Goal: Task Accomplishment & Management: Manage account settings

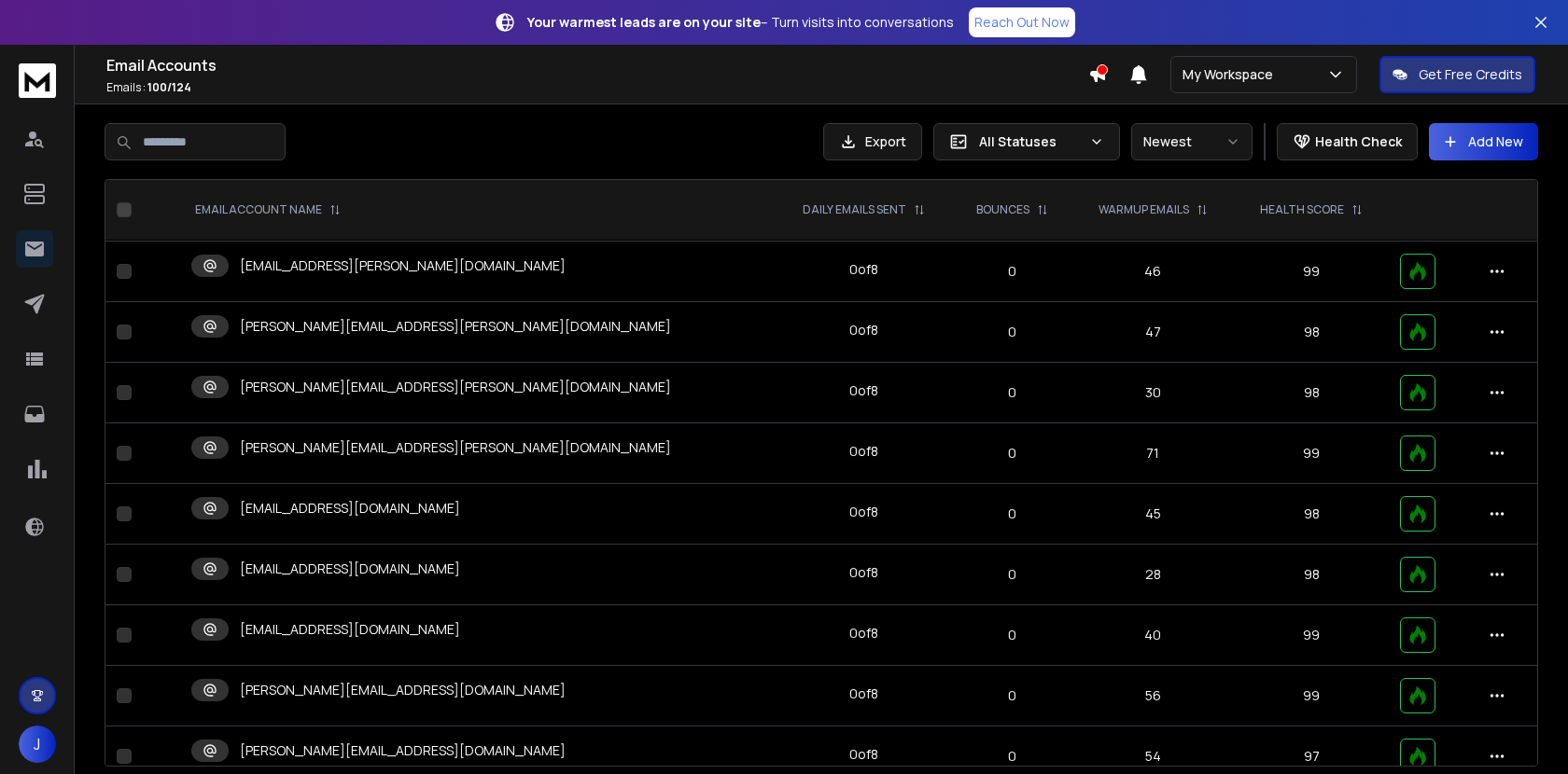
scroll to position [2852, 0]
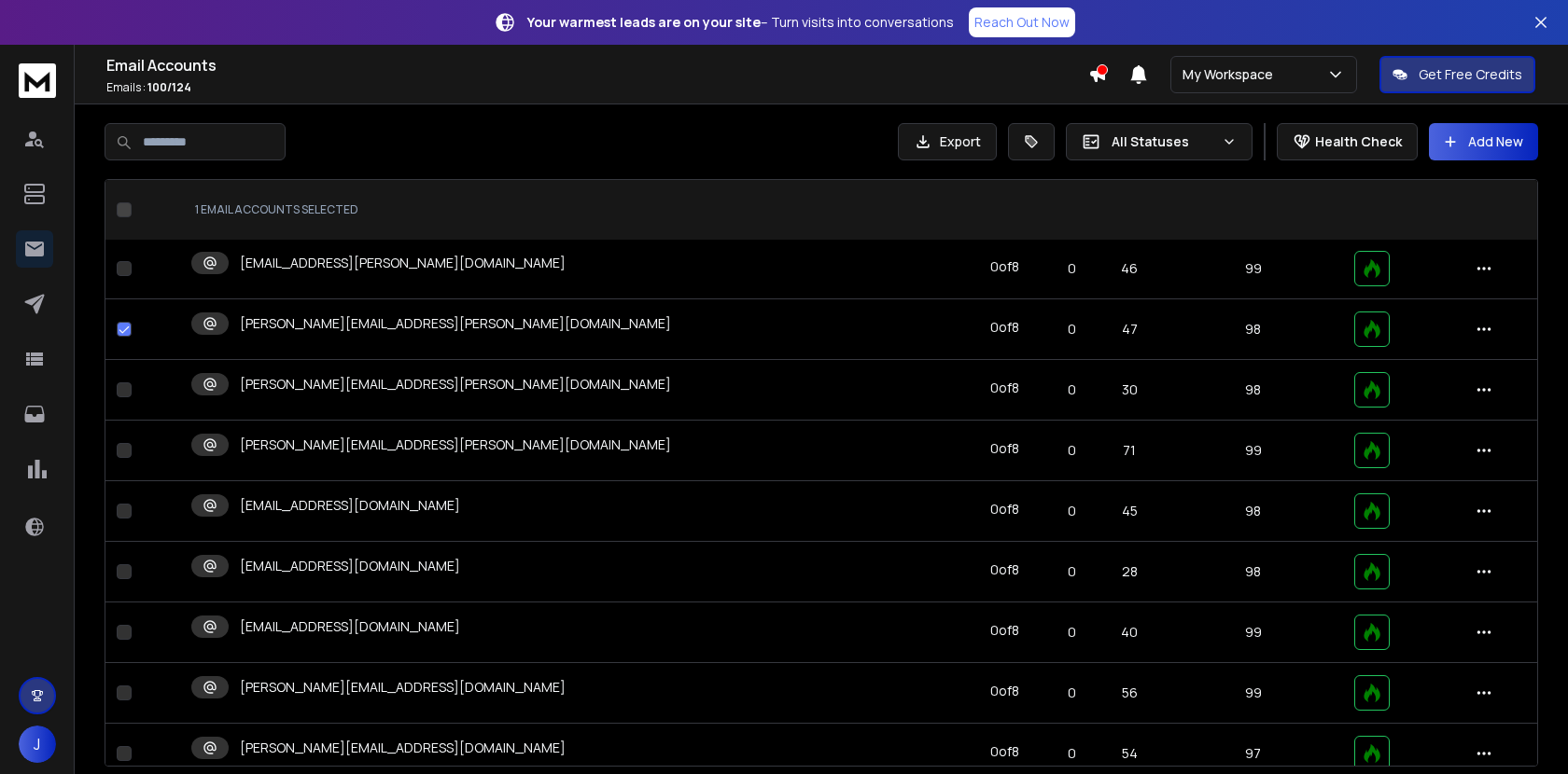
click at [1475, 326] on icon at bounding box center [1483, 329] width 17 height 17
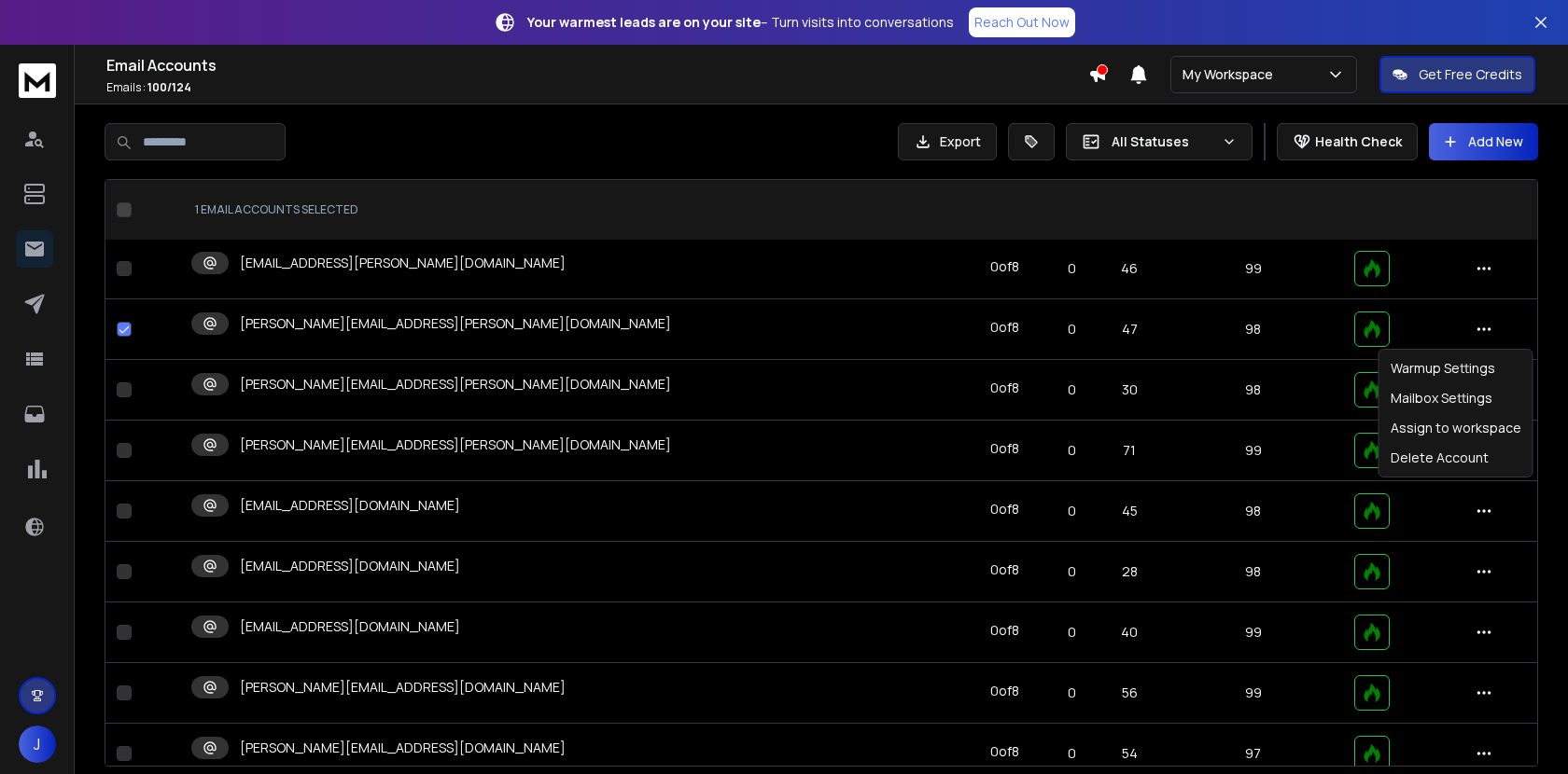
click at [1475, 325] on icon at bounding box center [1483, 329] width 17 height 17
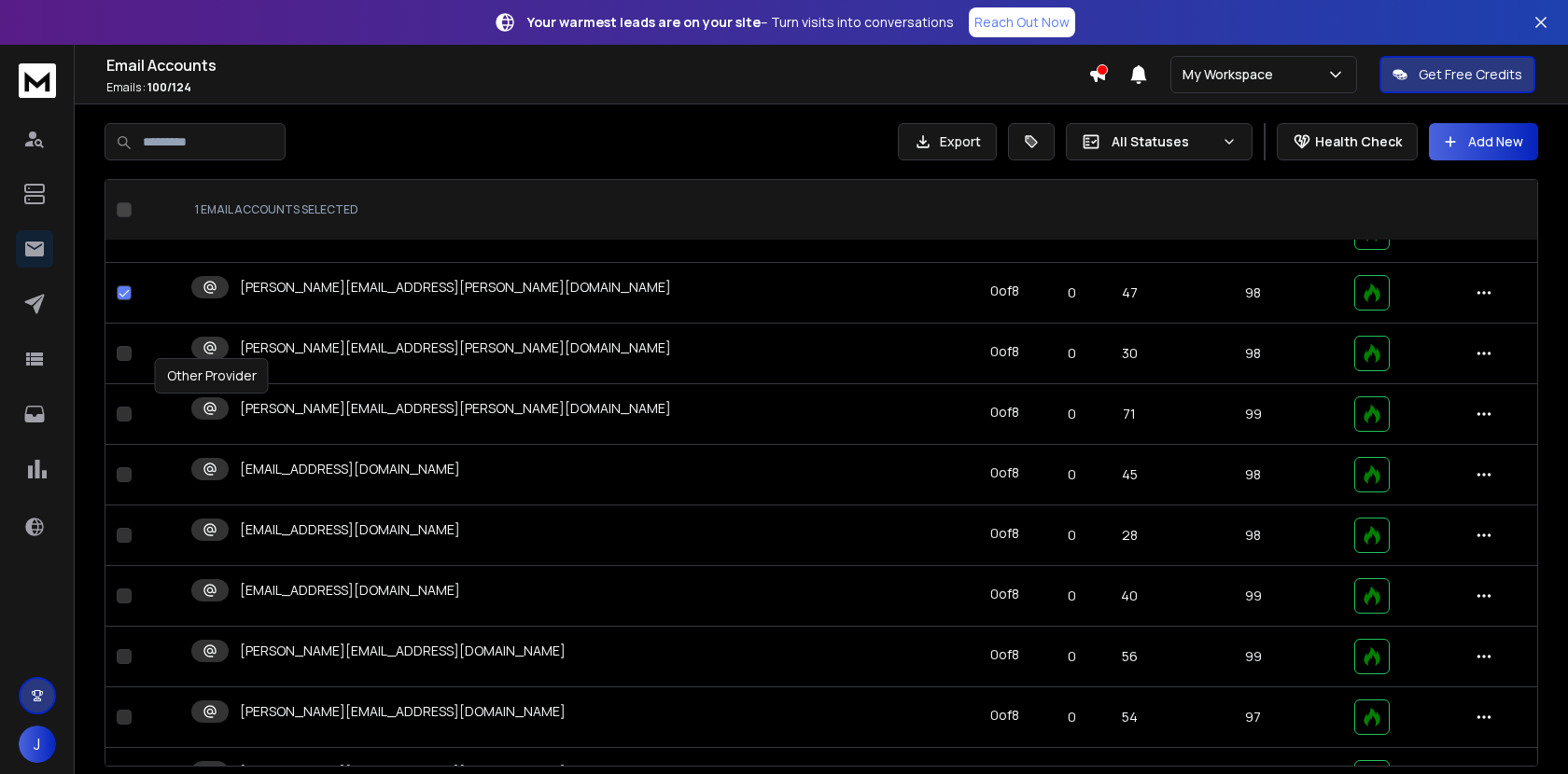
scroll to position [2894, 0]
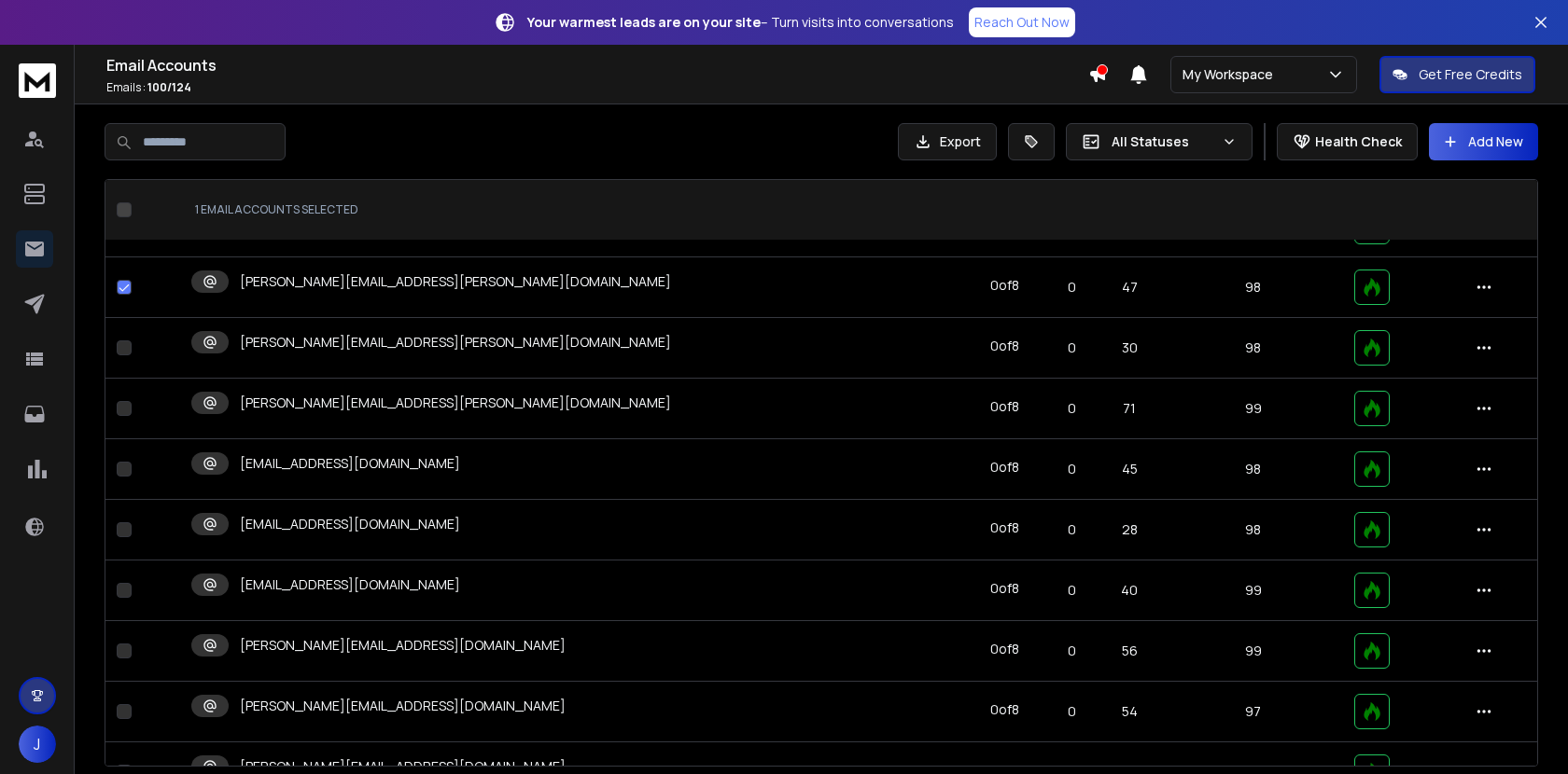
click at [314, 283] on p "[PERSON_NAME][EMAIL_ADDRESS][PERSON_NAME][DOMAIN_NAME]" at bounding box center [455, 281] width 431 height 19
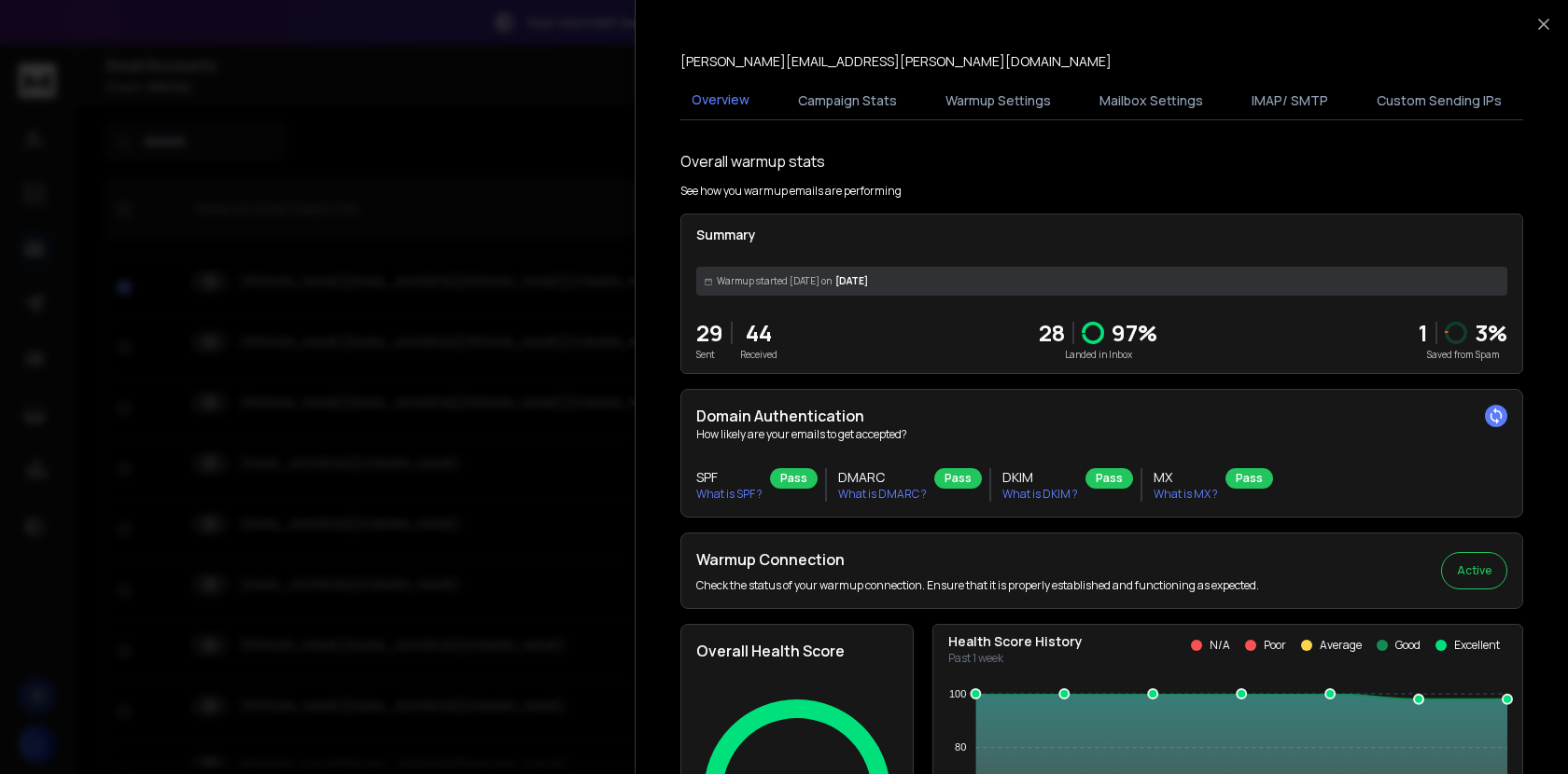
click at [1416, 102] on button "Custom Sending IPs" at bounding box center [1438, 100] width 147 height 41
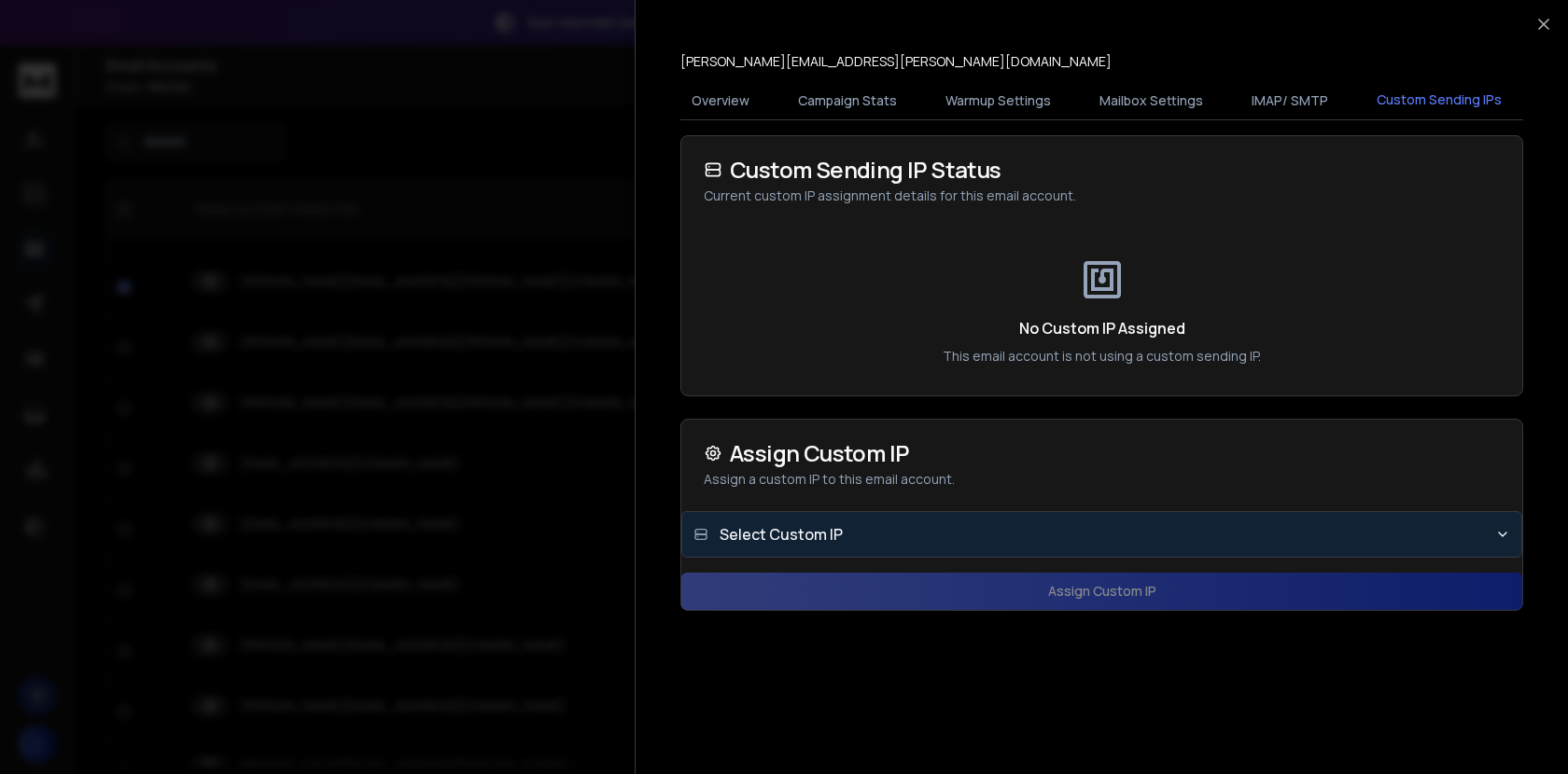
click at [828, 534] on p "Select Custom IP" at bounding box center [781, 534] width 123 height 22
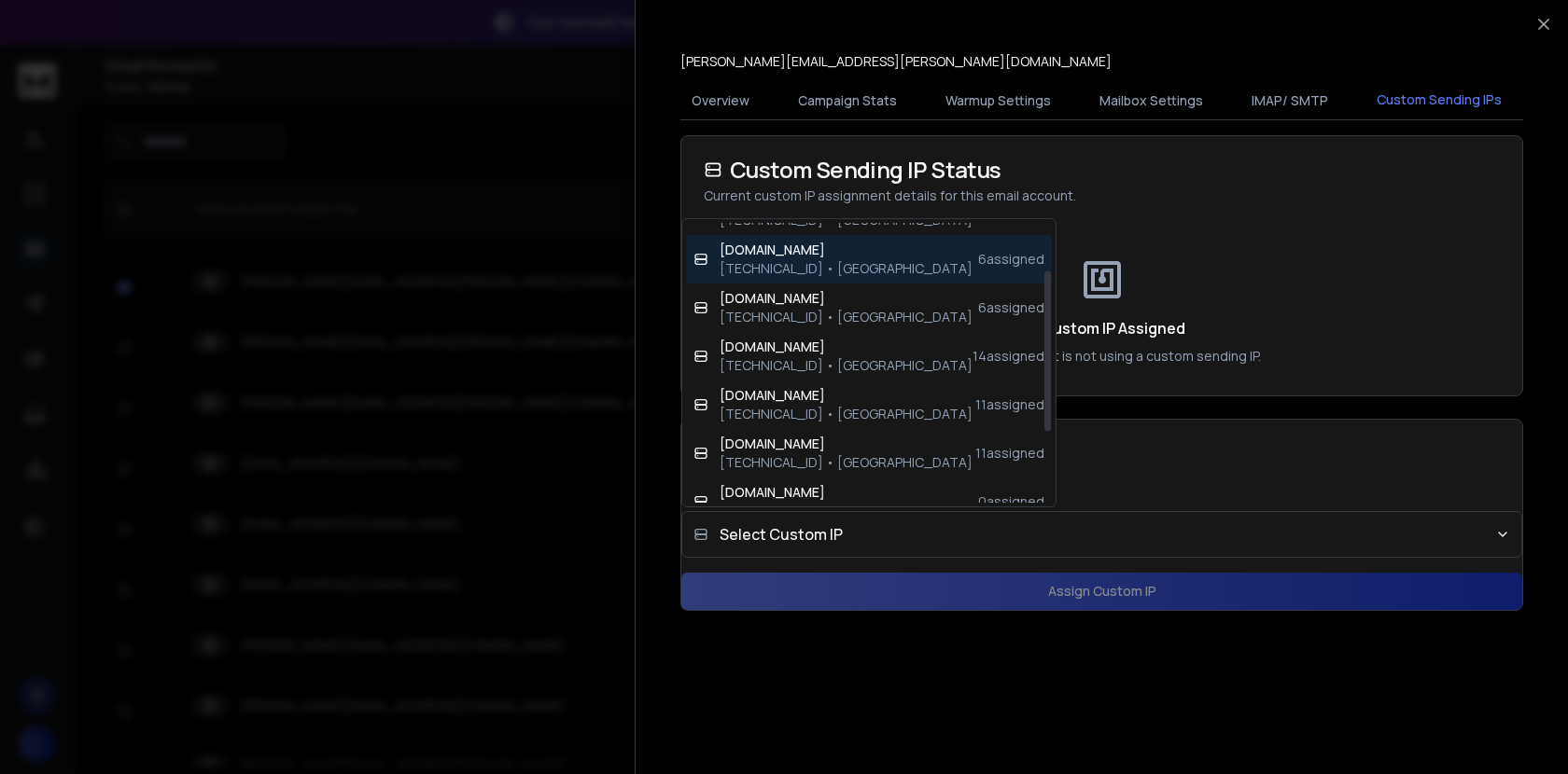
scroll to position [97, 0]
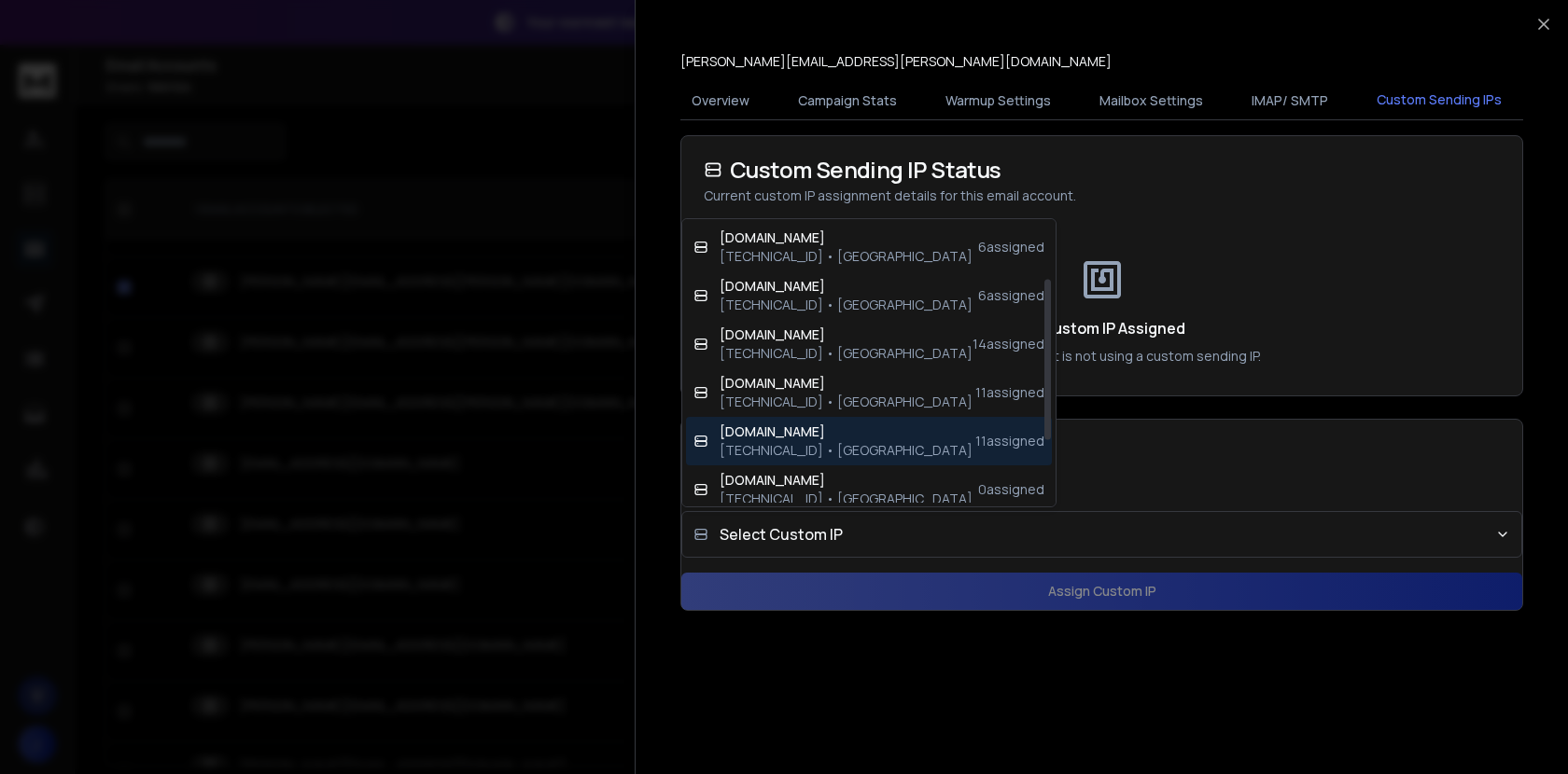
click at [772, 438] on p "[DOMAIN_NAME]" at bounding box center [845, 432] width 253 height 19
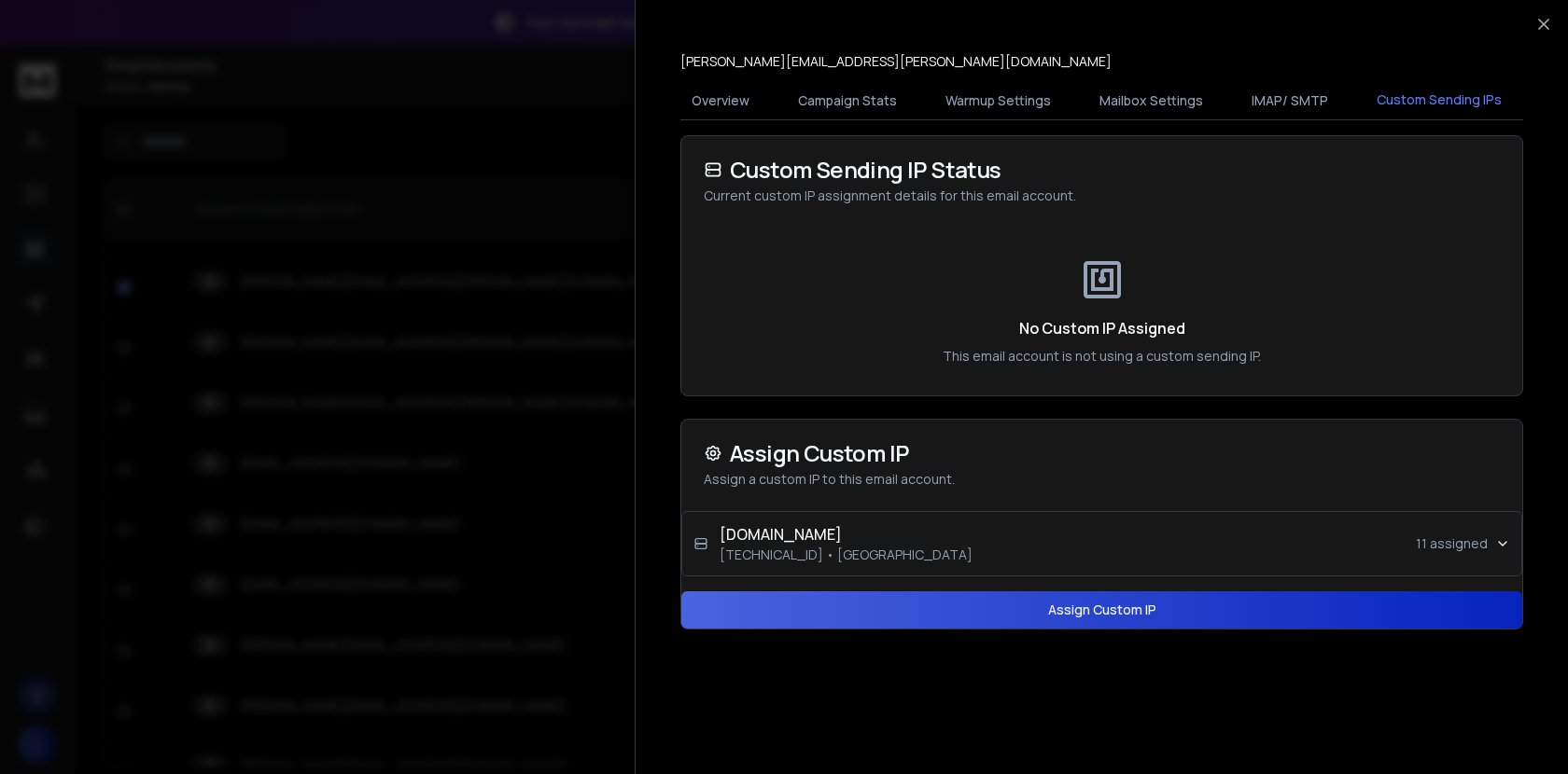
click at [828, 618] on button "Assign Custom IP" at bounding box center [1102, 610] width 841 height 37
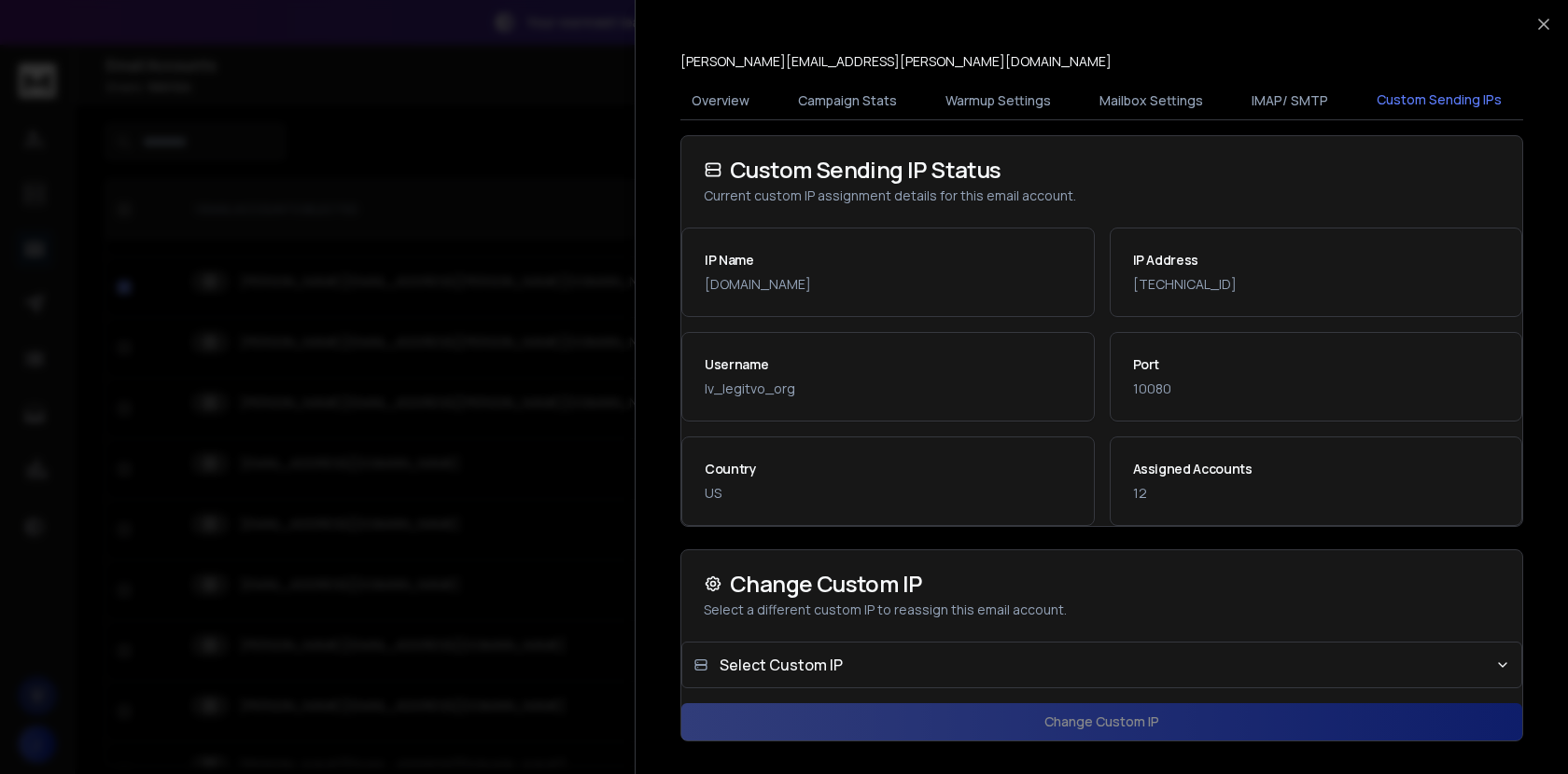
click at [588, 629] on div at bounding box center [784, 387] width 1568 height 774
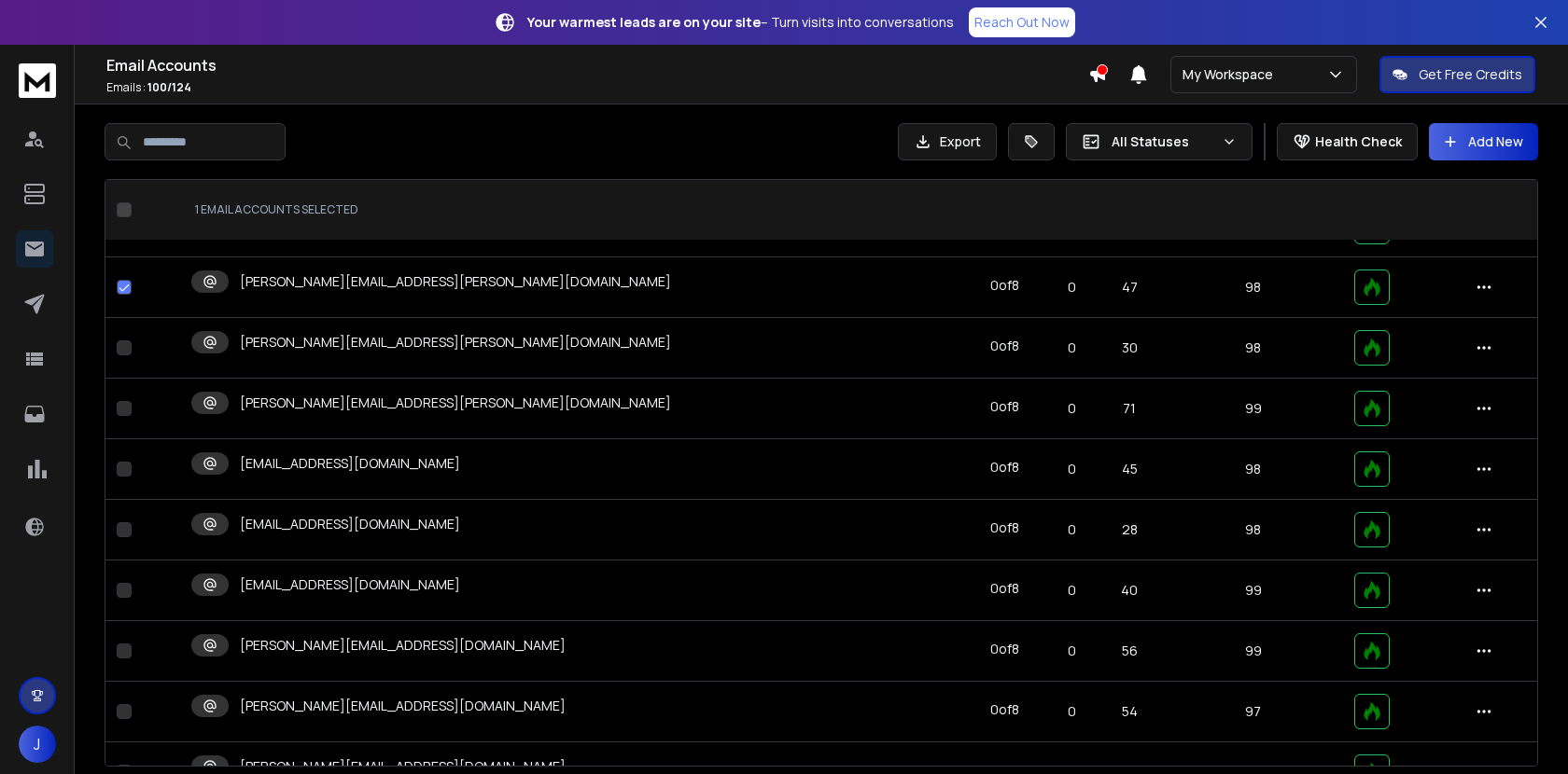
click at [391, 352] on div "[PERSON_NAME][EMAIL_ADDRESS][PERSON_NAME][DOMAIN_NAME]" at bounding box center [431, 342] width 480 height 22
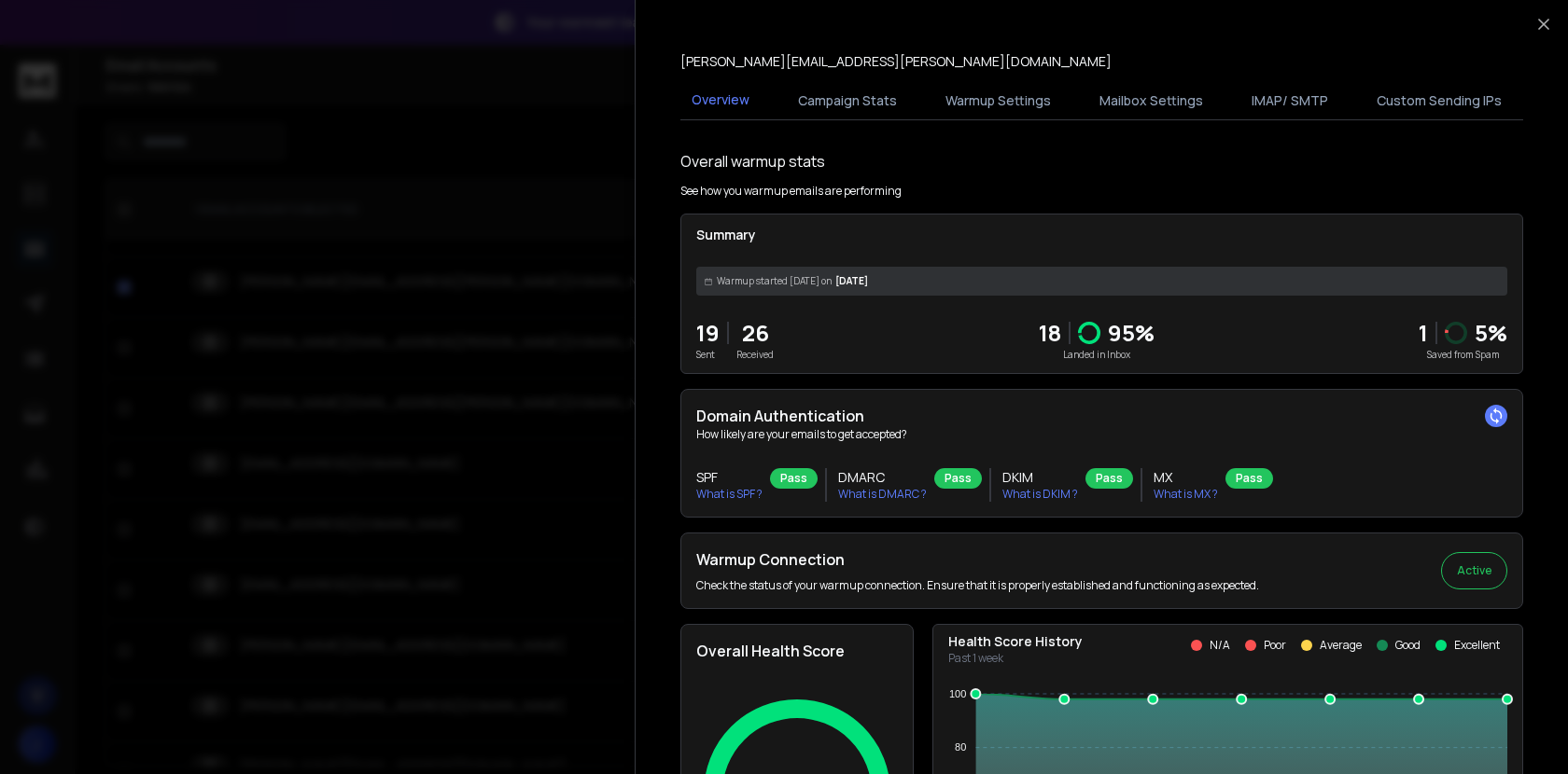
click at [1462, 108] on button "Custom Sending IPs" at bounding box center [1438, 100] width 147 height 41
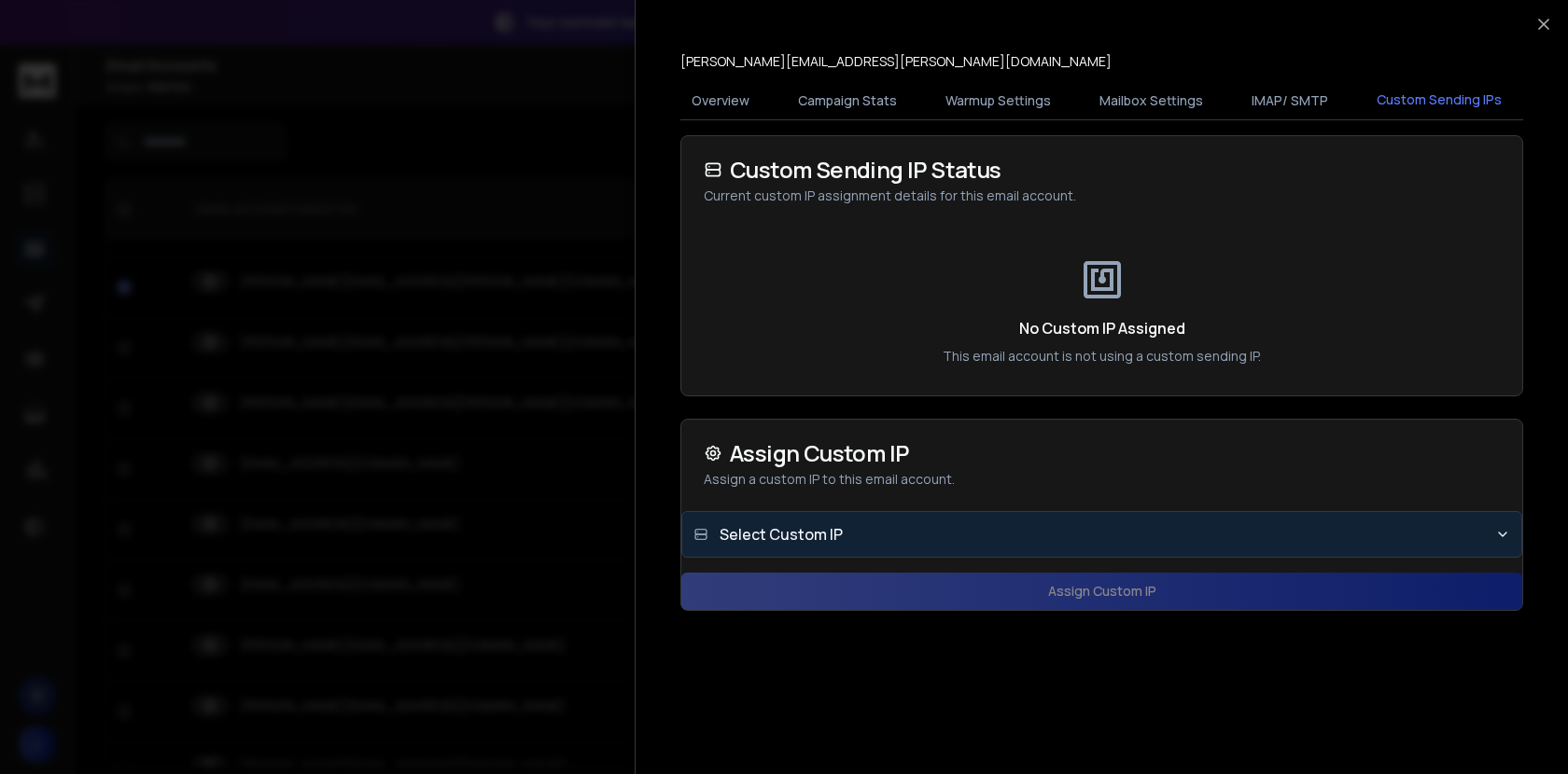
click at [766, 535] on p "Select Custom IP" at bounding box center [781, 534] width 123 height 22
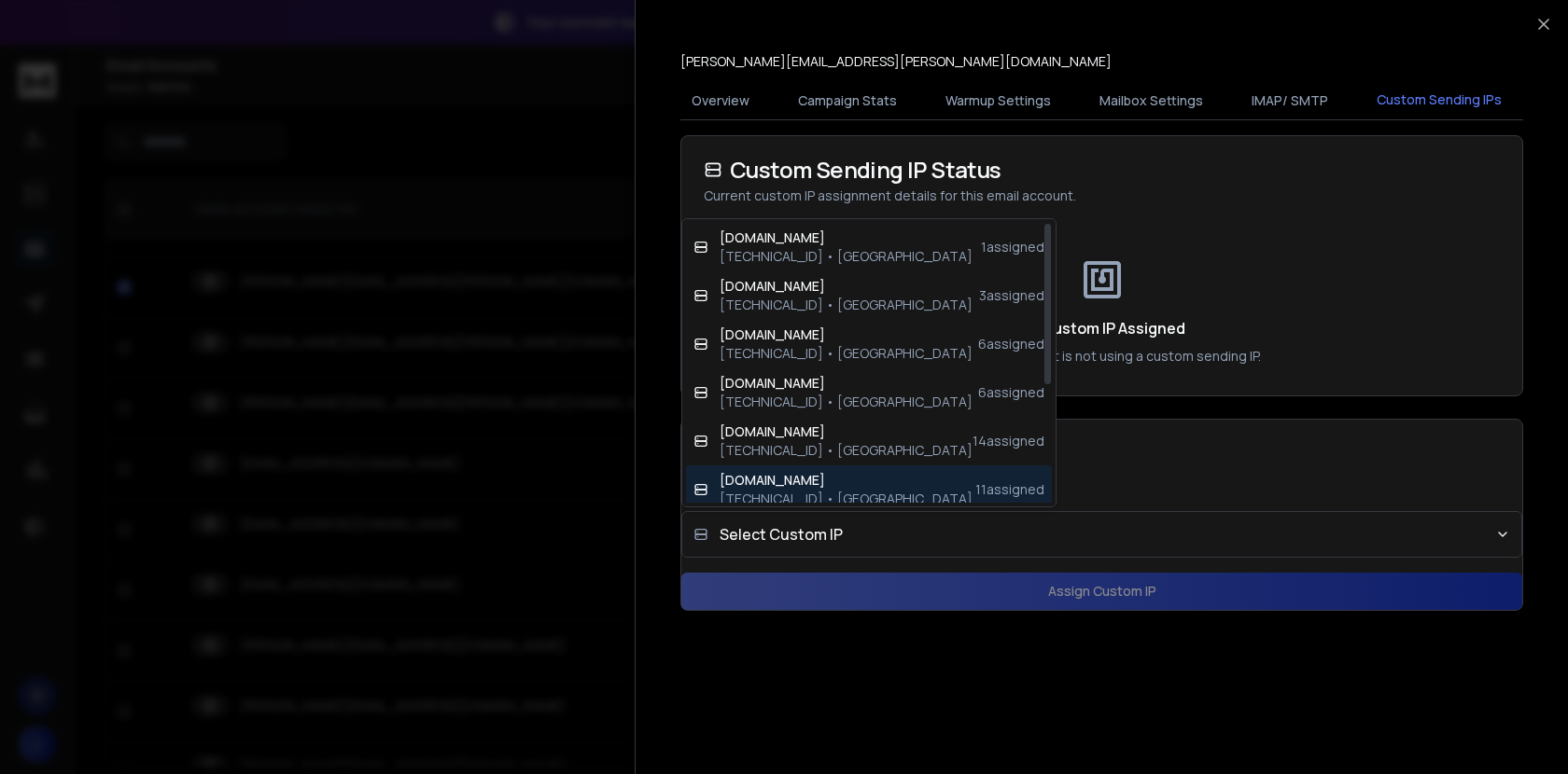
click at [766, 477] on p "[DOMAIN_NAME]" at bounding box center [845, 480] width 253 height 19
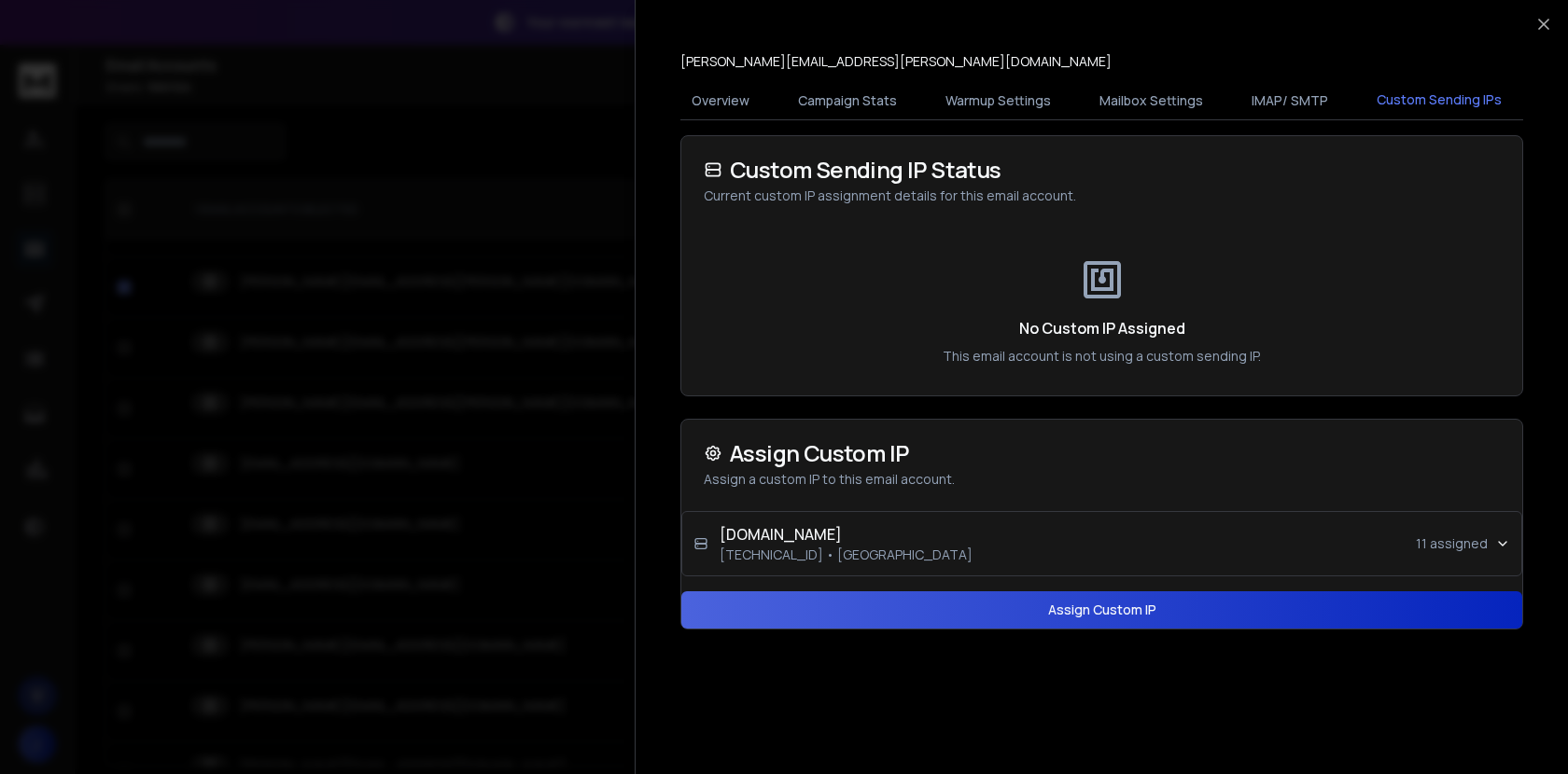
click at [831, 614] on button "Assign Custom IP" at bounding box center [1102, 610] width 841 height 37
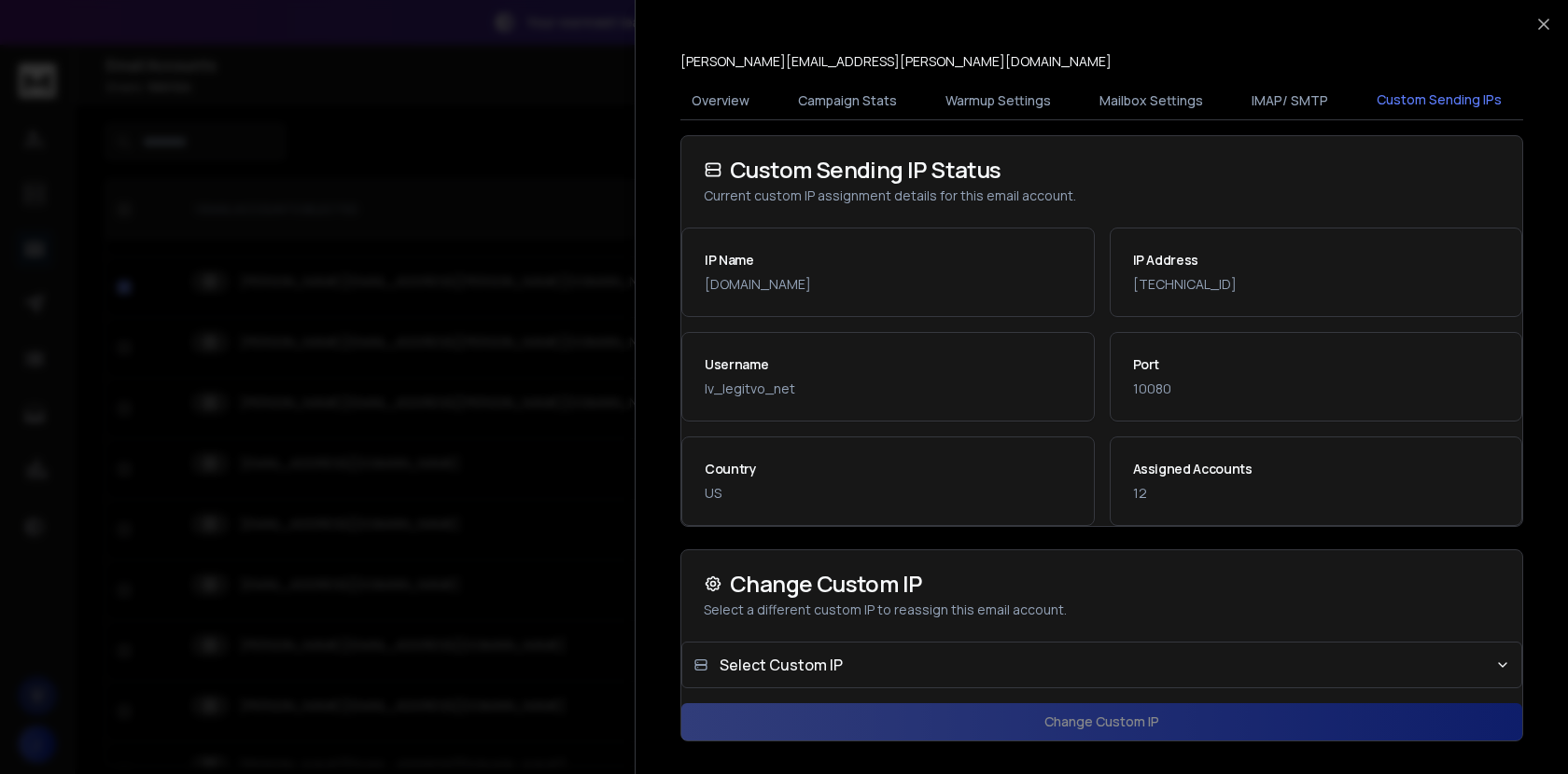
click at [525, 622] on div at bounding box center [784, 387] width 1568 height 774
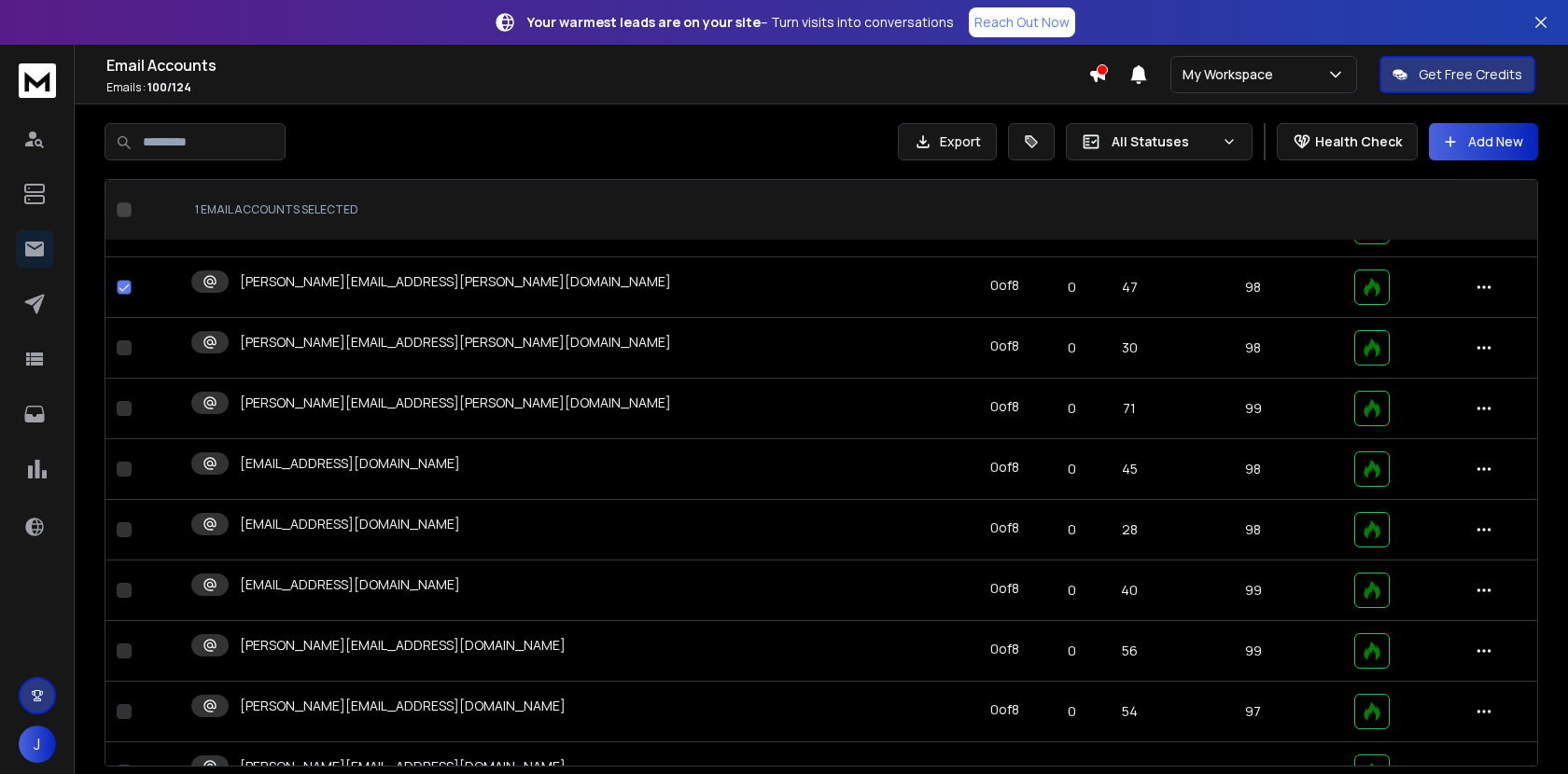
click at [409, 401] on p "[PERSON_NAME][EMAIL_ADDRESS][PERSON_NAME][DOMAIN_NAME]" at bounding box center [455, 403] width 431 height 19
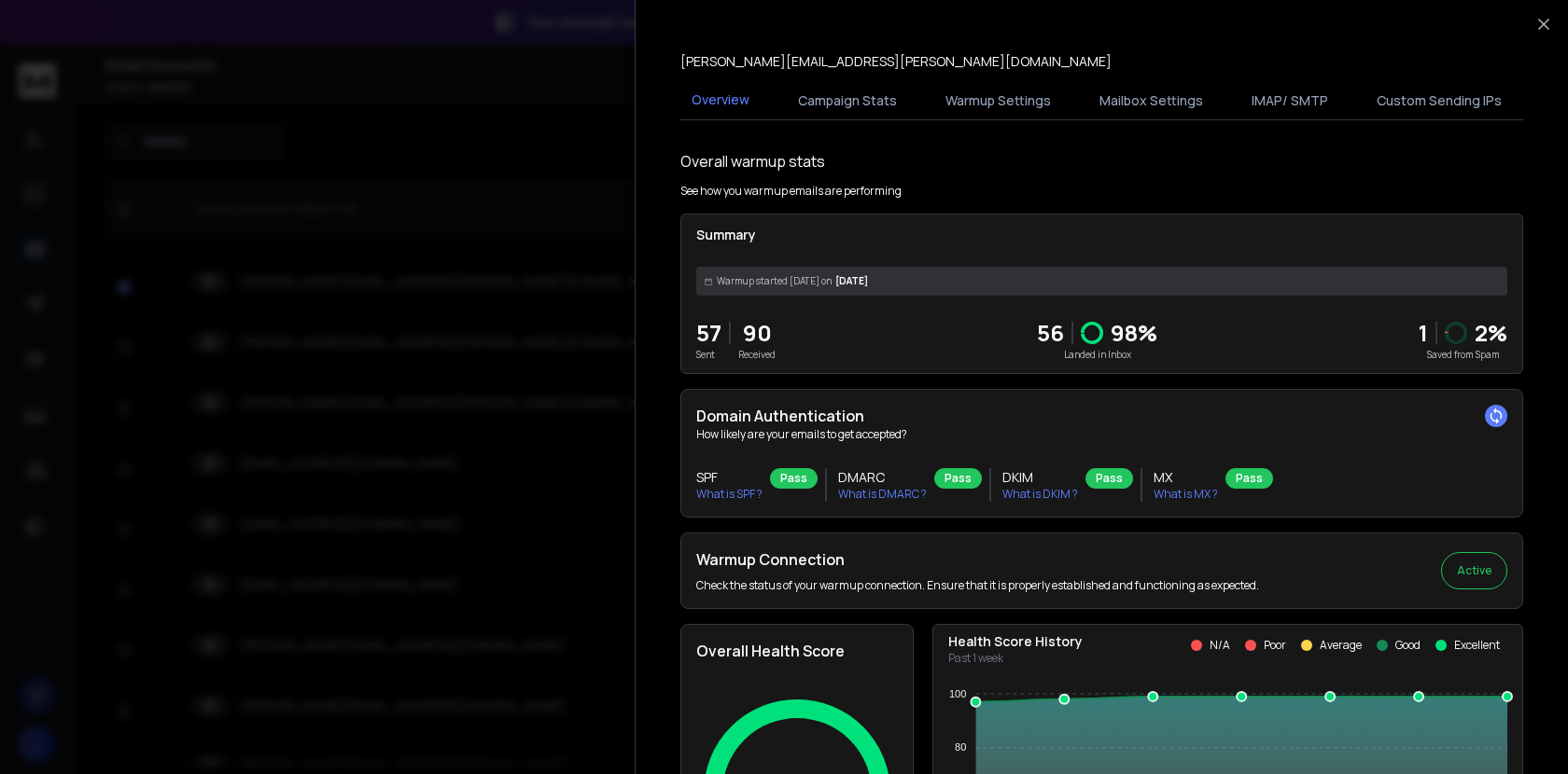
click at [1437, 97] on button "Custom Sending IPs" at bounding box center [1438, 100] width 147 height 41
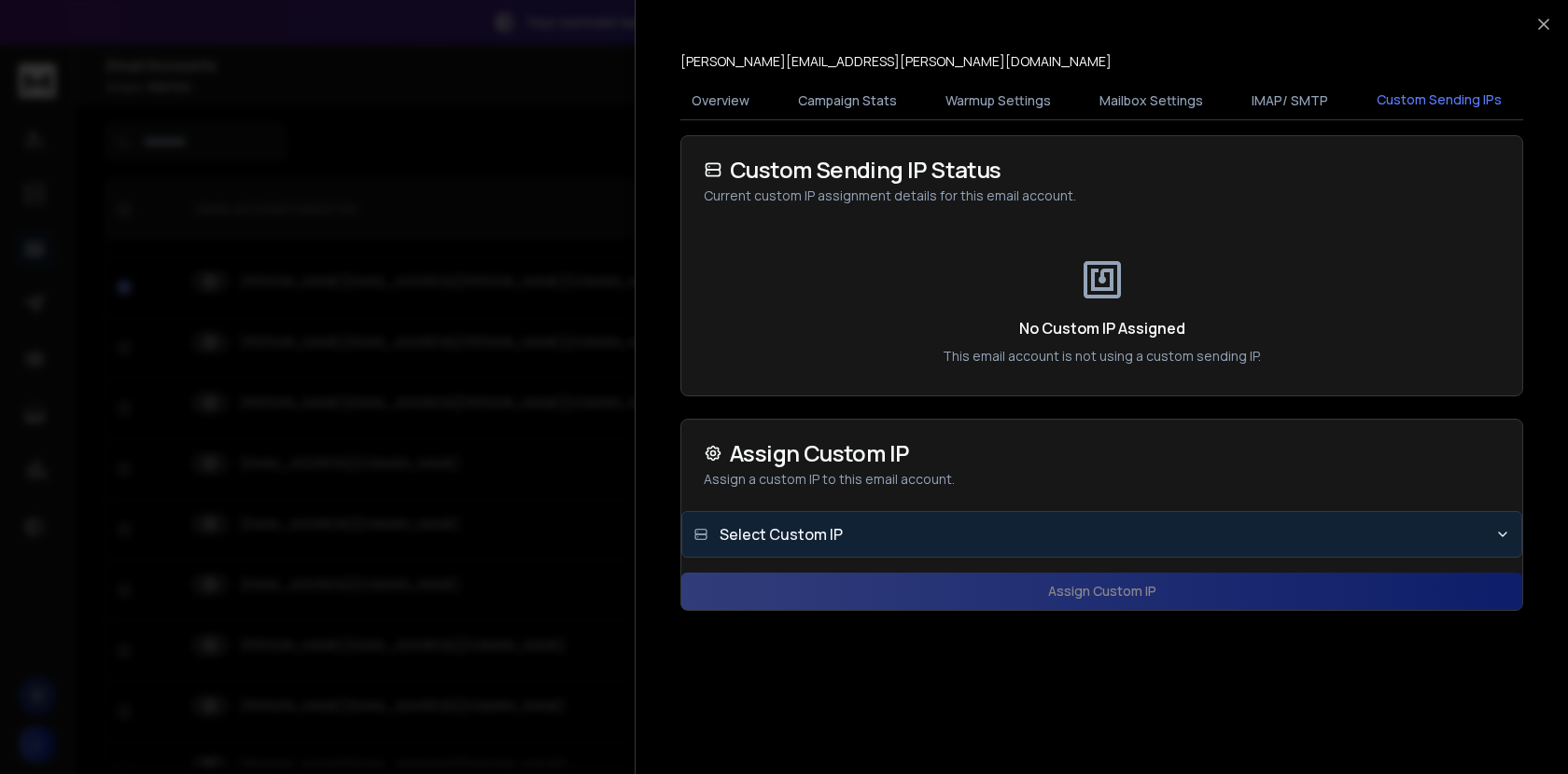
click at [756, 544] on p "Select Custom IP" at bounding box center [781, 534] width 123 height 22
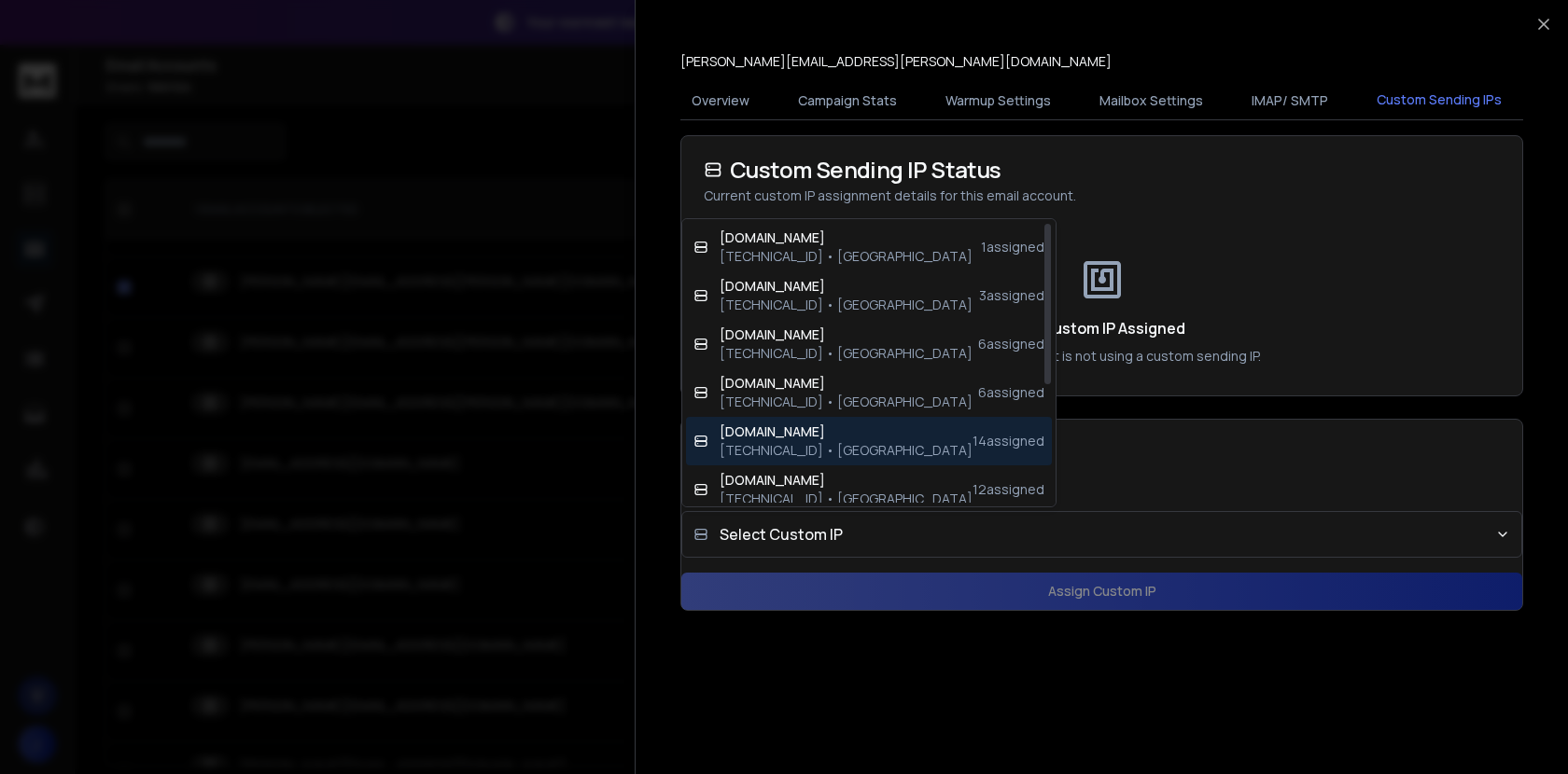
click at [773, 445] on p "[TECHNICAL_ID] • [GEOGRAPHIC_DATA]" at bounding box center [845, 450] width 253 height 19
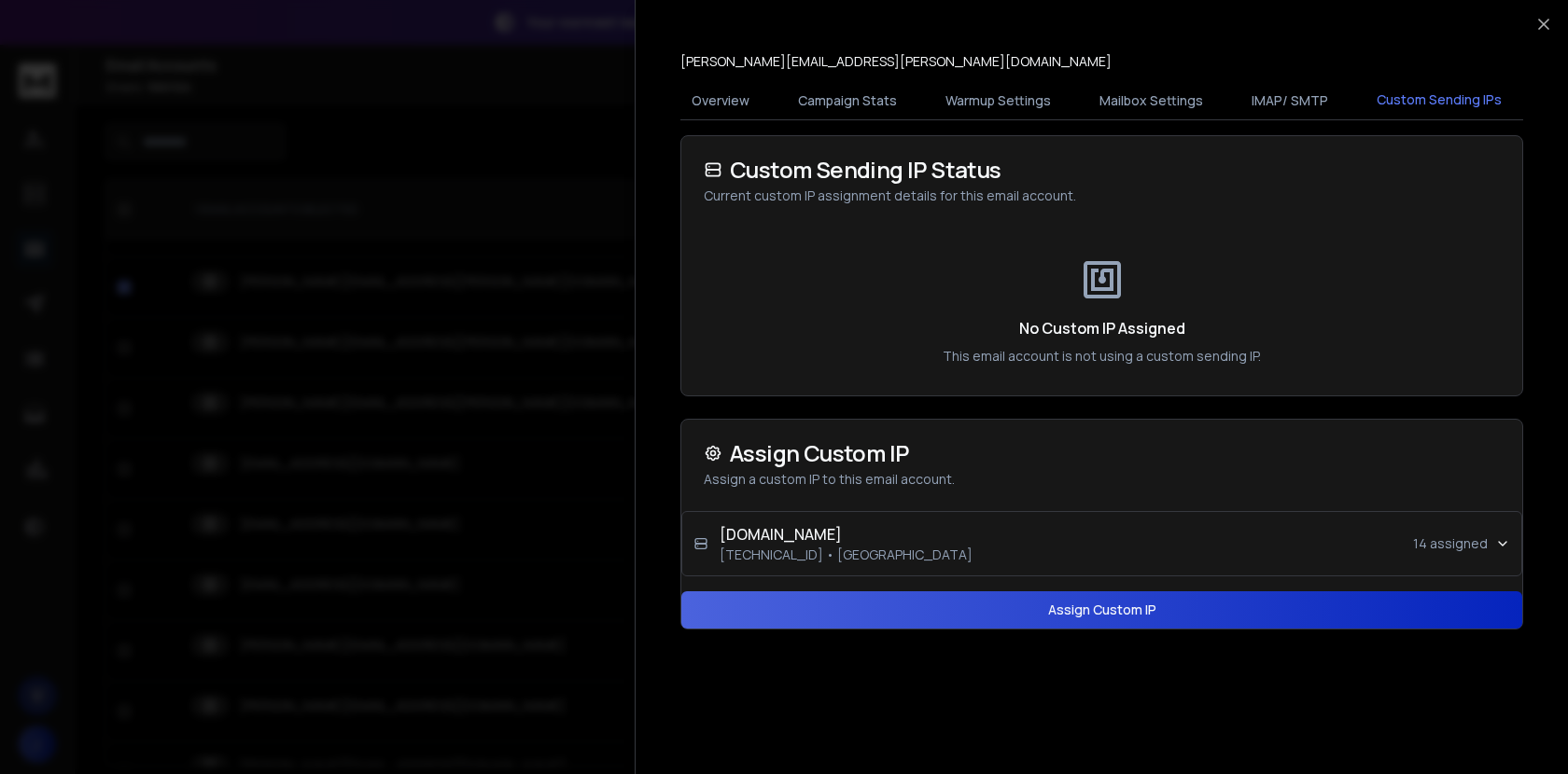
click at [849, 597] on button "Assign Custom IP" at bounding box center [1102, 610] width 841 height 37
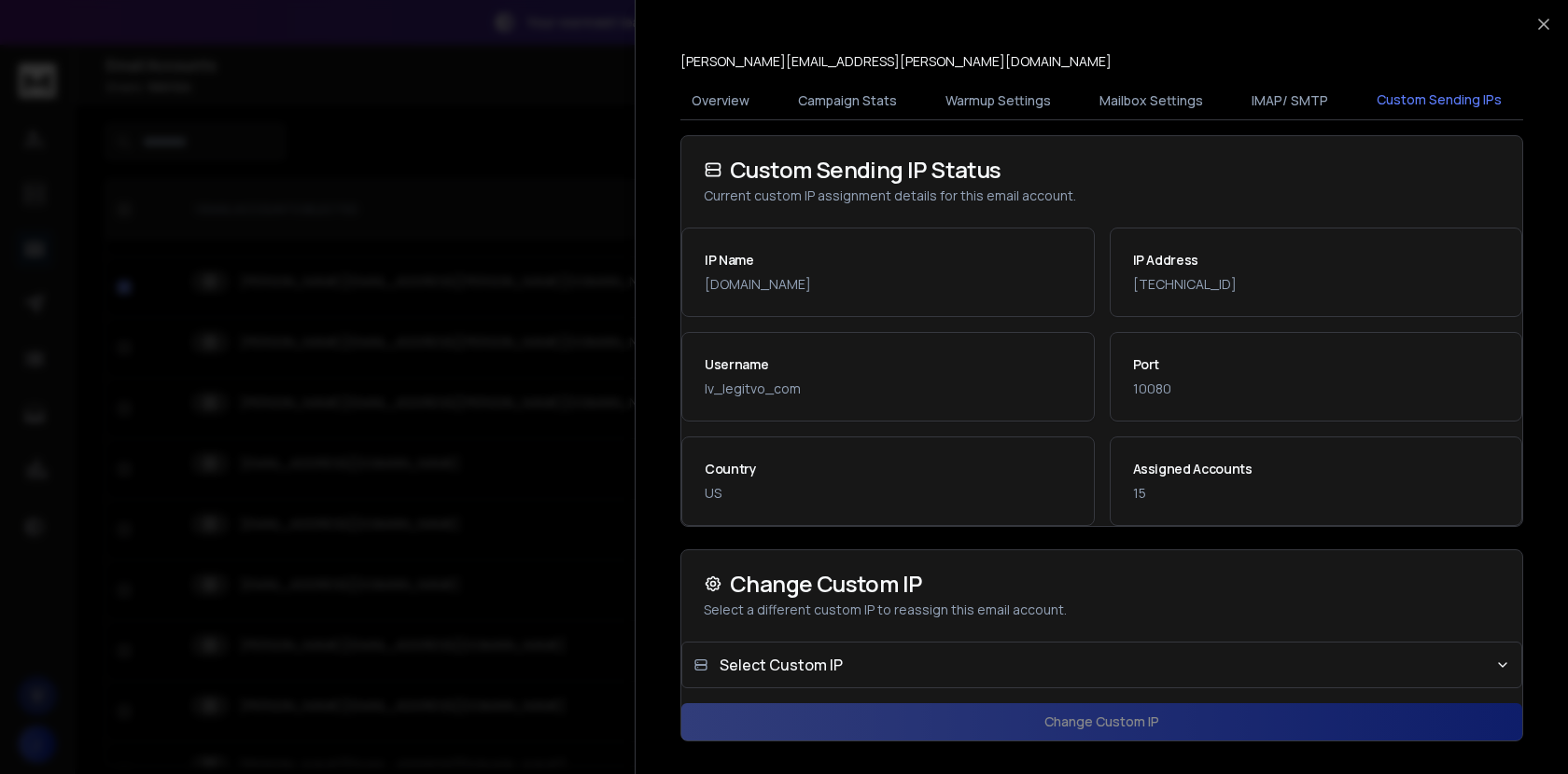
click at [587, 626] on div at bounding box center [784, 387] width 1568 height 774
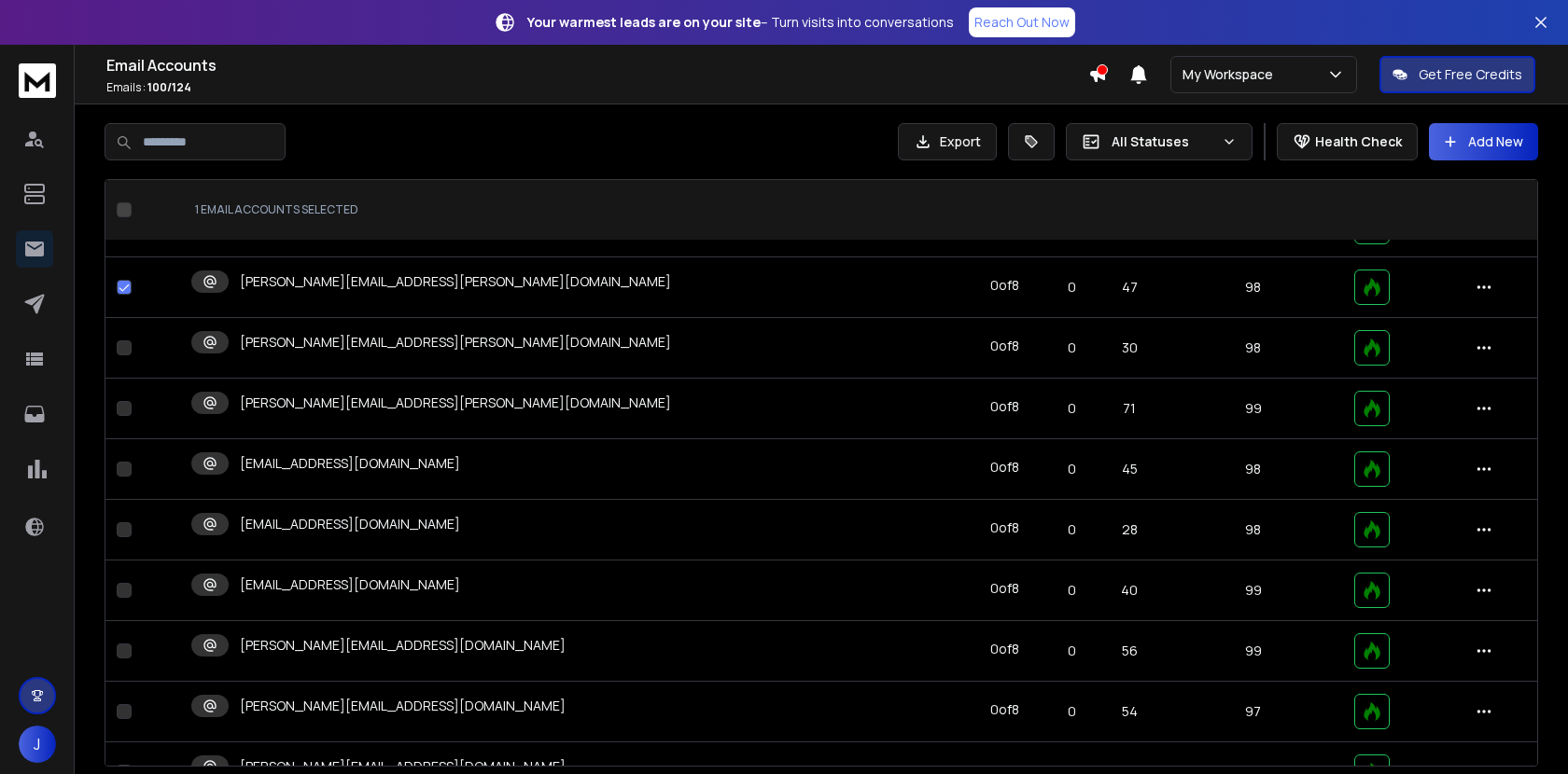
click at [326, 461] on p "[EMAIL_ADDRESS][DOMAIN_NAME]" at bounding box center [350, 463] width 220 height 19
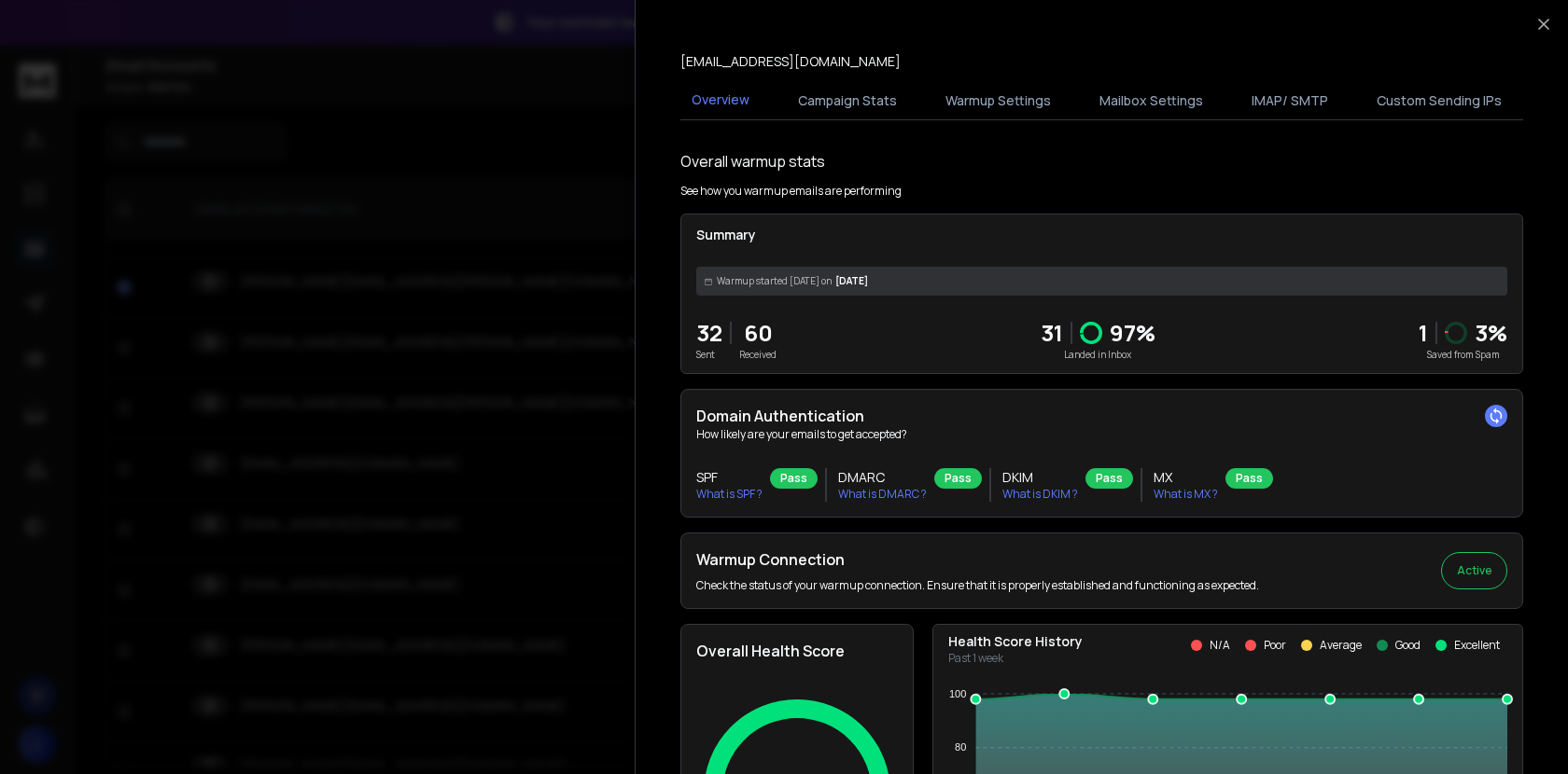
click at [1426, 96] on button "Custom Sending IPs" at bounding box center [1438, 100] width 147 height 41
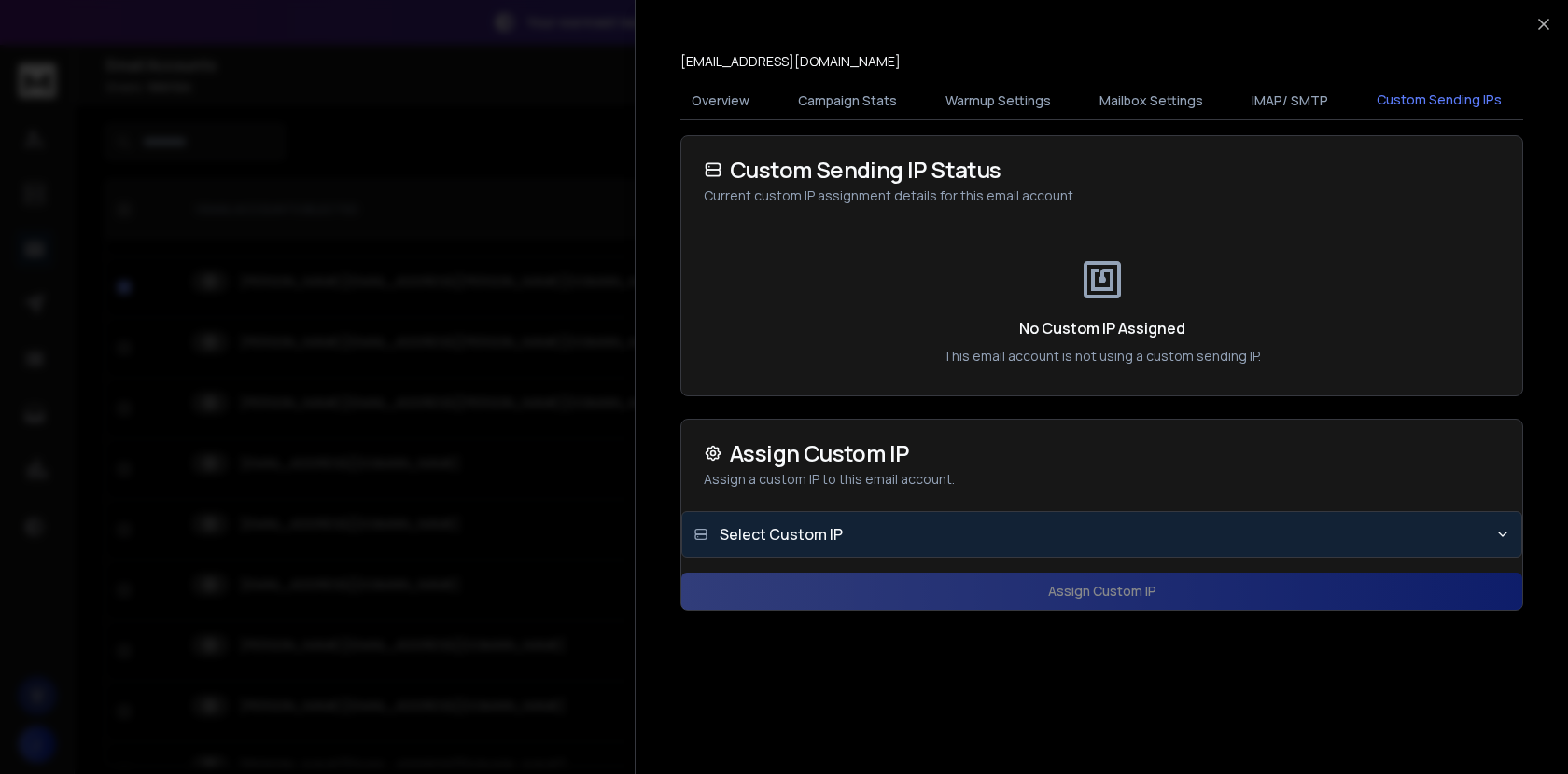
click at [864, 531] on div "Select Custom IP" at bounding box center [1102, 534] width 841 height 47
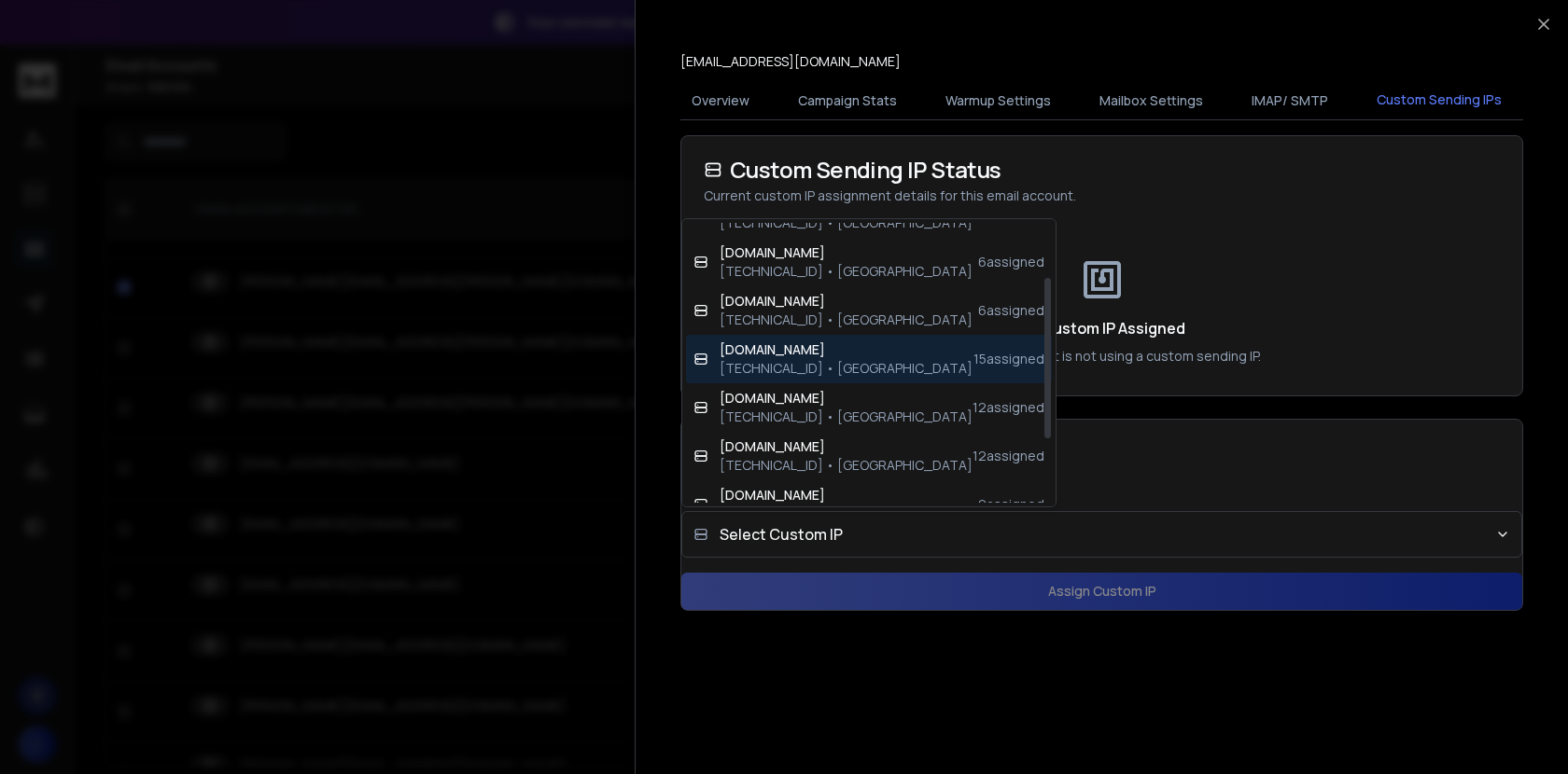
scroll to position [95, 0]
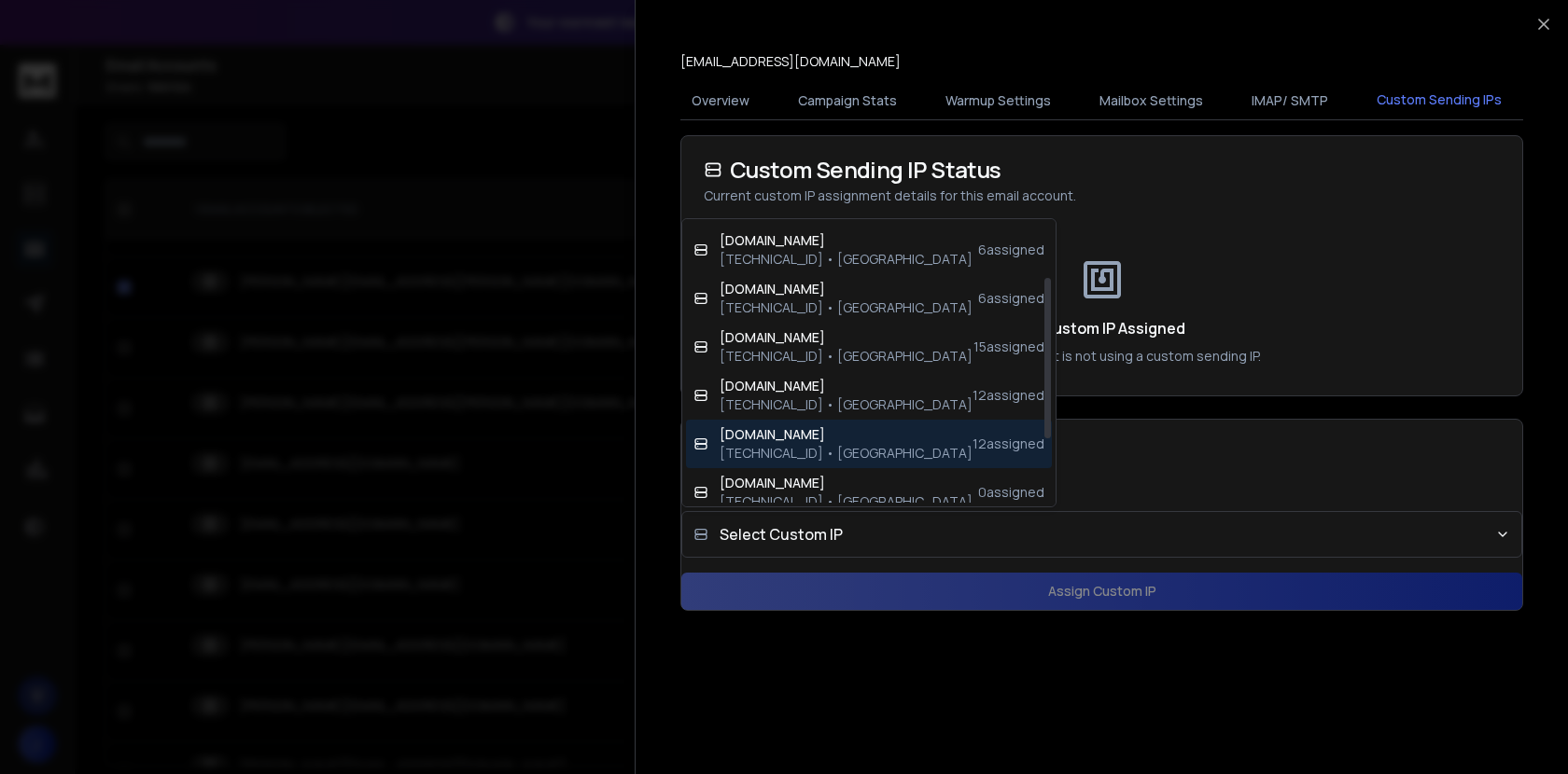
click at [802, 436] on p "[DOMAIN_NAME]" at bounding box center [845, 434] width 253 height 19
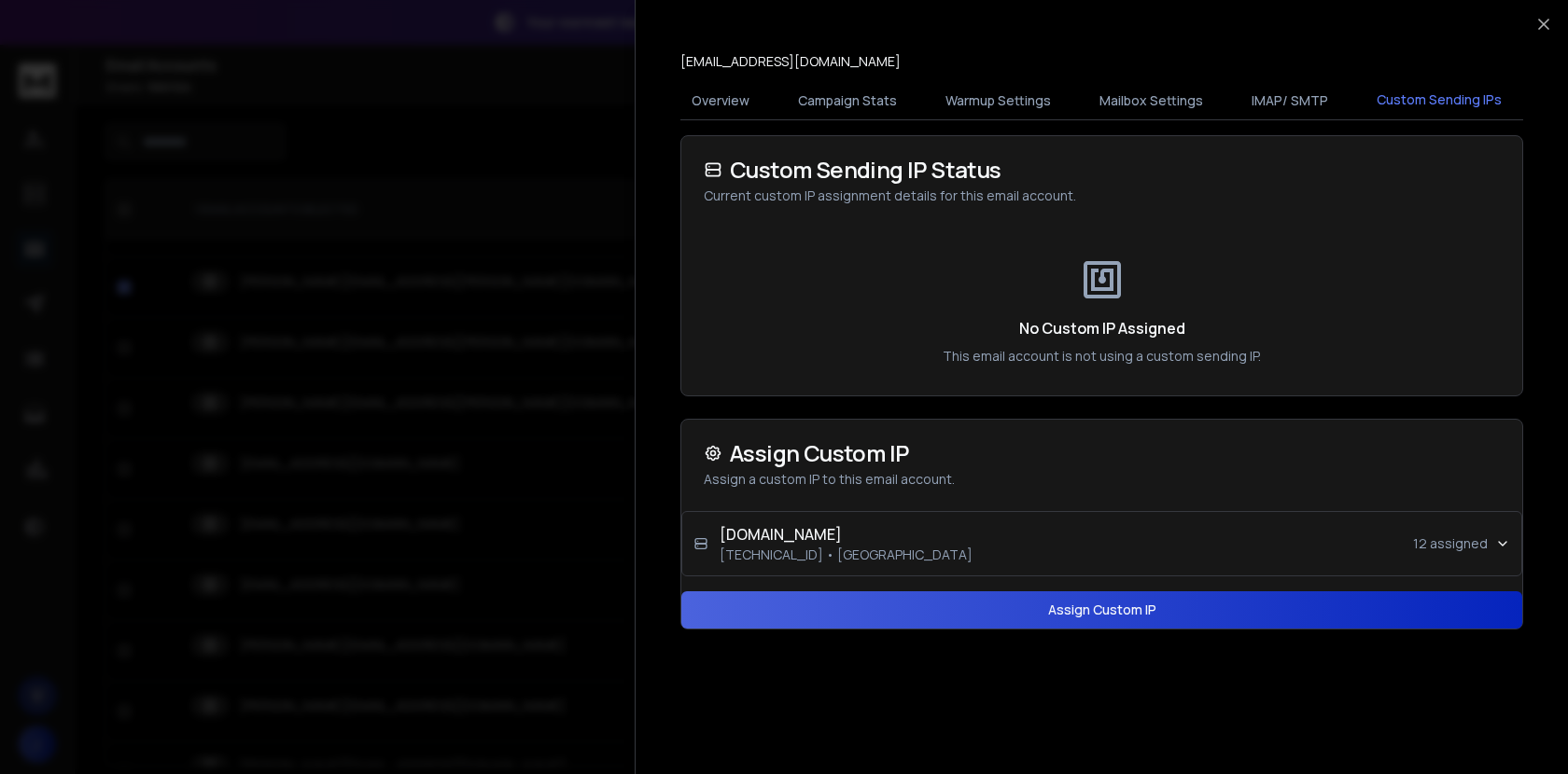
click at [775, 612] on button "Assign Custom IP" at bounding box center [1102, 610] width 841 height 37
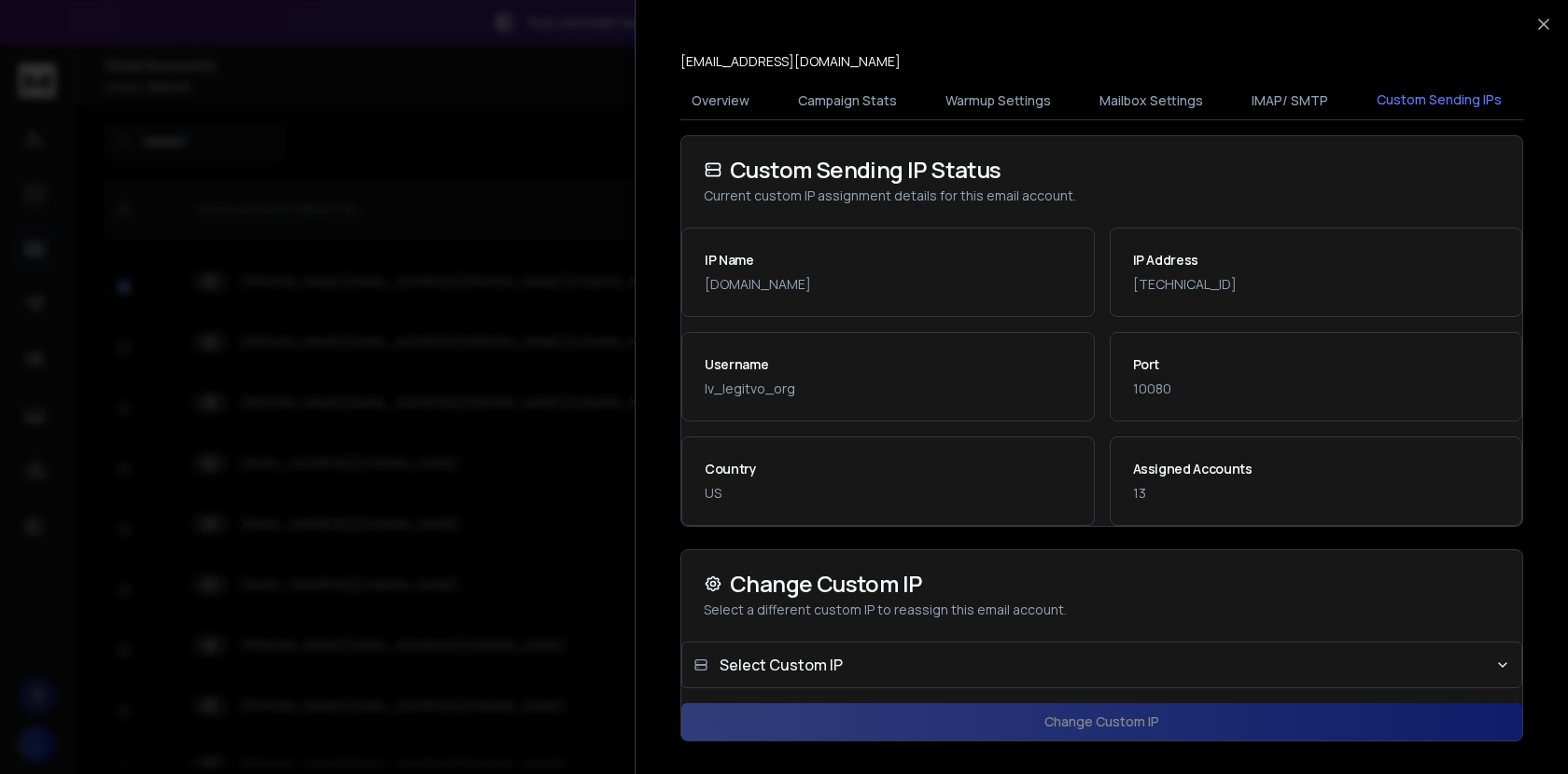
click at [509, 593] on div at bounding box center [784, 387] width 1568 height 774
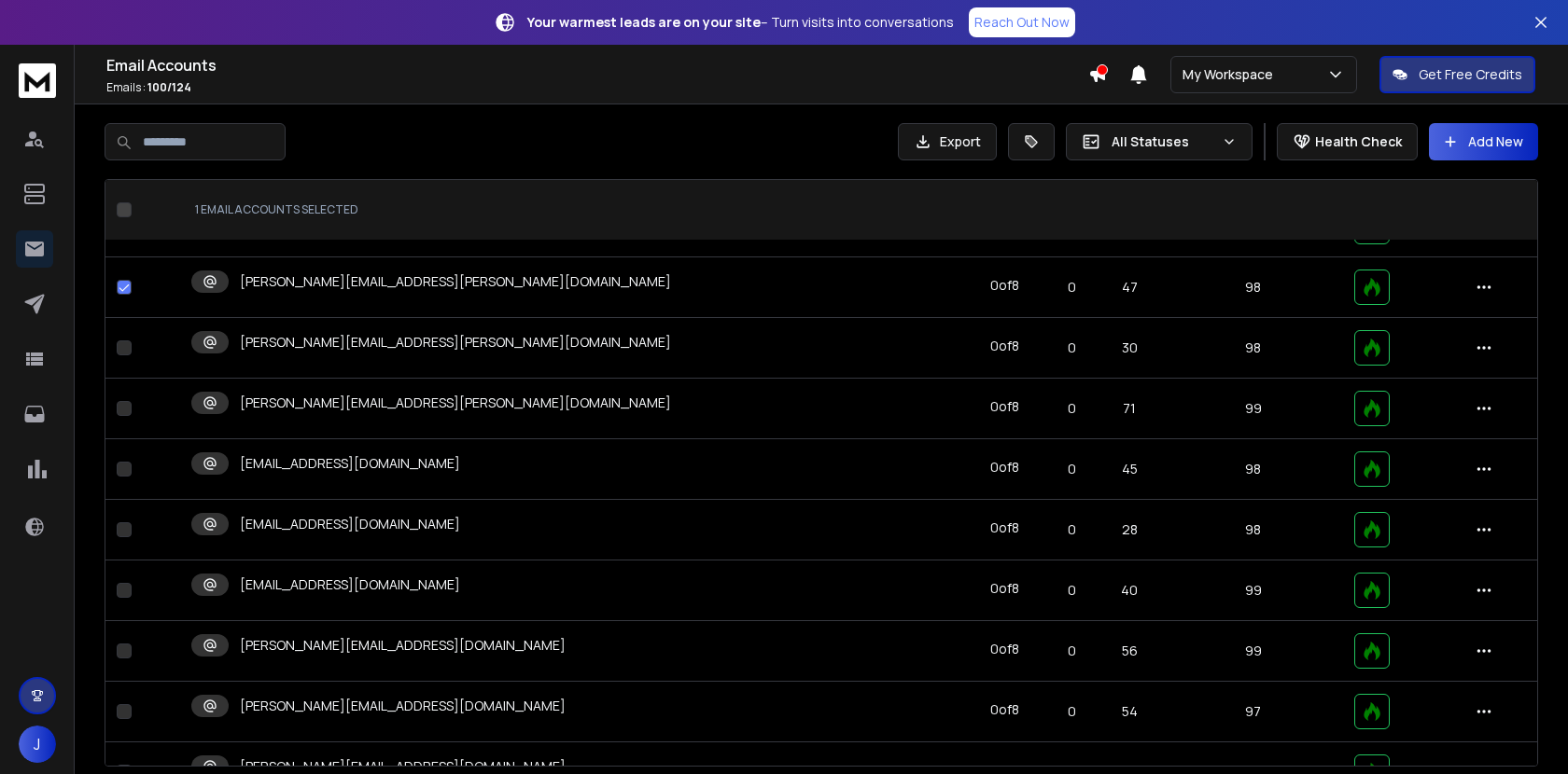
click at [359, 522] on p "[EMAIL_ADDRESS][DOMAIN_NAME]" at bounding box center [350, 523] width 220 height 19
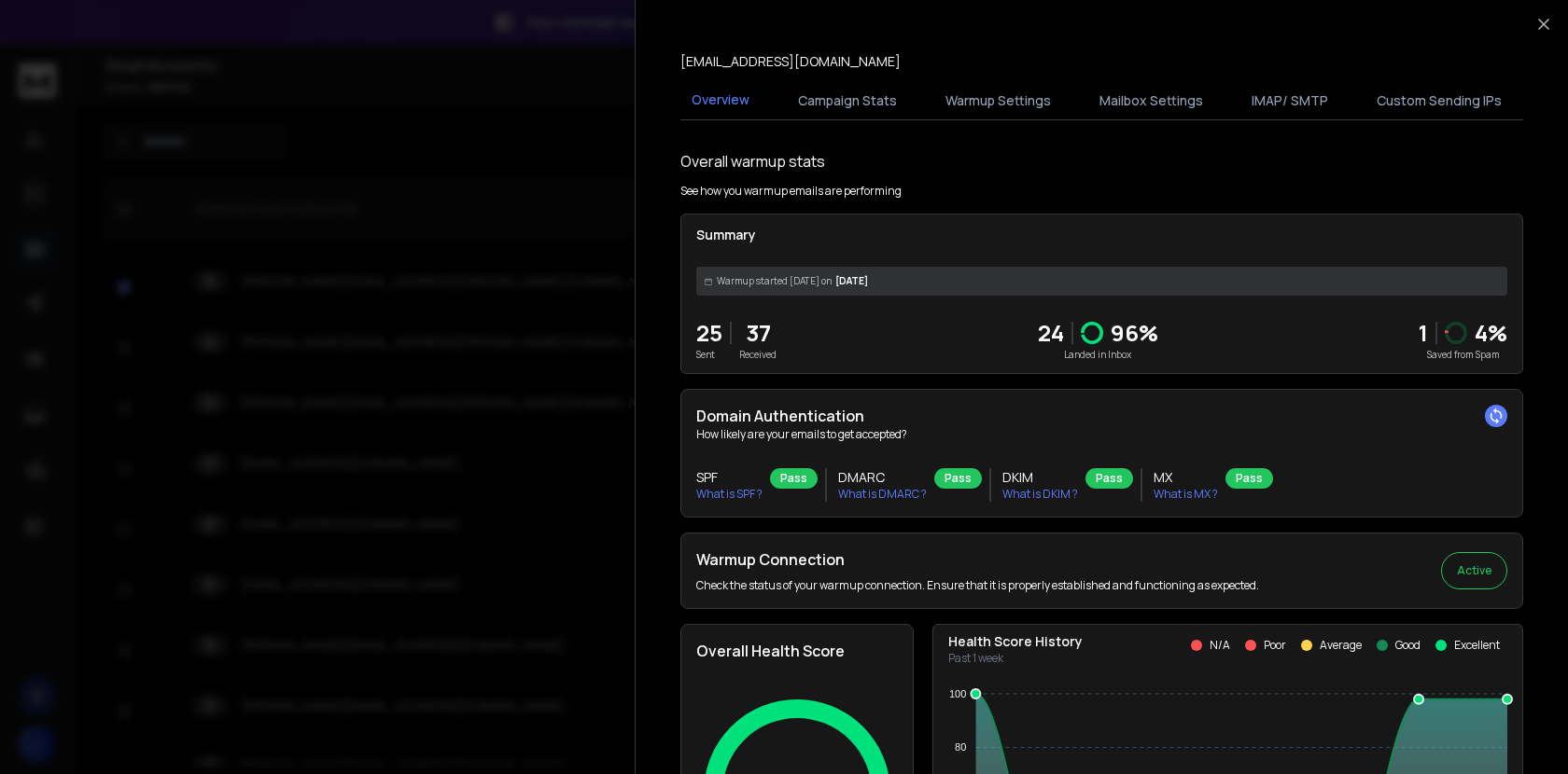
click at [1423, 100] on button "Custom Sending IPs" at bounding box center [1438, 100] width 147 height 41
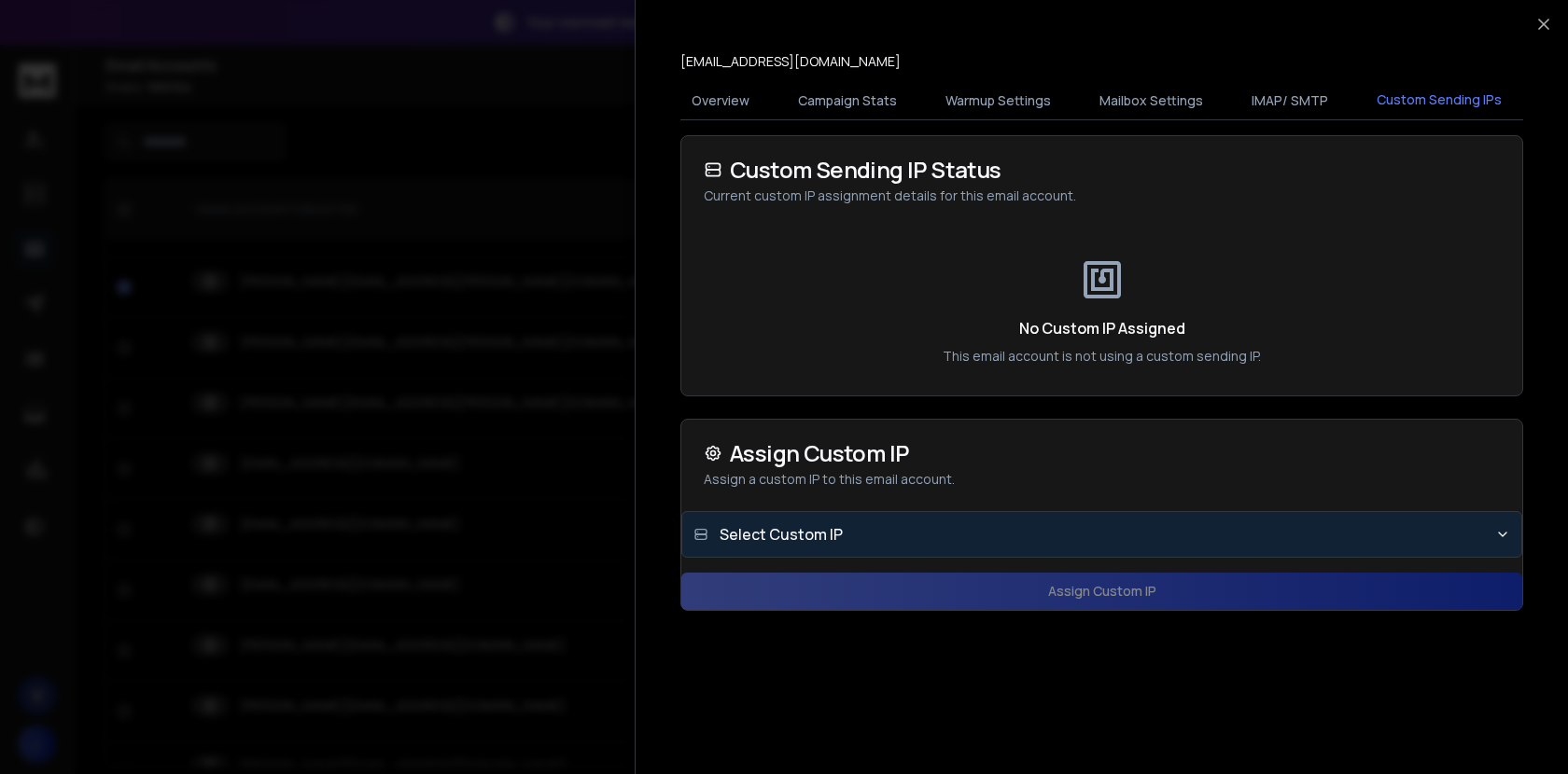
click at [827, 529] on p "Select Custom IP" at bounding box center [781, 534] width 123 height 22
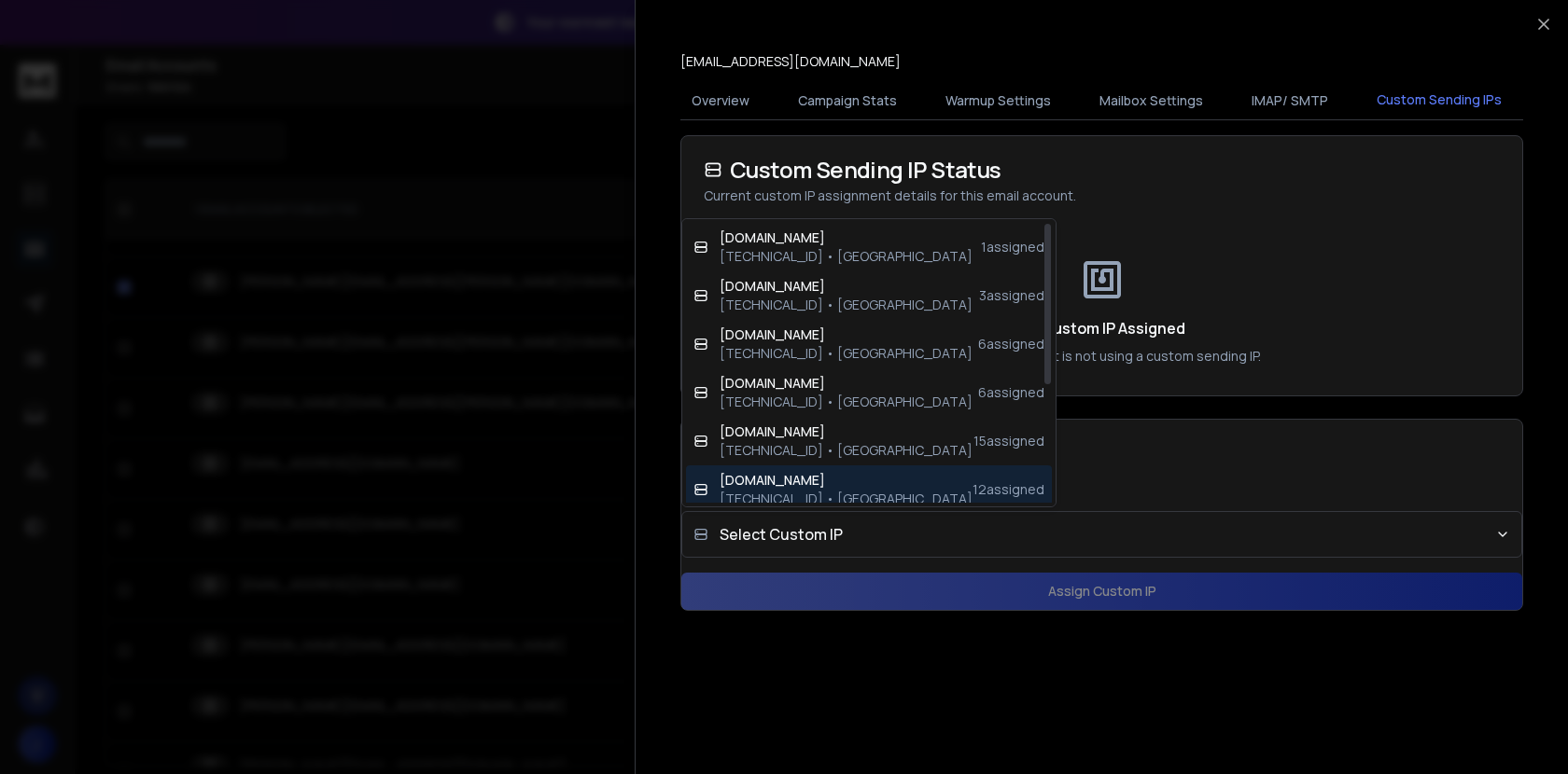
click at [808, 482] on p "[DOMAIN_NAME]" at bounding box center [845, 480] width 253 height 19
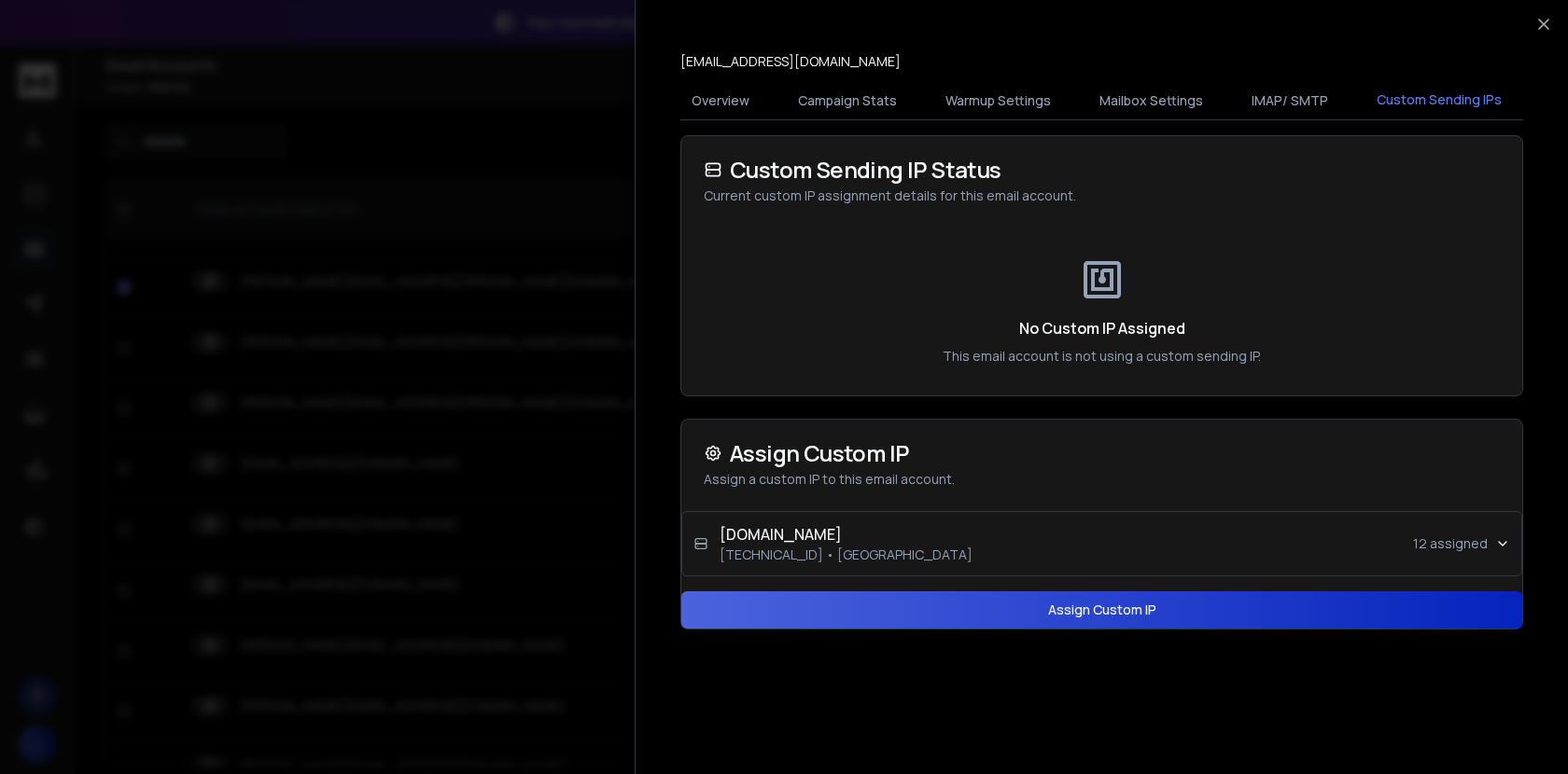
click at [945, 613] on button "Assign Custom IP" at bounding box center [1102, 610] width 841 height 37
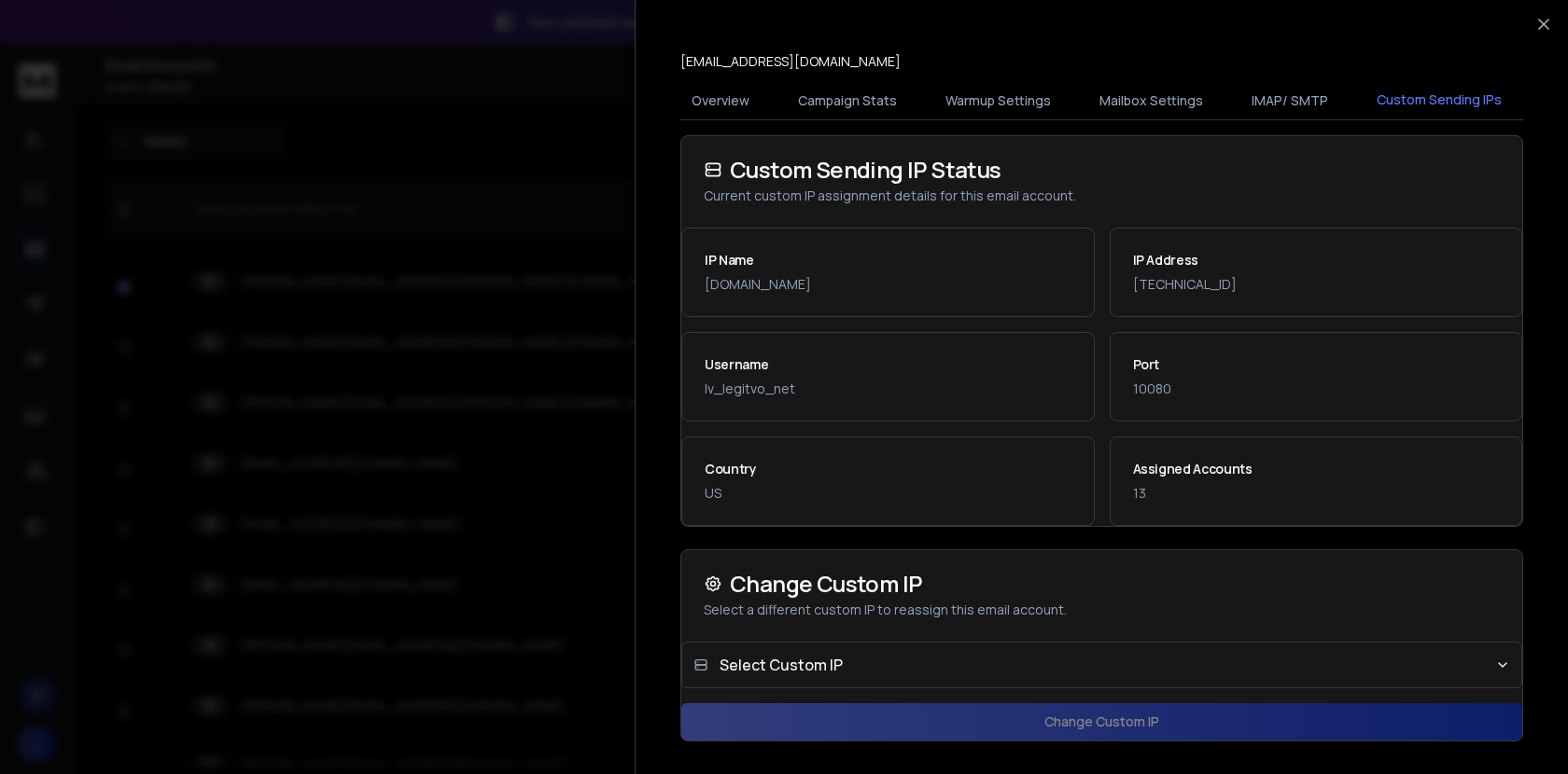
click at [575, 605] on div at bounding box center [784, 387] width 1568 height 774
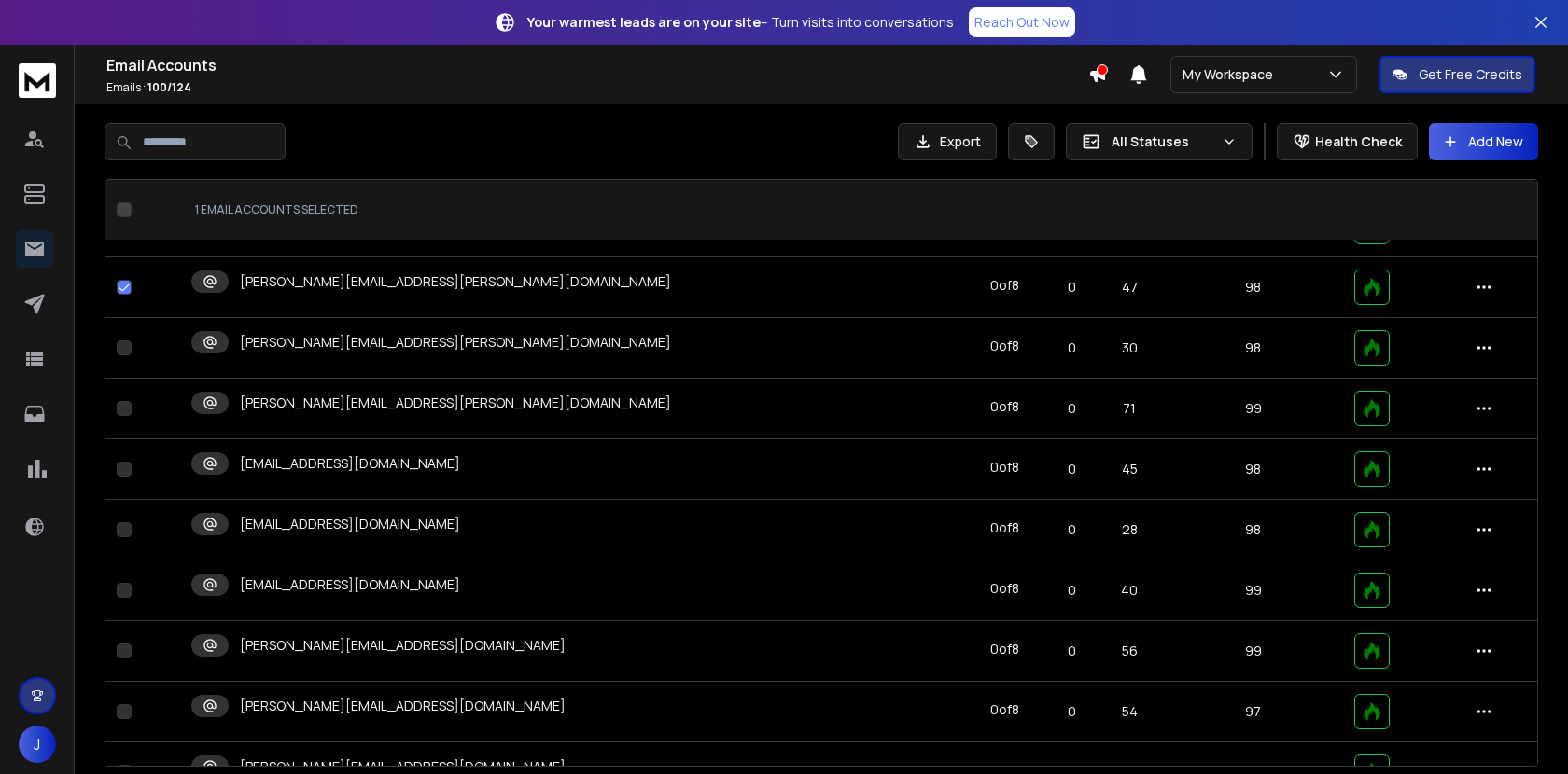
click at [340, 583] on p "[EMAIL_ADDRESS][DOMAIN_NAME]" at bounding box center [350, 584] width 220 height 19
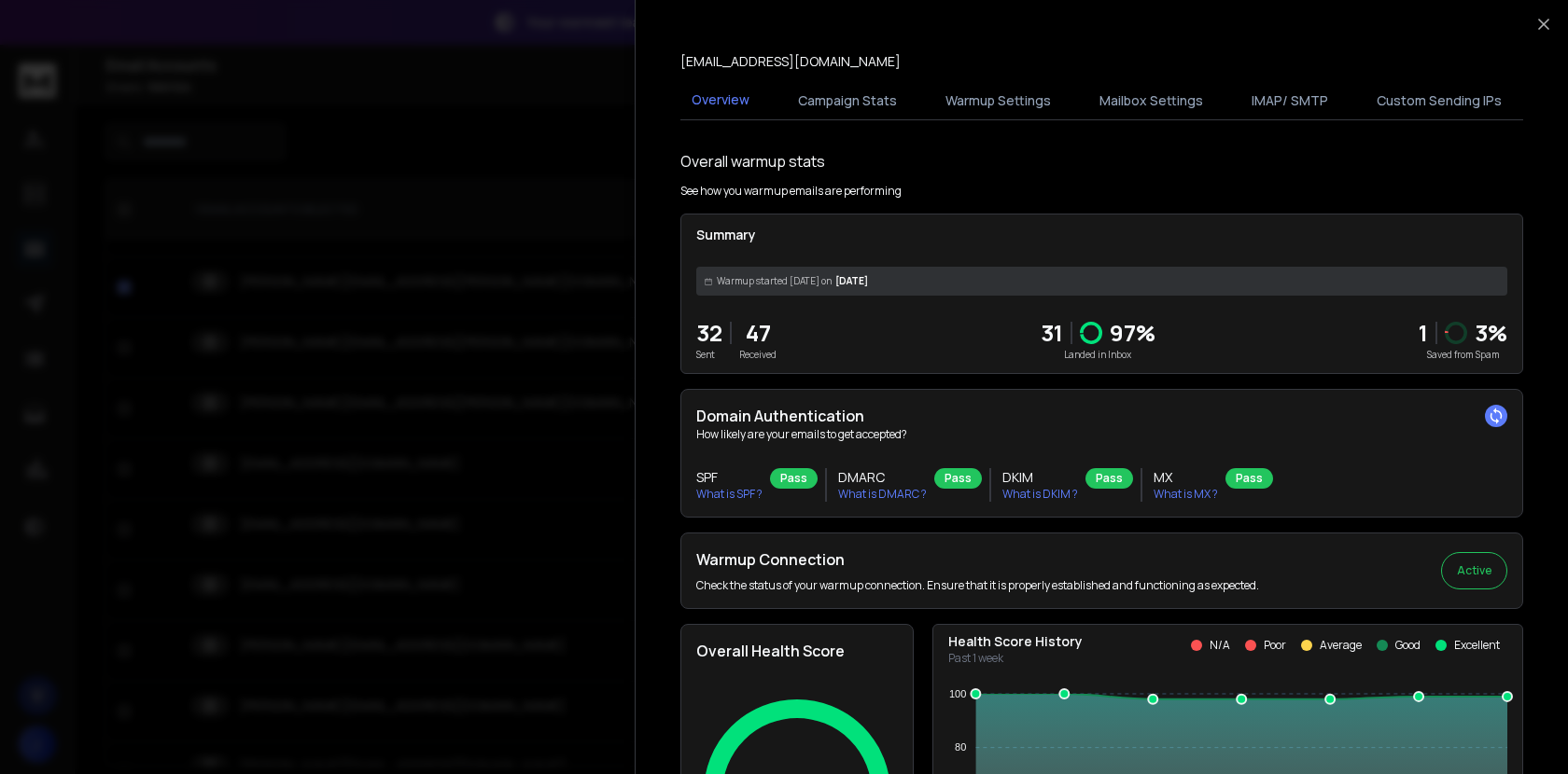
click at [1415, 98] on button "Custom Sending IPs" at bounding box center [1438, 100] width 147 height 41
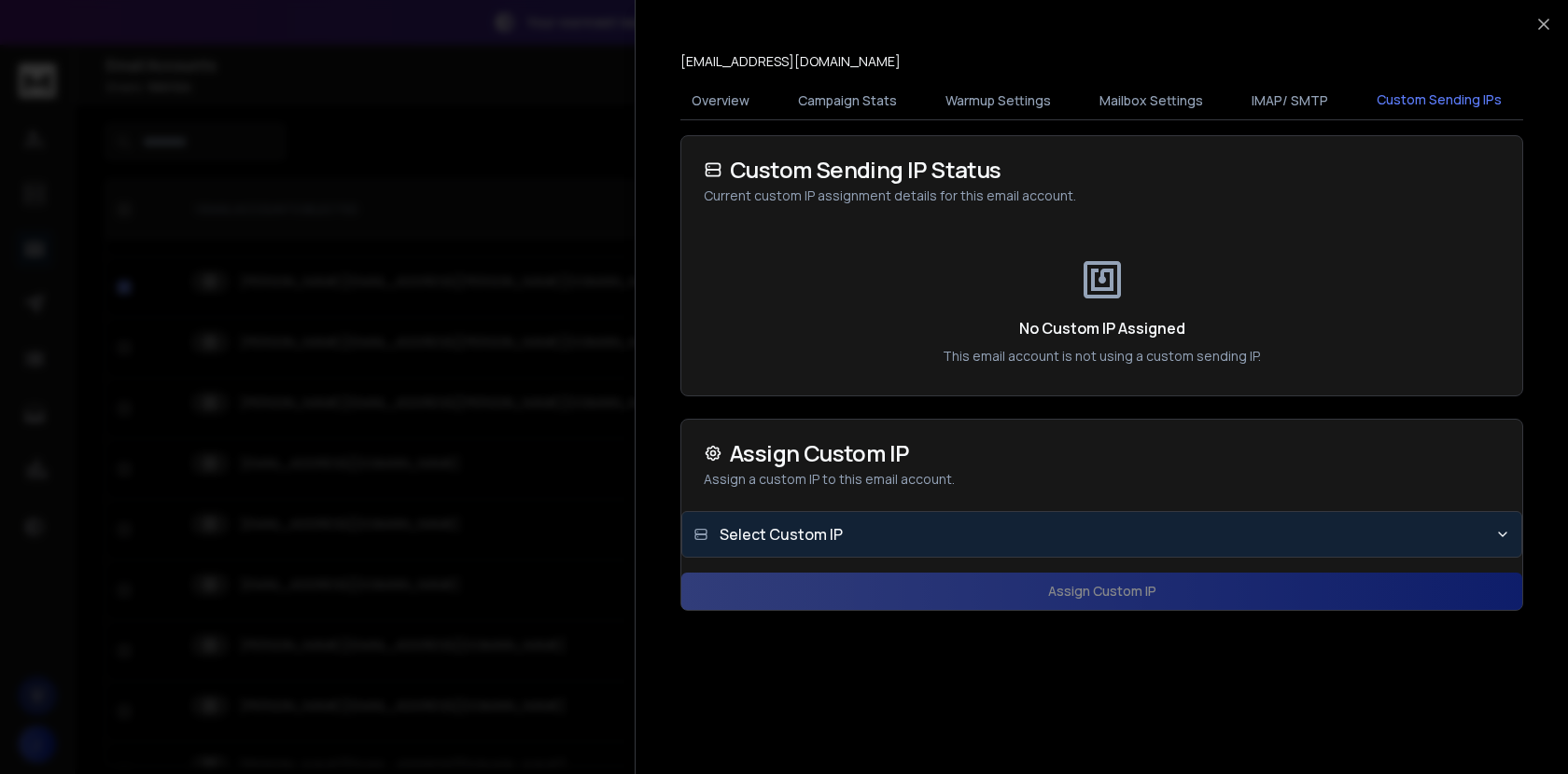
click at [774, 536] on p "Select Custom IP" at bounding box center [781, 534] width 123 height 22
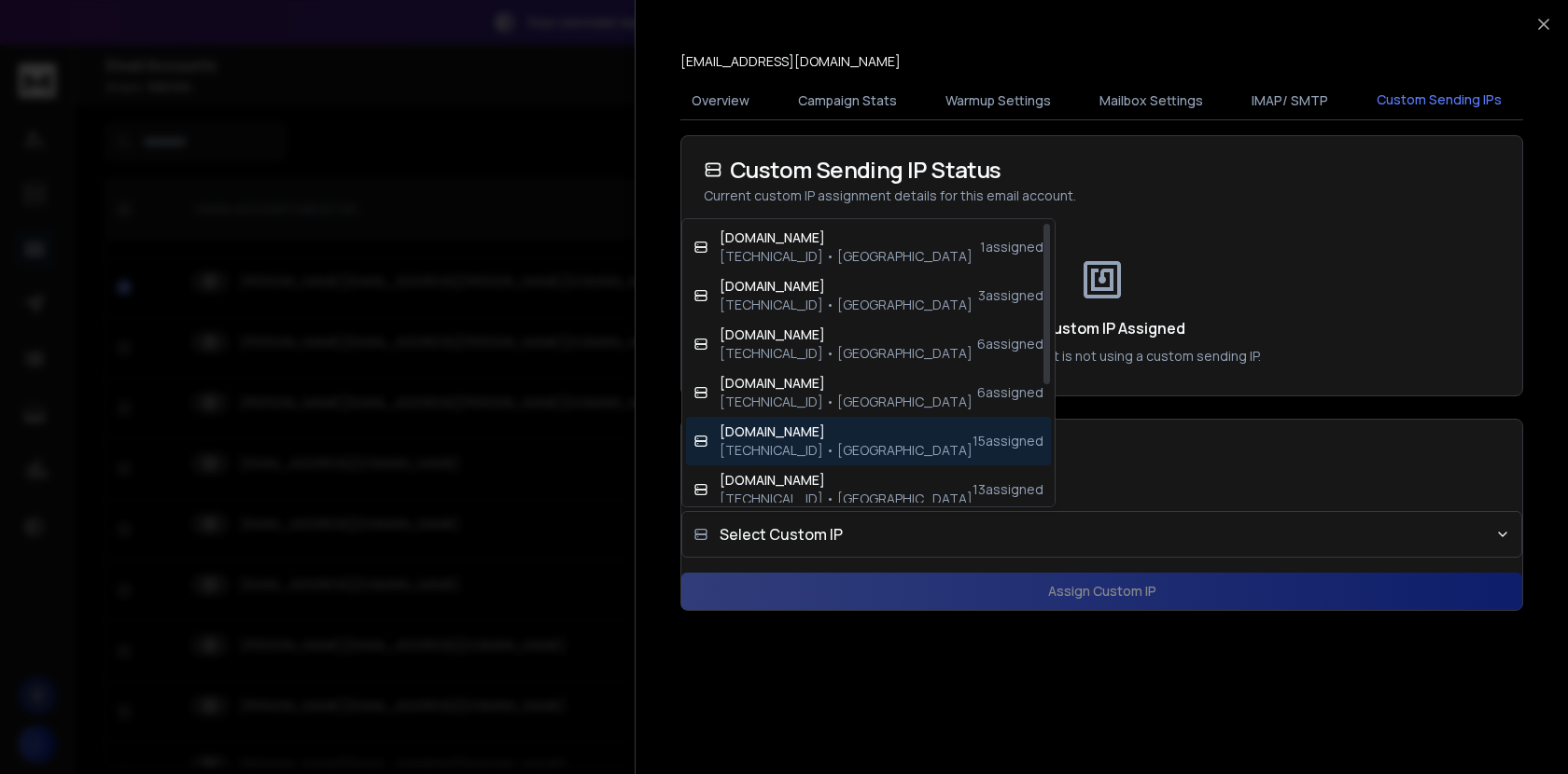
click at [765, 424] on p "[DOMAIN_NAME]" at bounding box center [845, 432] width 253 height 19
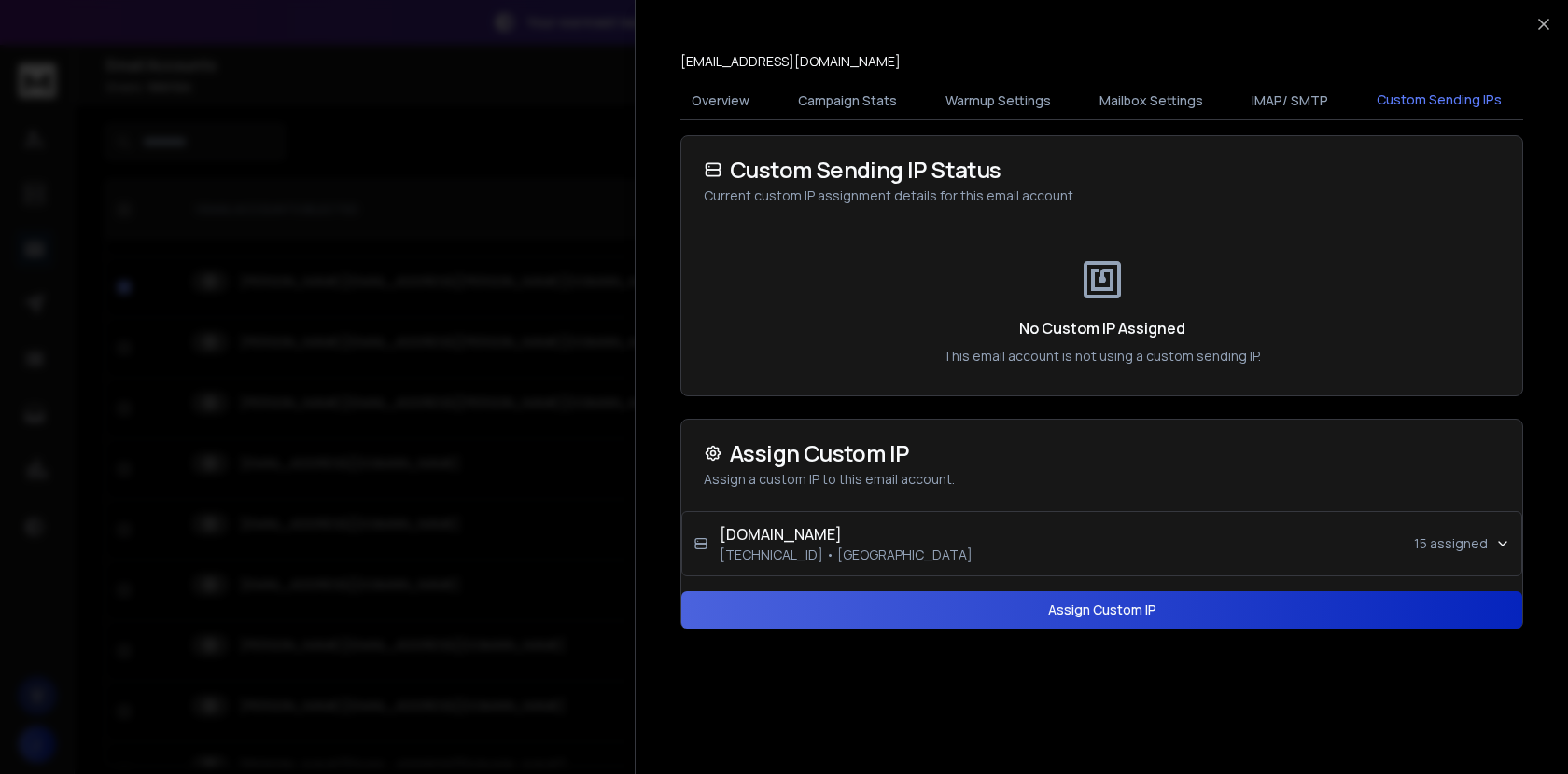
click at [843, 620] on button "Assign Custom IP" at bounding box center [1102, 610] width 841 height 37
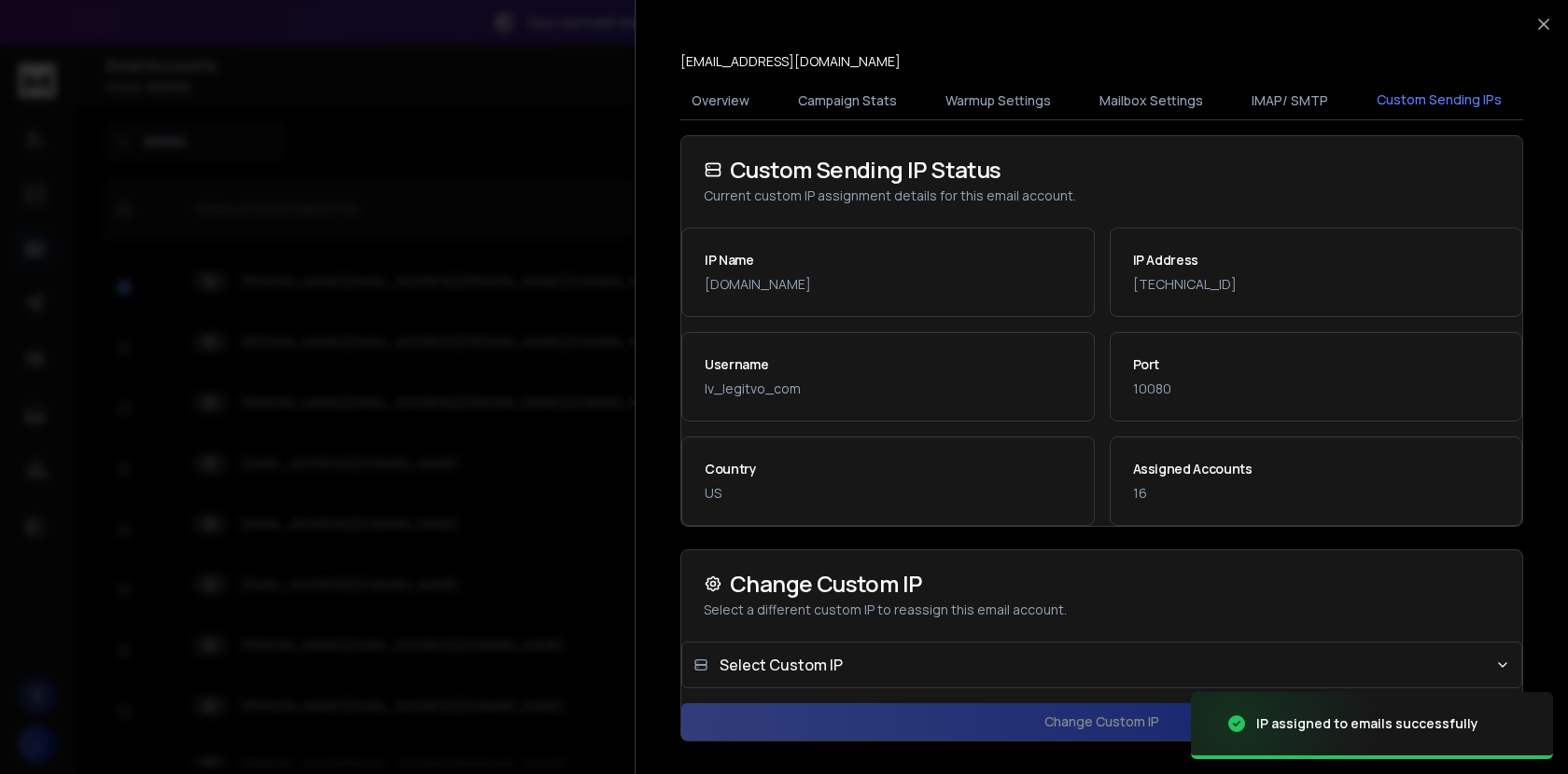
click at [524, 511] on div at bounding box center [784, 387] width 1568 height 774
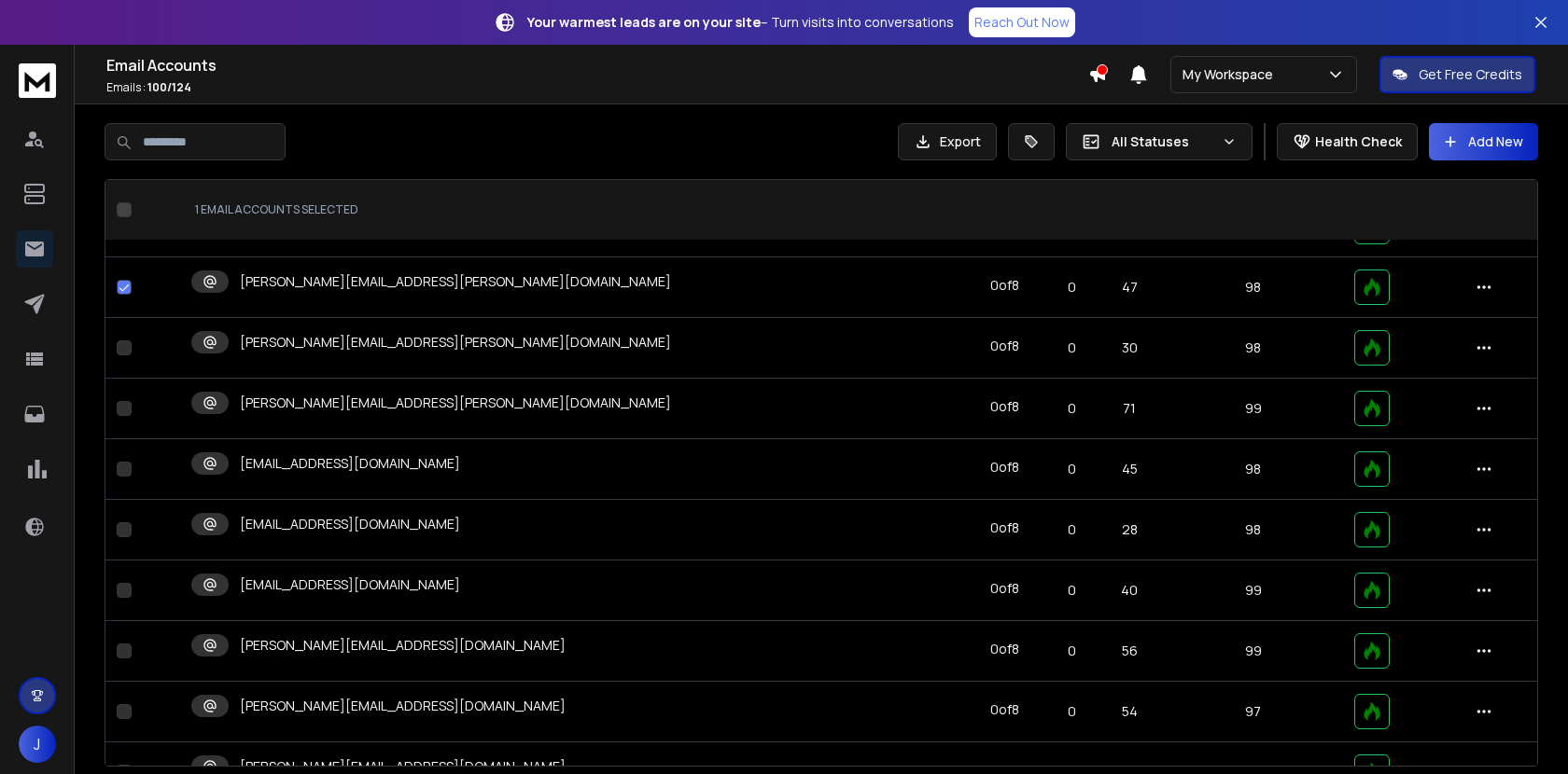
click at [128, 285] on button "button" at bounding box center [124, 287] width 15 height 15
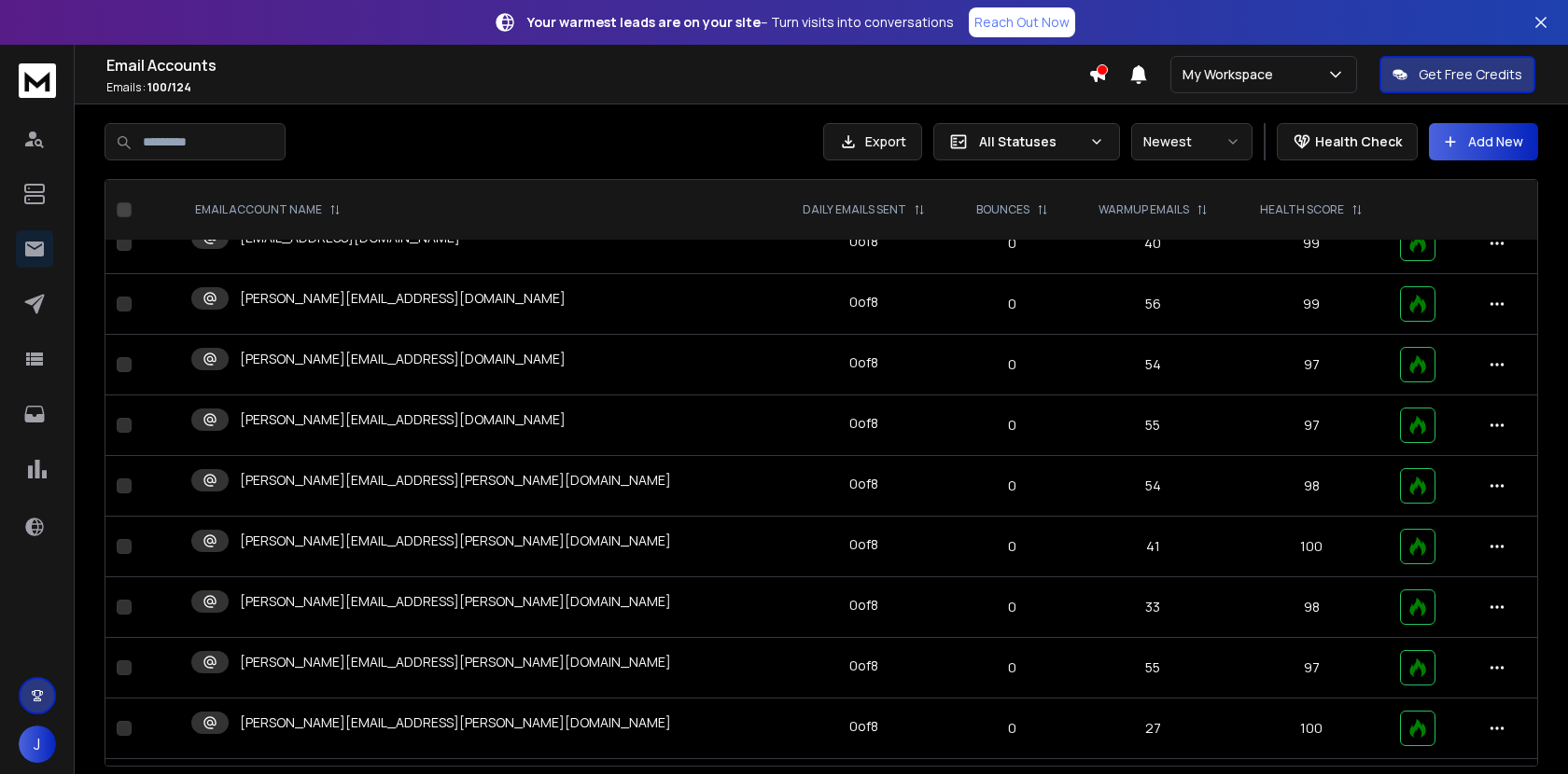
scroll to position [3244, 0]
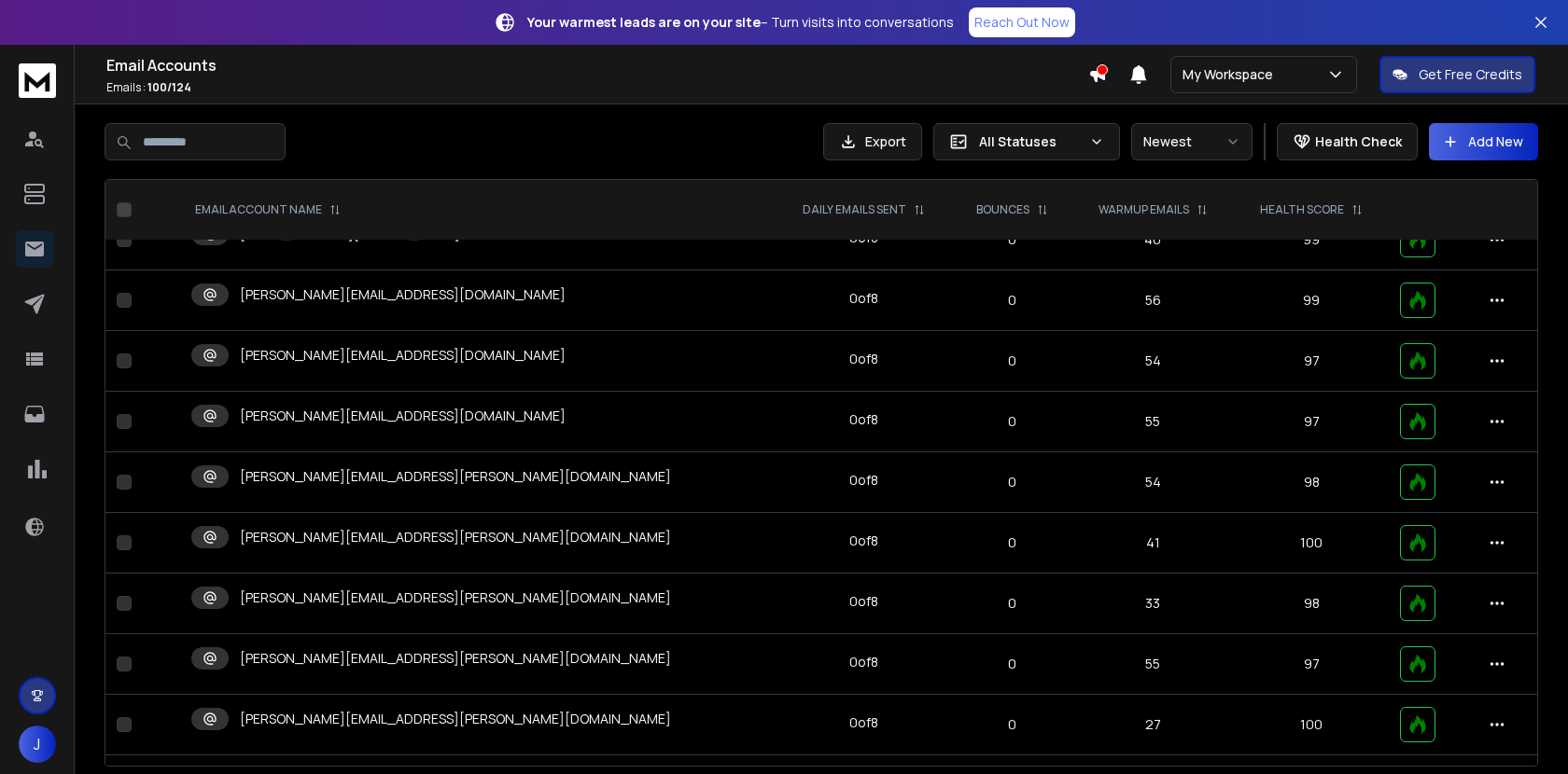
click at [123, 298] on button "button" at bounding box center [124, 299] width 15 height 15
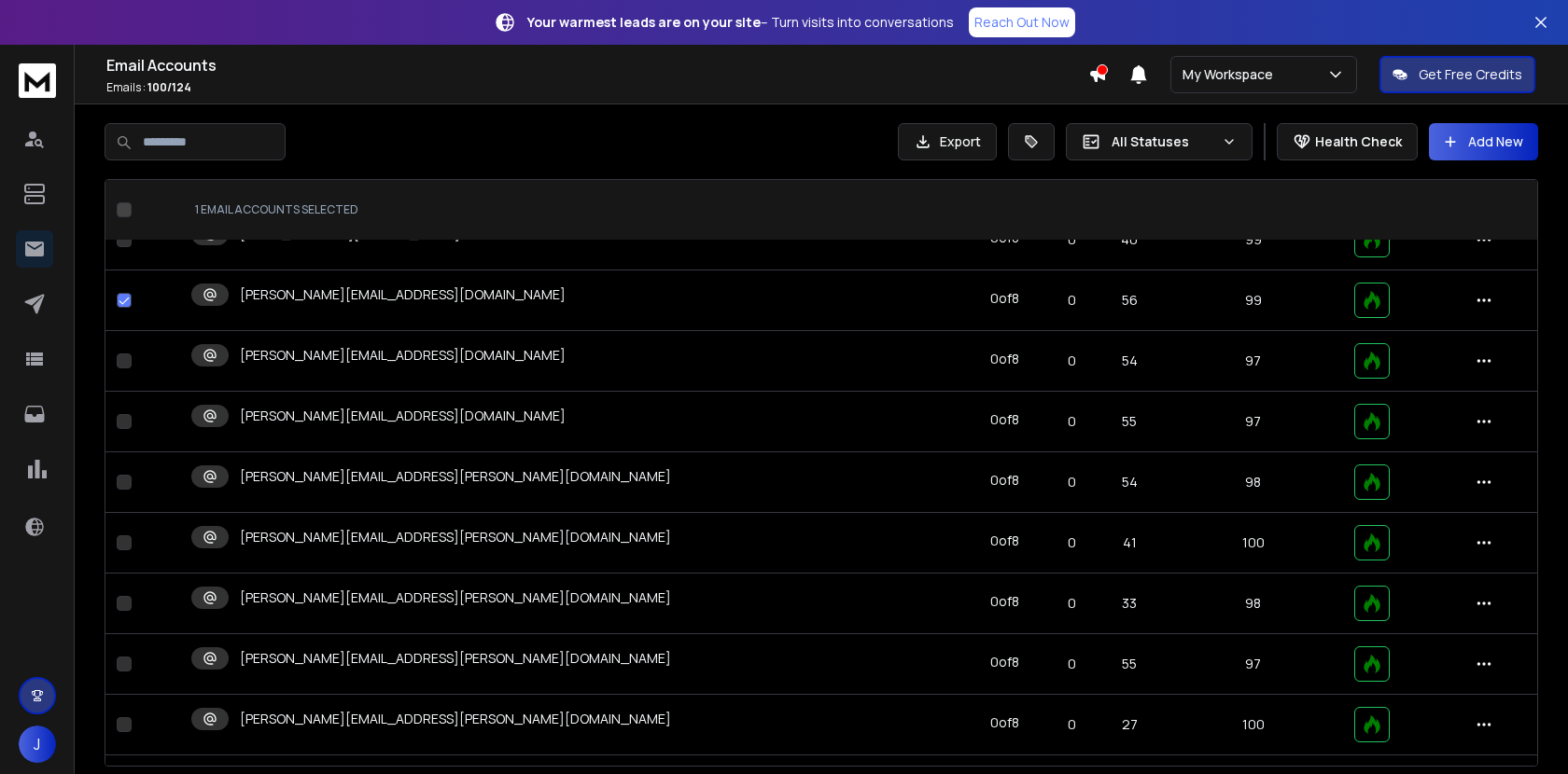
click at [398, 293] on p "[PERSON_NAME][EMAIL_ADDRESS][DOMAIN_NAME]" at bounding box center [403, 294] width 326 height 19
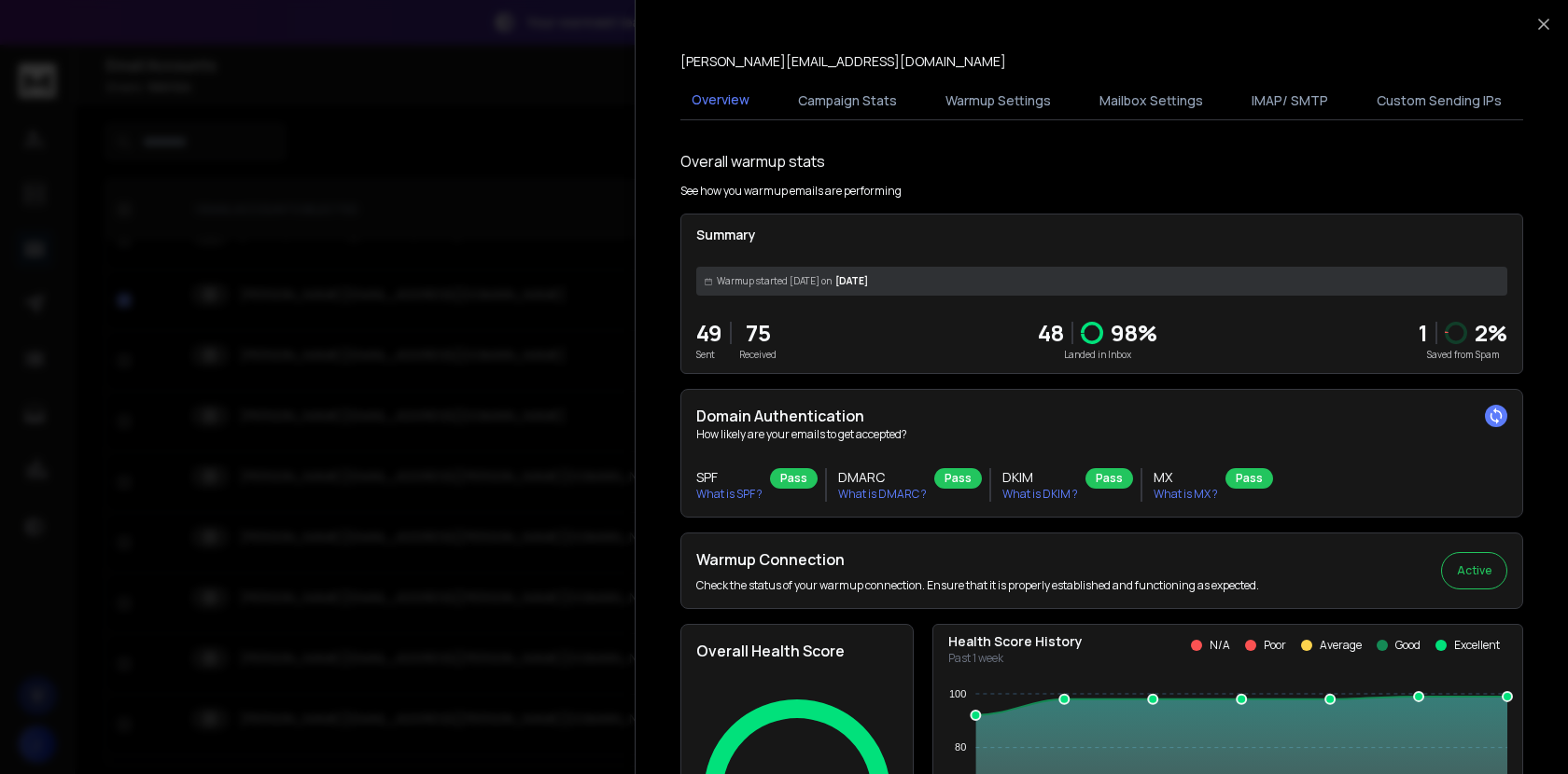
click at [1428, 111] on button "Custom Sending IPs" at bounding box center [1438, 100] width 147 height 41
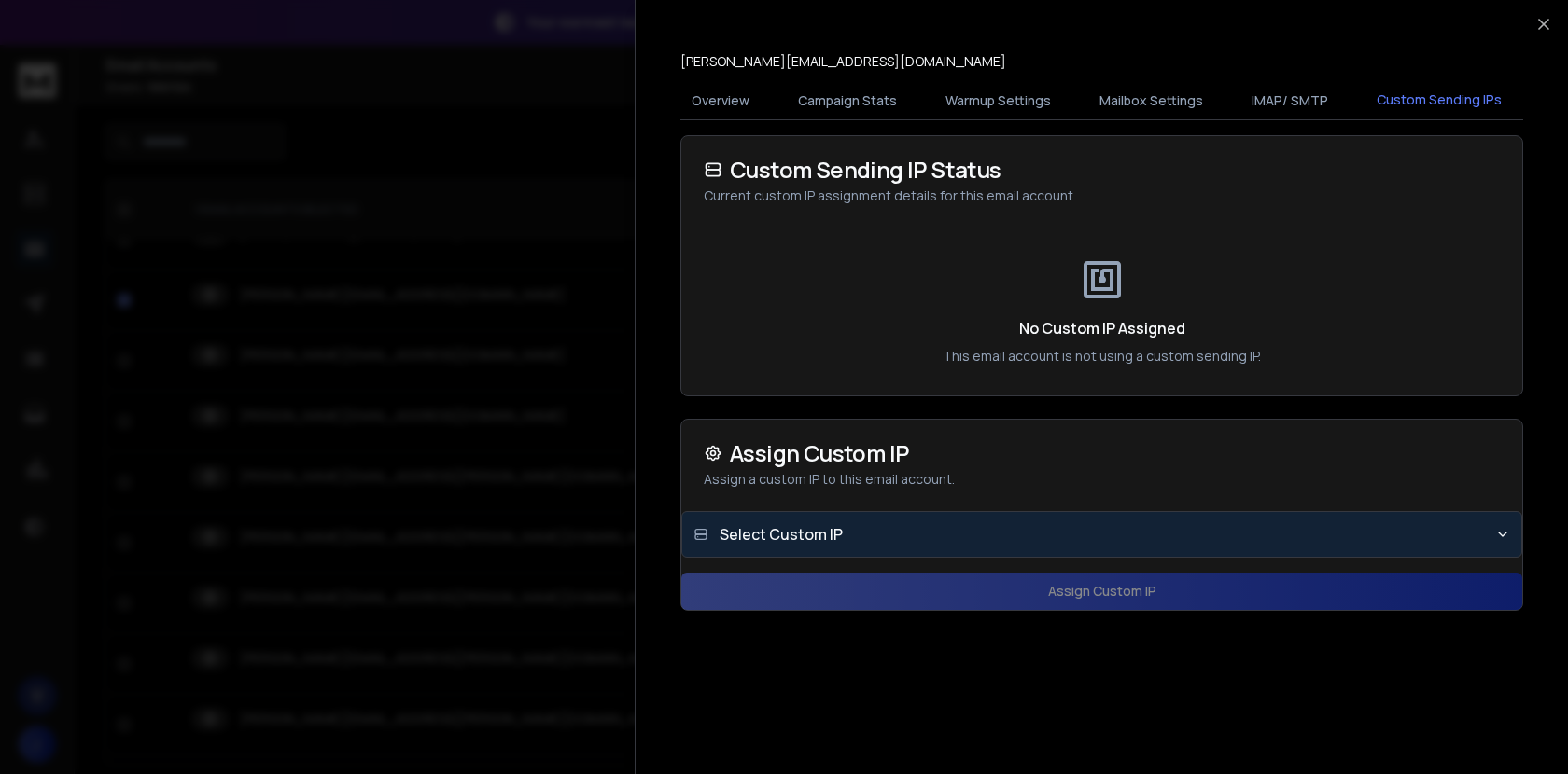
click at [794, 532] on p "Select Custom IP" at bounding box center [781, 534] width 123 height 22
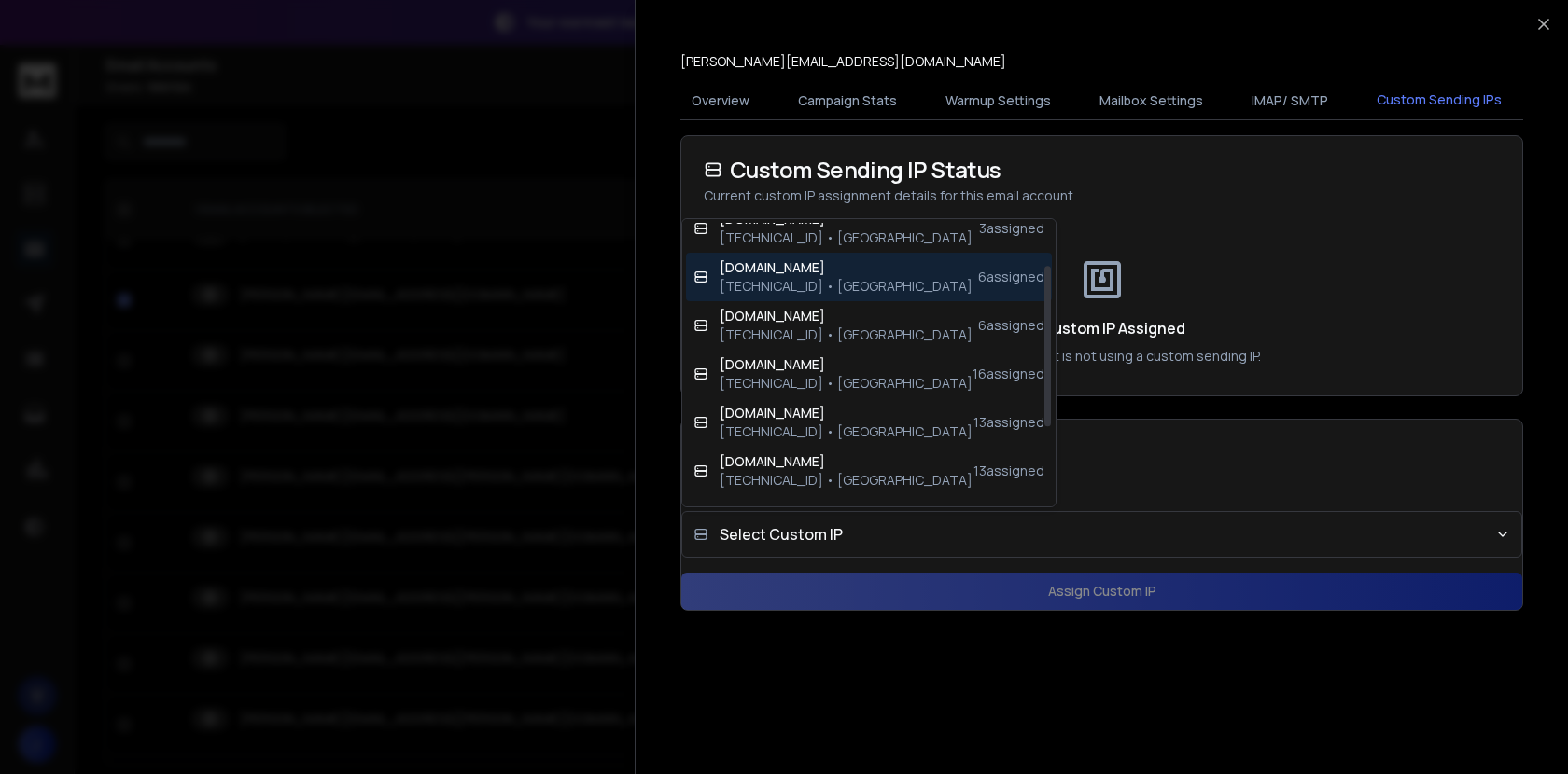
scroll to position [74, 0]
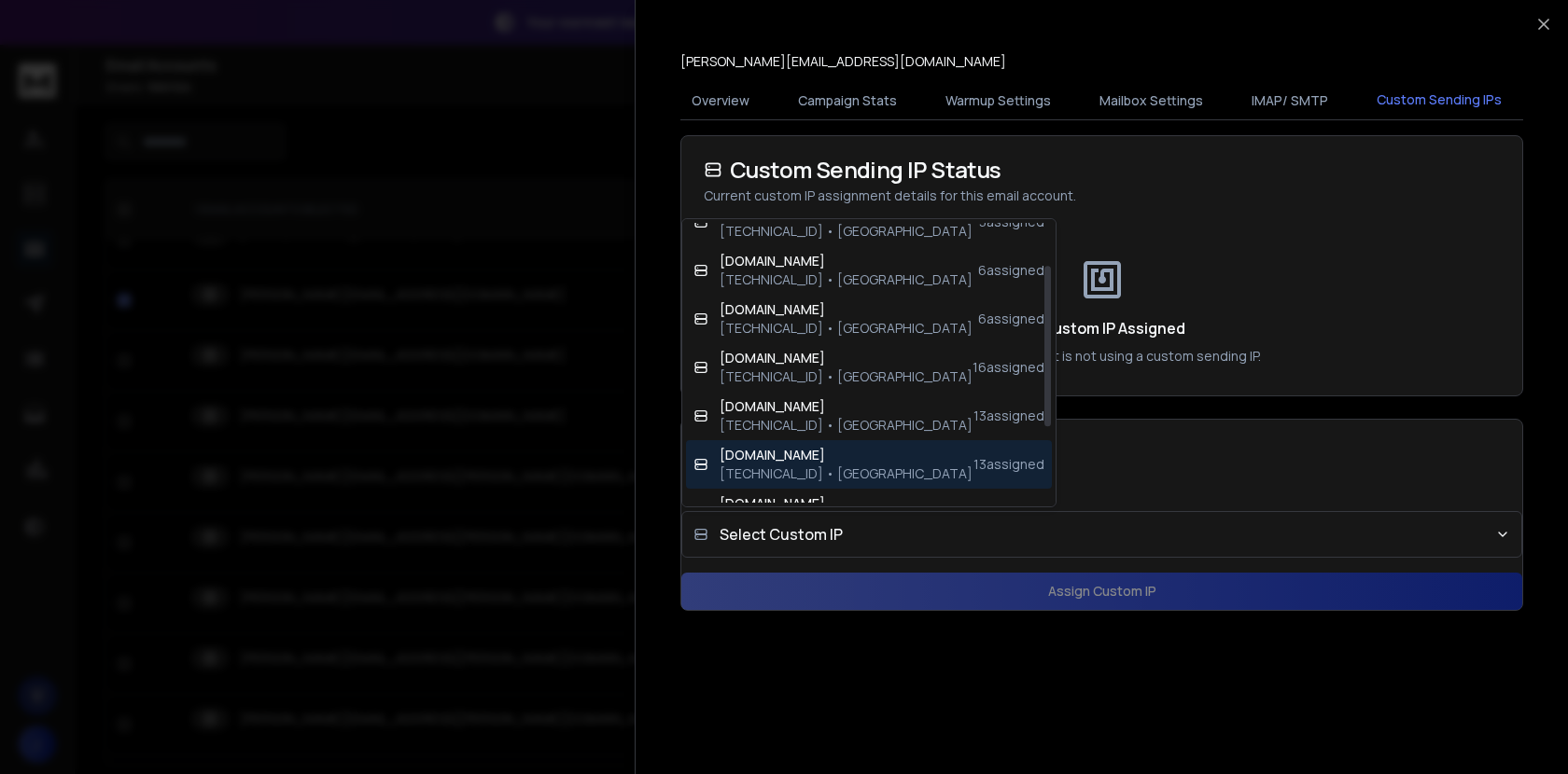
click at [810, 461] on p "[DOMAIN_NAME]" at bounding box center [845, 454] width 253 height 19
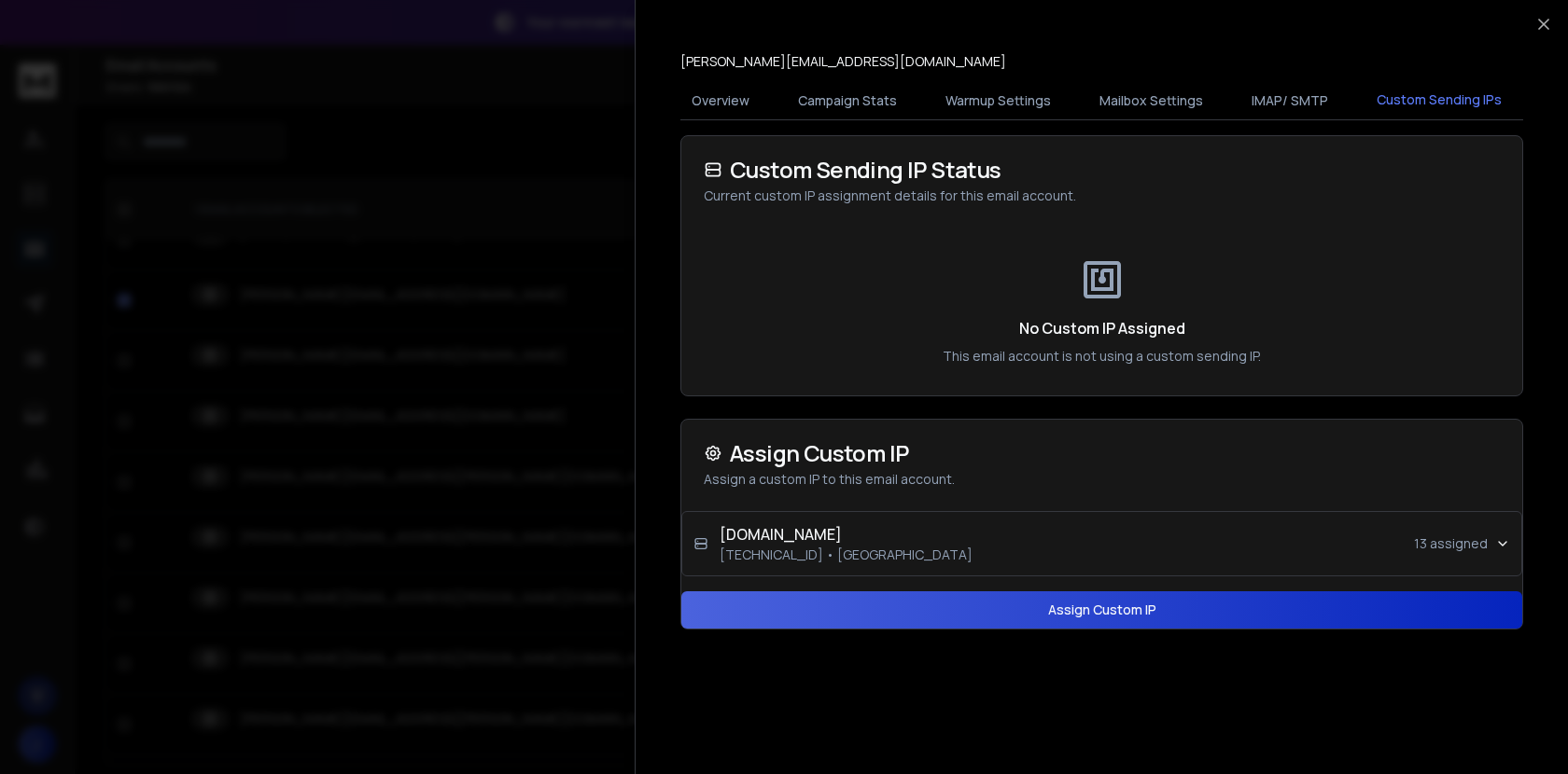
click at [921, 602] on button "Assign Custom IP" at bounding box center [1102, 610] width 841 height 37
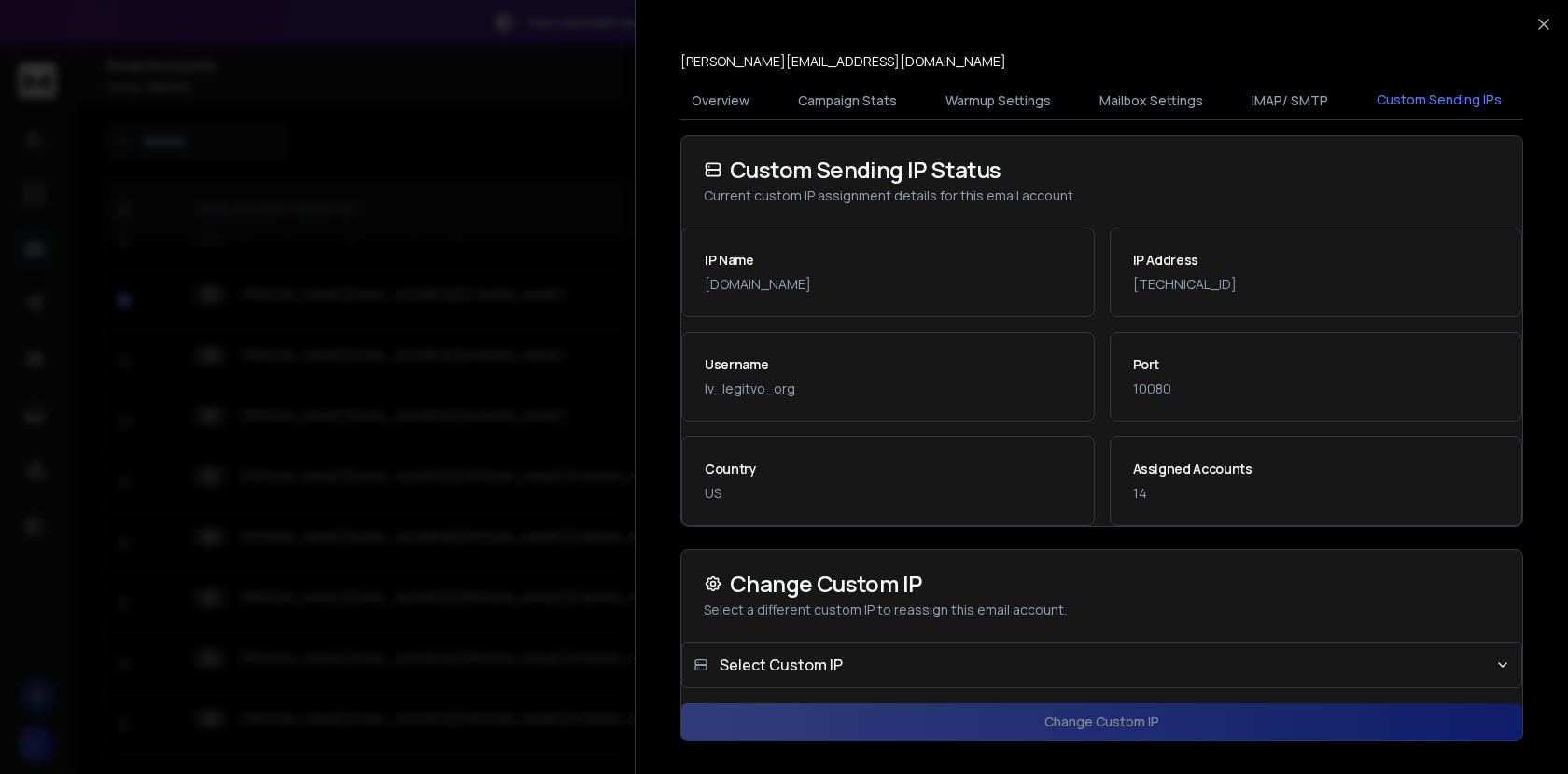
click at [586, 488] on div at bounding box center [784, 387] width 1568 height 774
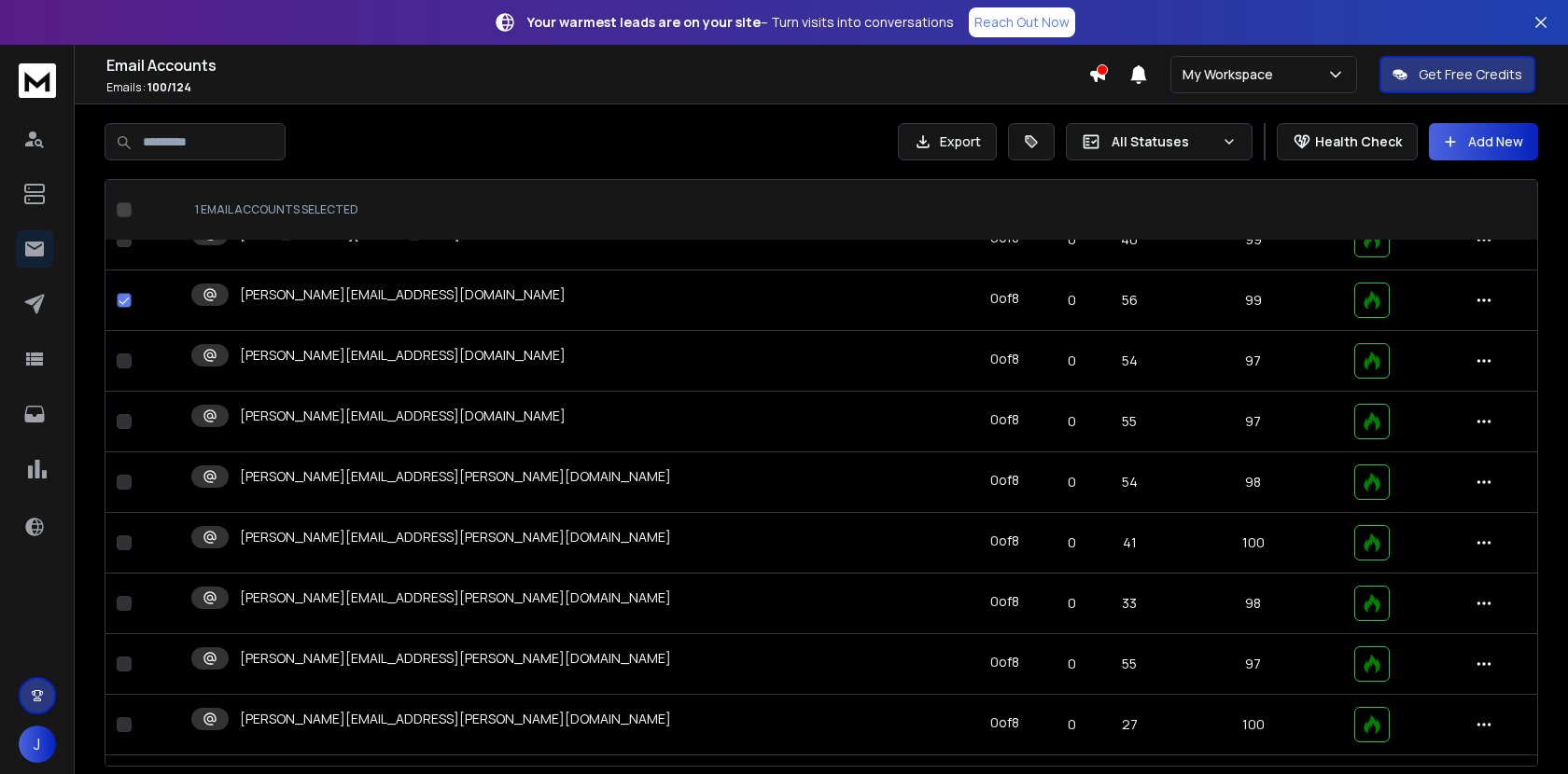
click at [387, 360] on p "[PERSON_NAME][EMAIL_ADDRESS][DOMAIN_NAME]" at bounding box center [403, 355] width 326 height 19
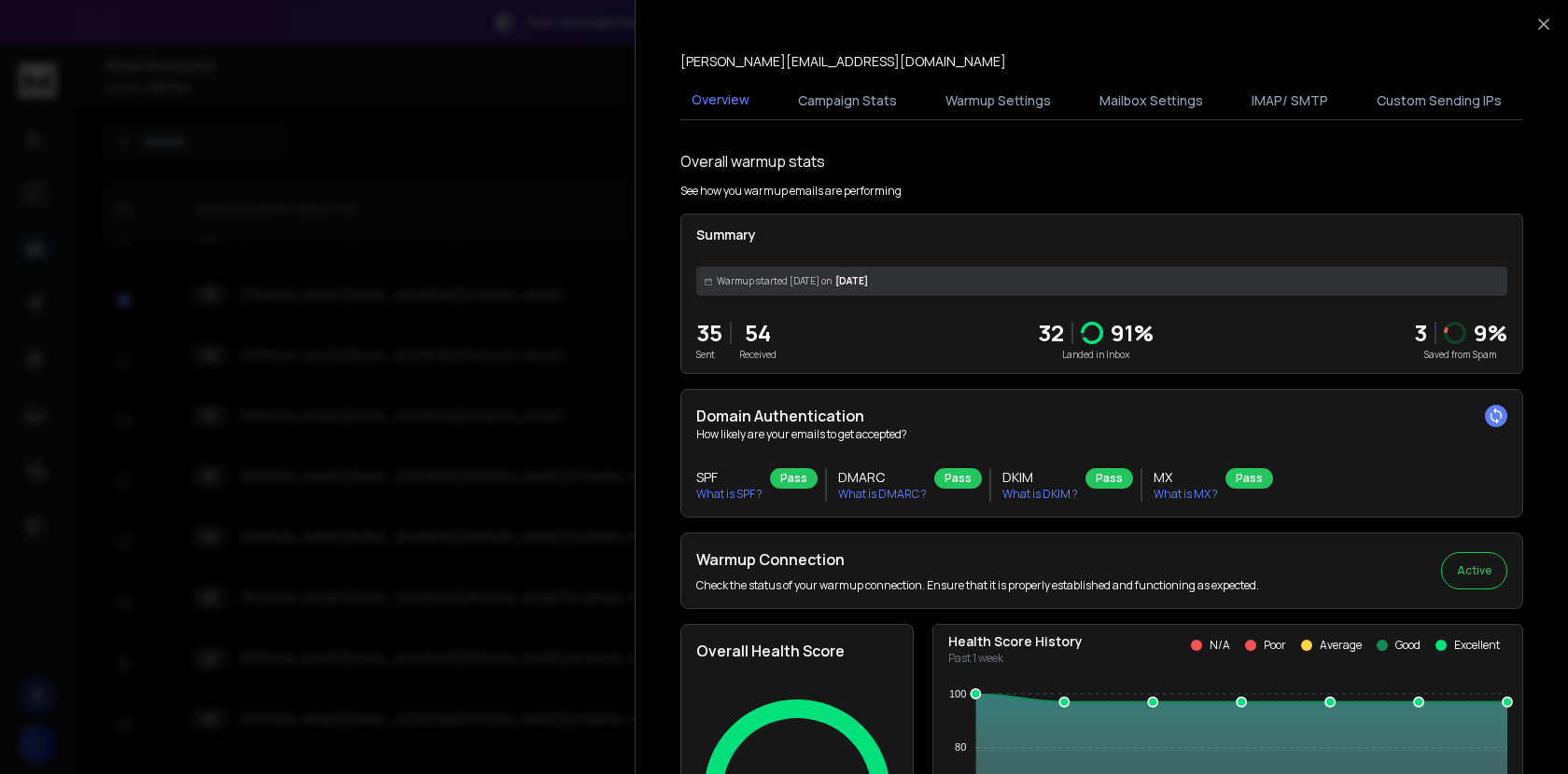
click at [1468, 99] on button "Custom Sending IPs" at bounding box center [1438, 100] width 147 height 41
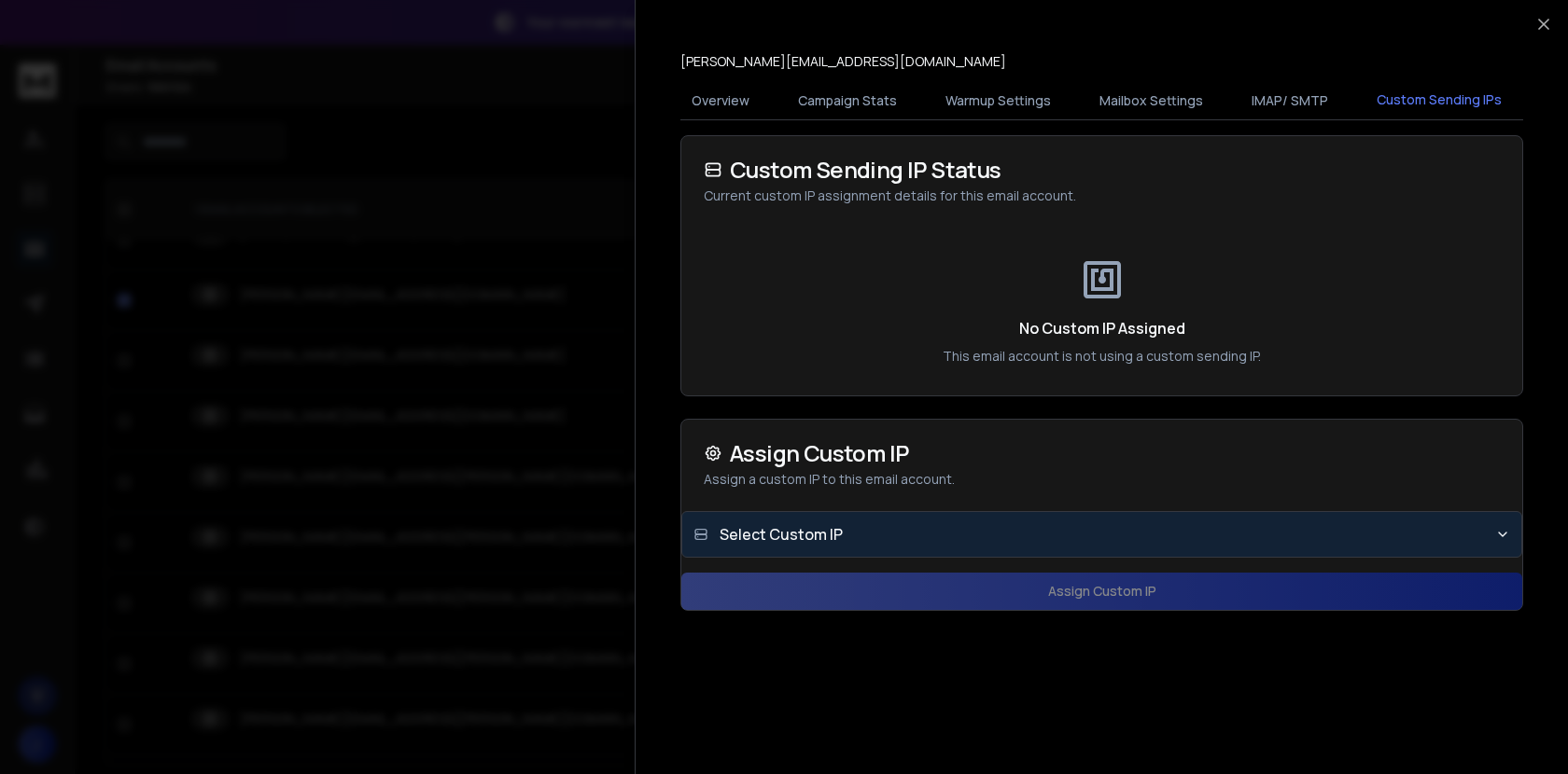
click at [791, 537] on p "Select Custom IP" at bounding box center [781, 534] width 123 height 22
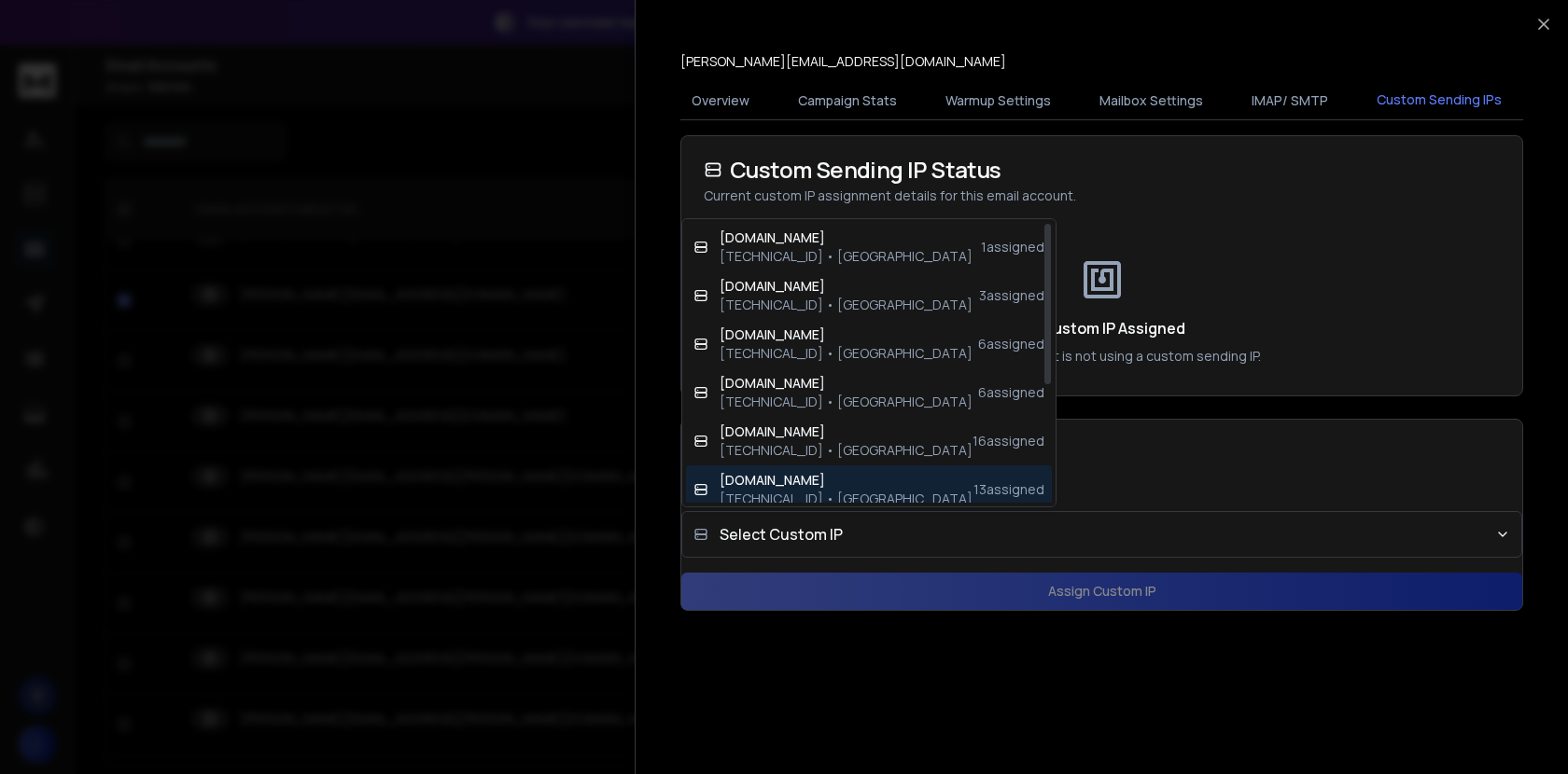
click at [794, 483] on p "[DOMAIN_NAME]" at bounding box center [845, 480] width 253 height 19
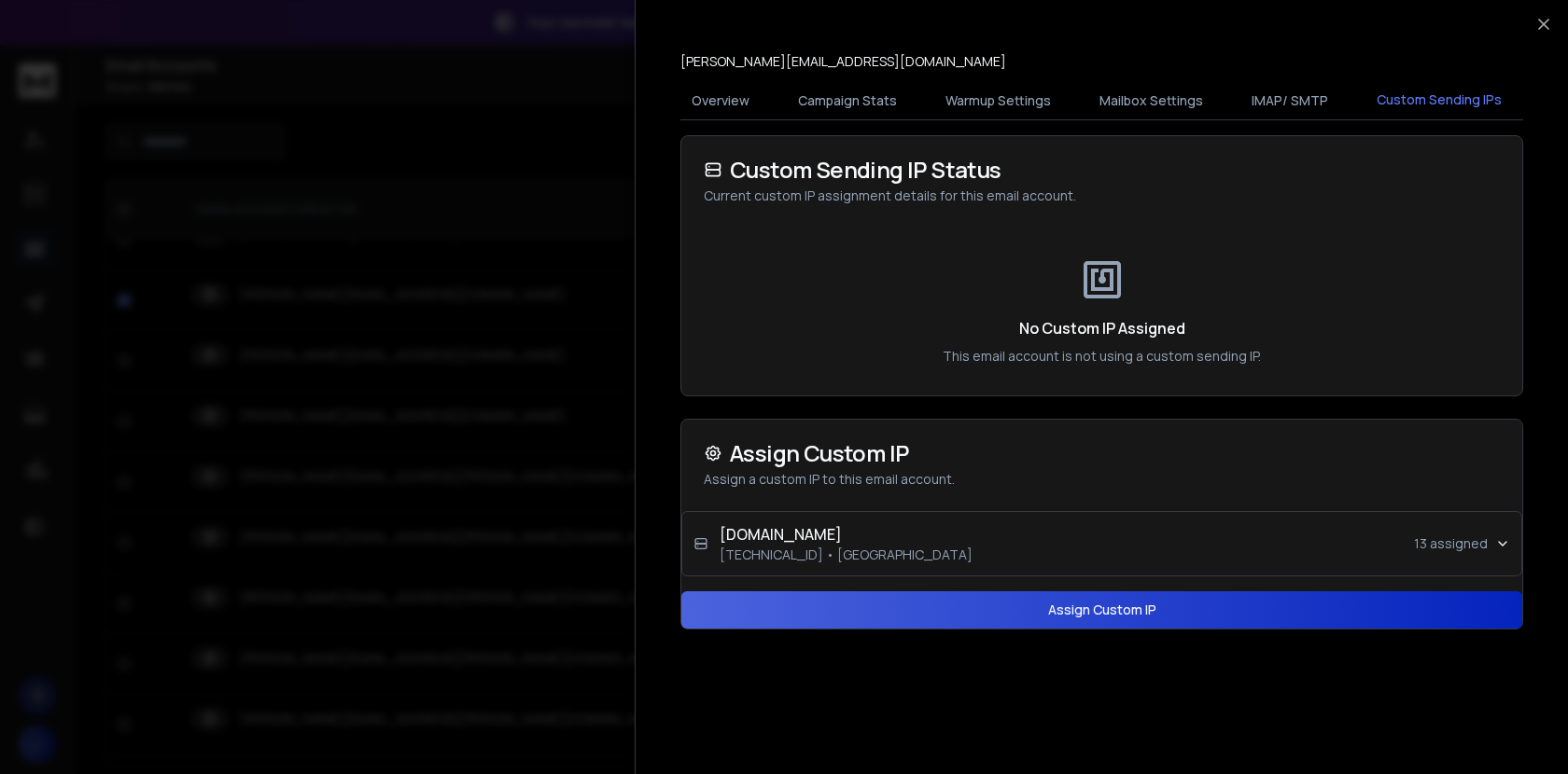
click at [875, 606] on button "Assign Custom IP" at bounding box center [1102, 610] width 841 height 37
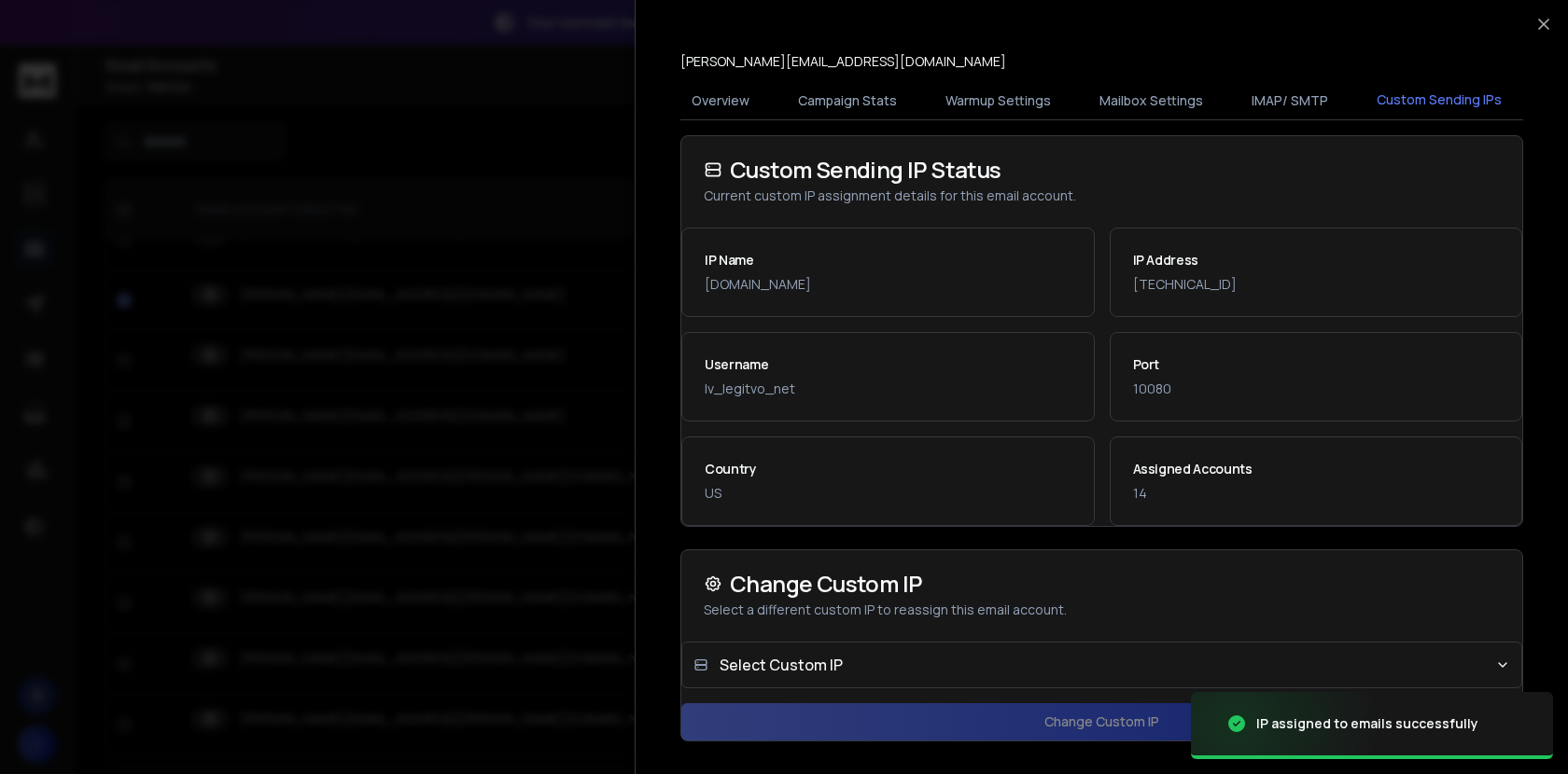
click at [589, 551] on div at bounding box center [784, 387] width 1568 height 774
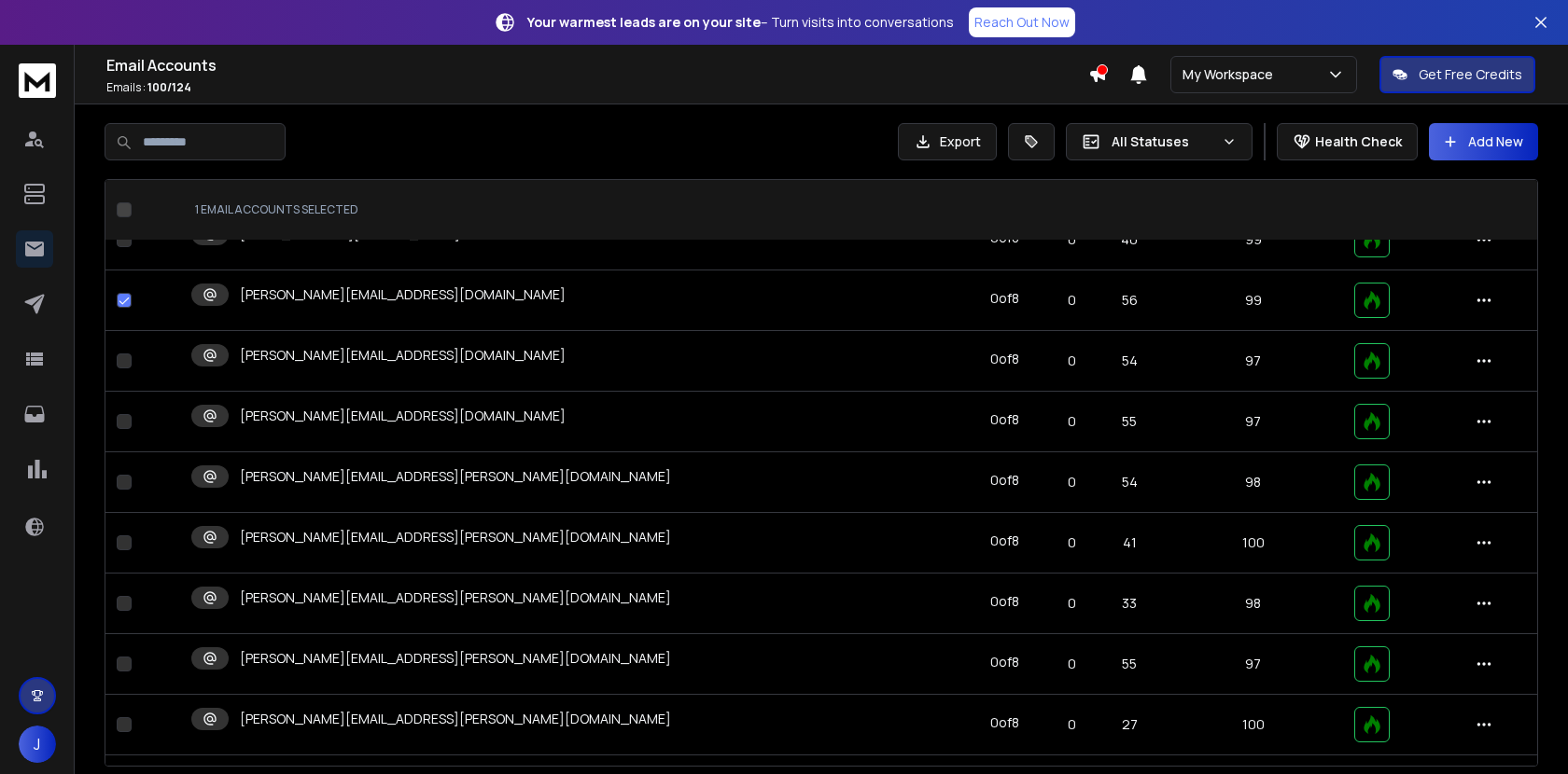
click at [377, 414] on p "[PERSON_NAME][EMAIL_ADDRESS][DOMAIN_NAME]" at bounding box center [403, 415] width 326 height 19
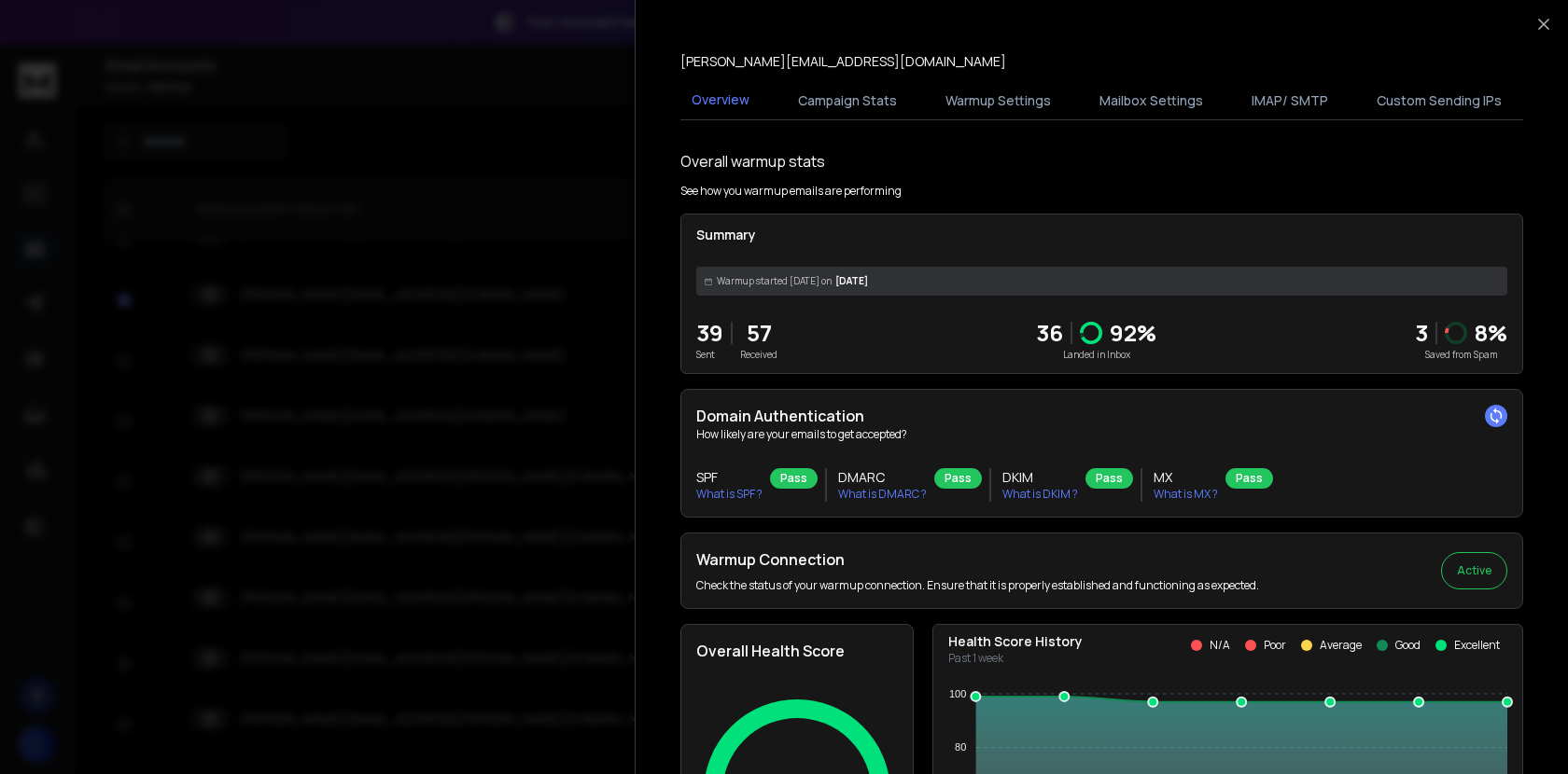
click at [1438, 111] on button "Custom Sending IPs" at bounding box center [1438, 100] width 147 height 41
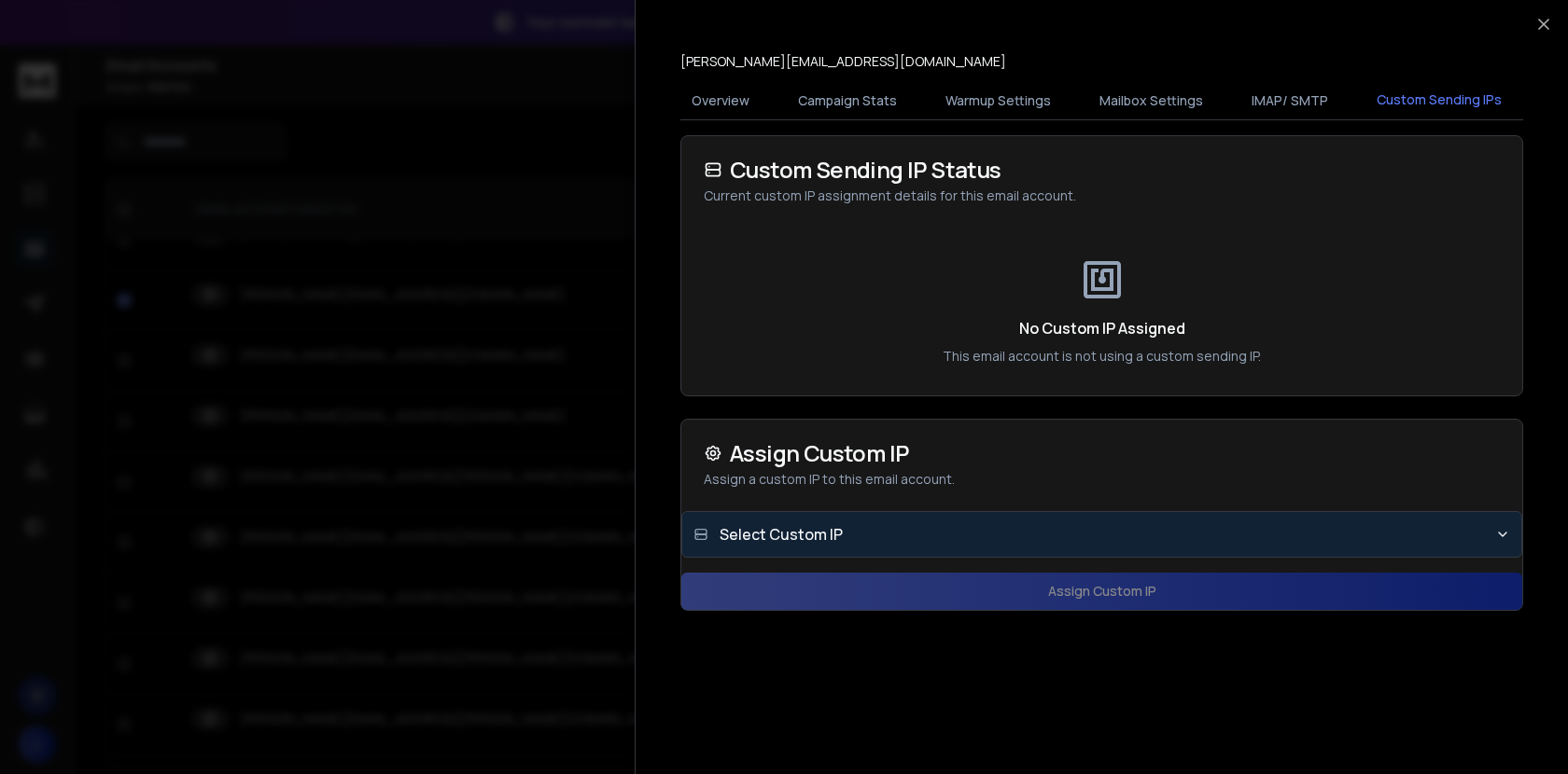
click at [801, 538] on p "Select Custom IP" at bounding box center [781, 534] width 123 height 22
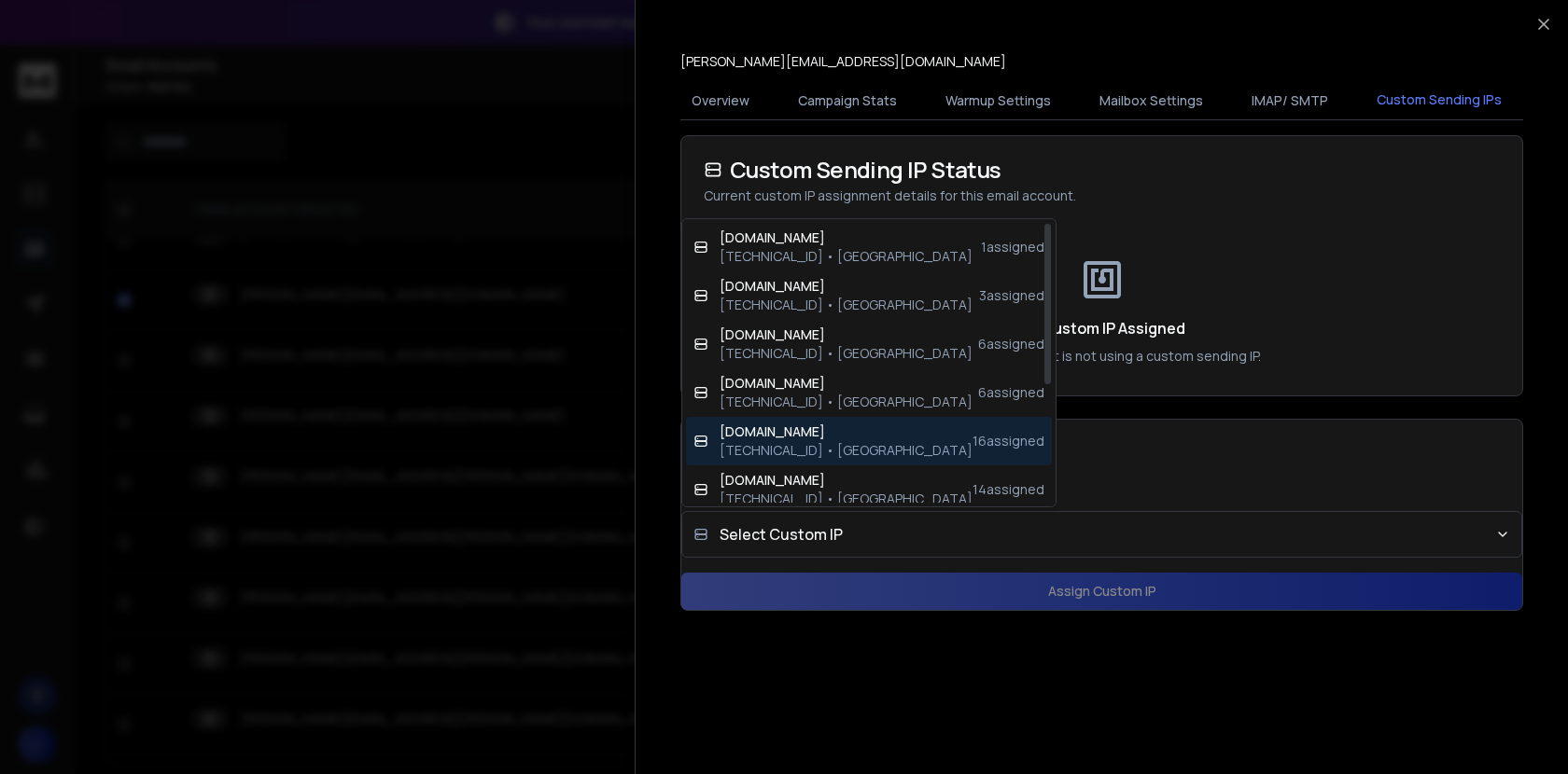
click at [771, 432] on p "[DOMAIN_NAME]" at bounding box center [845, 432] width 253 height 19
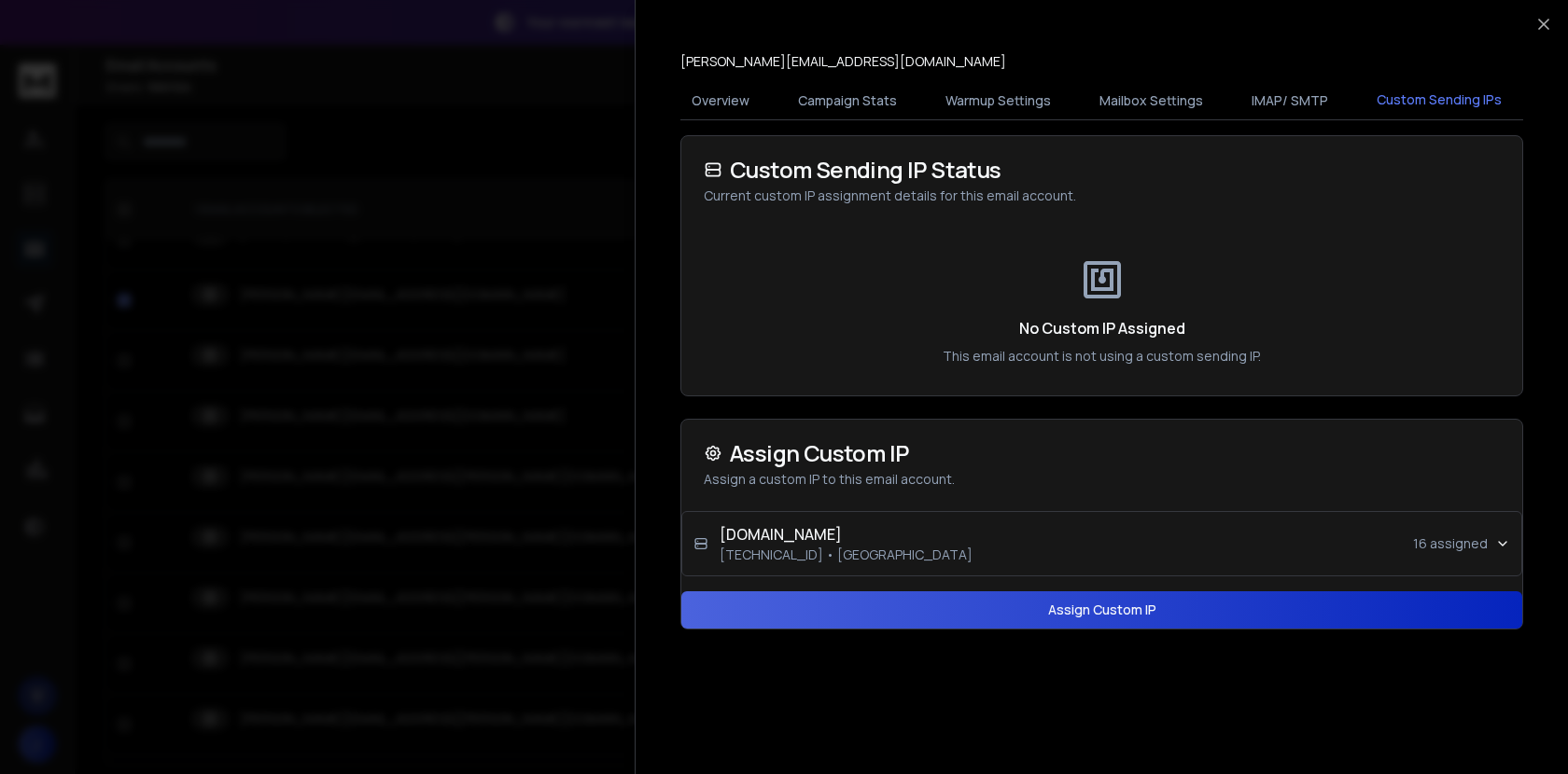
click at [904, 614] on button "Assign Custom IP" at bounding box center [1102, 610] width 841 height 37
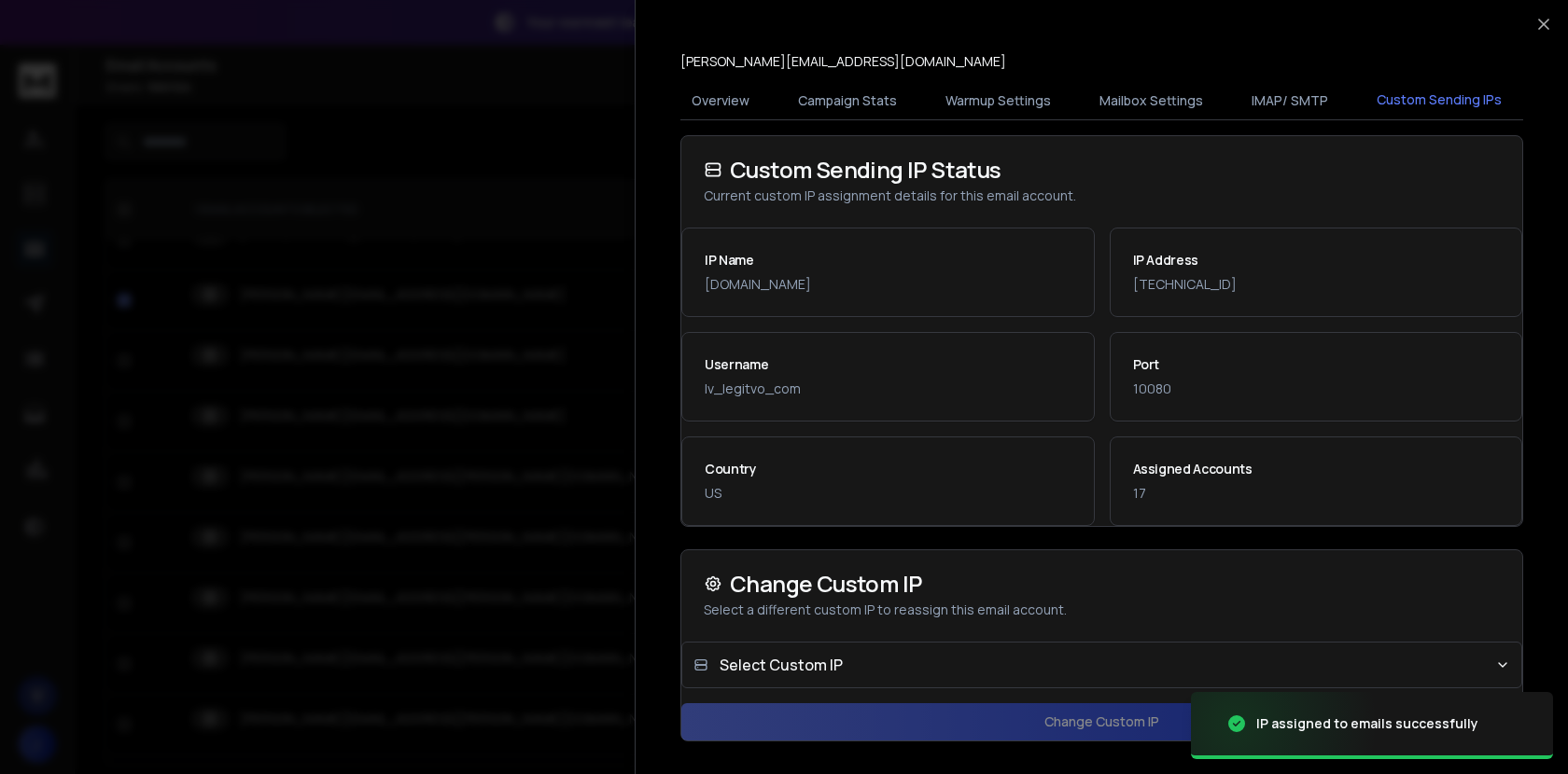
click at [591, 474] on div at bounding box center [784, 387] width 1568 height 774
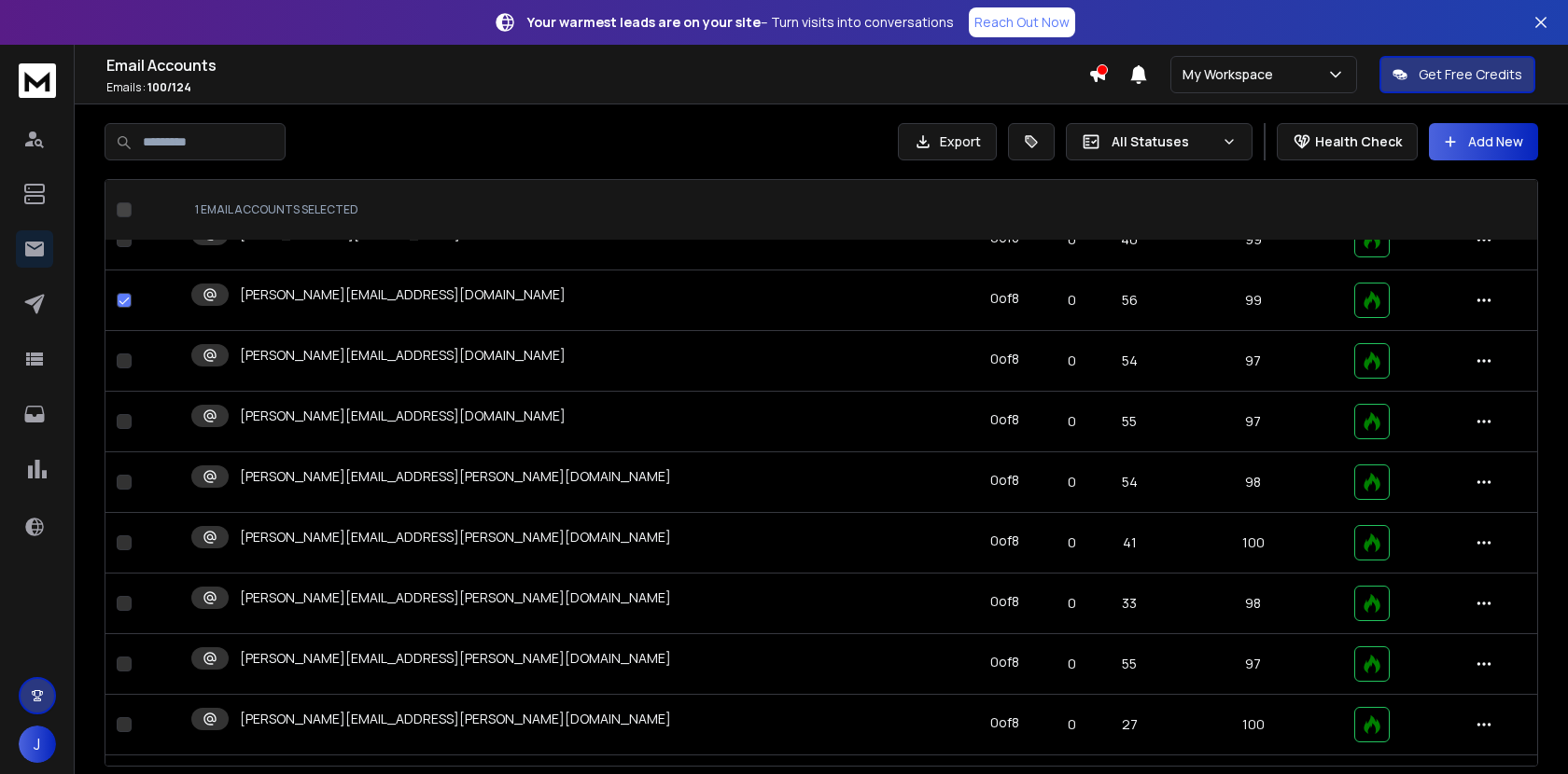
click at [128, 293] on button "button" at bounding box center [124, 299] width 15 height 15
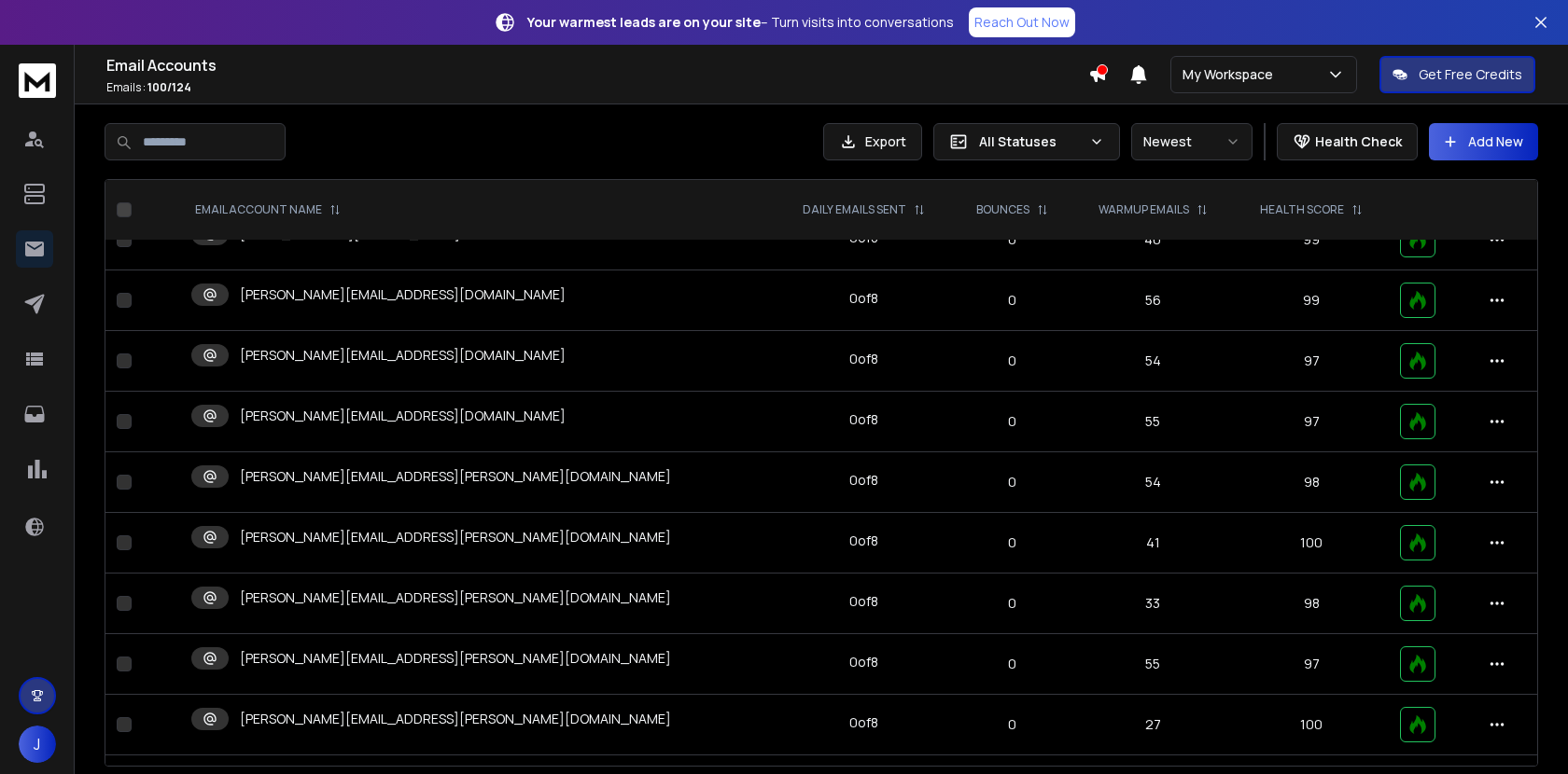
click at [319, 478] on p "[PERSON_NAME][EMAIL_ADDRESS][PERSON_NAME][DOMAIN_NAME]" at bounding box center [455, 476] width 431 height 19
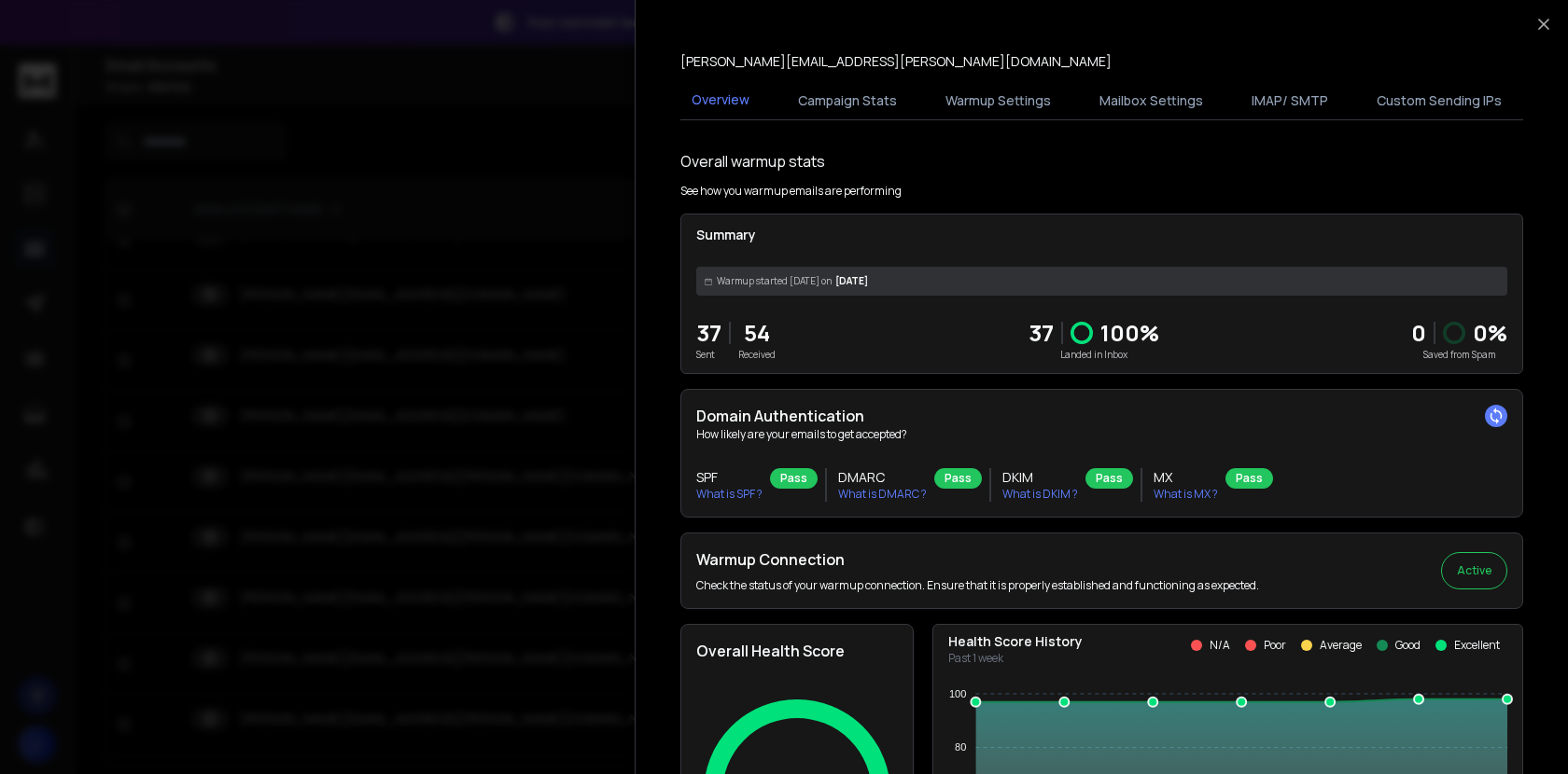
click at [1440, 108] on button "Custom Sending IPs" at bounding box center [1438, 100] width 147 height 41
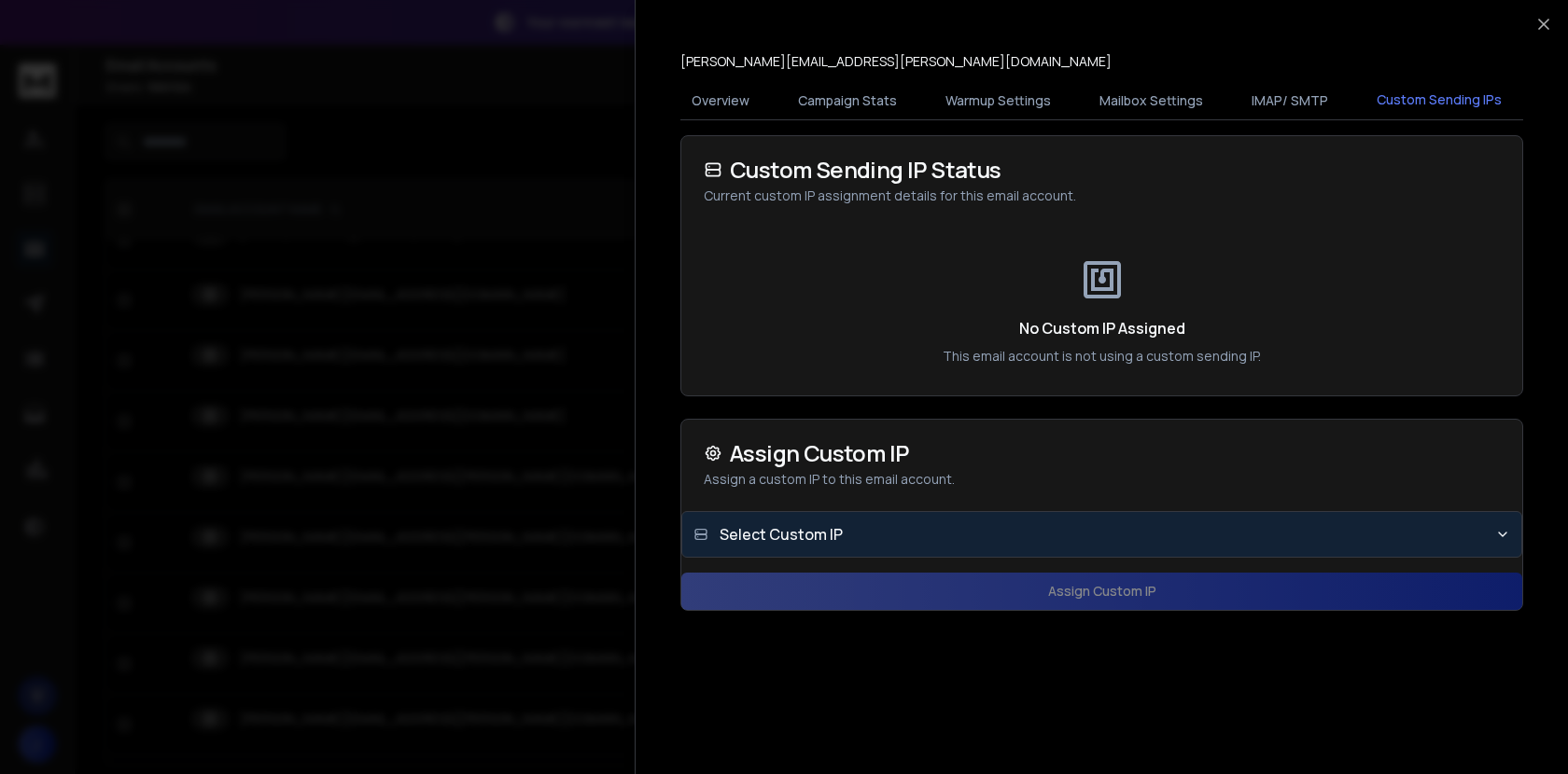
click at [883, 537] on div "Select Custom IP" at bounding box center [1102, 534] width 841 height 47
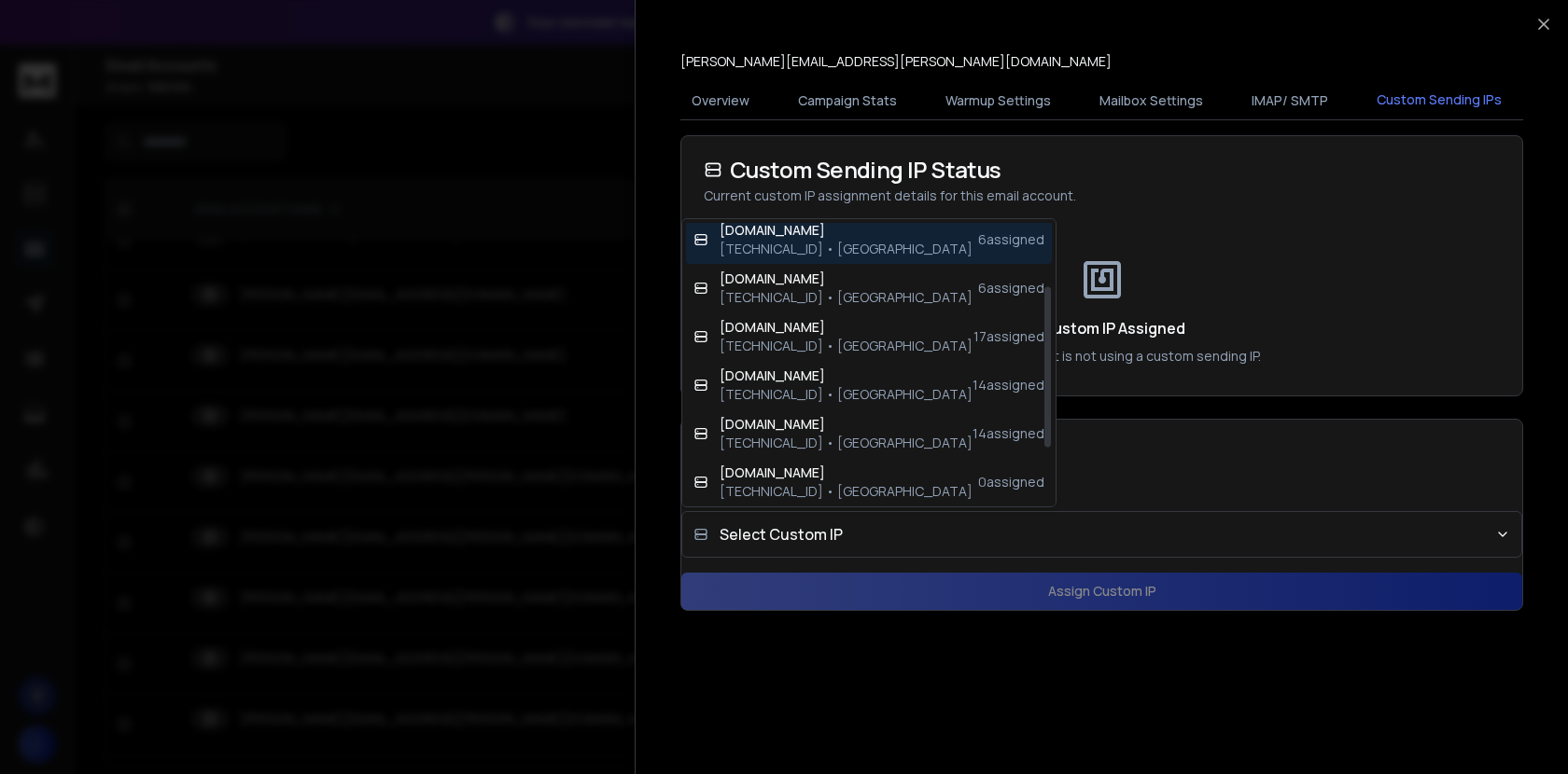
scroll to position [115, 0]
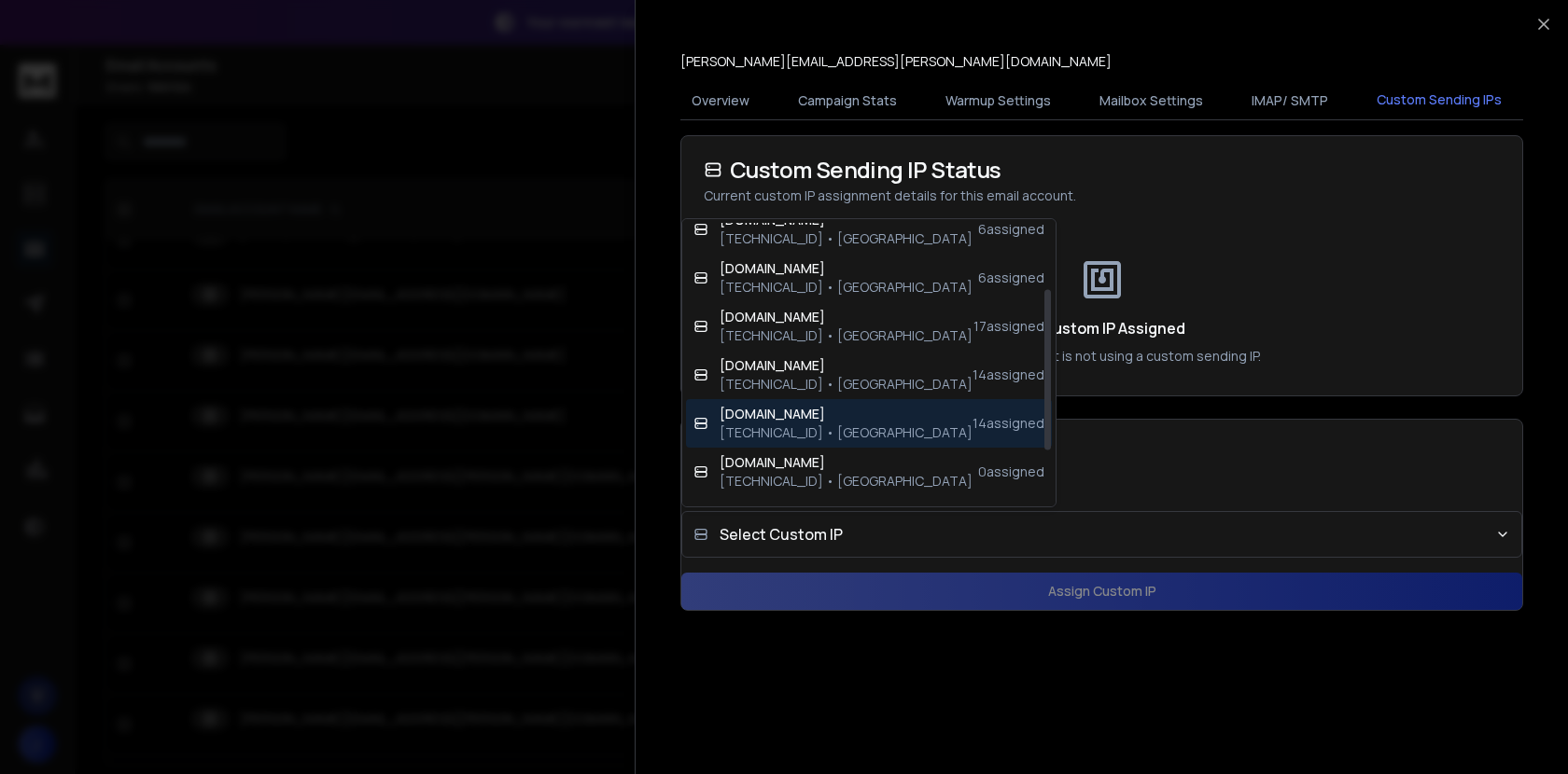
click at [781, 418] on p "[DOMAIN_NAME]" at bounding box center [845, 413] width 253 height 19
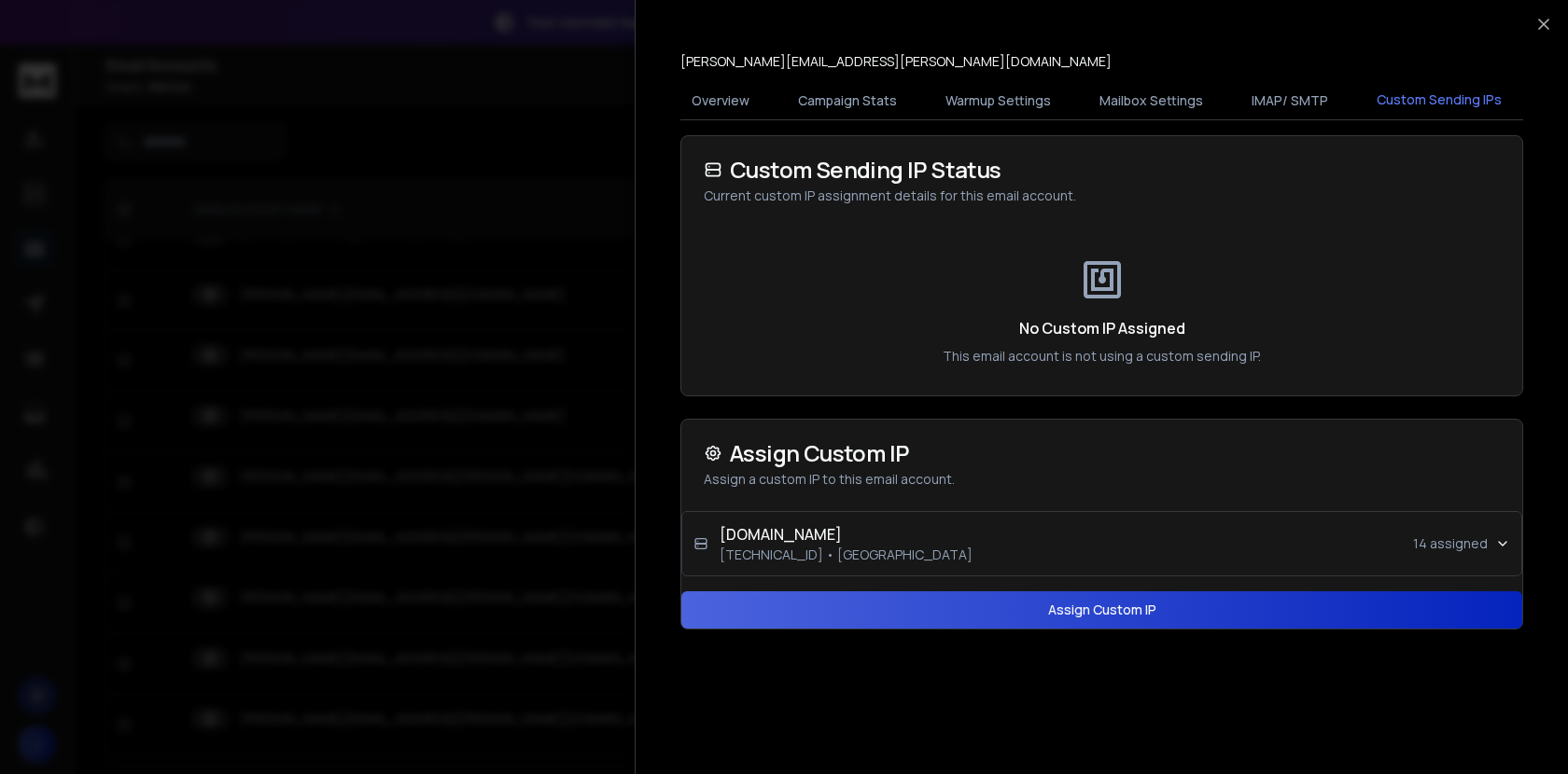
click at [879, 604] on button "Assign Custom IP" at bounding box center [1102, 610] width 841 height 37
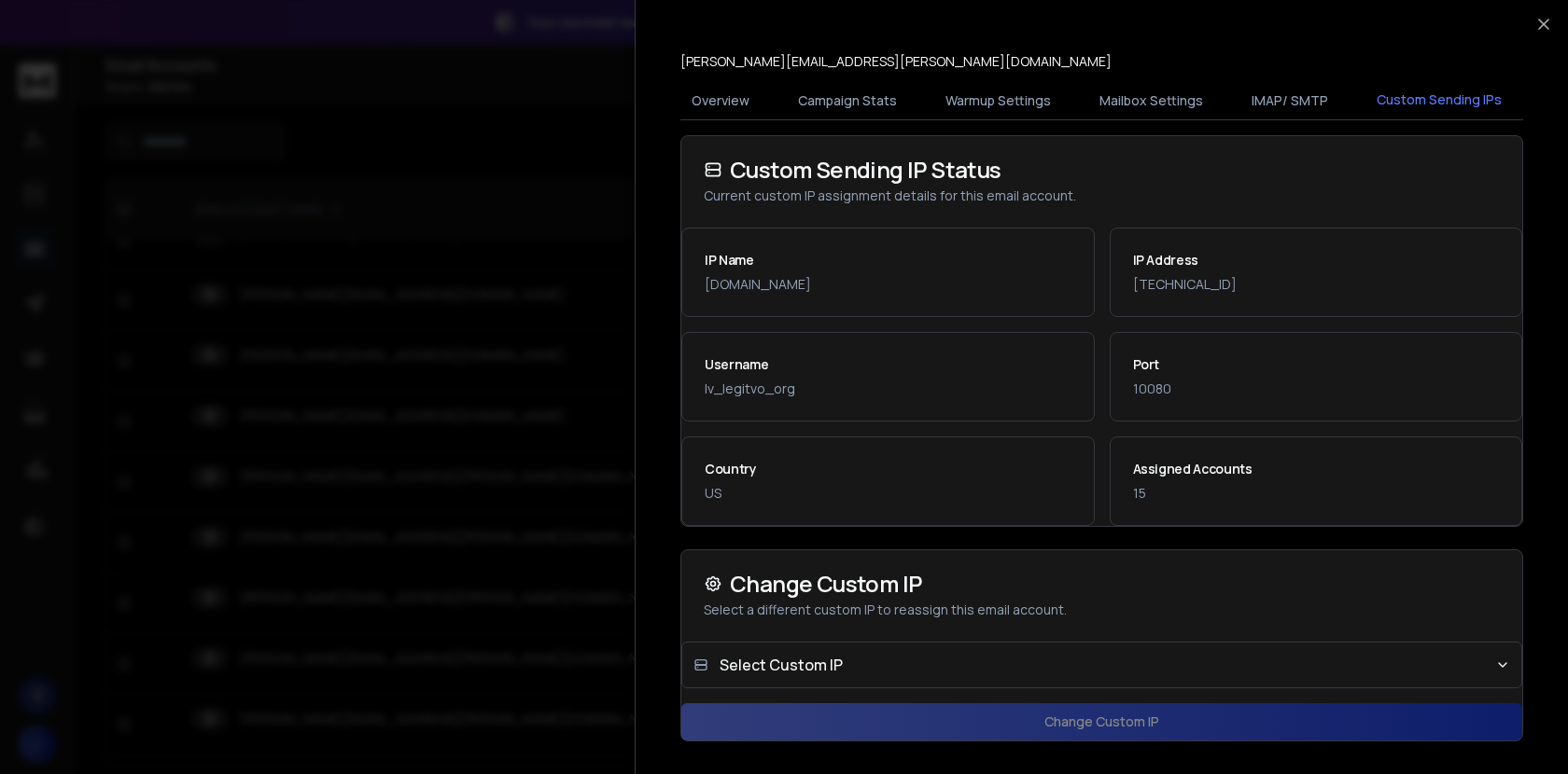
click at [608, 530] on div at bounding box center [784, 387] width 1568 height 774
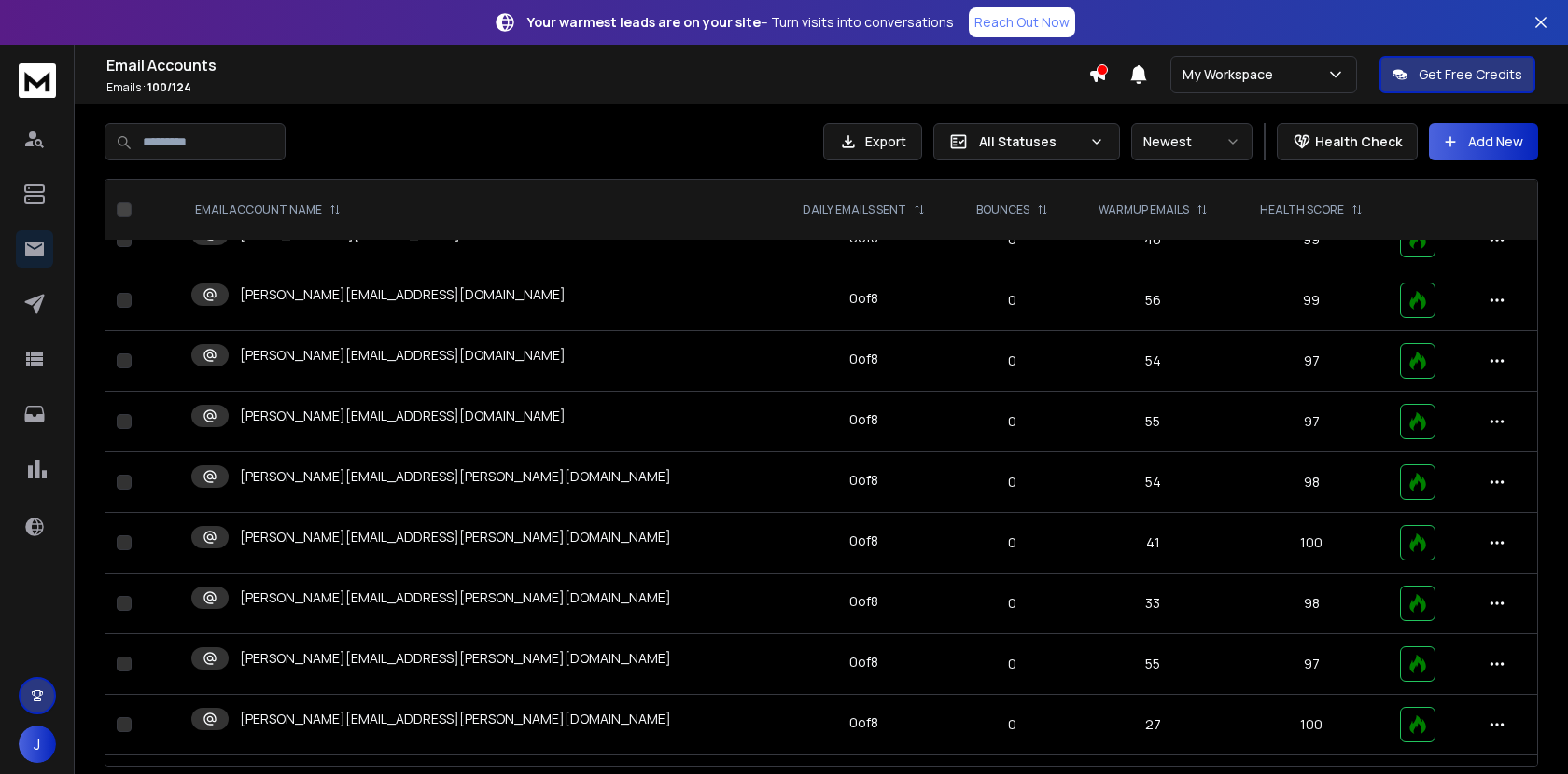
click at [330, 533] on p "[PERSON_NAME][EMAIL_ADDRESS][PERSON_NAME][DOMAIN_NAME]" at bounding box center [455, 537] width 431 height 19
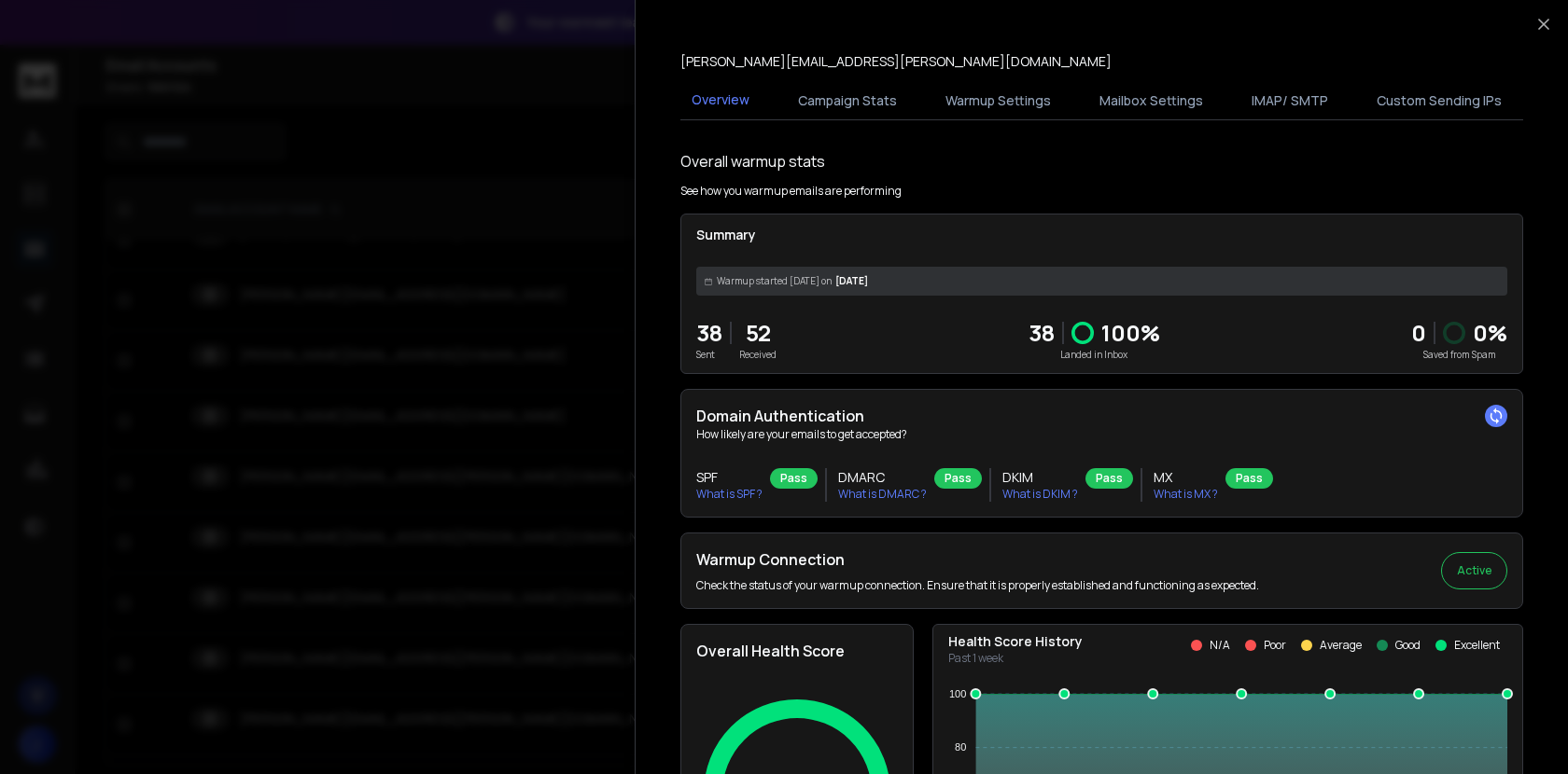
click at [1429, 104] on button "Custom Sending IPs" at bounding box center [1438, 100] width 147 height 41
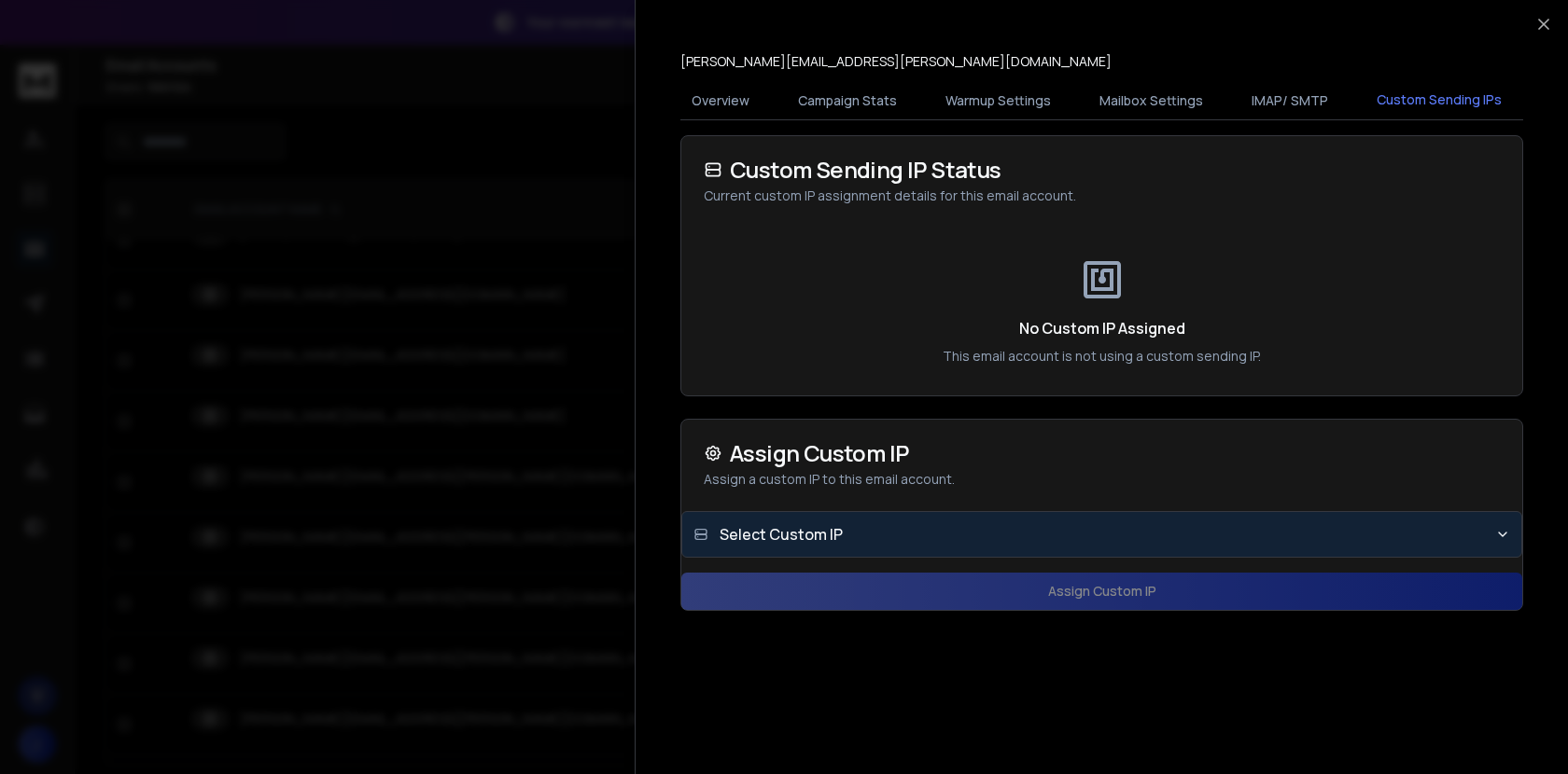
click at [792, 536] on p "Select Custom IP" at bounding box center [781, 534] width 123 height 22
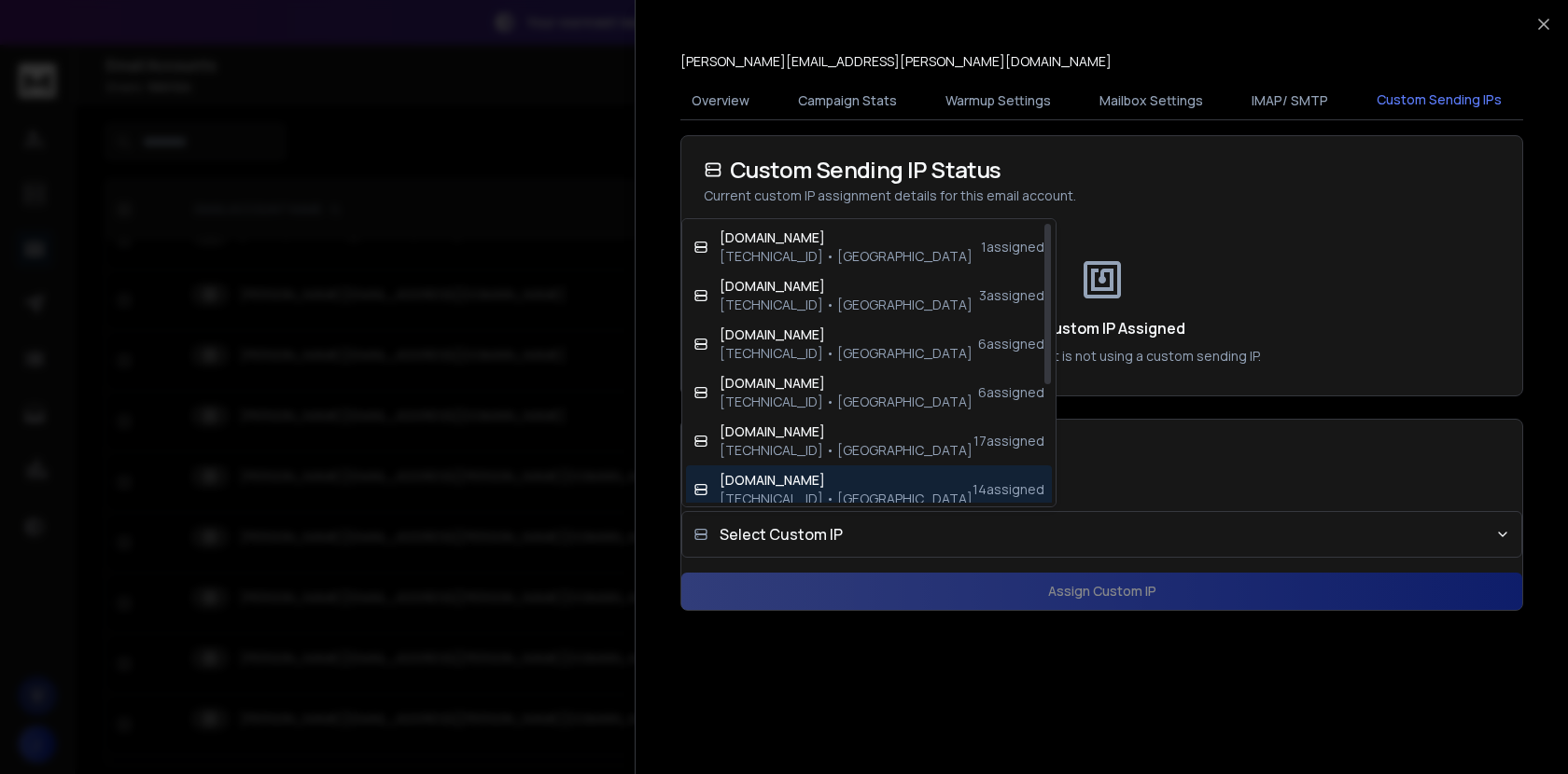
click at [810, 493] on p "[TECHNICAL_ID] • [GEOGRAPHIC_DATA]" at bounding box center [845, 498] width 253 height 19
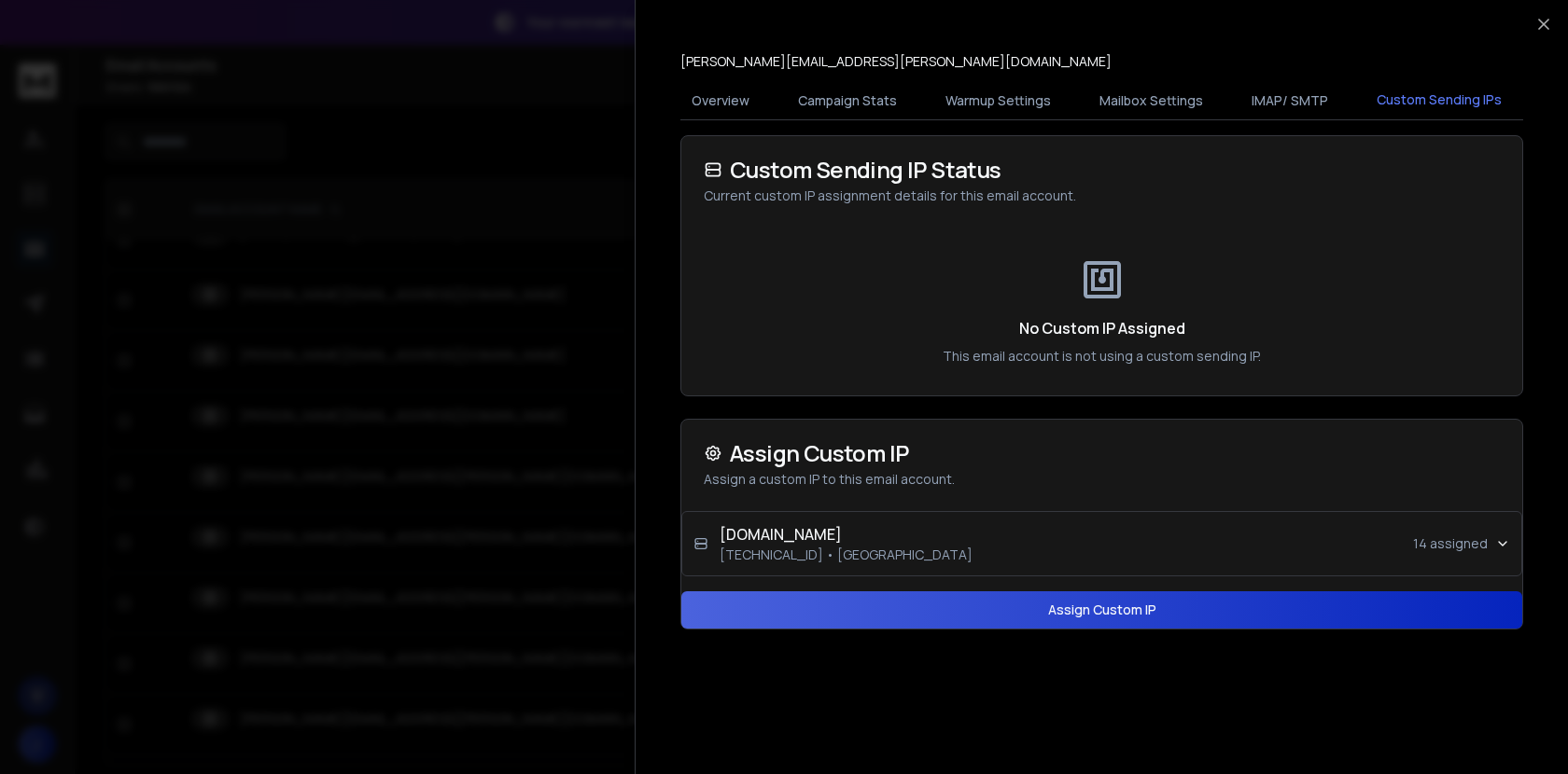
click at [833, 618] on button "Assign Custom IP" at bounding box center [1102, 610] width 841 height 37
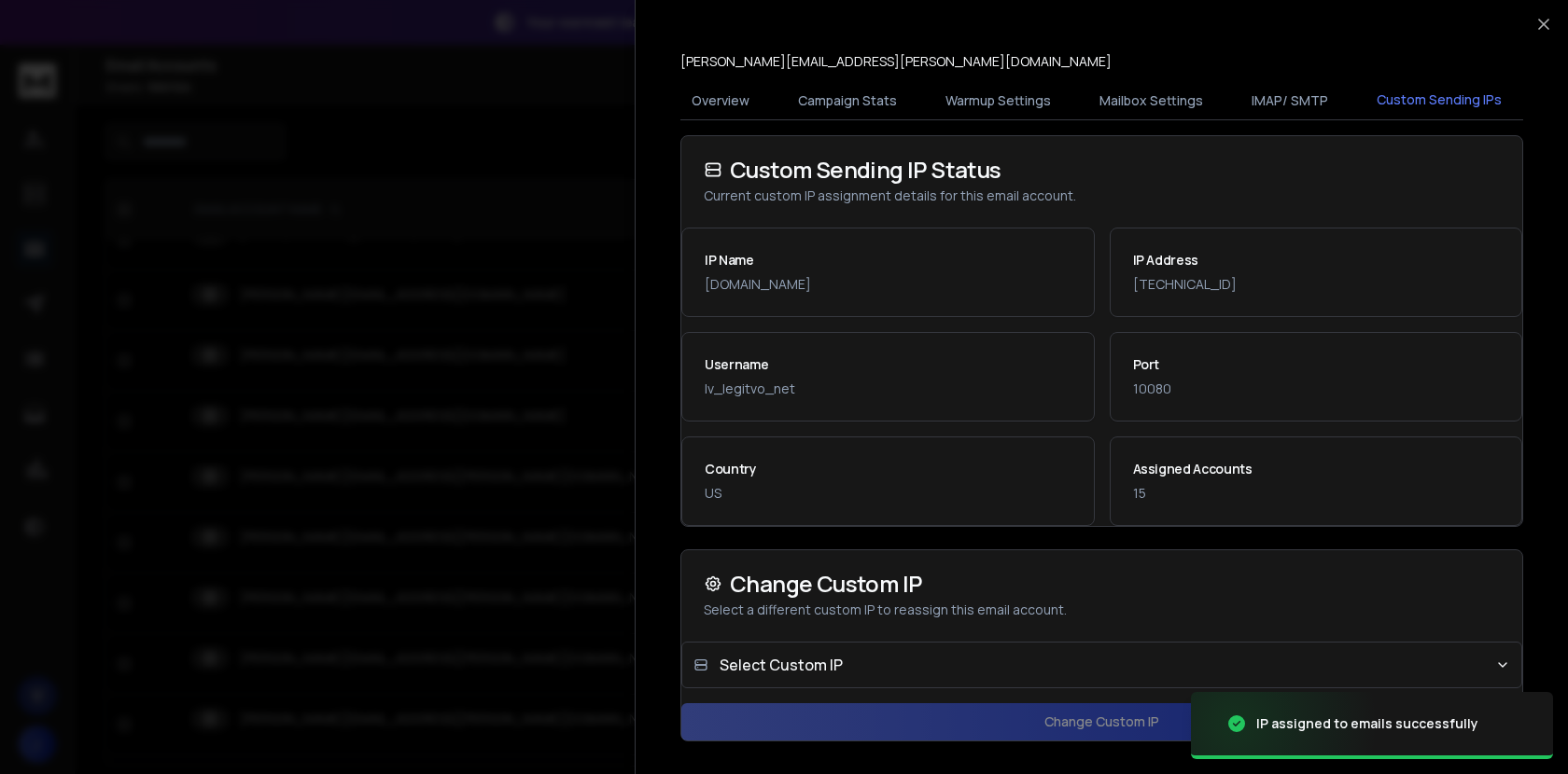
click at [593, 571] on div at bounding box center [784, 387] width 1568 height 774
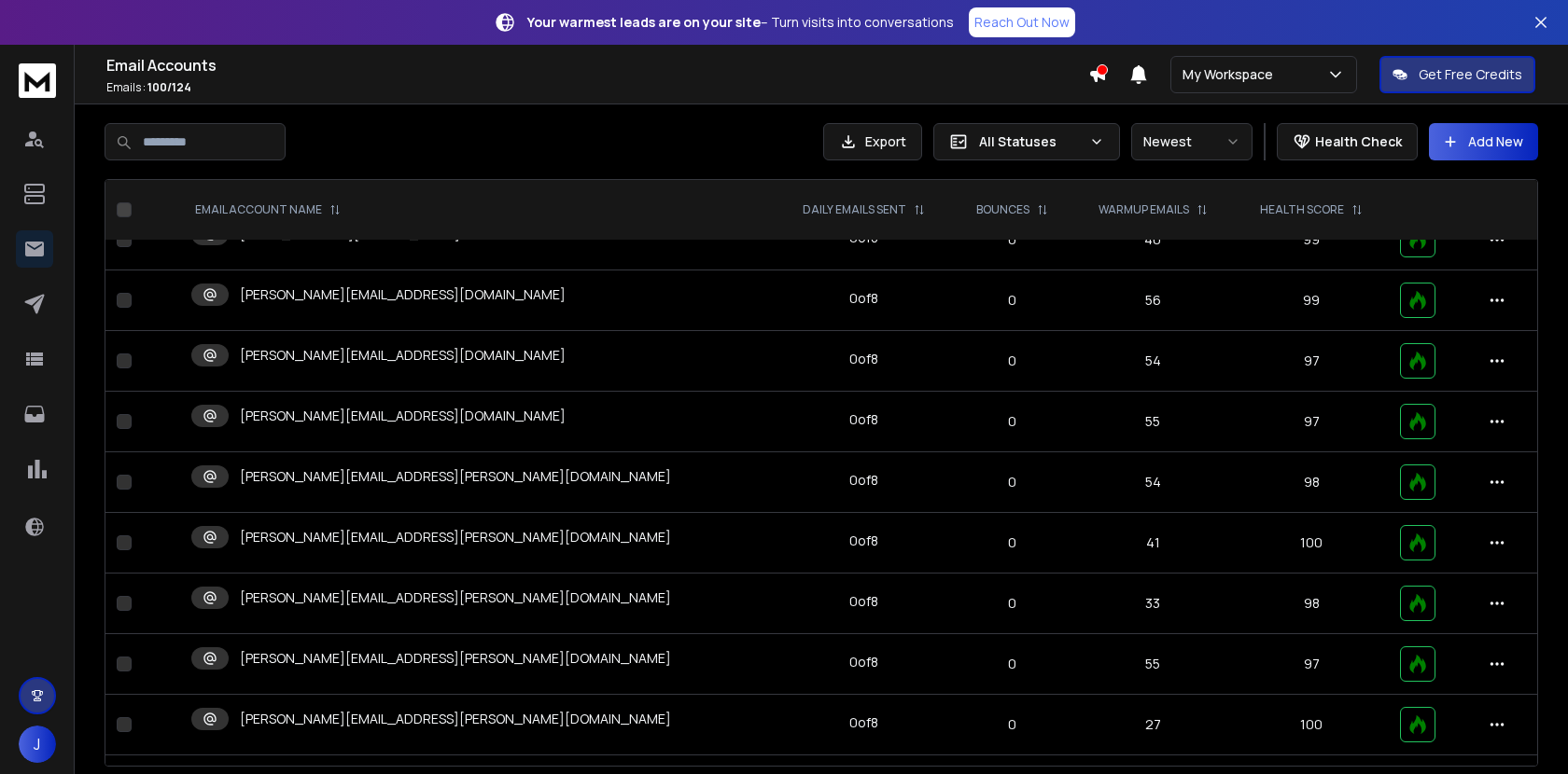
click at [368, 596] on p "[PERSON_NAME][EMAIL_ADDRESS][PERSON_NAME][DOMAIN_NAME]" at bounding box center [455, 598] width 431 height 19
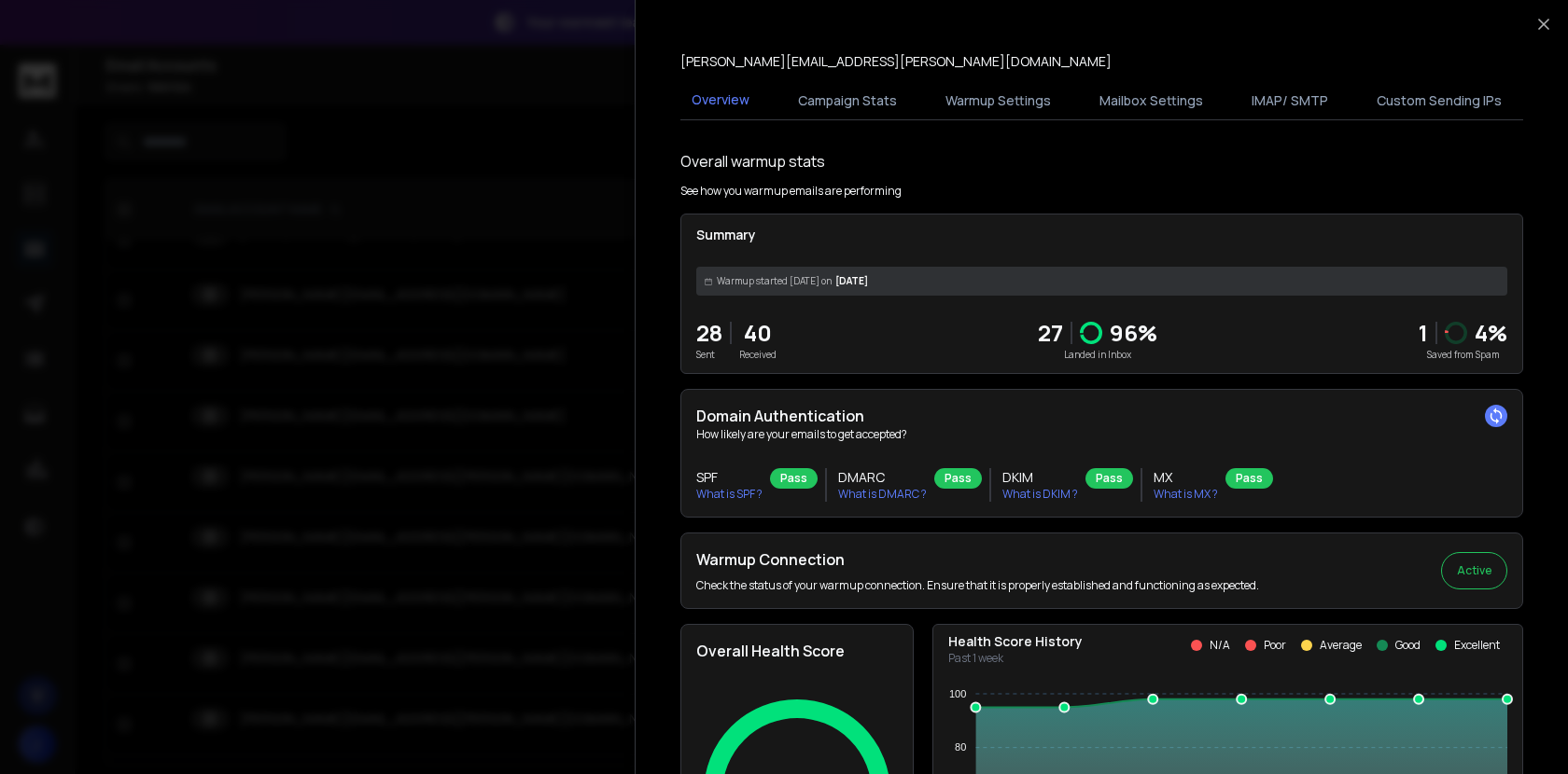
click at [1462, 102] on button "Custom Sending IPs" at bounding box center [1438, 100] width 147 height 41
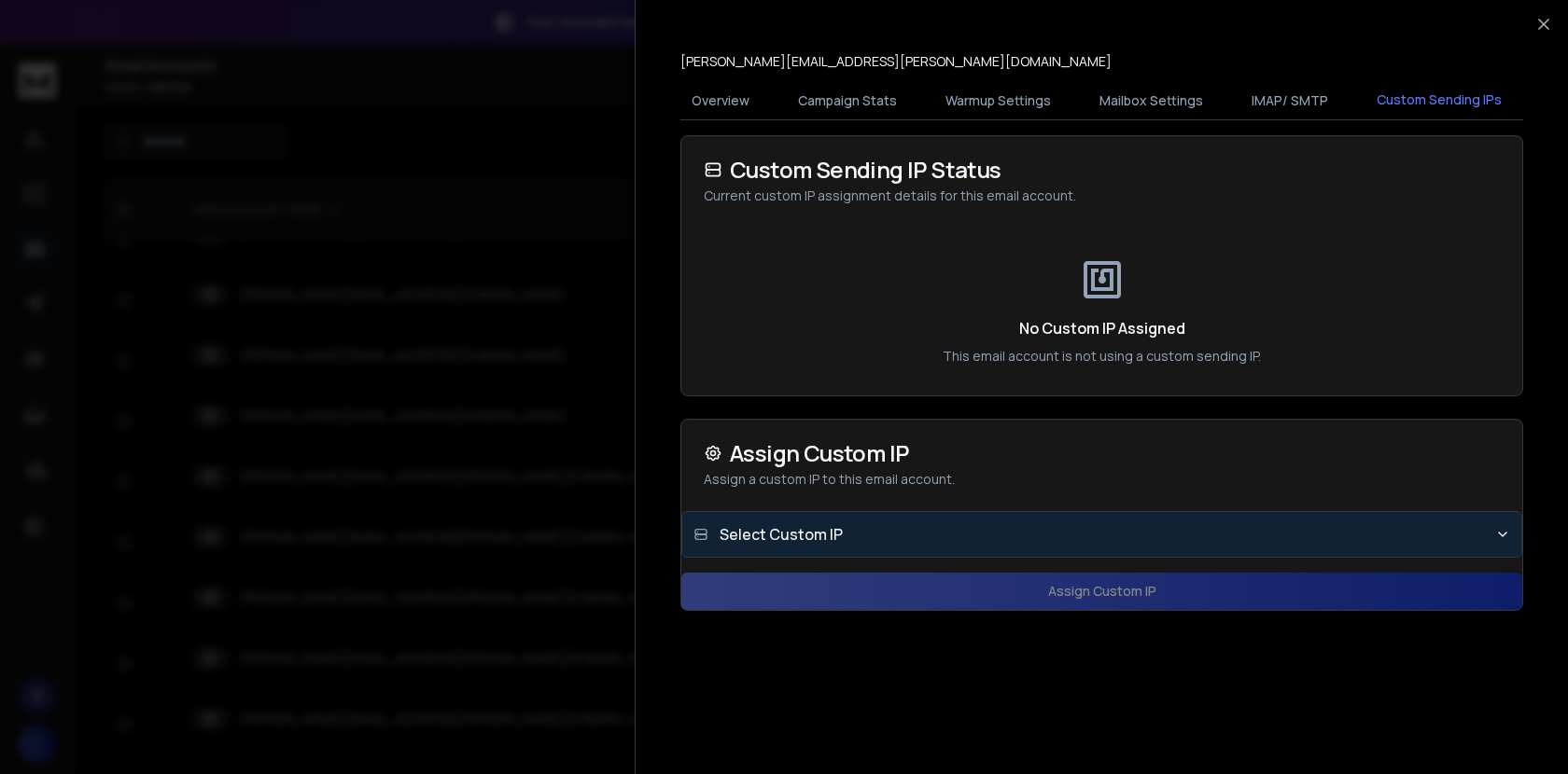
click at [797, 526] on p "Select Custom IP" at bounding box center [781, 534] width 123 height 22
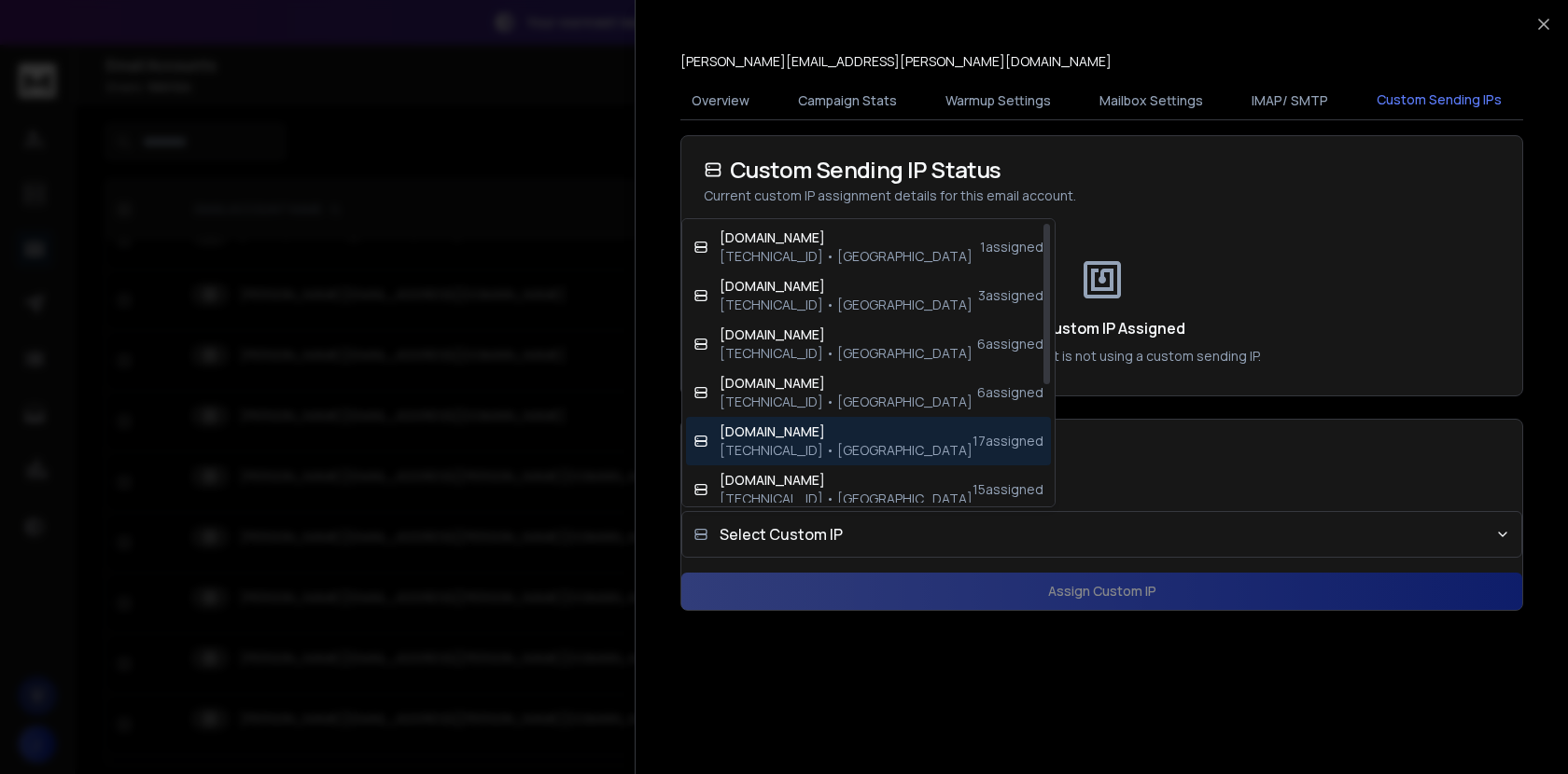
click at [790, 423] on p "[DOMAIN_NAME]" at bounding box center [845, 432] width 253 height 19
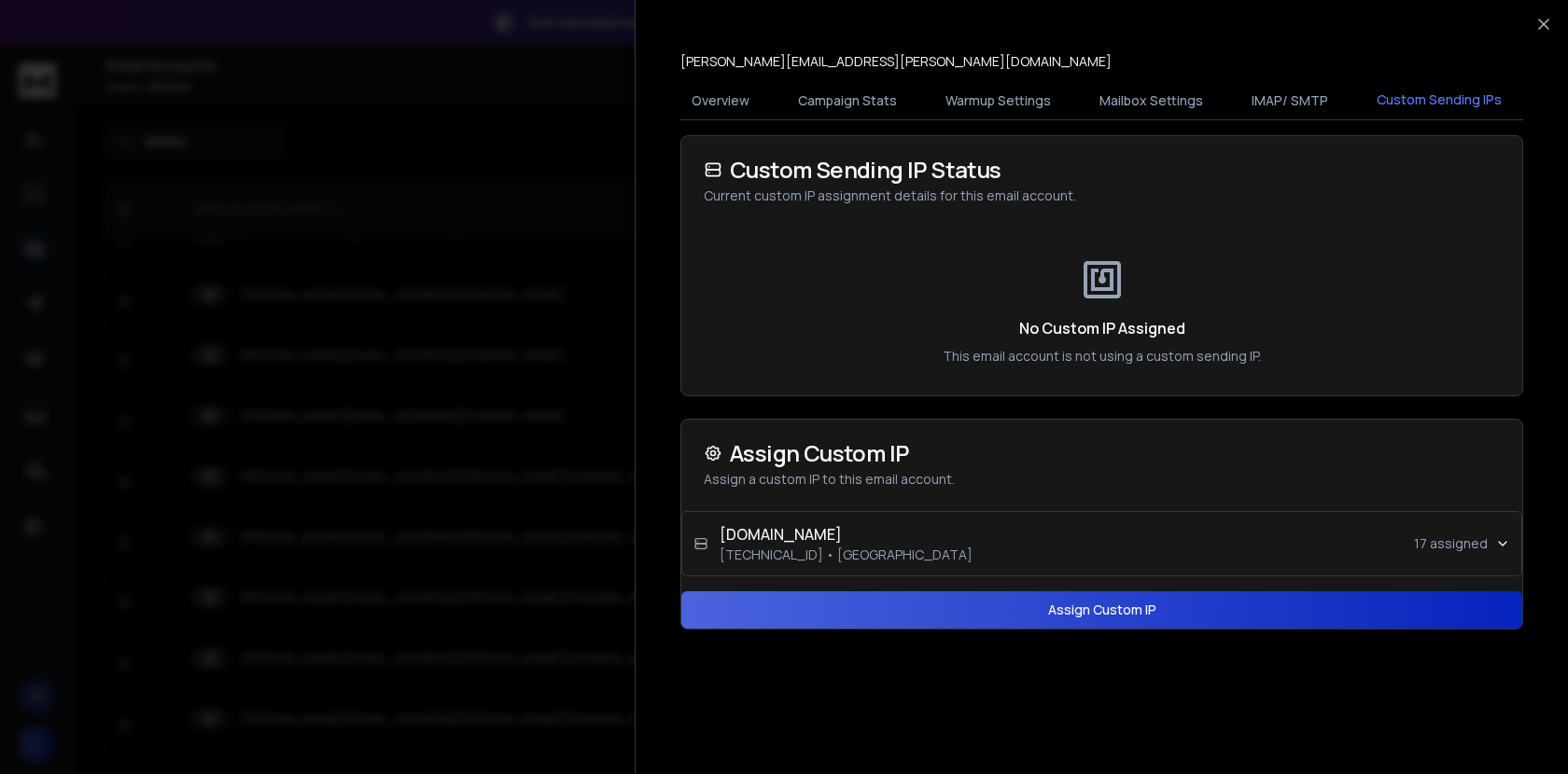
click at [930, 611] on button "Assign Custom IP" at bounding box center [1102, 610] width 841 height 37
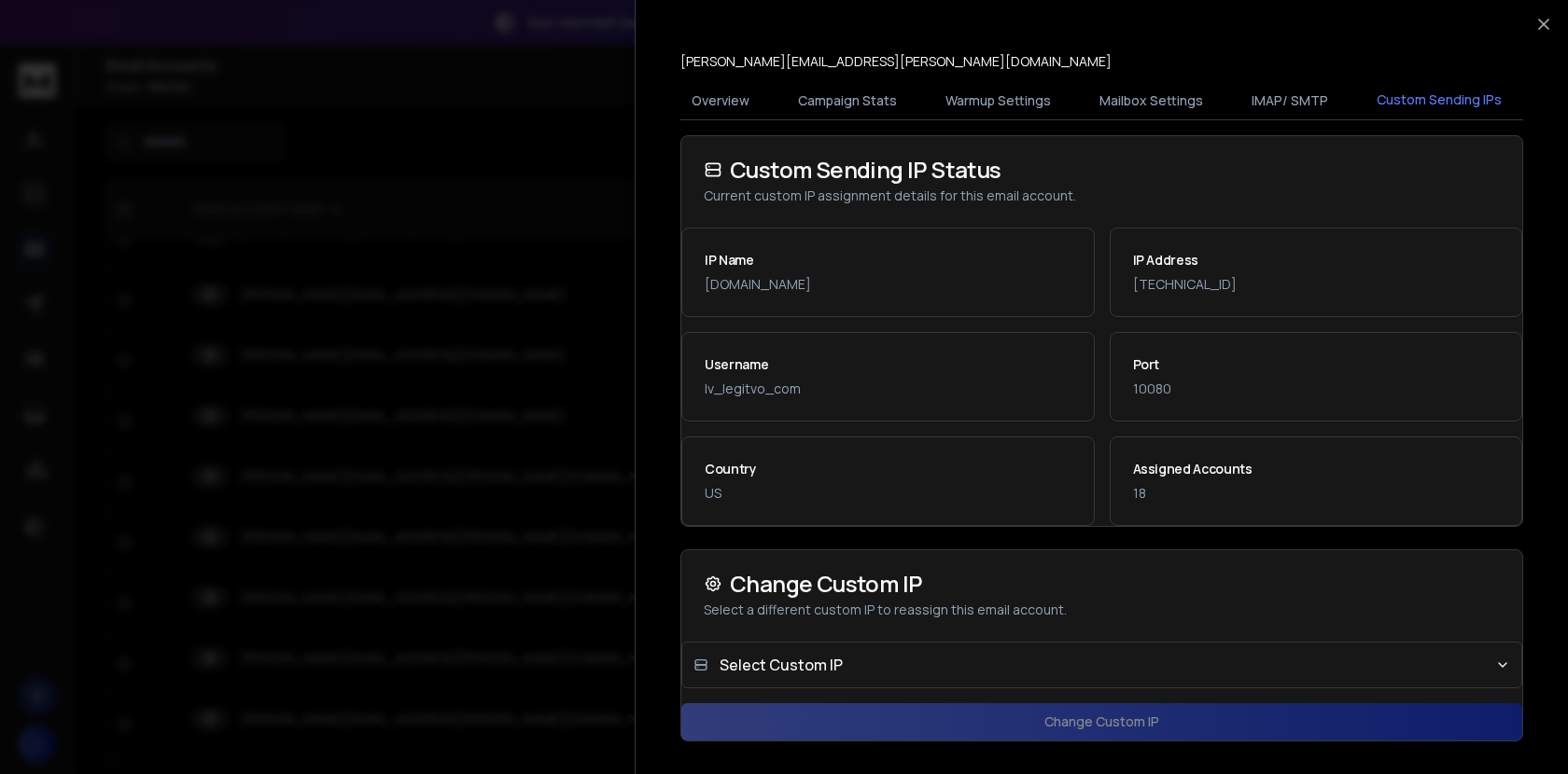
click at [582, 591] on div at bounding box center [784, 387] width 1568 height 774
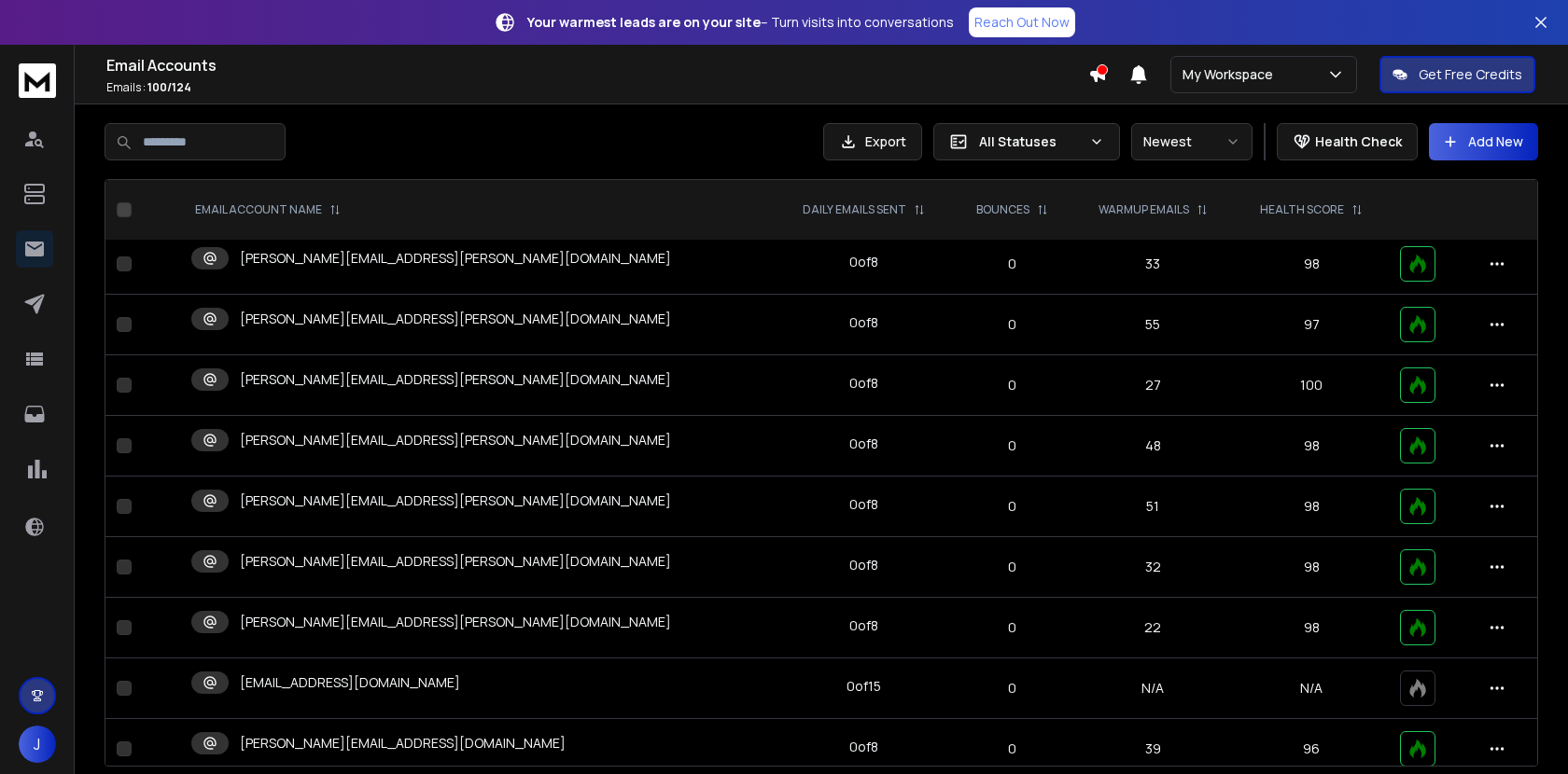
scroll to position [3586, 0]
click at [300, 320] on p "[PERSON_NAME][EMAIL_ADDRESS][PERSON_NAME][DOMAIN_NAME]" at bounding box center [455, 317] width 431 height 19
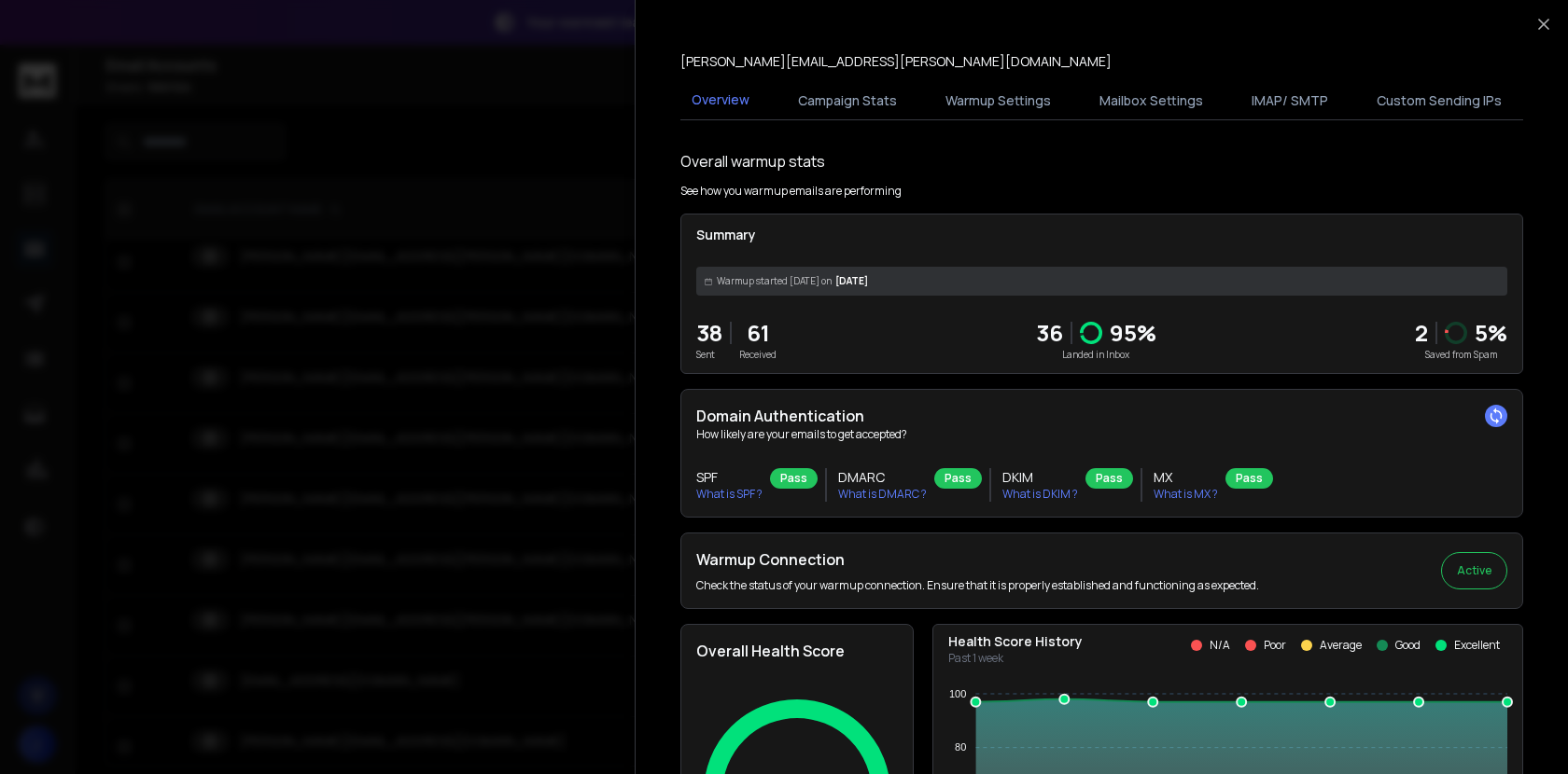
click at [1427, 94] on button "Custom Sending IPs" at bounding box center [1438, 100] width 147 height 41
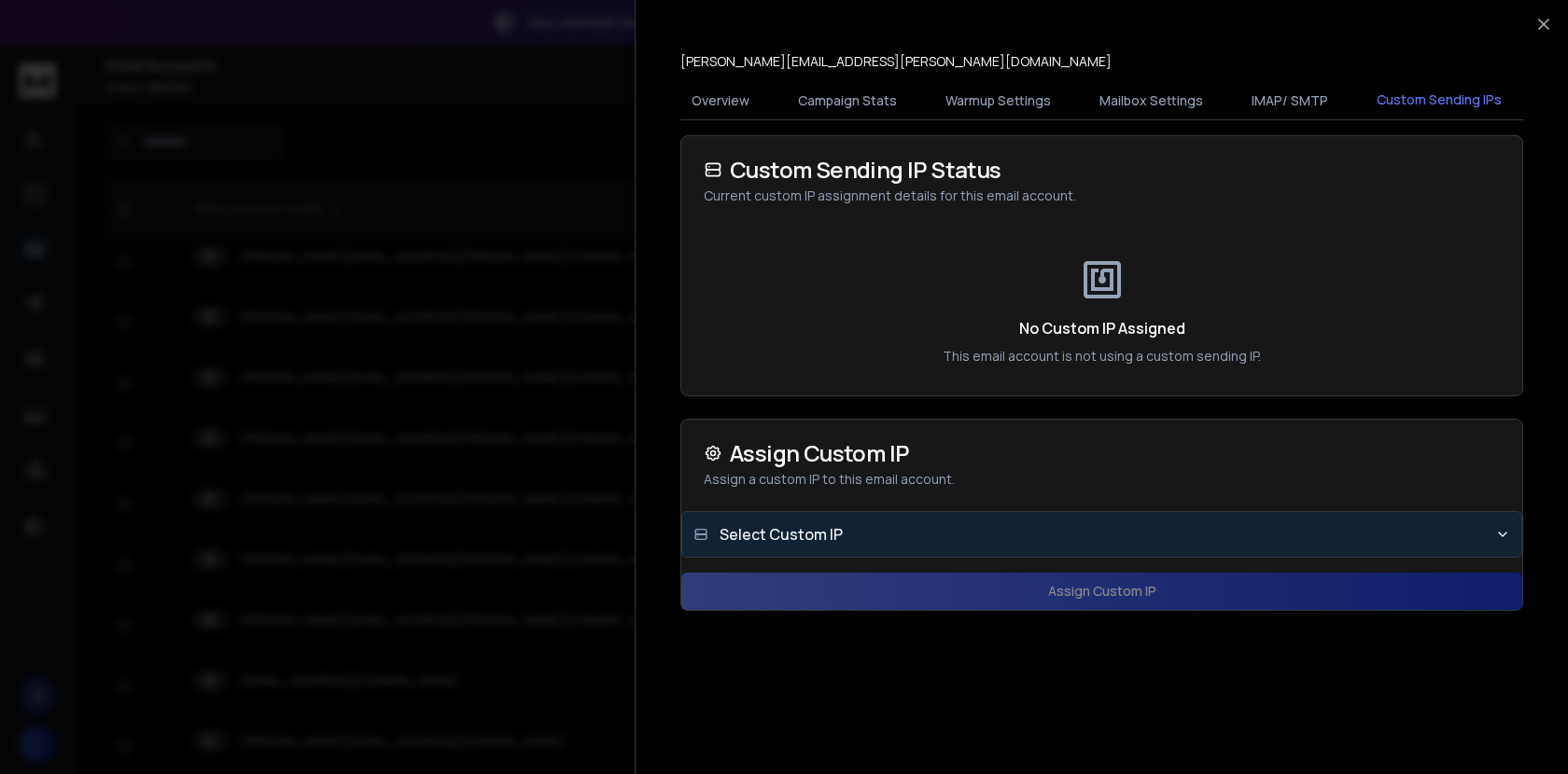
click at [820, 539] on p "Select Custom IP" at bounding box center [781, 534] width 123 height 22
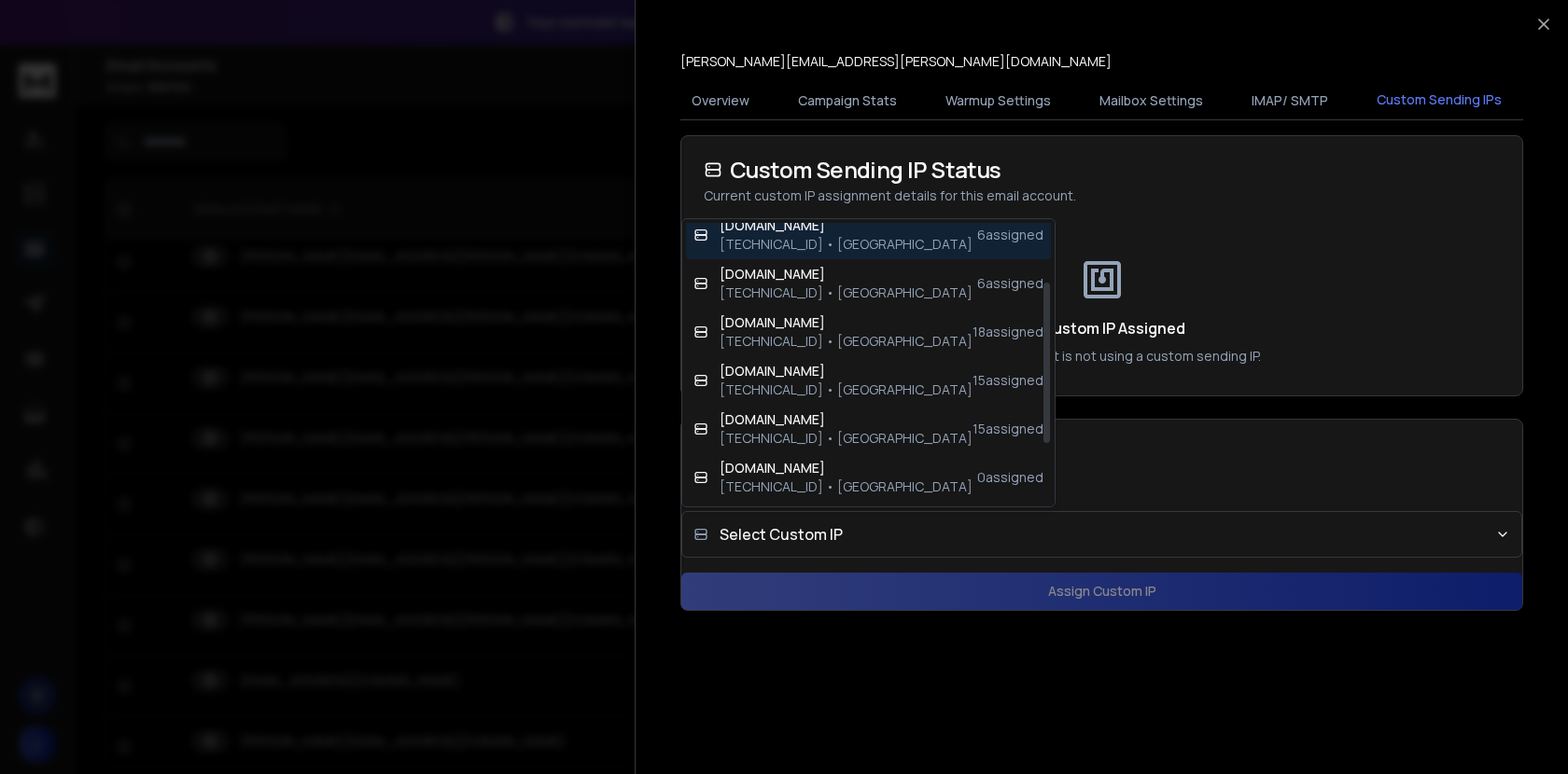
scroll to position [114, 0]
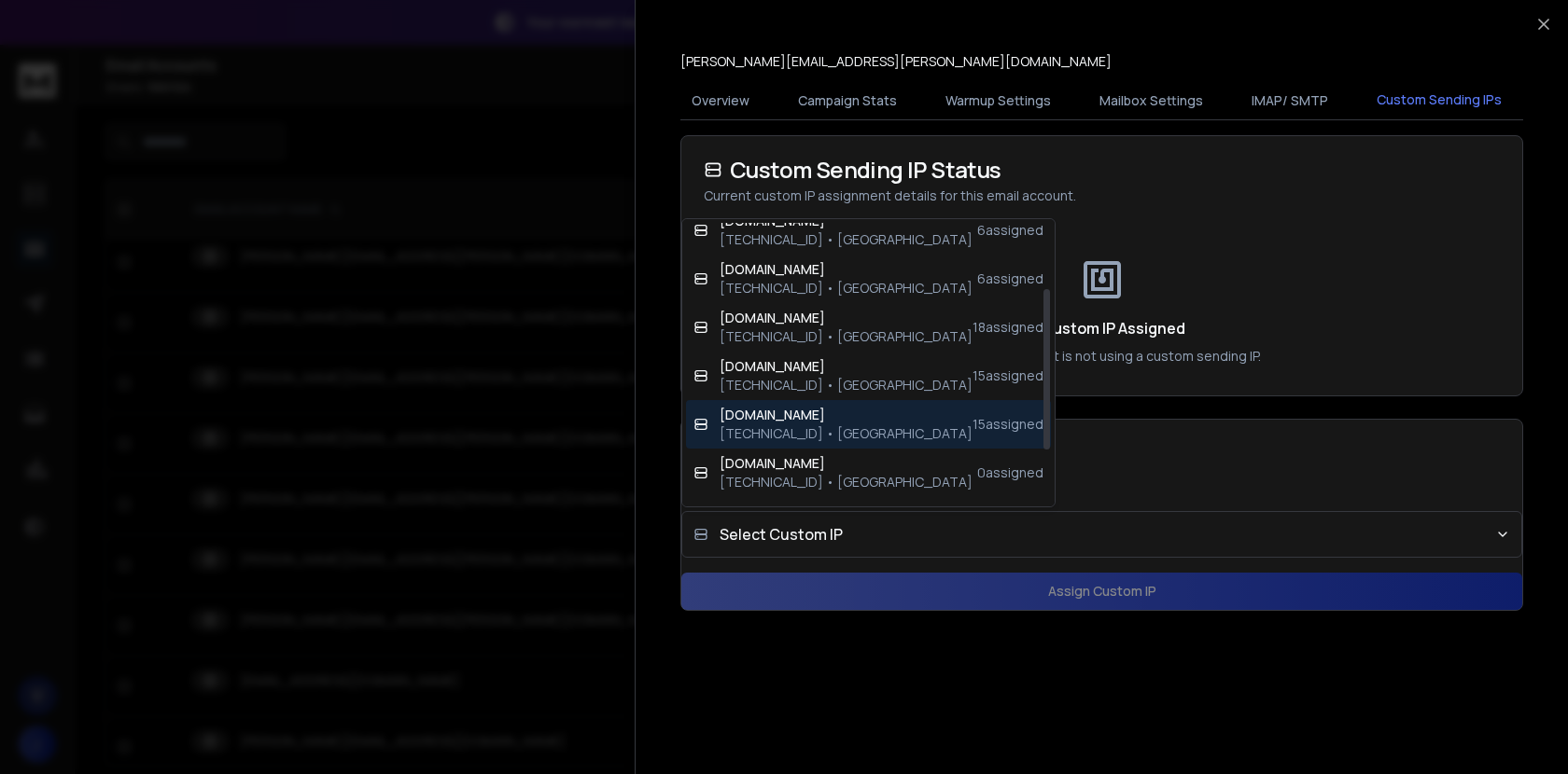
click at [812, 418] on p "[DOMAIN_NAME]" at bounding box center [845, 414] width 253 height 19
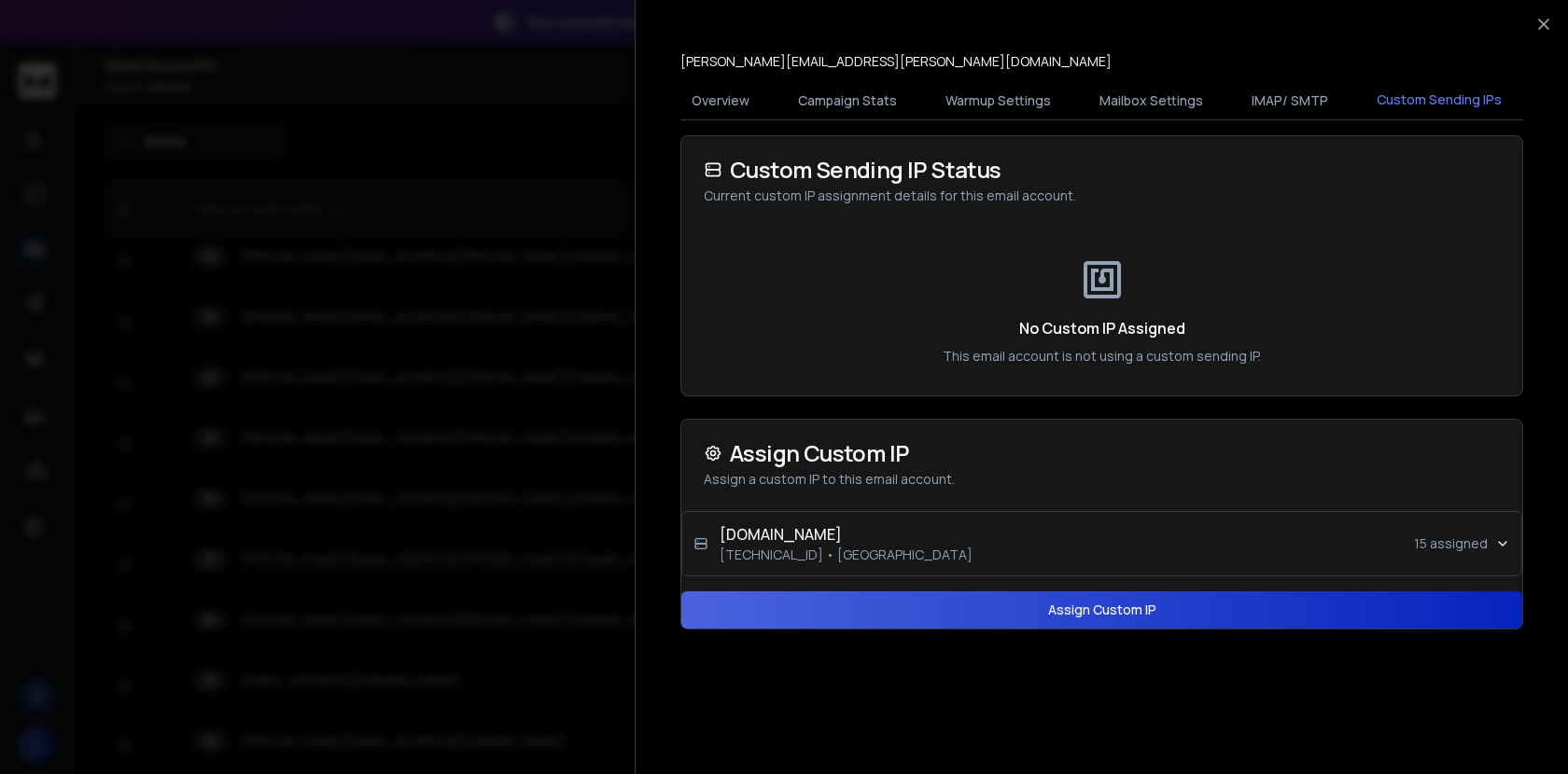
click at [882, 618] on button "Assign Custom IP" at bounding box center [1102, 610] width 841 height 37
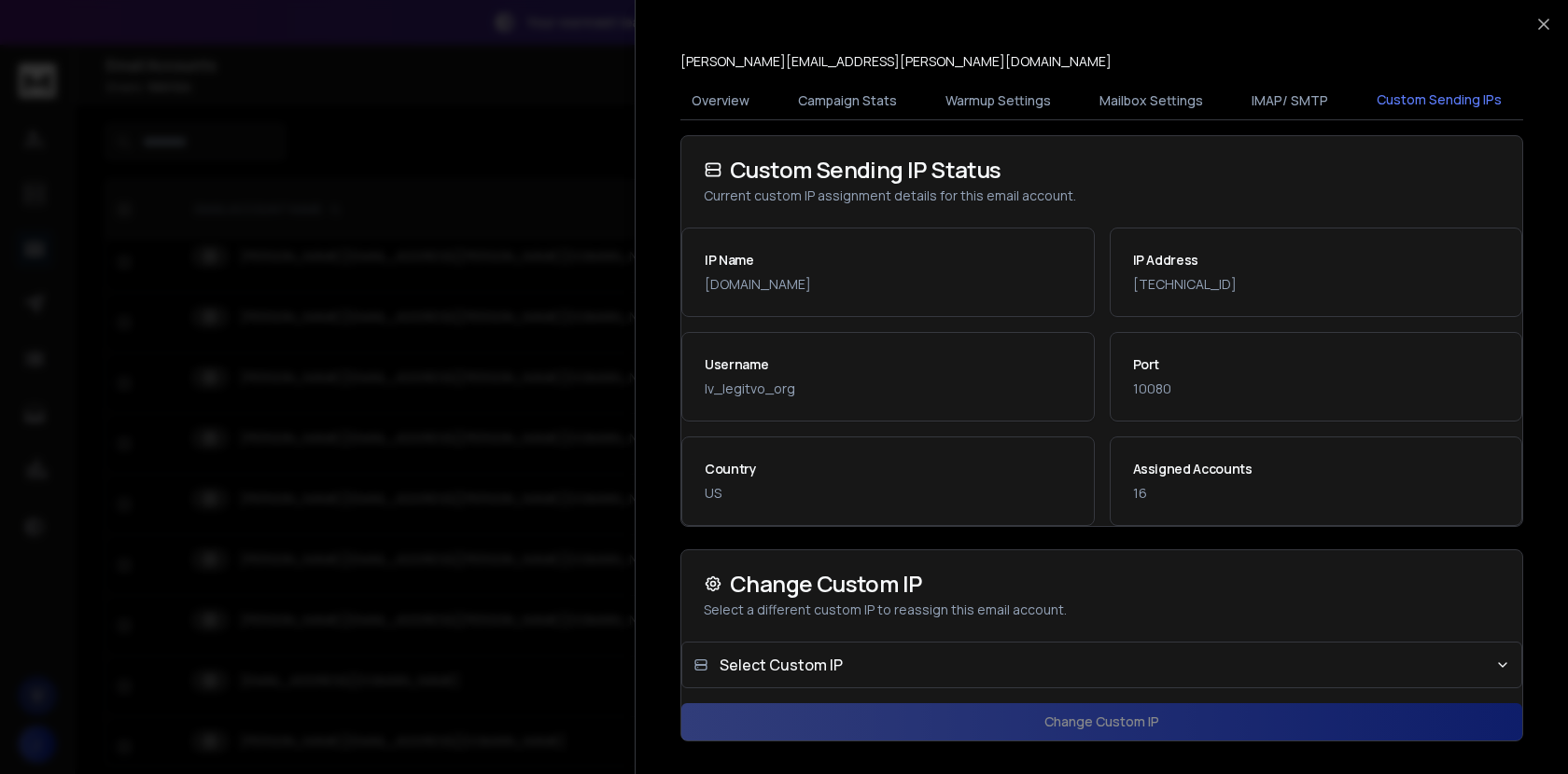
click at [604, 486] on div at bounding box center [784, 387] width 1568 height 774
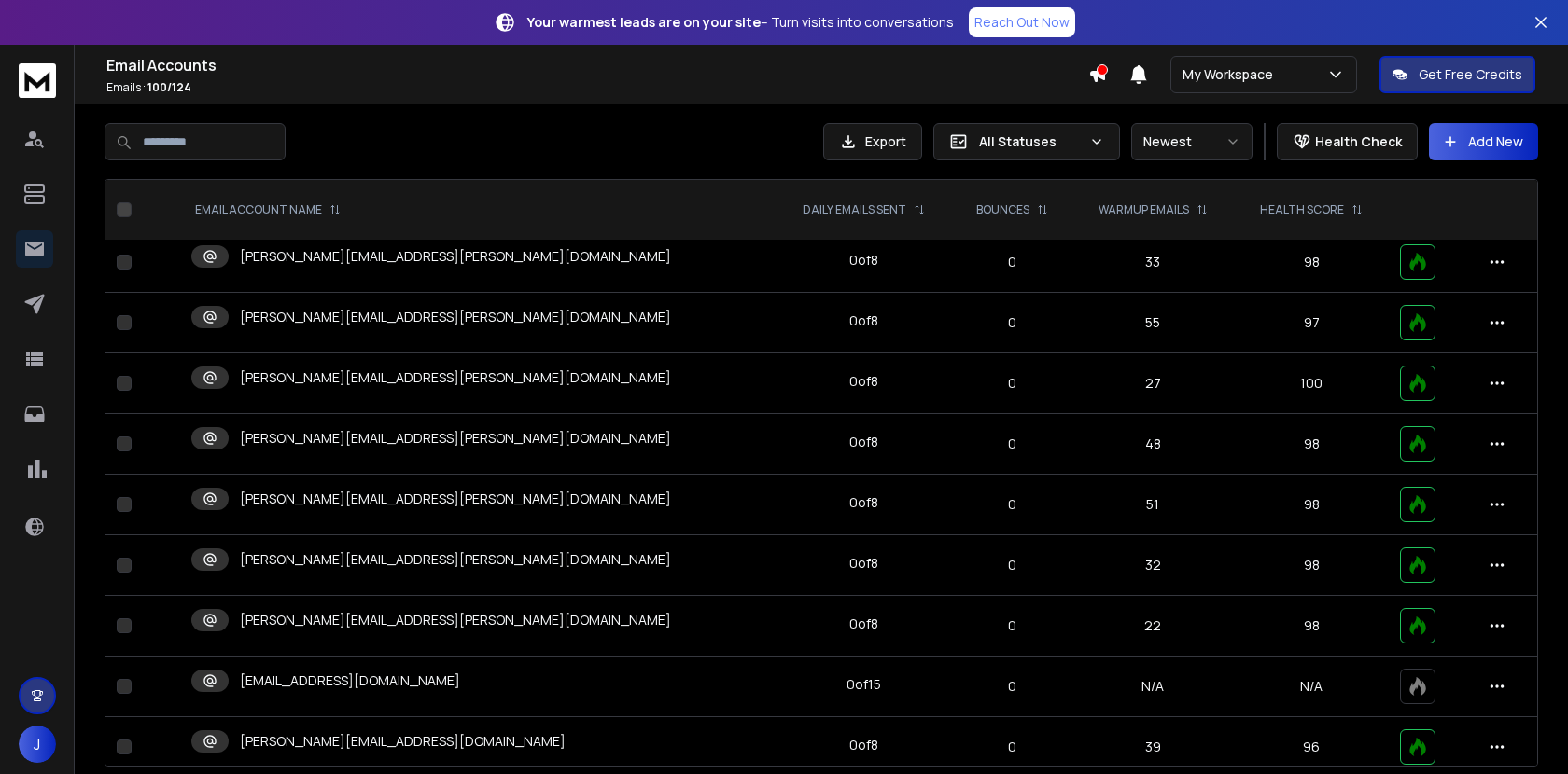
click at [349, 381] on p "[PERSON_NAME][EMAIL_ADDRESS][PERSON_NAME][DOMAIN_NAME]" at bounding box center [455, 377] width 431 height 19
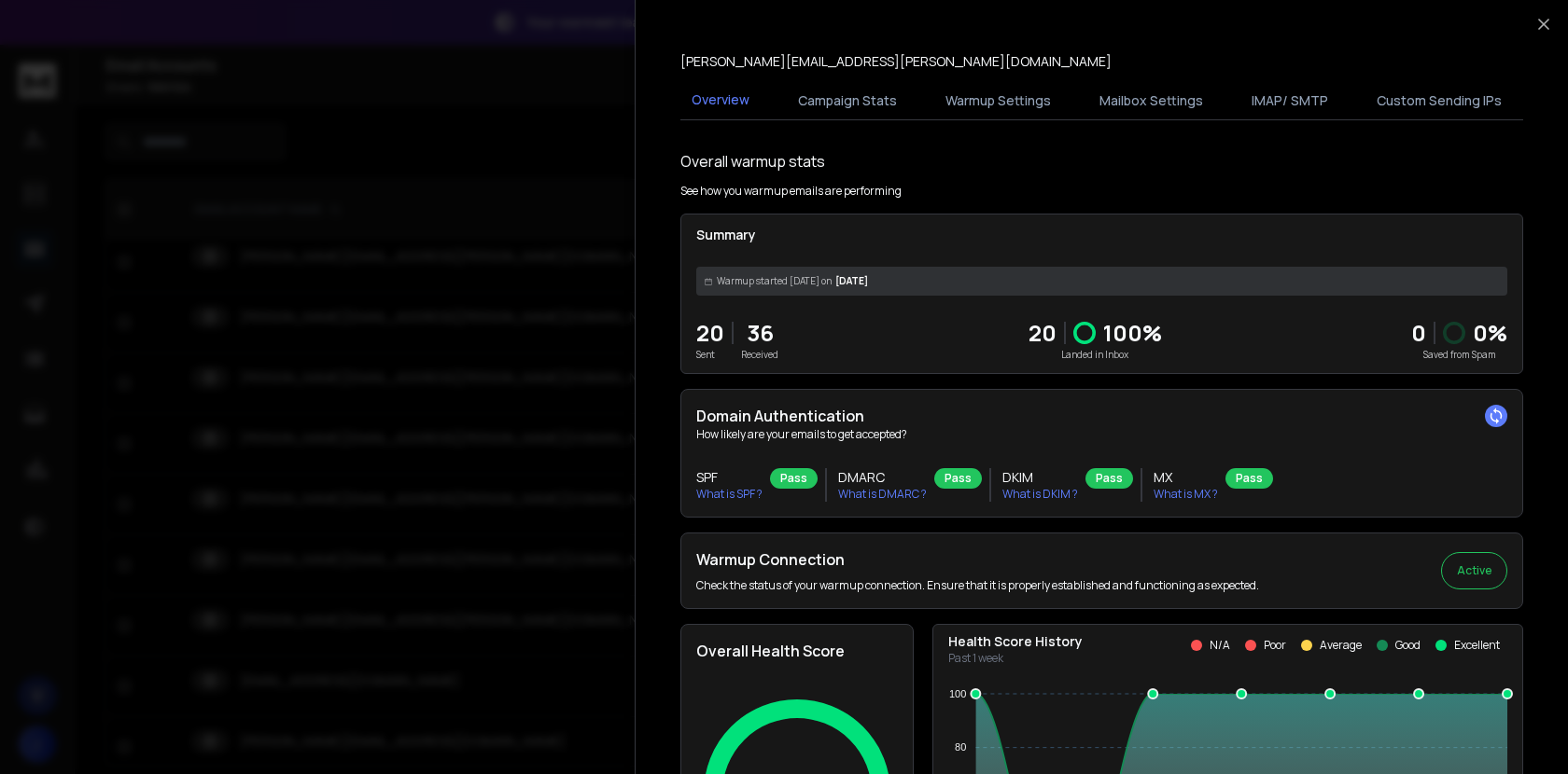
click at [1439, 98] on button "Custom Sending IPs" at bounding box center [1438, 100] width 147 height 41
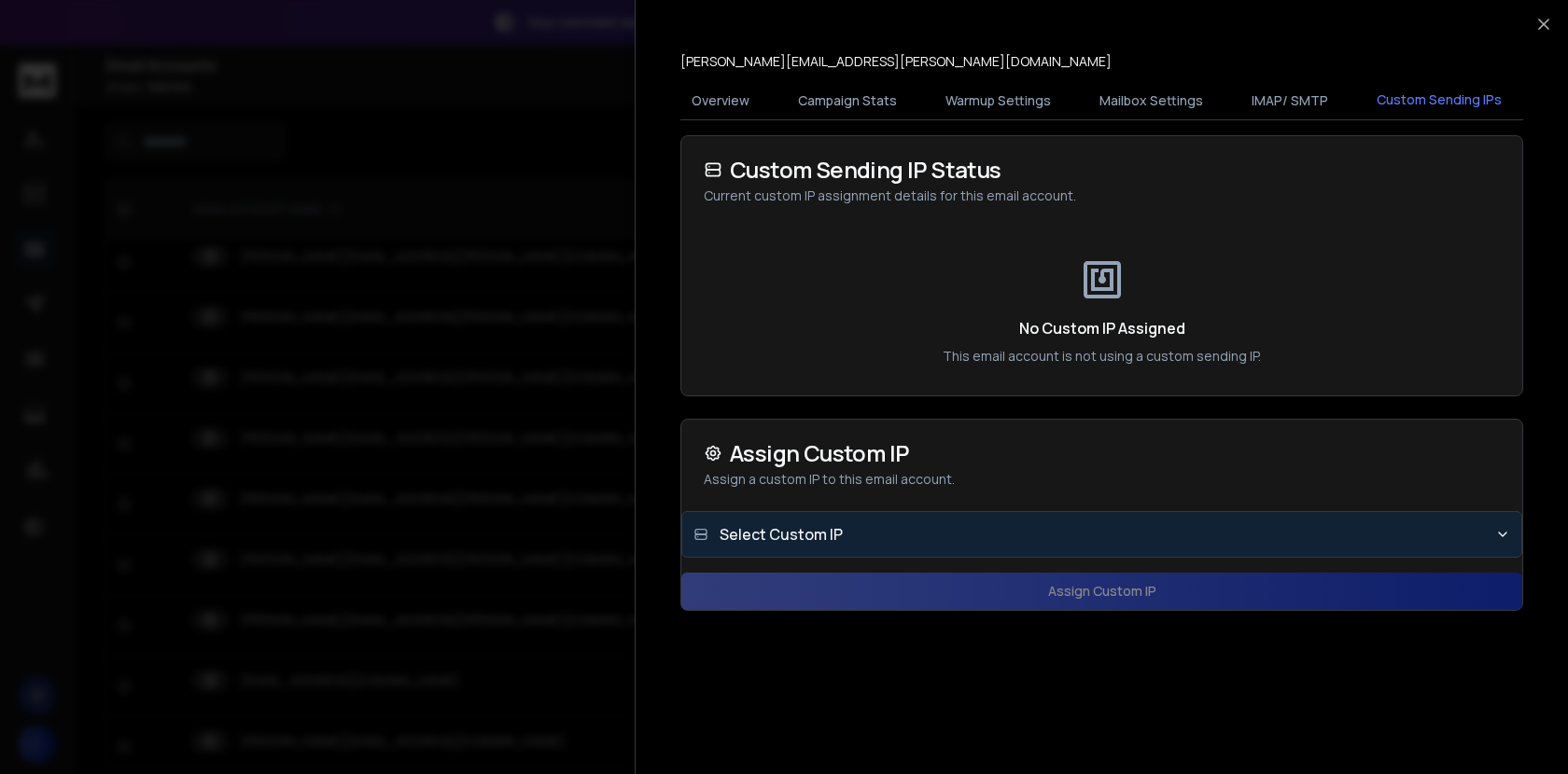
click at [829, 534] on p "Select Custom IP" at bounding box center [781, 534] width 123 height 22
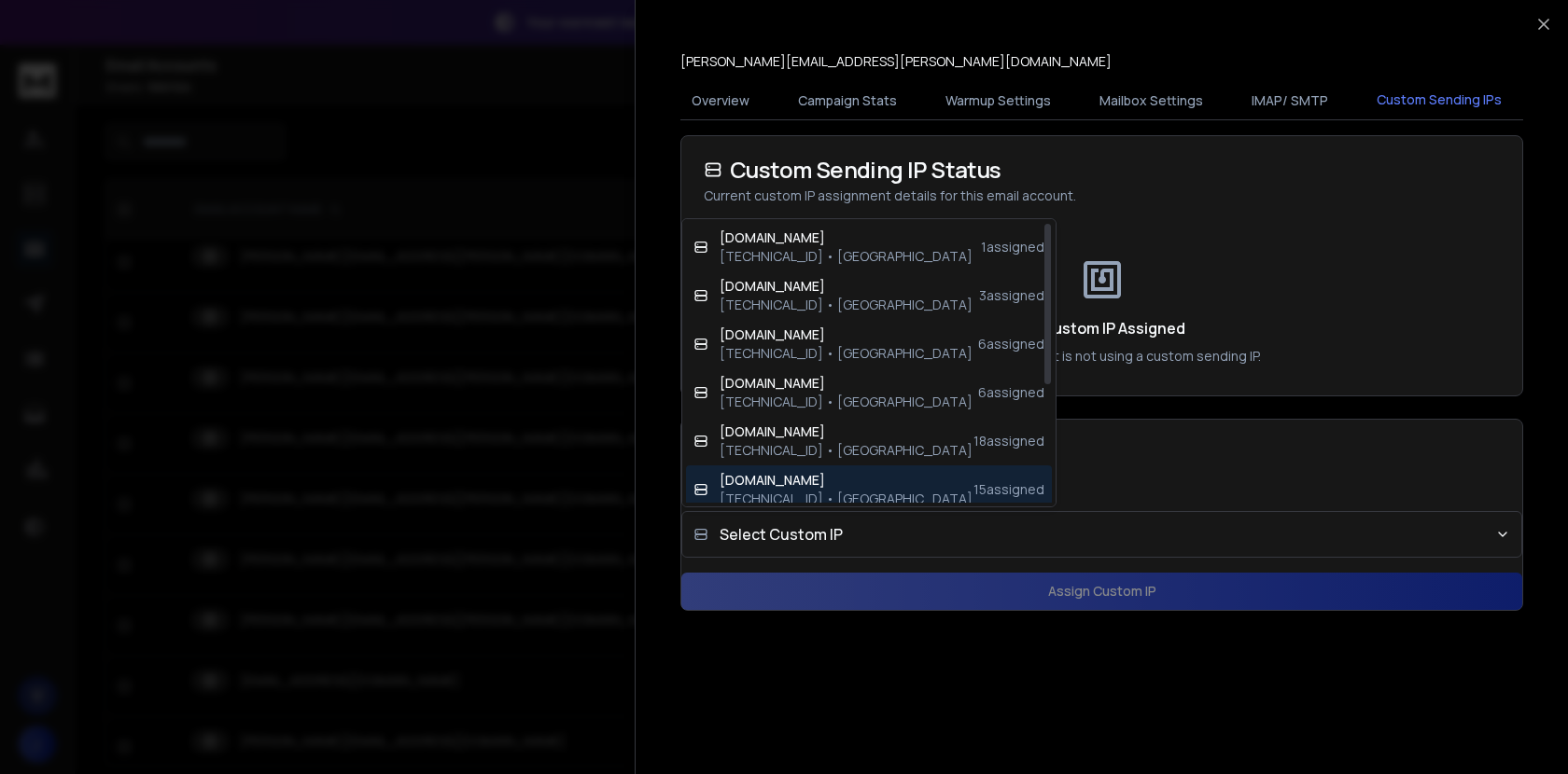
click at [798, 491] on p "[TECHNICAL_ID] • [GEOGRAPHIC_DATA]" at bounding box center [845, 498] width 253 height 19
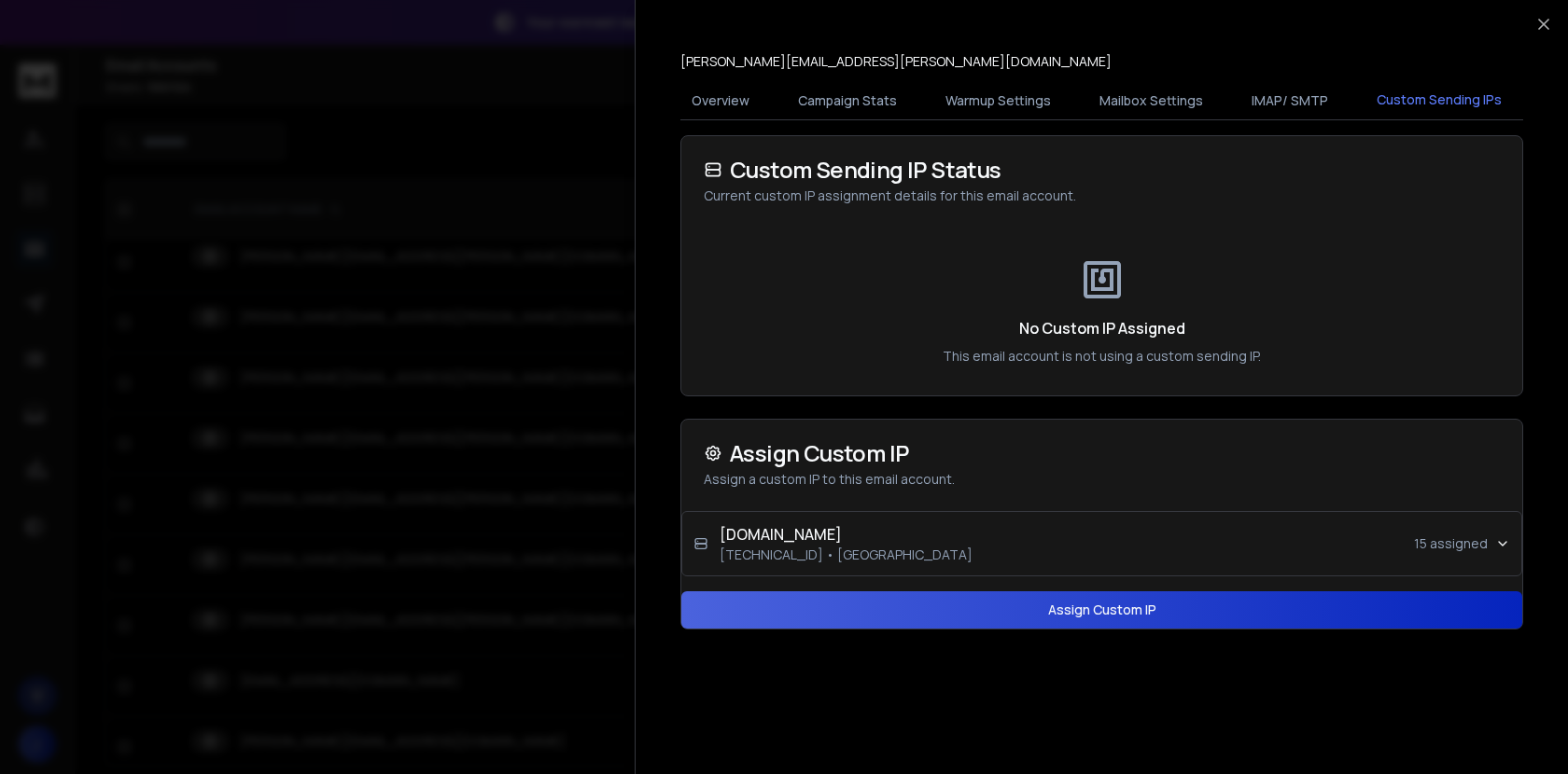
click at [841, 602] on button "Assign Custom IP" at bounding box center [1102, 610] width 841 height 37
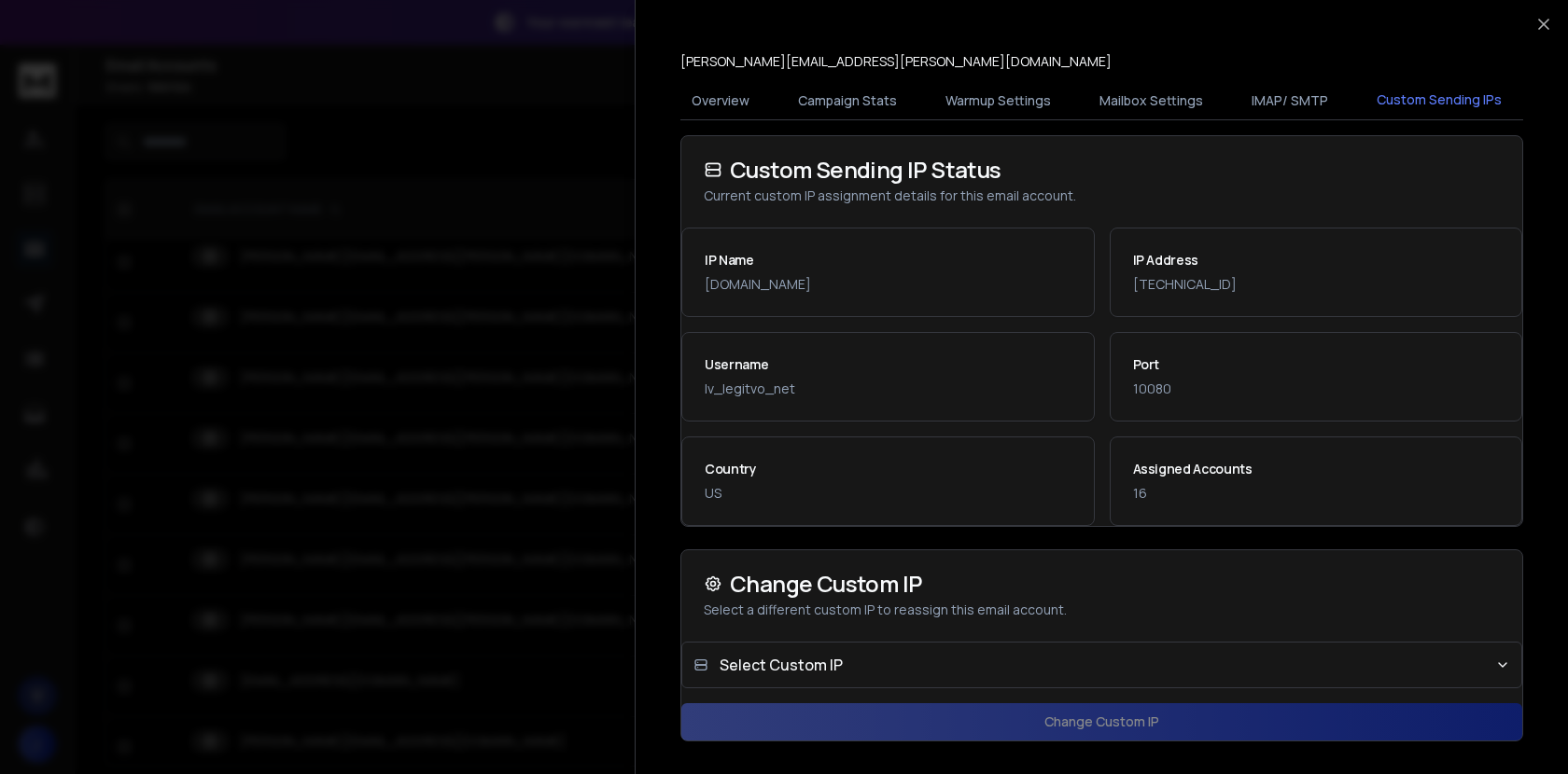
click at [552, 542] on div at bounding box center [784, 387] width 1568 height 774
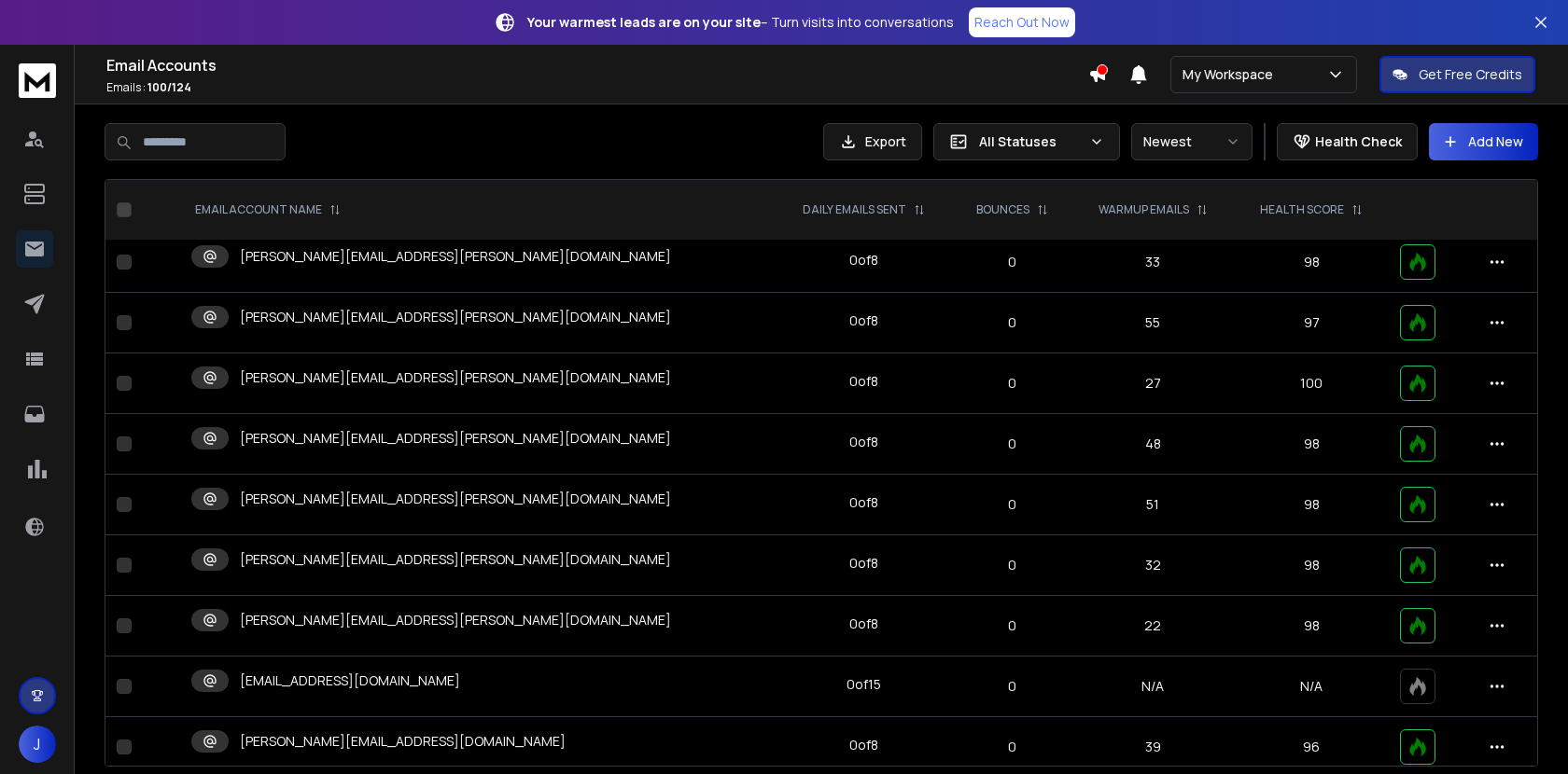
click at [397, 436] on p "[PERSON_NAME][EMAIL_ADDRESS][PERSON_NAME][DOMAIN_NAME]" at bounding box center [455, 438] width 431 height 19
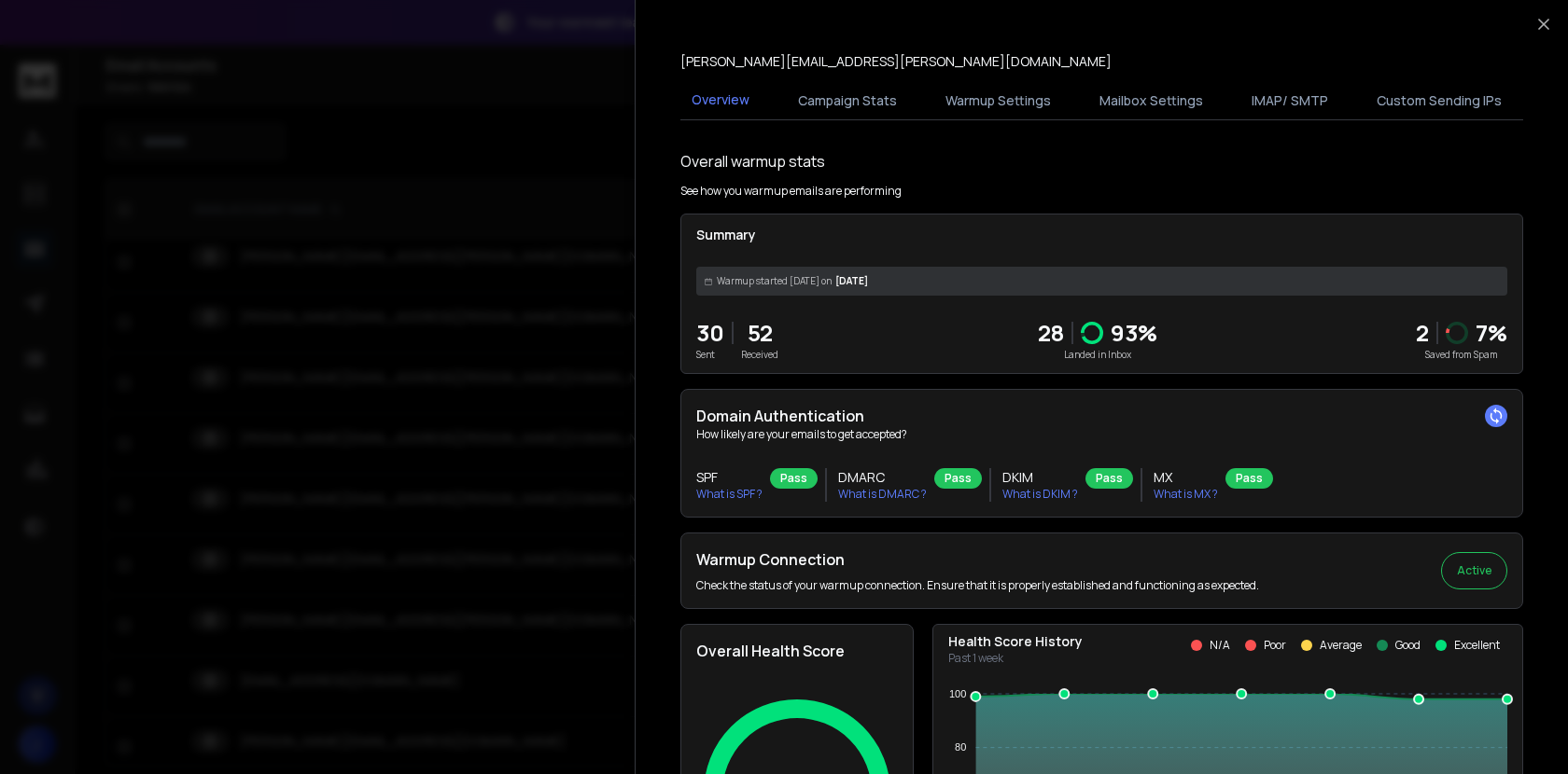
click at [1434, 120] on div "Overview Campaign Stats Warmup Settings Mailbox Settings IMAP/ SMTP Custom Send…" at bounding box center [1102, 755] width 843 height 1346
click at [1432, 100] on button "Custom Sending IPs" at bounding box center [1438, 100] width 147 height 41
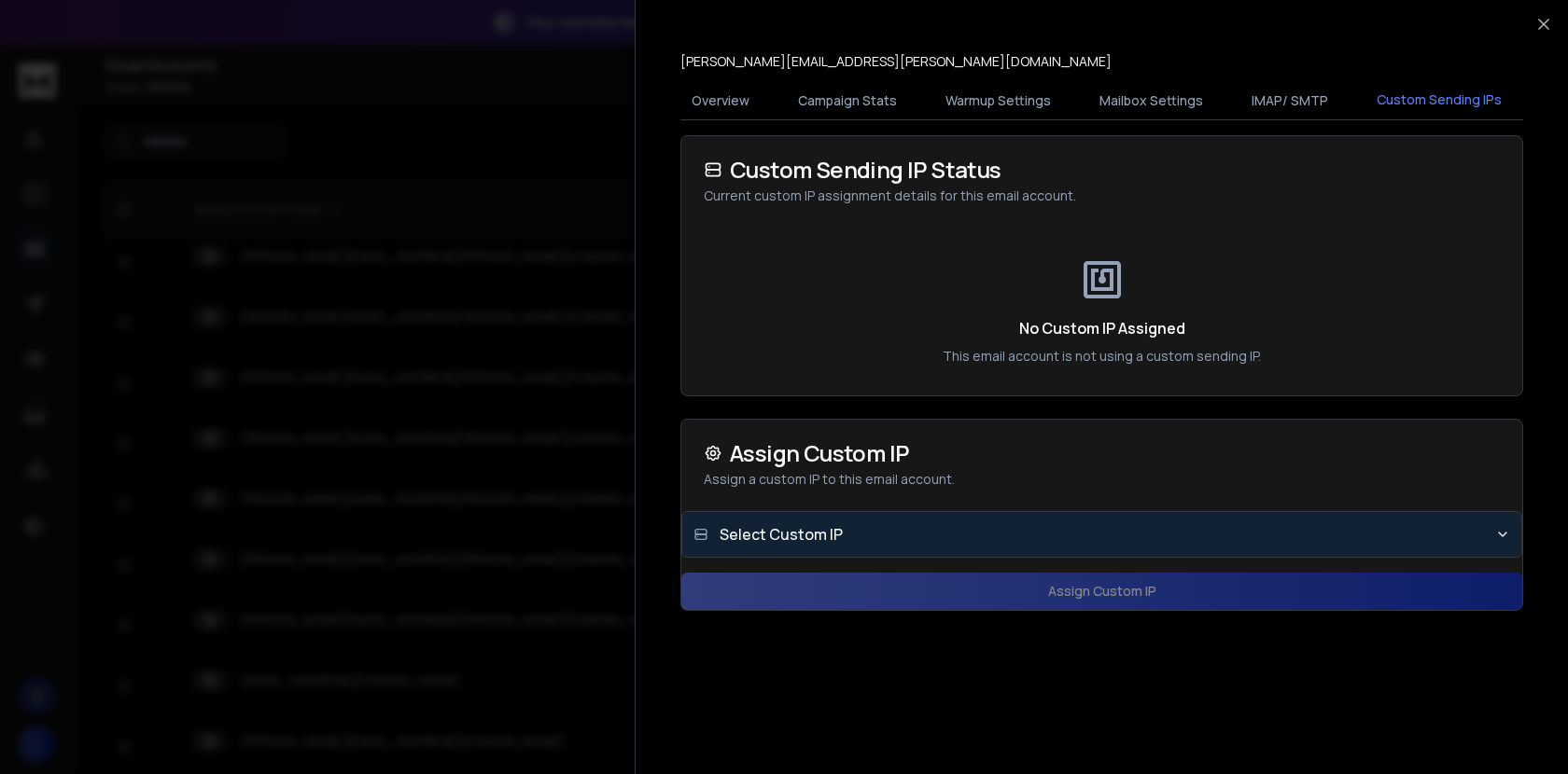
click at [805, 528] on p "Select Custom IP" at bounding box center [781, 534] width 123 height 22
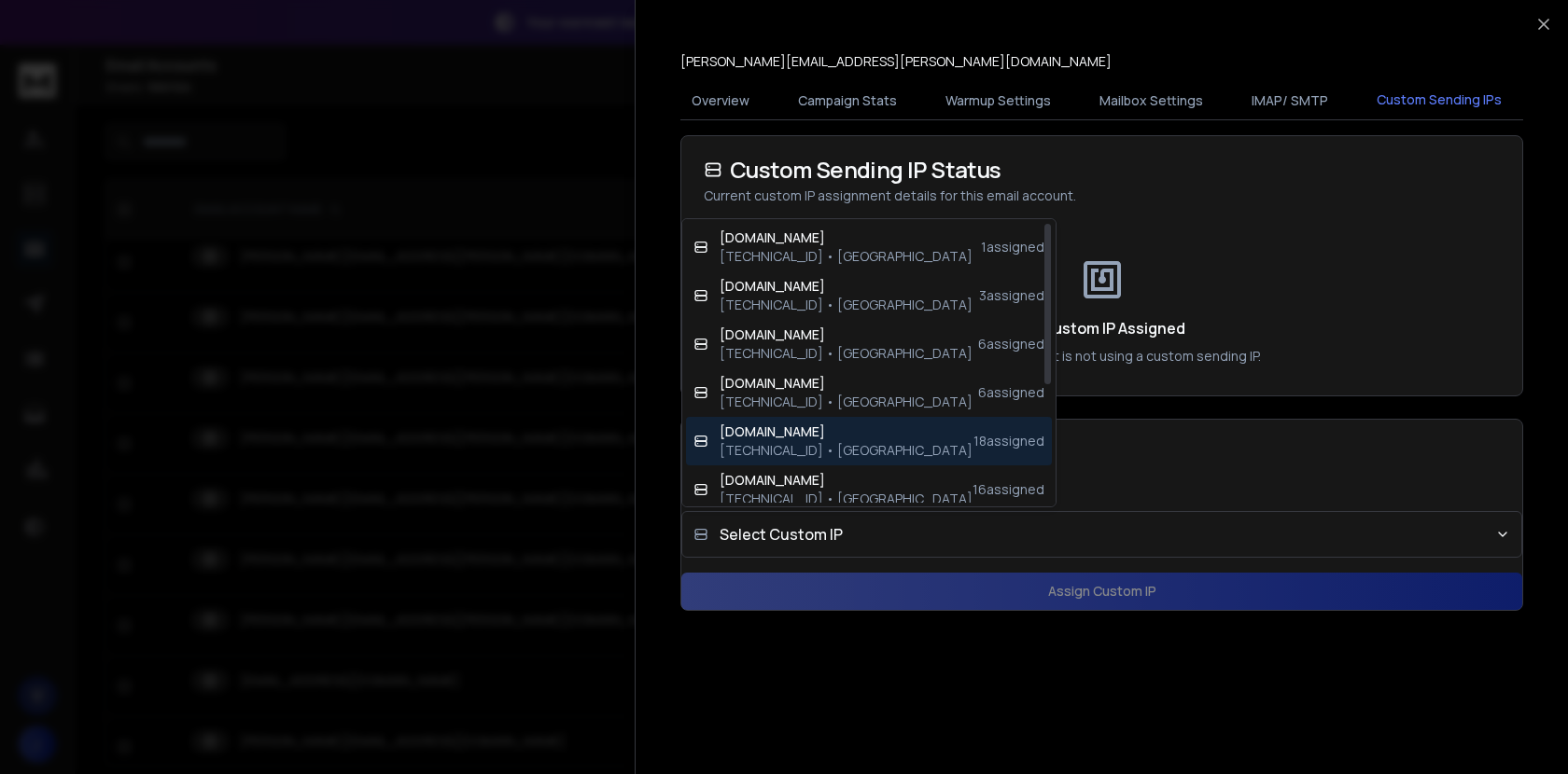
click at [789, 440] on p "[DOMAIN_NAME]" at bounding box center [845, 432] width 253 height 19
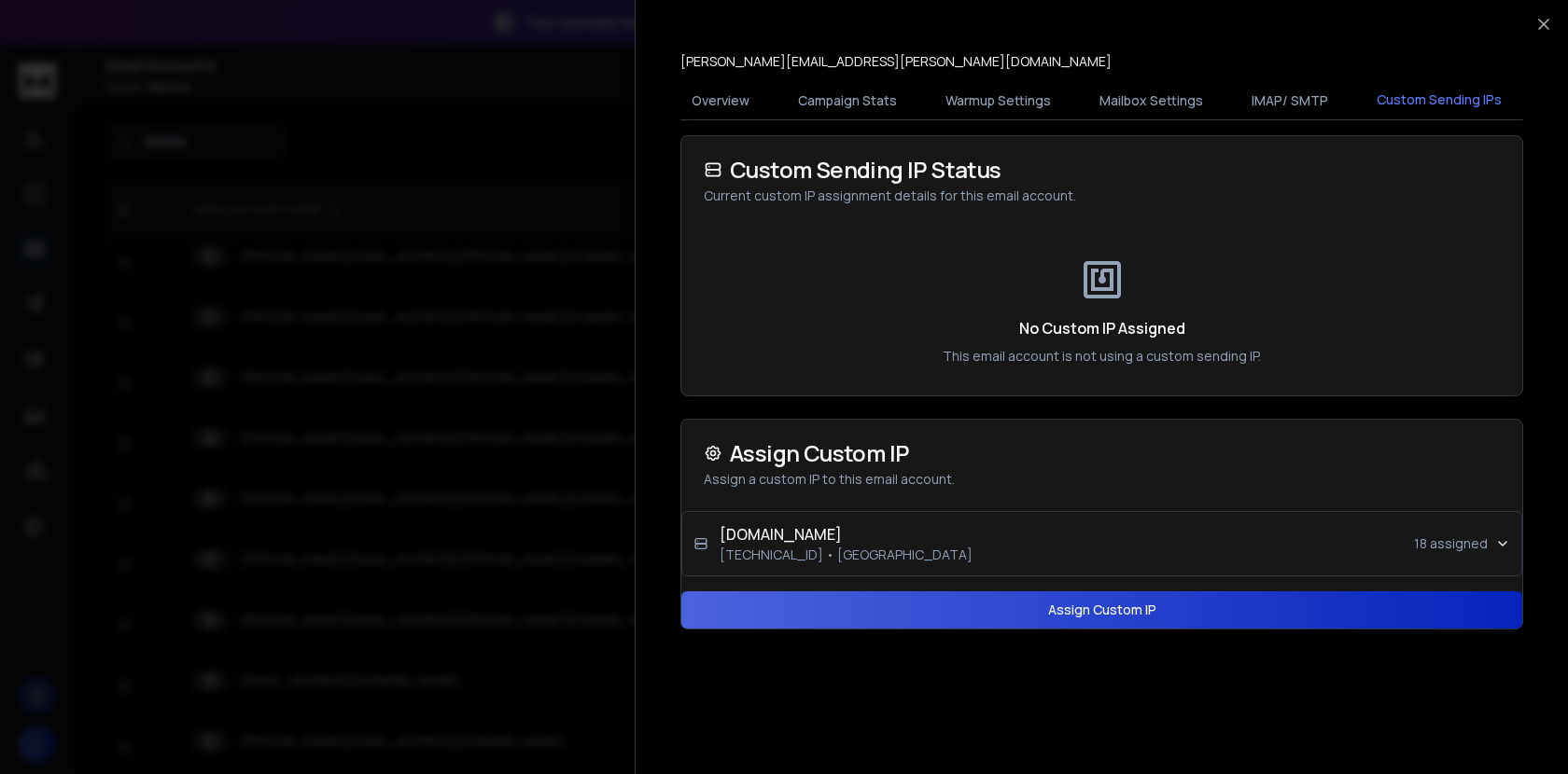
click at [969, 616] on button "Assign Custom IP" at bounding box center [1102, 610] width 841 height 37
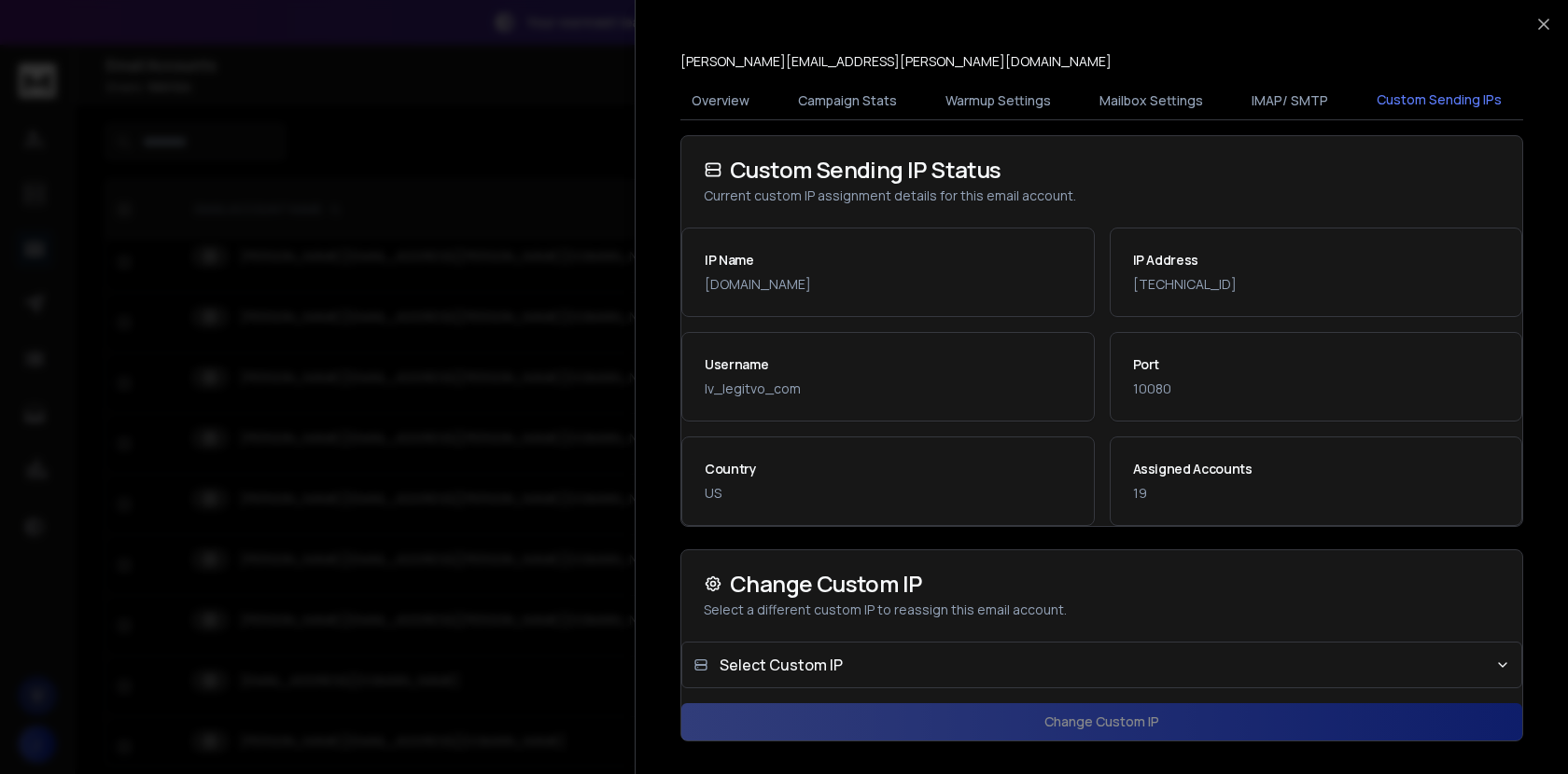
click at [606, 561] on div at bounding box center [784, 387] width 1568 height 774
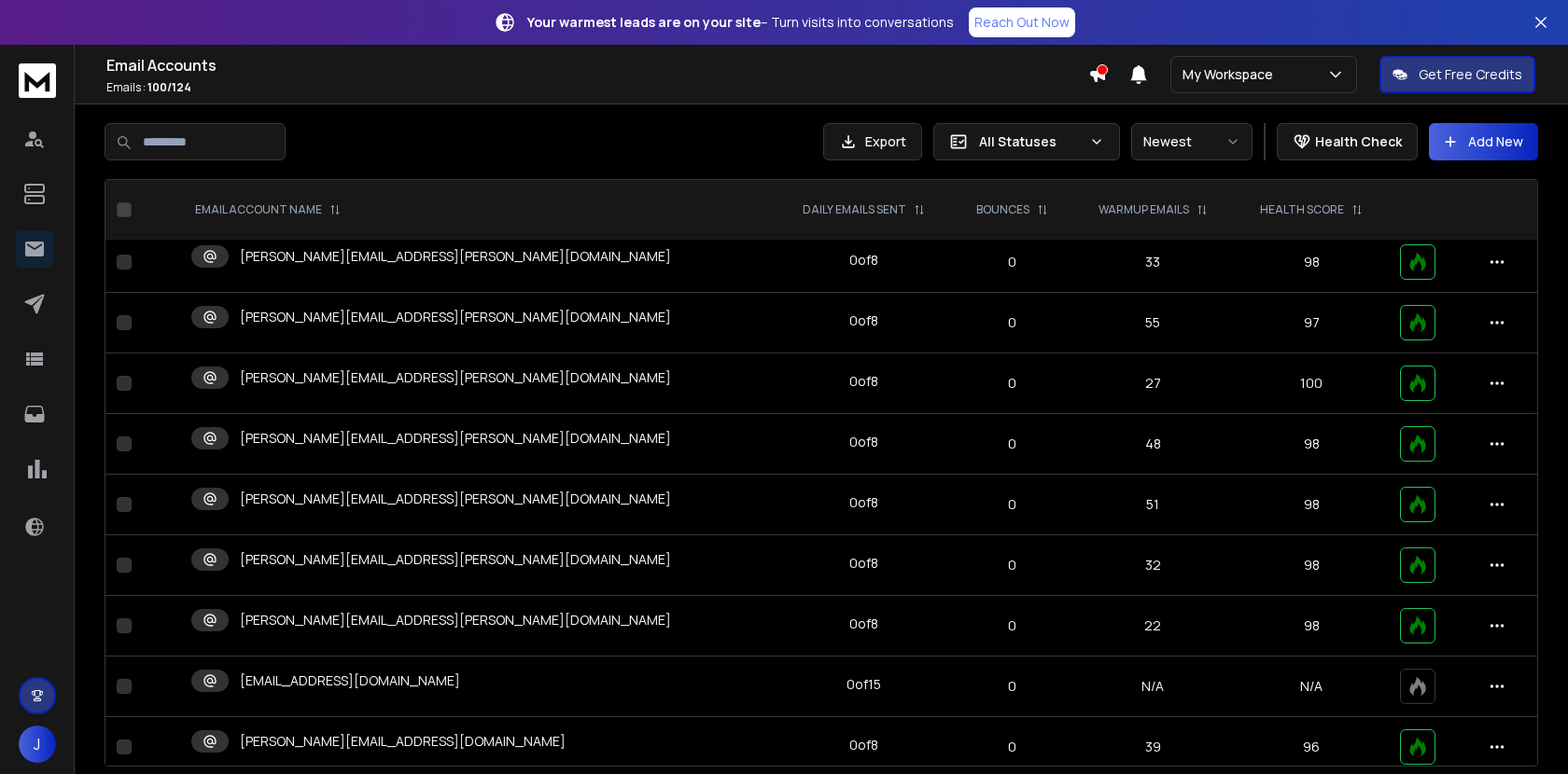
click at [125, 500] on button "button" at bounding box center [124, 504] width 15 height 15
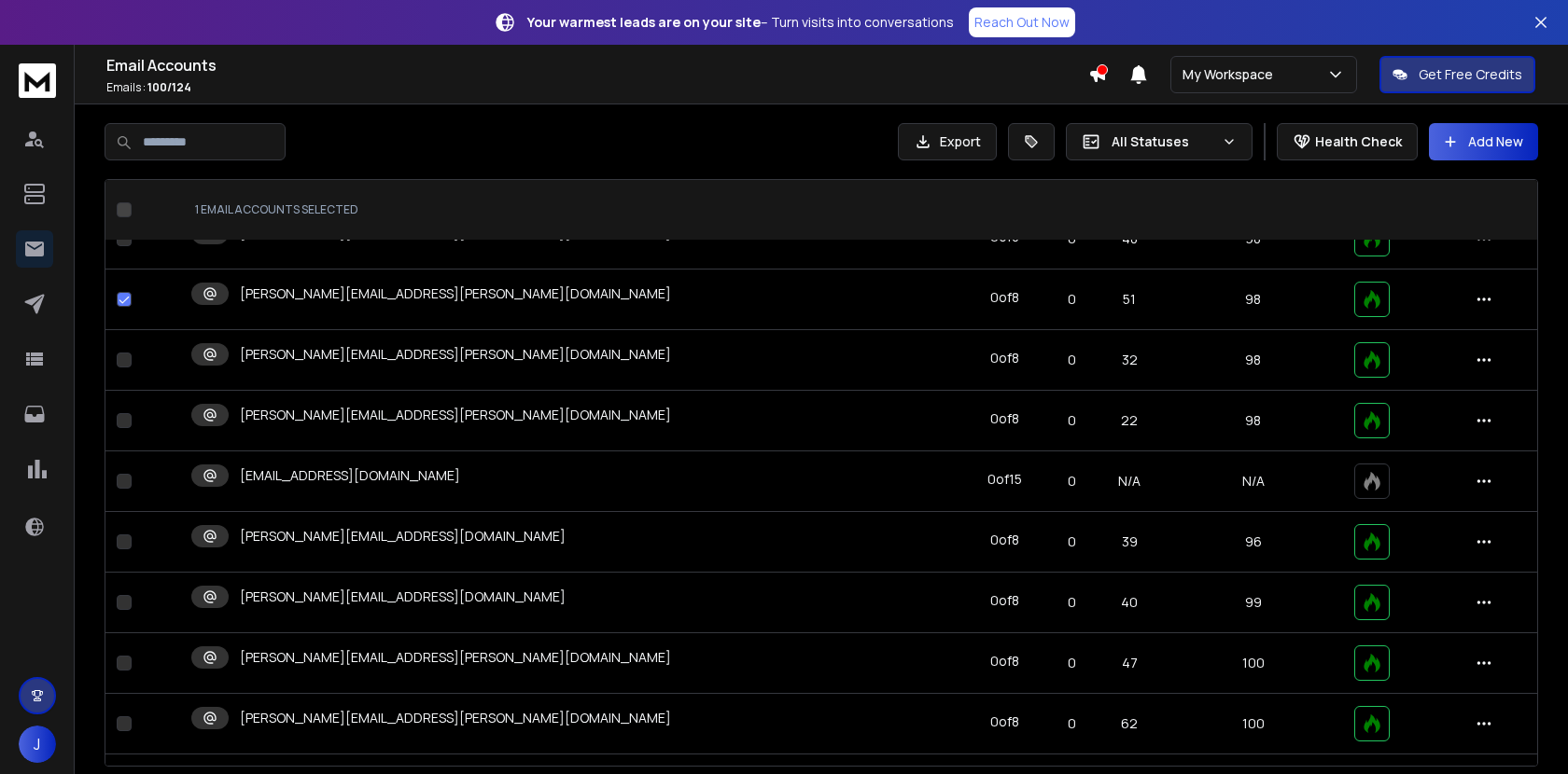
scroll to position [3797, 0]
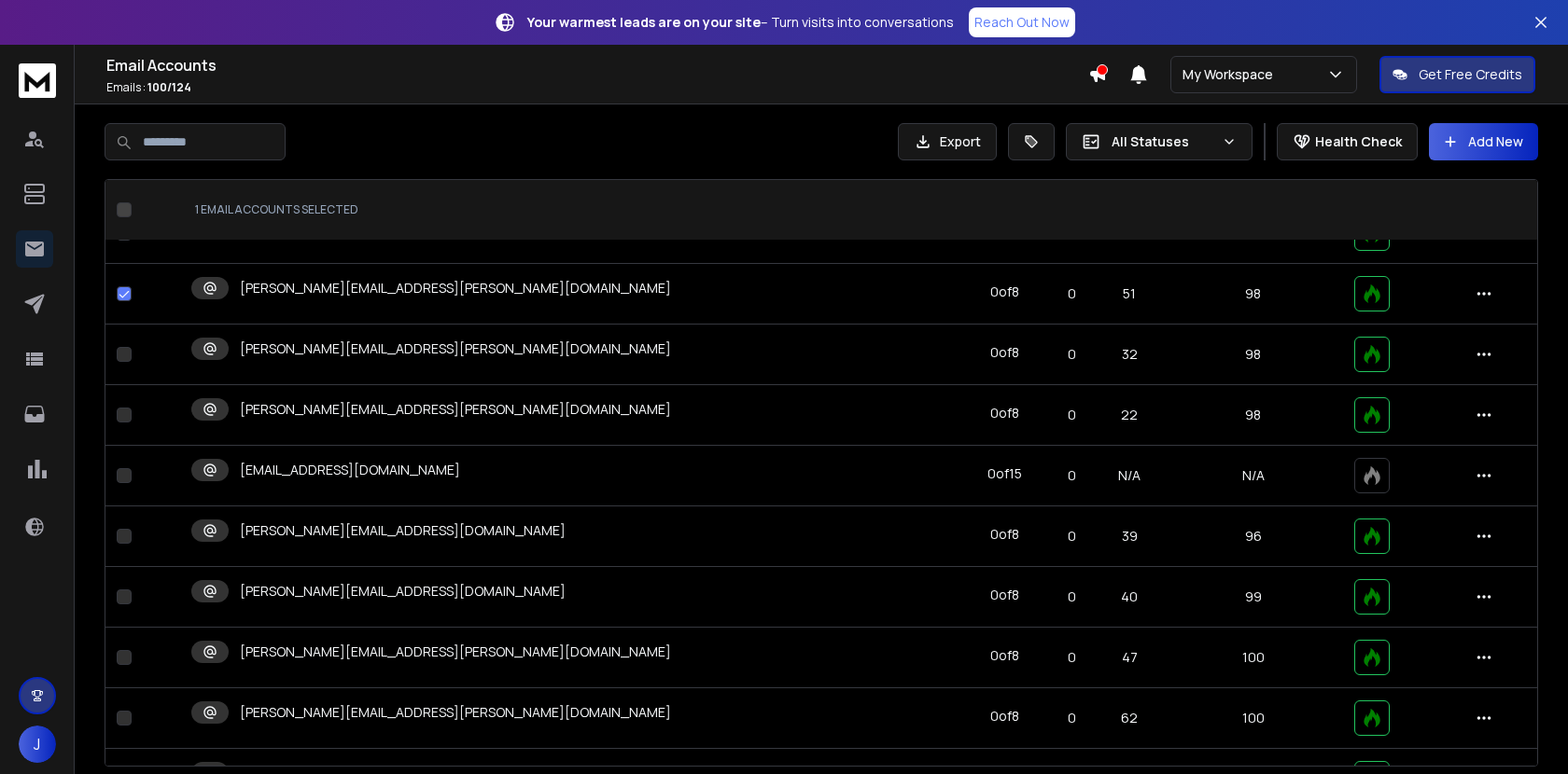
click at [407, 293] on div "[PERSON_NAME][EMAIL_ADDRESS][PERSON_NAME][DOMAIN_NAME]" at bounding box center [570, 288] width 759 height 22
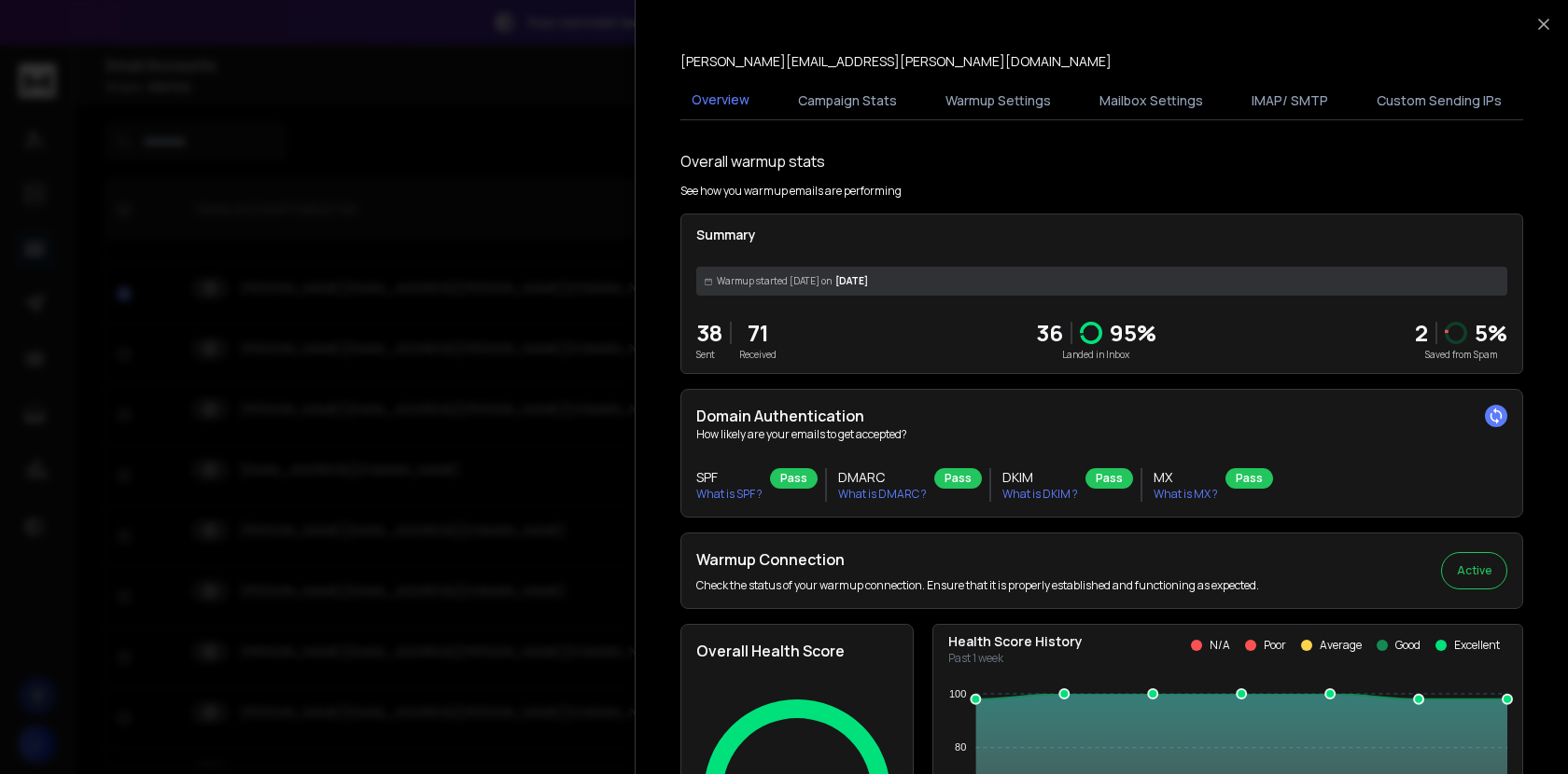
click at [1437, 102] on button "Custom Sending IPs" at bounding box center [1438, 100] width 147 height 41
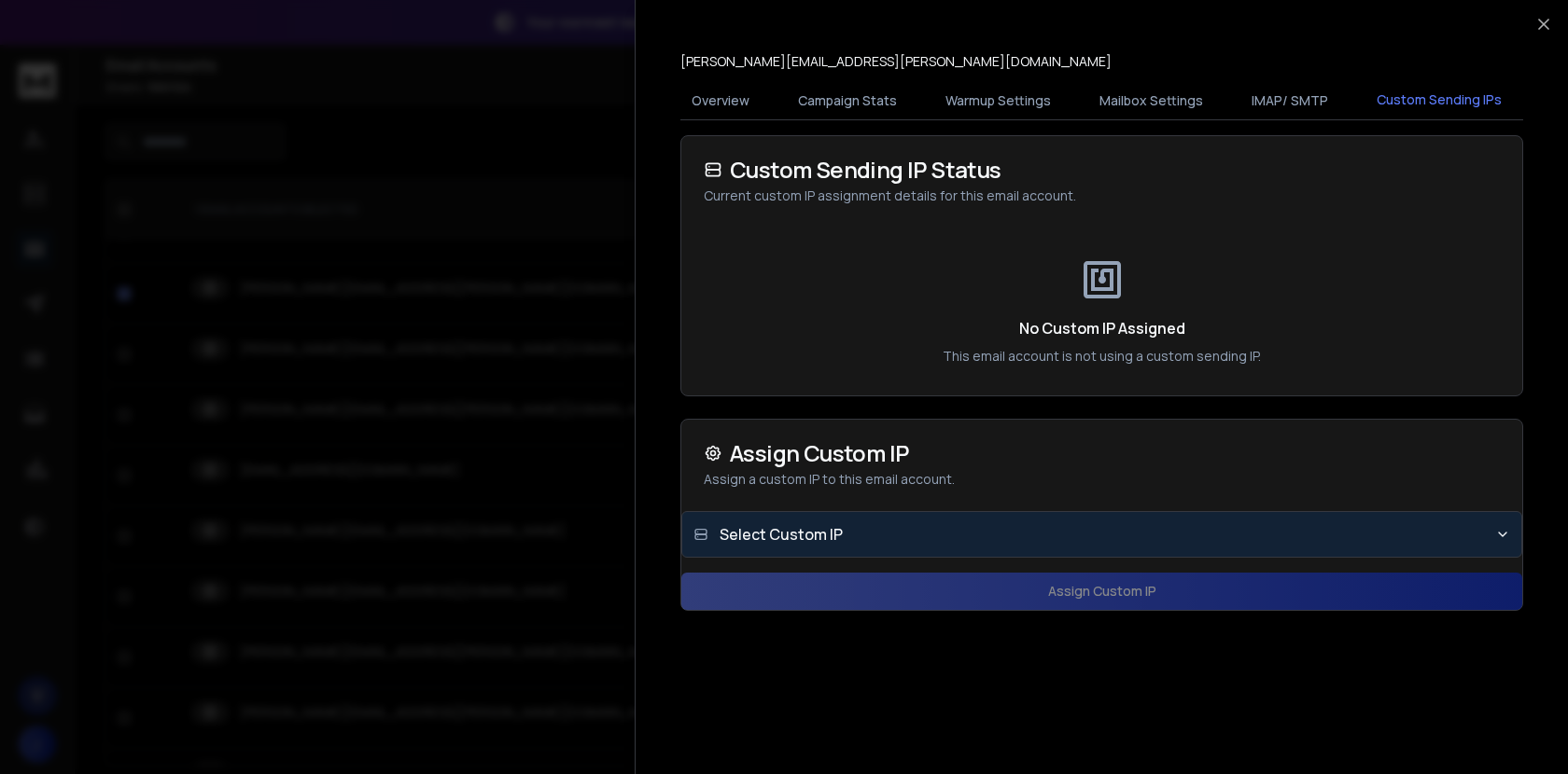
click at [810, 528] on p "Select Custom IP" at bounding box center [781, 534] width 123 height 22
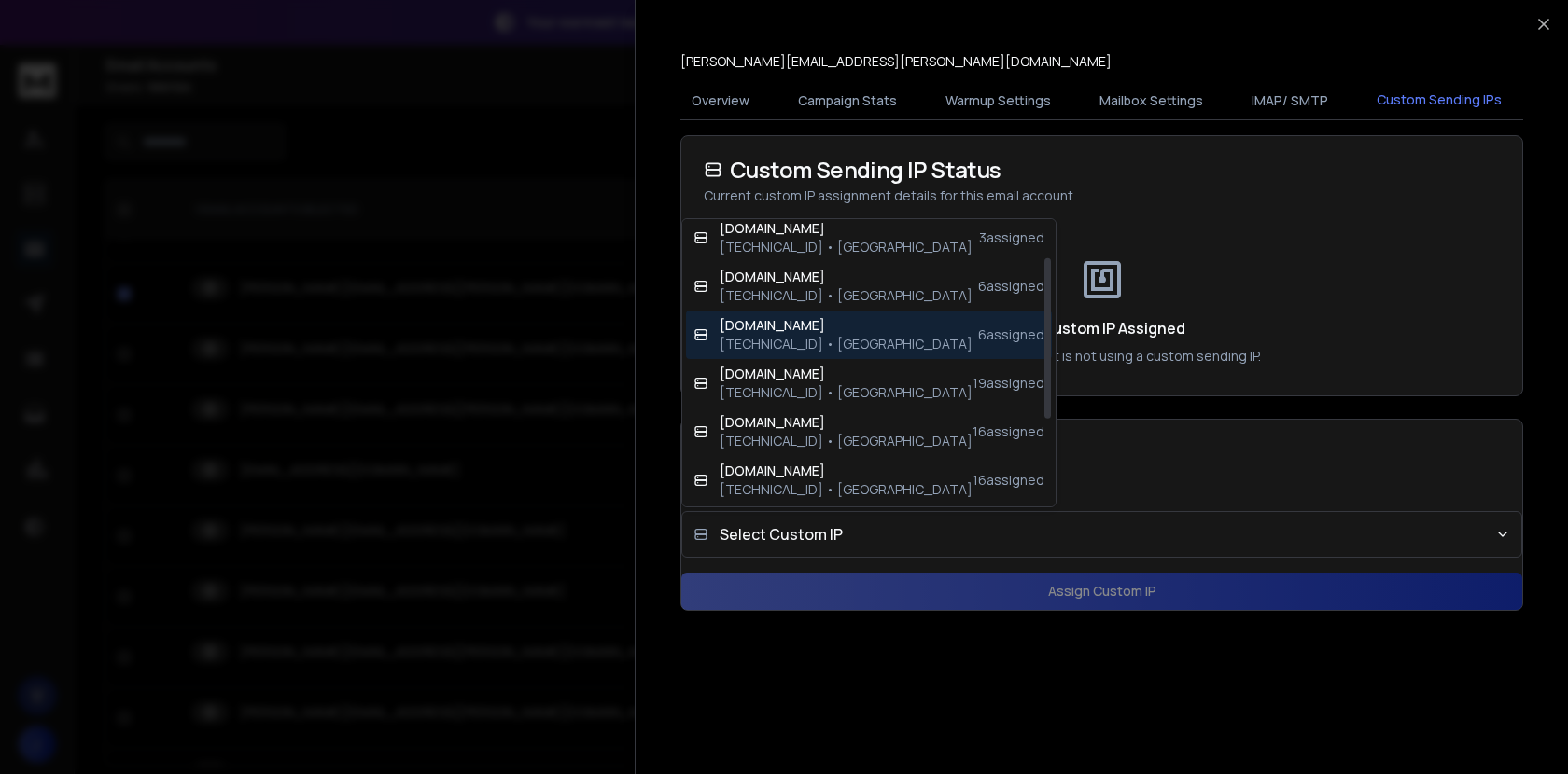
scroll to position [63, 0]
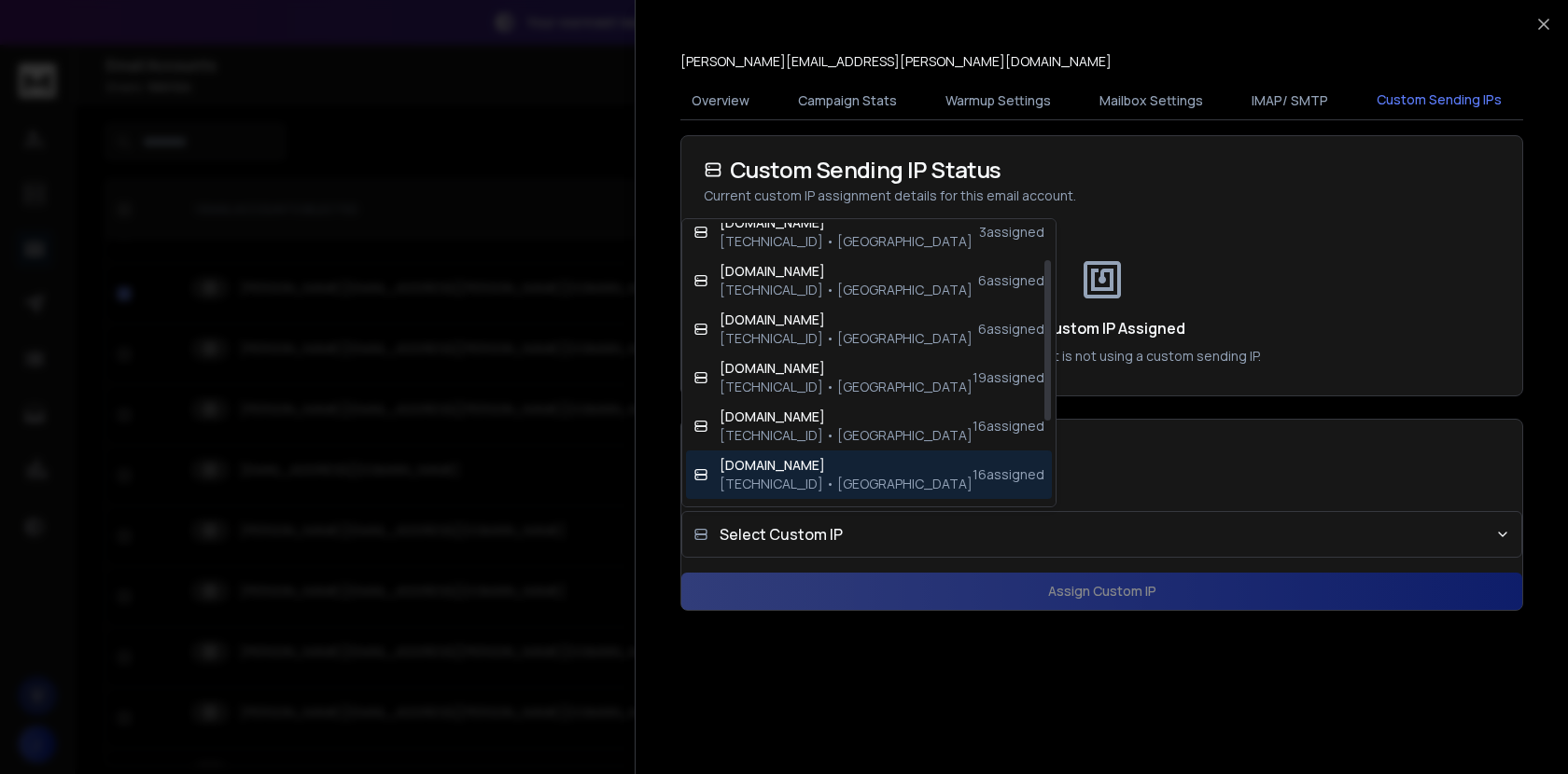
click at [782, 456] on p "[DOMAIN_NAME]" at bounding box center [845, 465] width 253 height 19
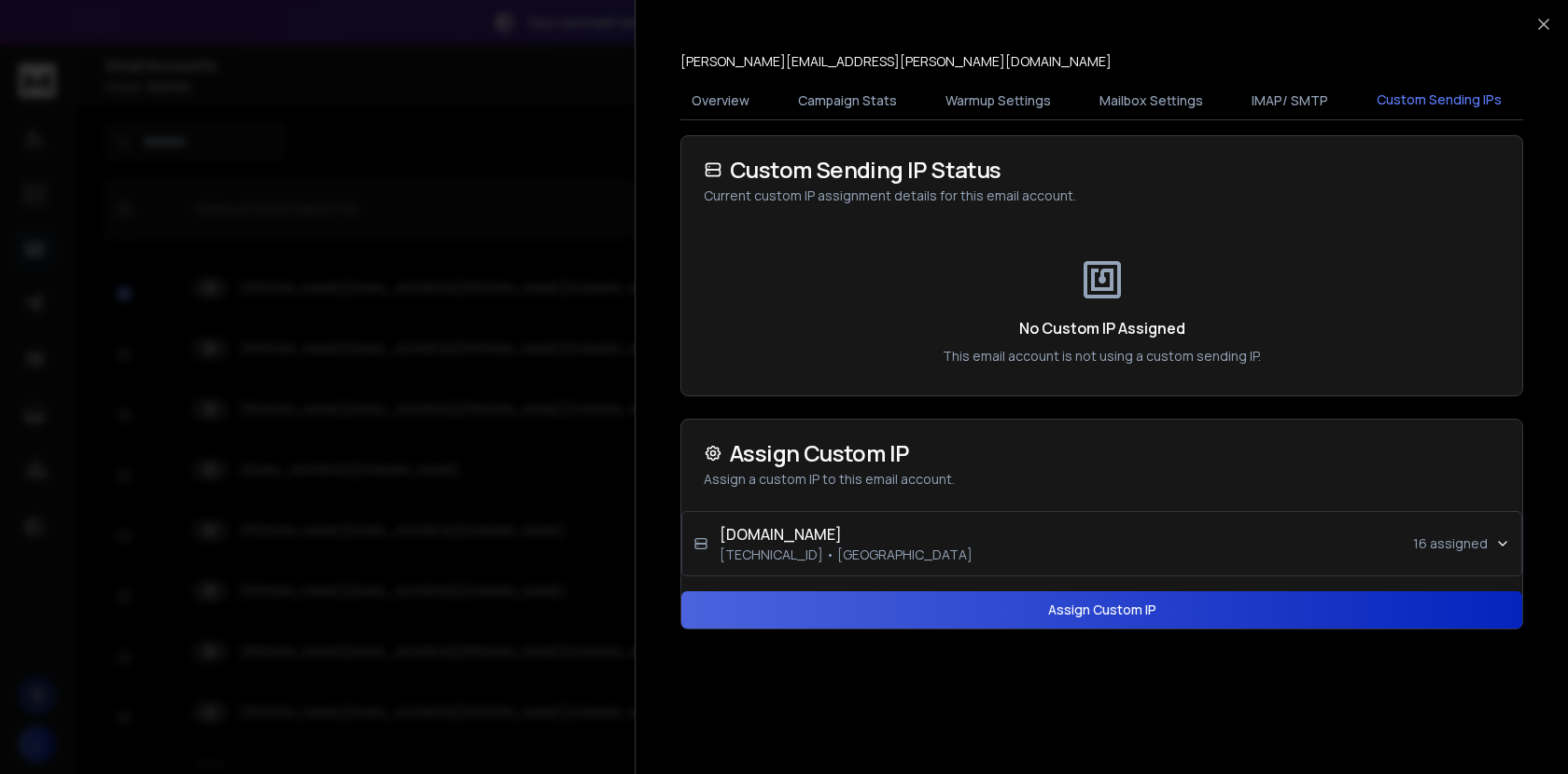
click at [939, 609] on button "Assign Custom IP" at bounding box center [1102, 610] width 841 height 37
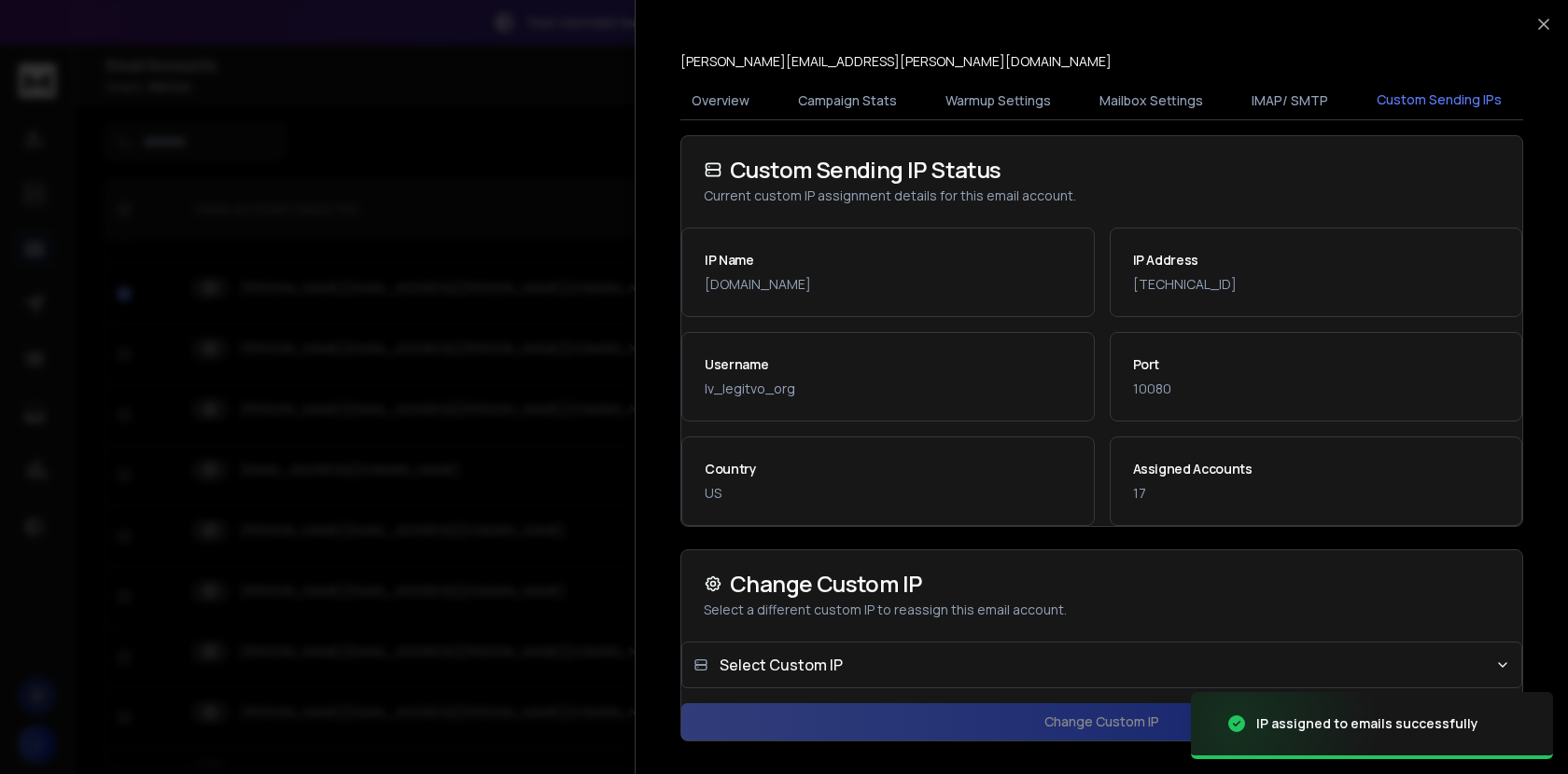
click at [617, 478] on div at bounding box center [784, 387] width 1568 height 774
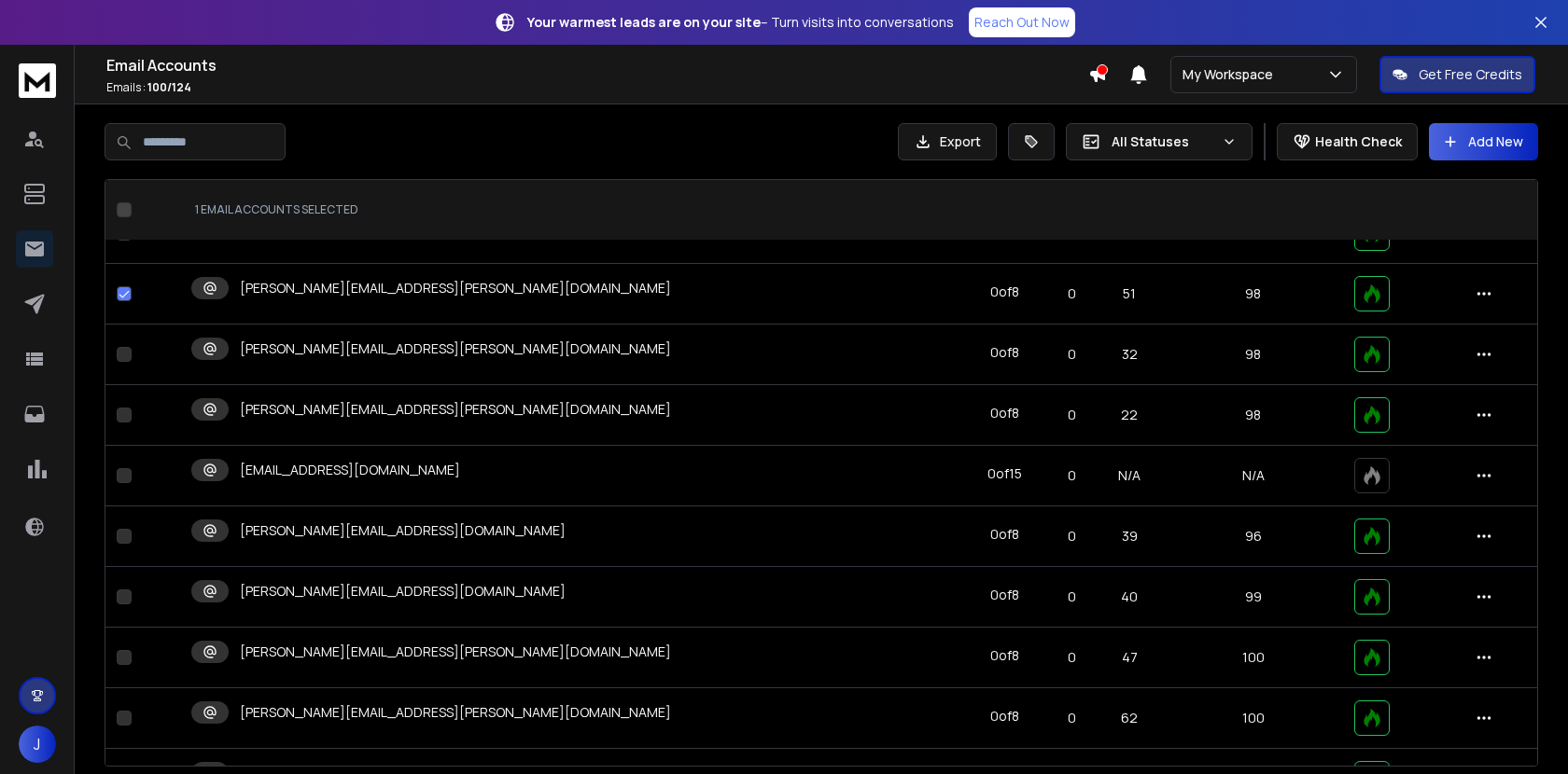
click at [388, 341] on p "[PERSON_NAME][EMAIL_ADDRESS][PERSON_NAME][DOMAIN_NAME]" at bounding box center [455, 348] width 431 height 19
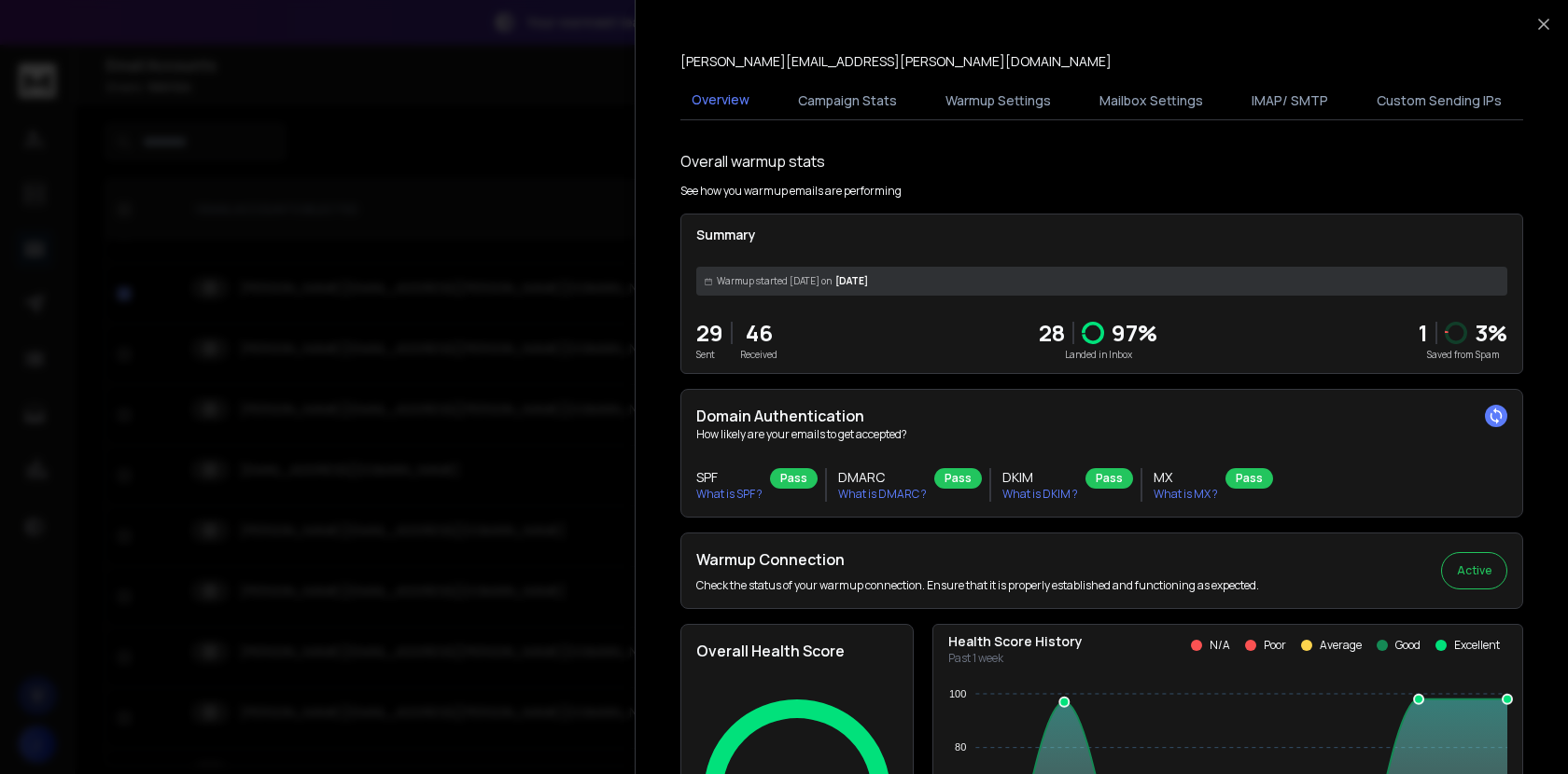
click at [1441, 110] on button "Custom Sending IPs" at bounding box center [1438, 100] width 147 height 41
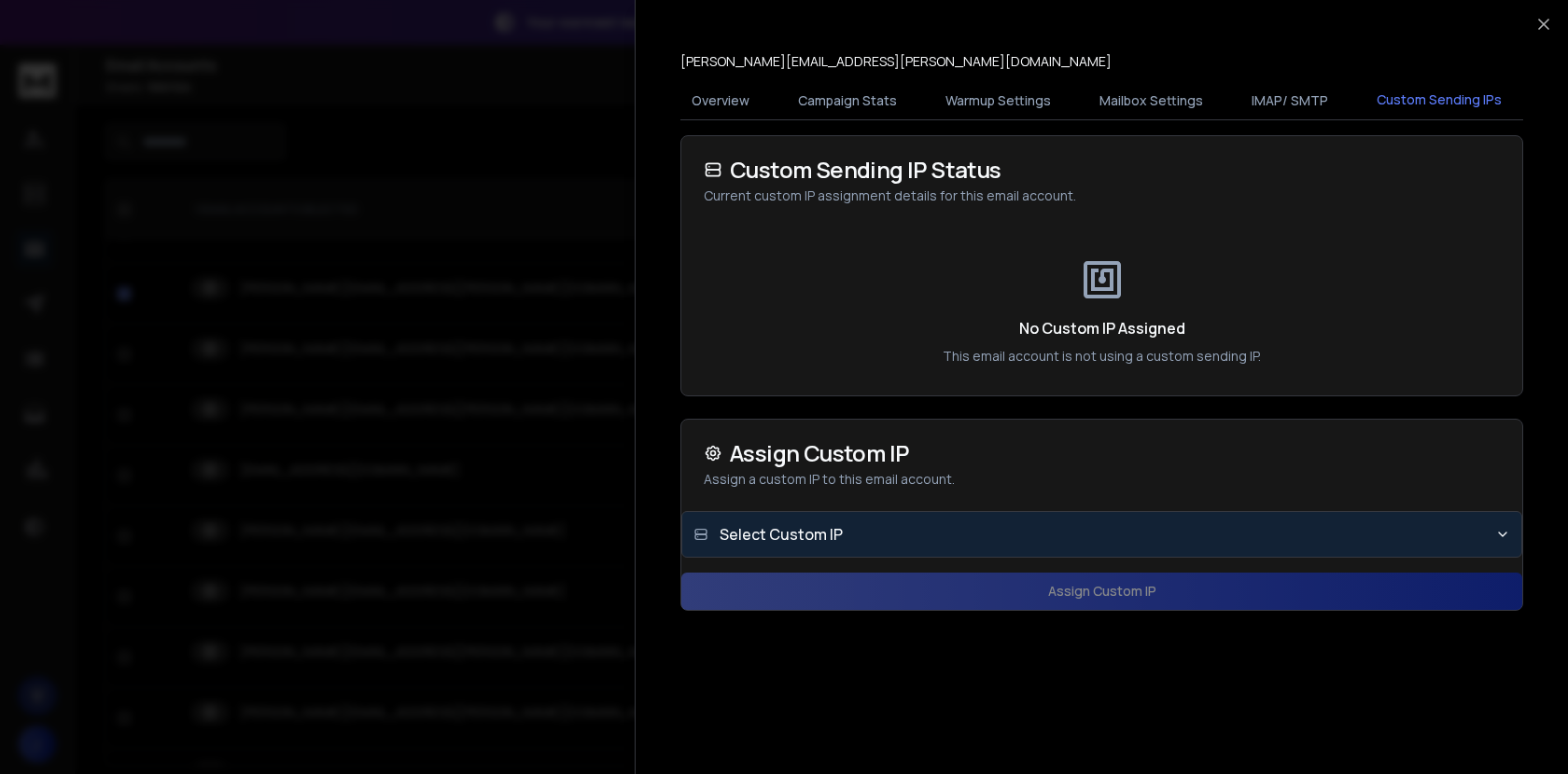
click at [856, 530] on div "Select Custom IP" at bounding box center [1102, 534] width 841 height 47
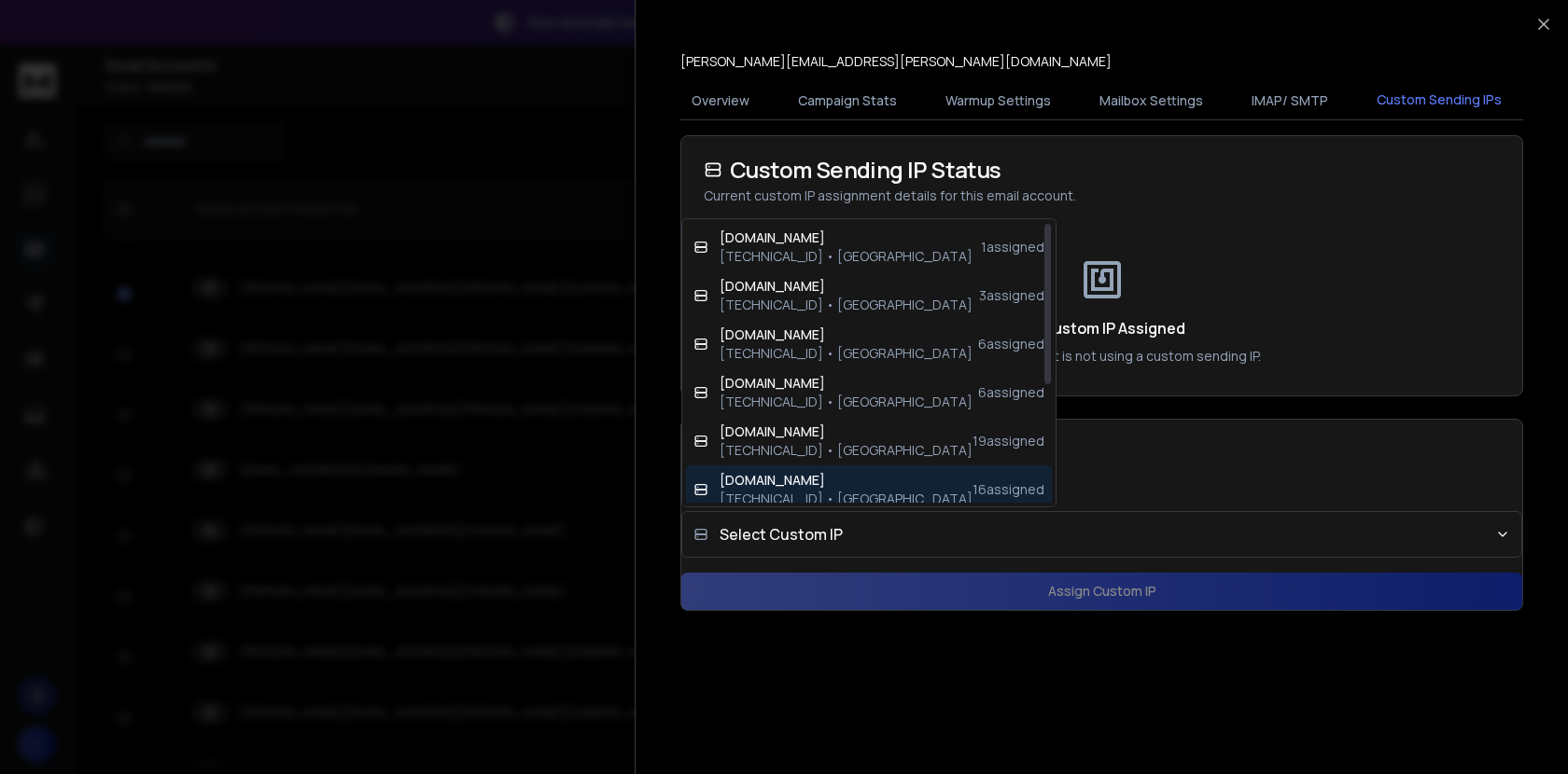
click at [764, 487] on p "[DOMAIN_NAME]" at bounding box center [845, 480] width 253 height 19
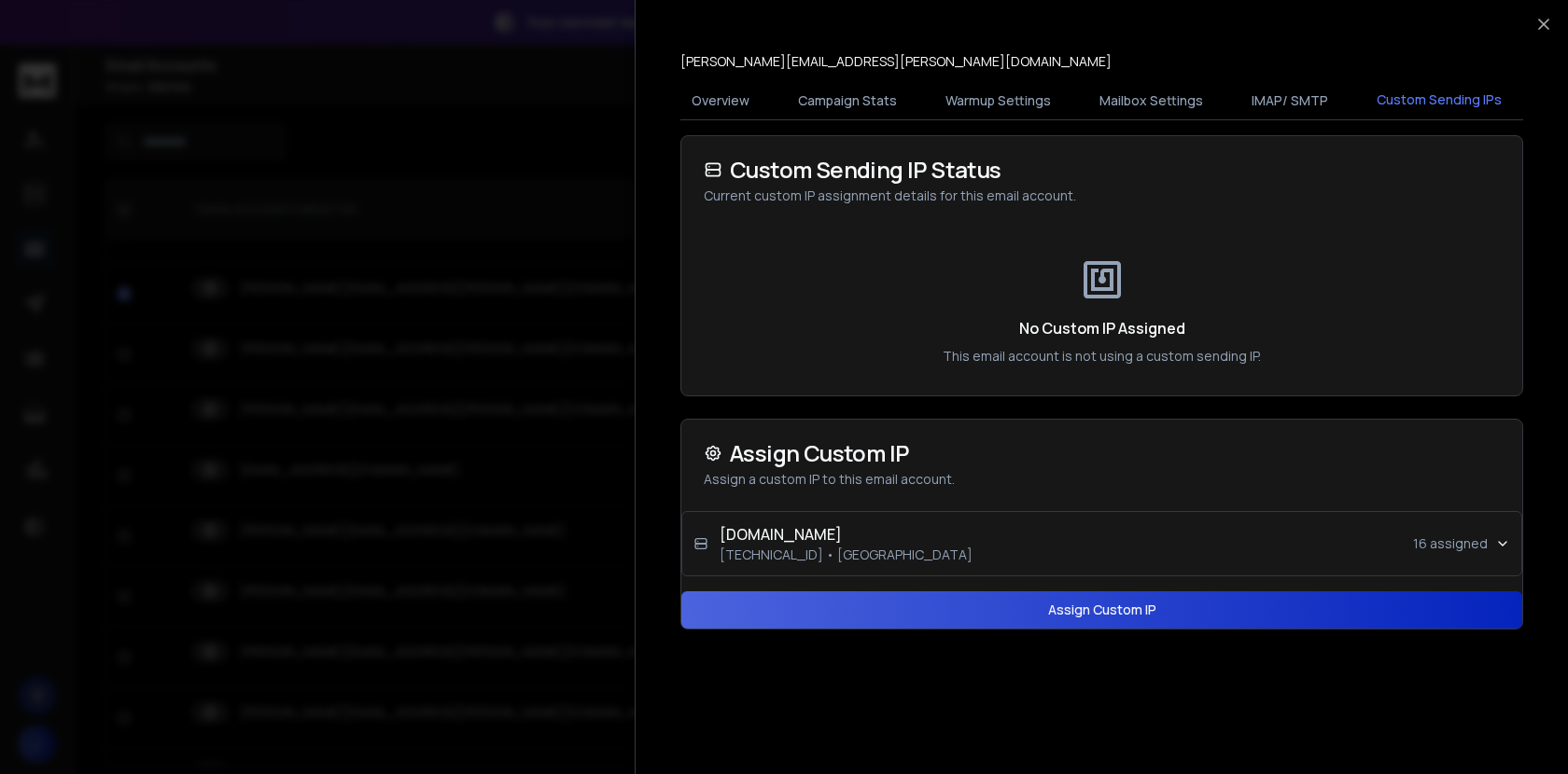
click at [791, 607] on button "Assign Custom IP" at bounding box center [1102, 610] width 841 height 37
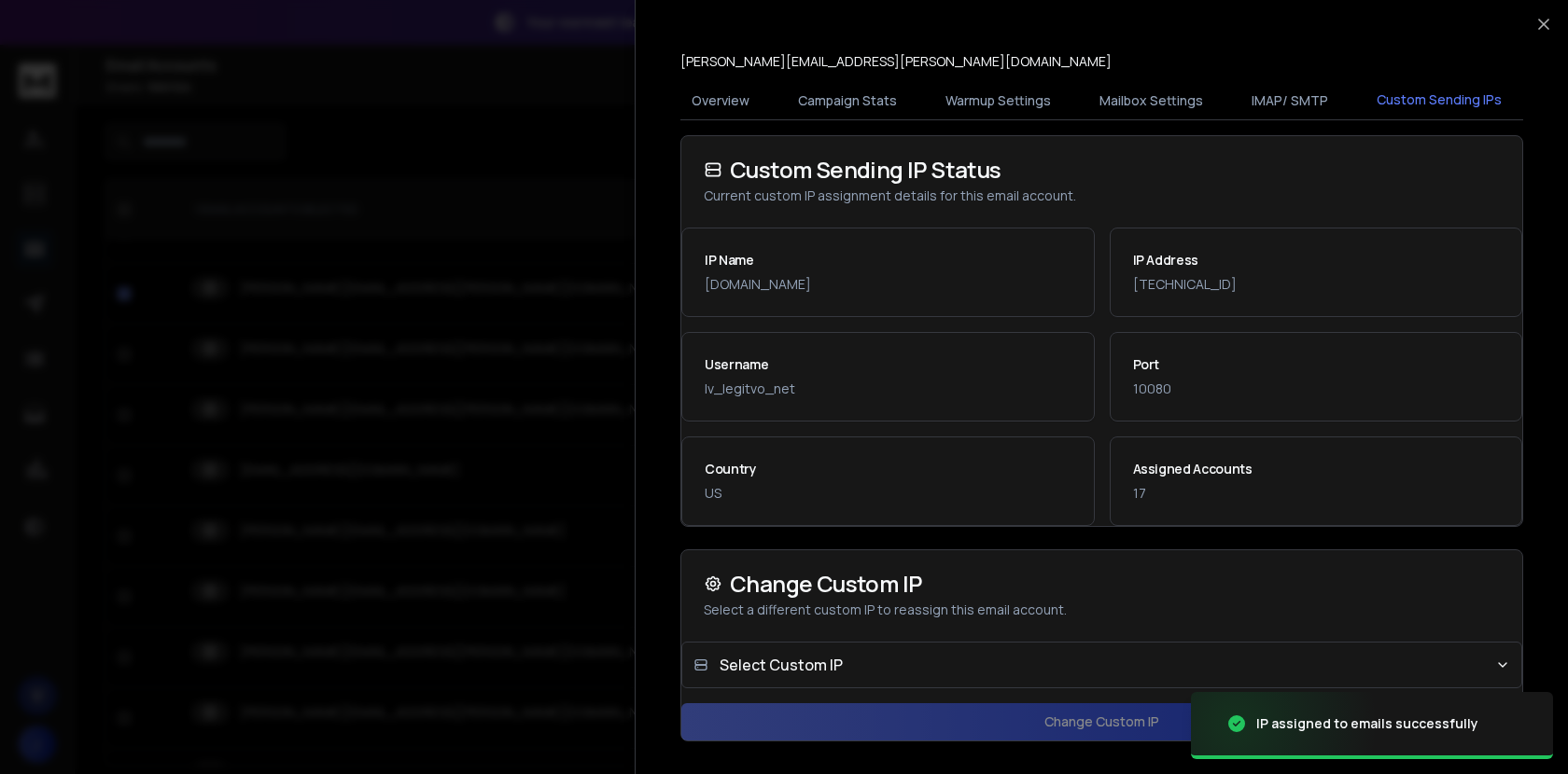
click at [585, 513] on div at bounding box center [784, 387] width 1568 height 774
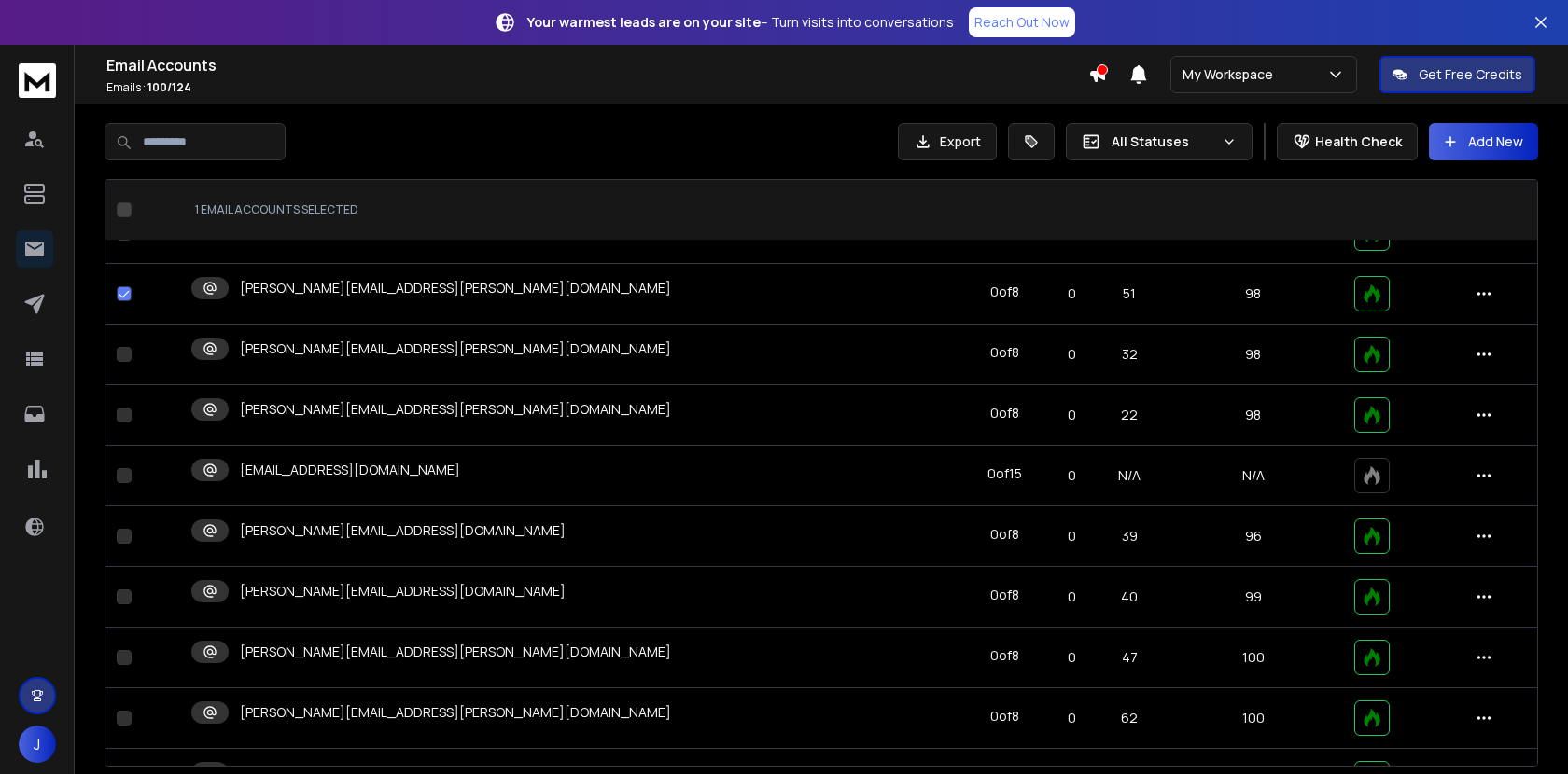
click at [387, 410] on p "[PERSON_NAME][EMAIL_ADDRESS][PERSON_NAME][DOMAIN_NAME]" at bounding box center [455, 409] width 431 height 19
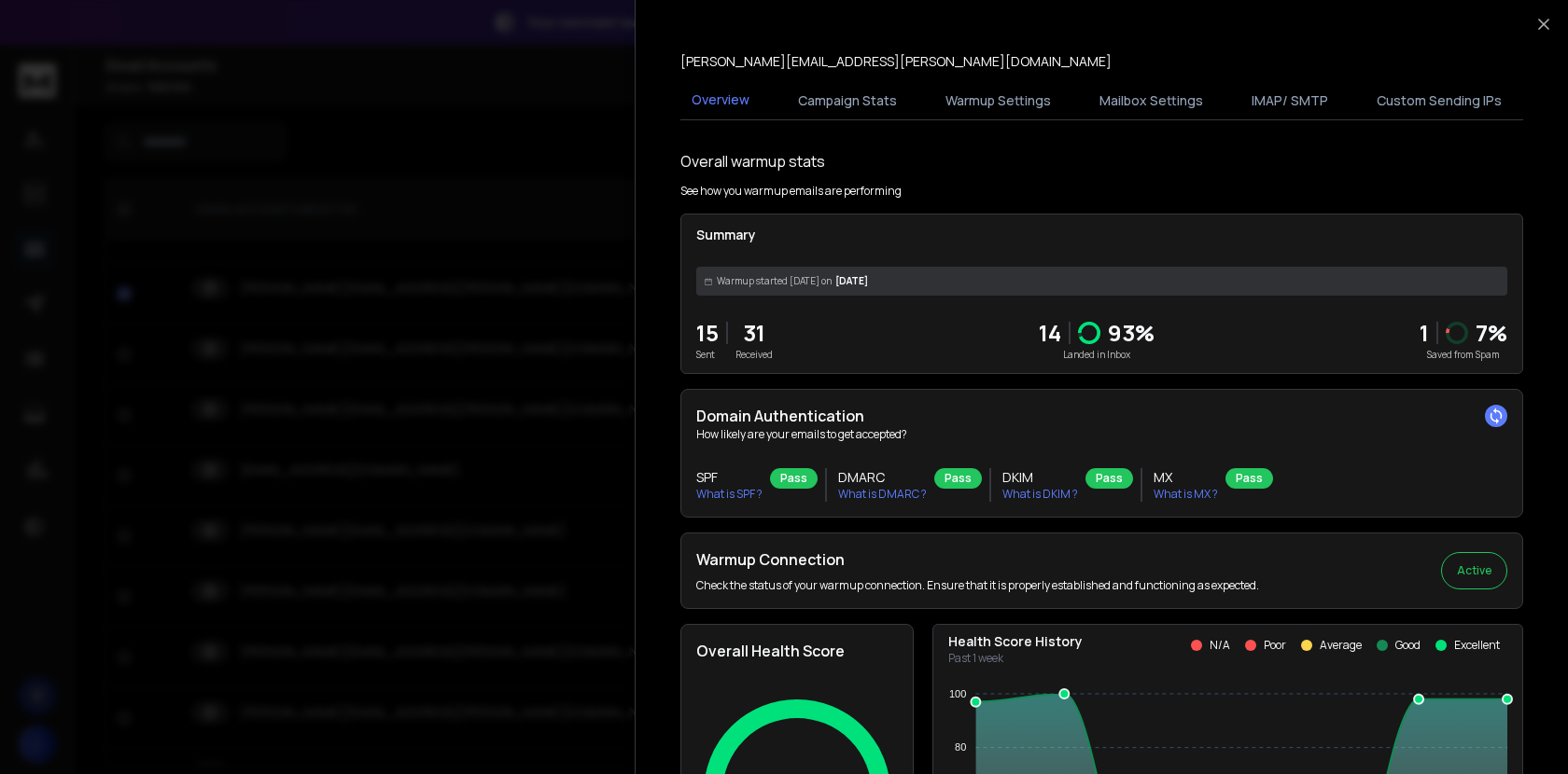
click at [1433, 104] on button "Custom Sending IPs" at bounding box center [1438, 100] width 147 height 41
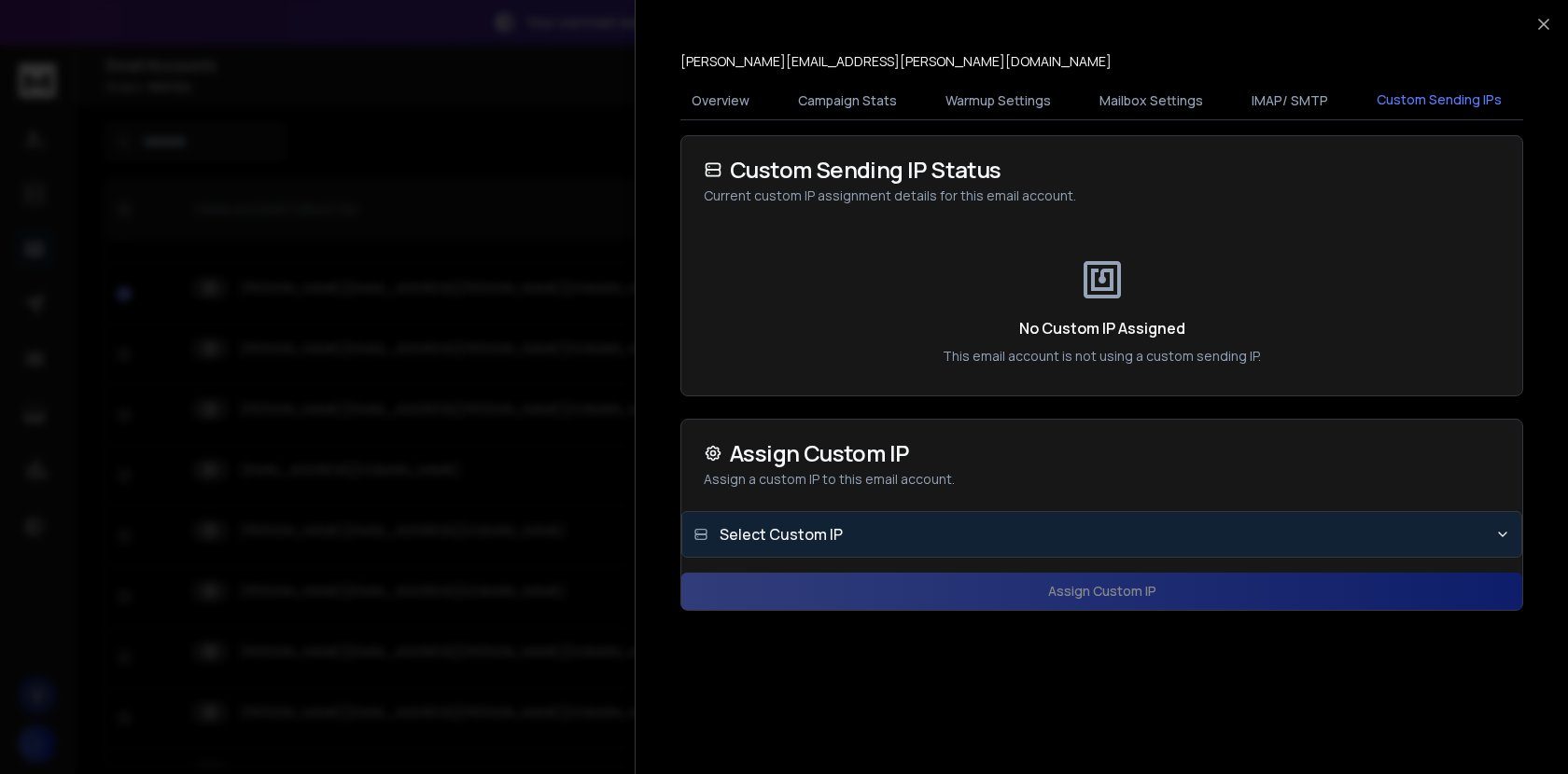
click at [785, 535] on p "Select Custom IP" at bounding box center [781, 534] width 123 height 22
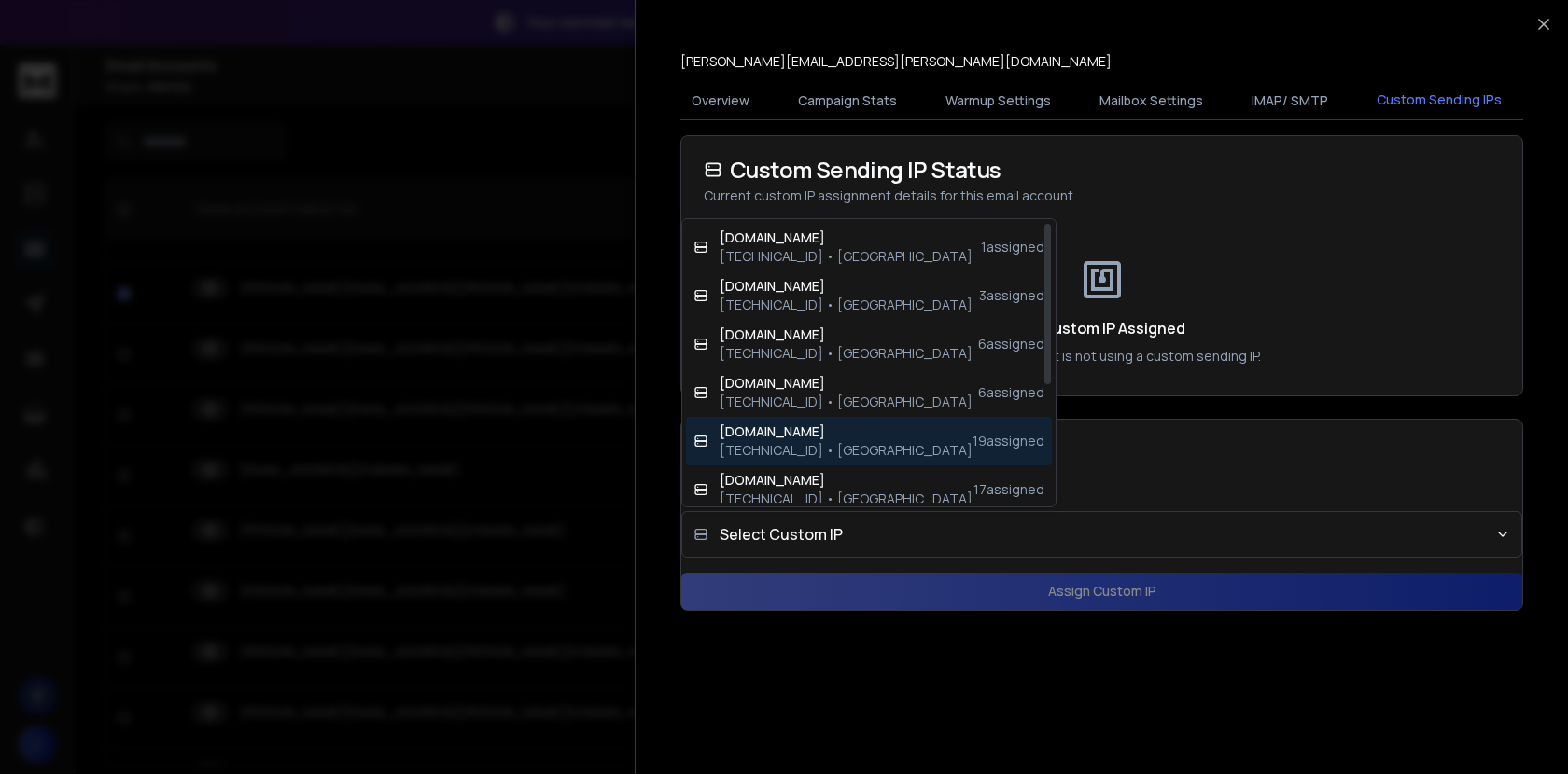
click at [793, 437] on p "[DOMAIN_NAME]" at bounding box center [845, 432] width 253 height 19
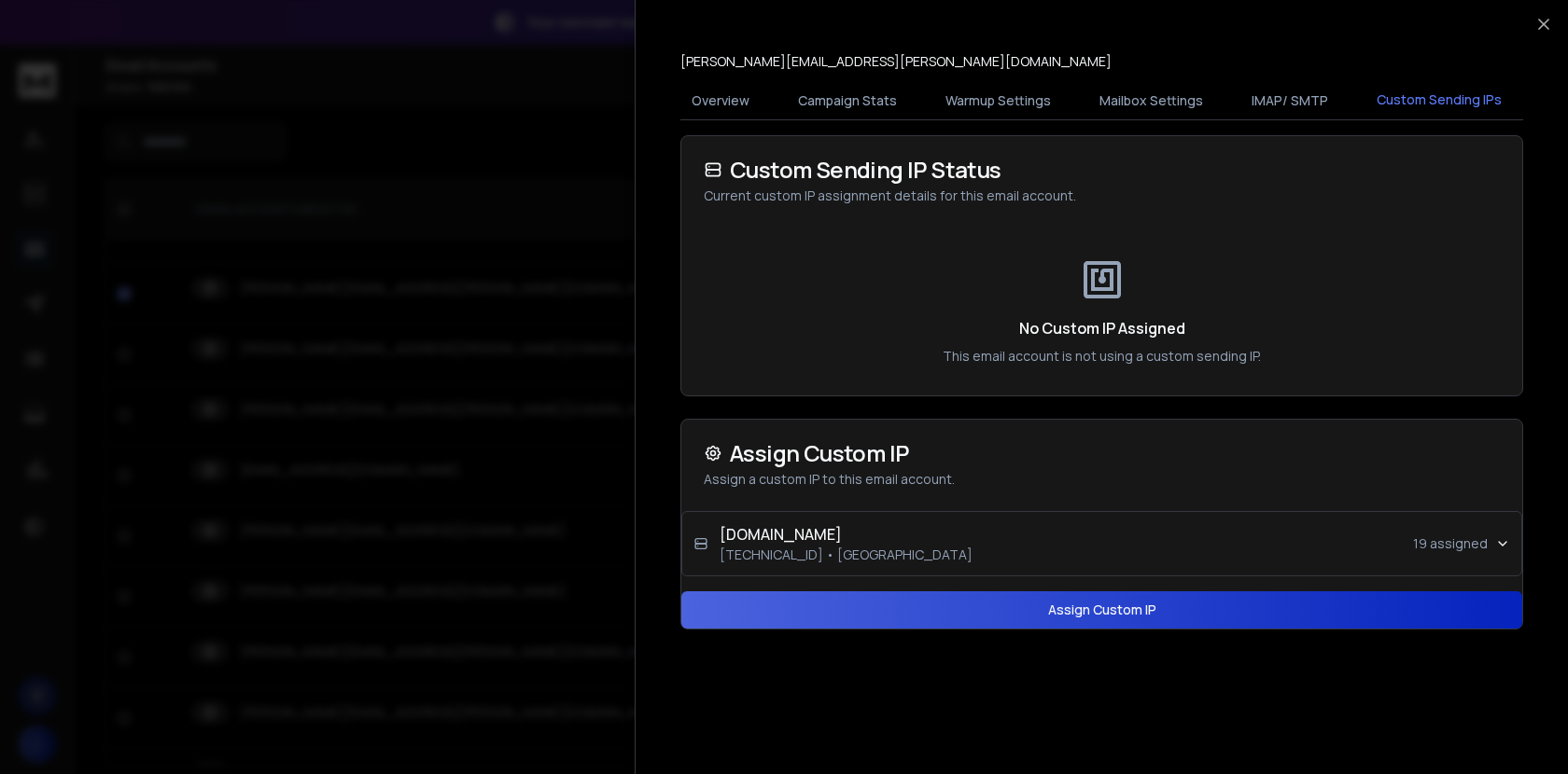
click at [932, 618] on button "Assign Custom IP" at bounding box center [1102, 610] width 841 height 37
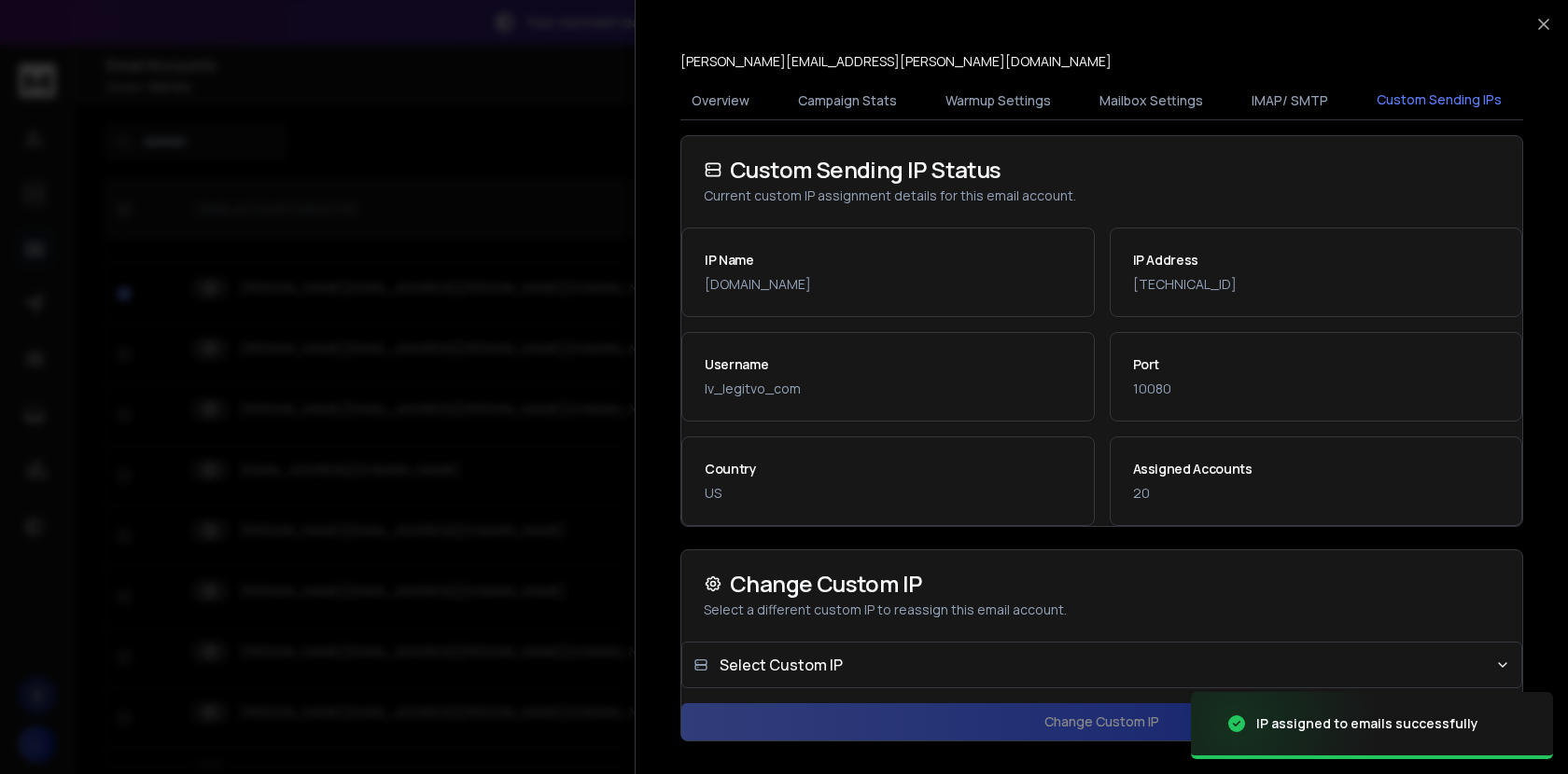
click at [531, 575] on div at bounding box center [784, 387] width 1568 height 774
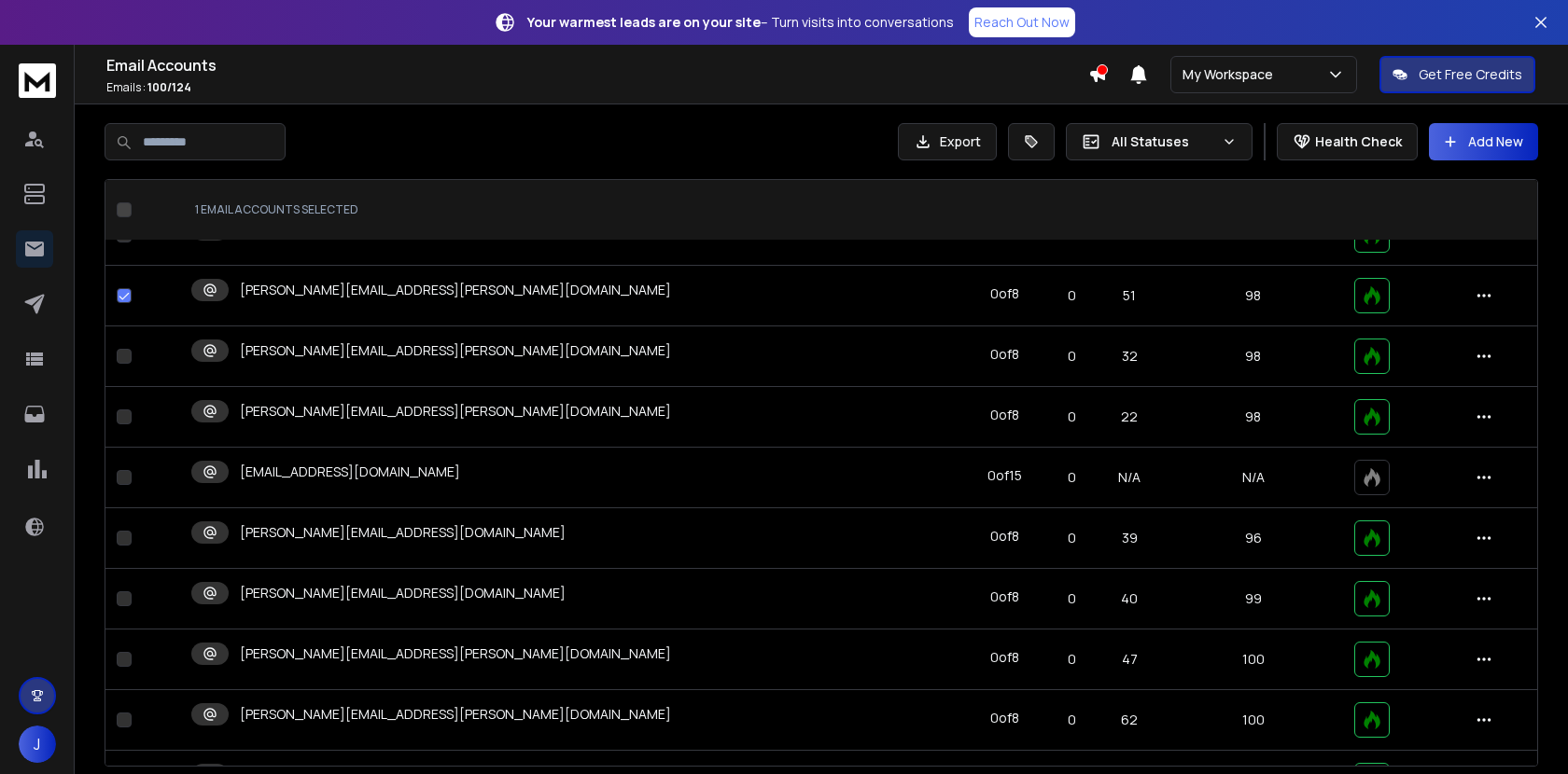
scroll to position [3785, 0]
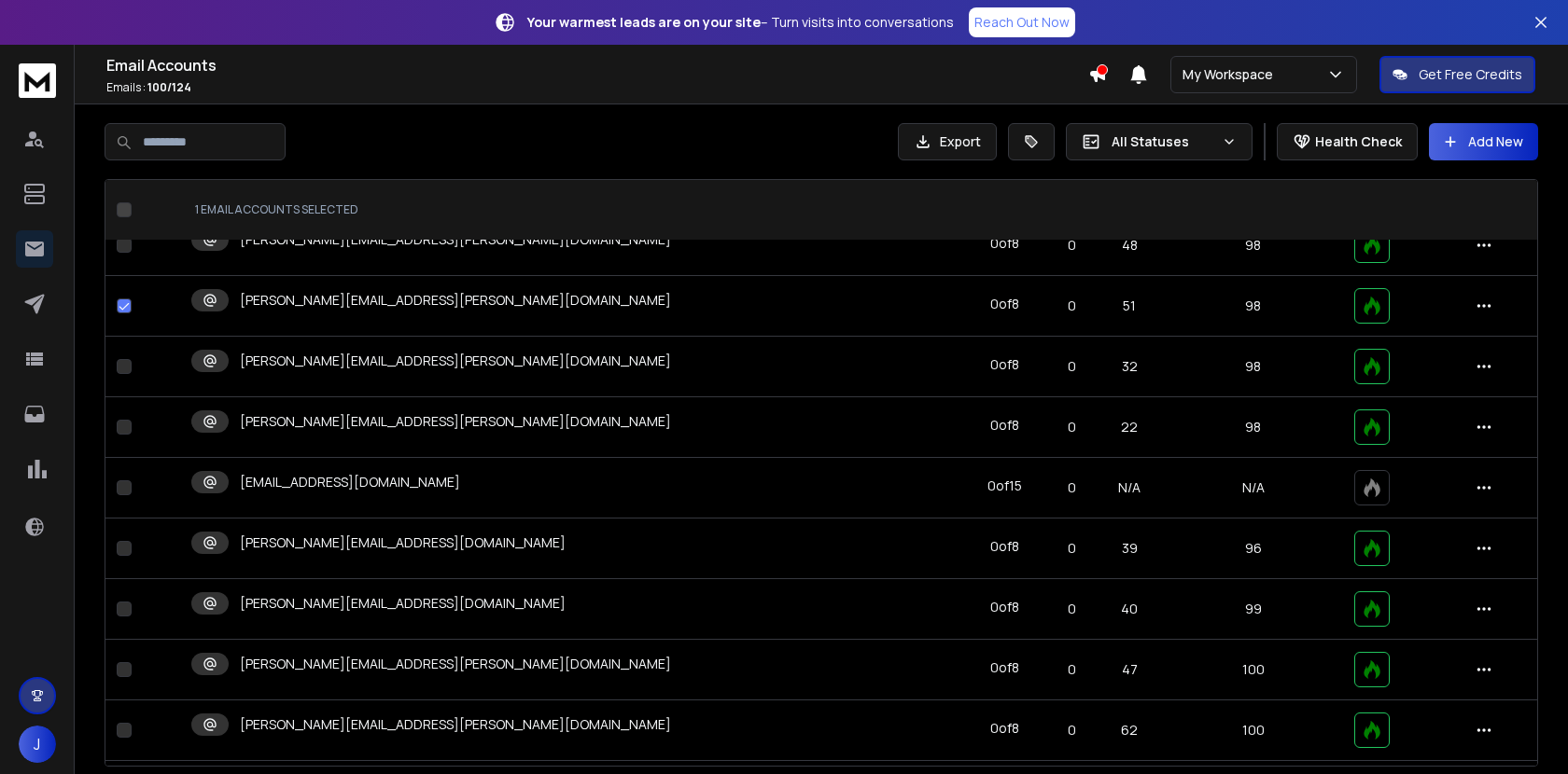
click at [129, 308] on button "button" at bounding box center [124, 305] width 15 height 15
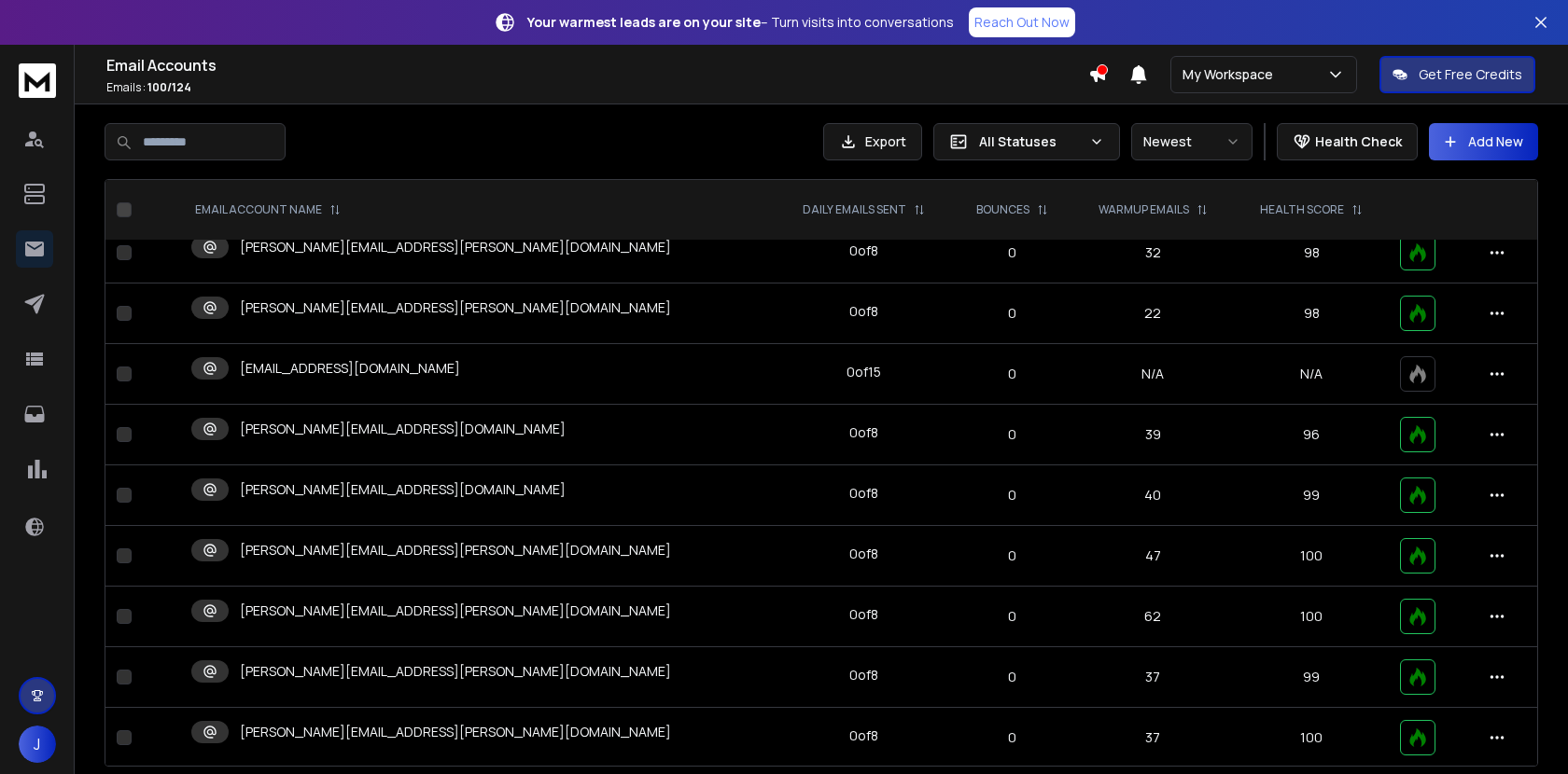
scroll to position [3912, 0]
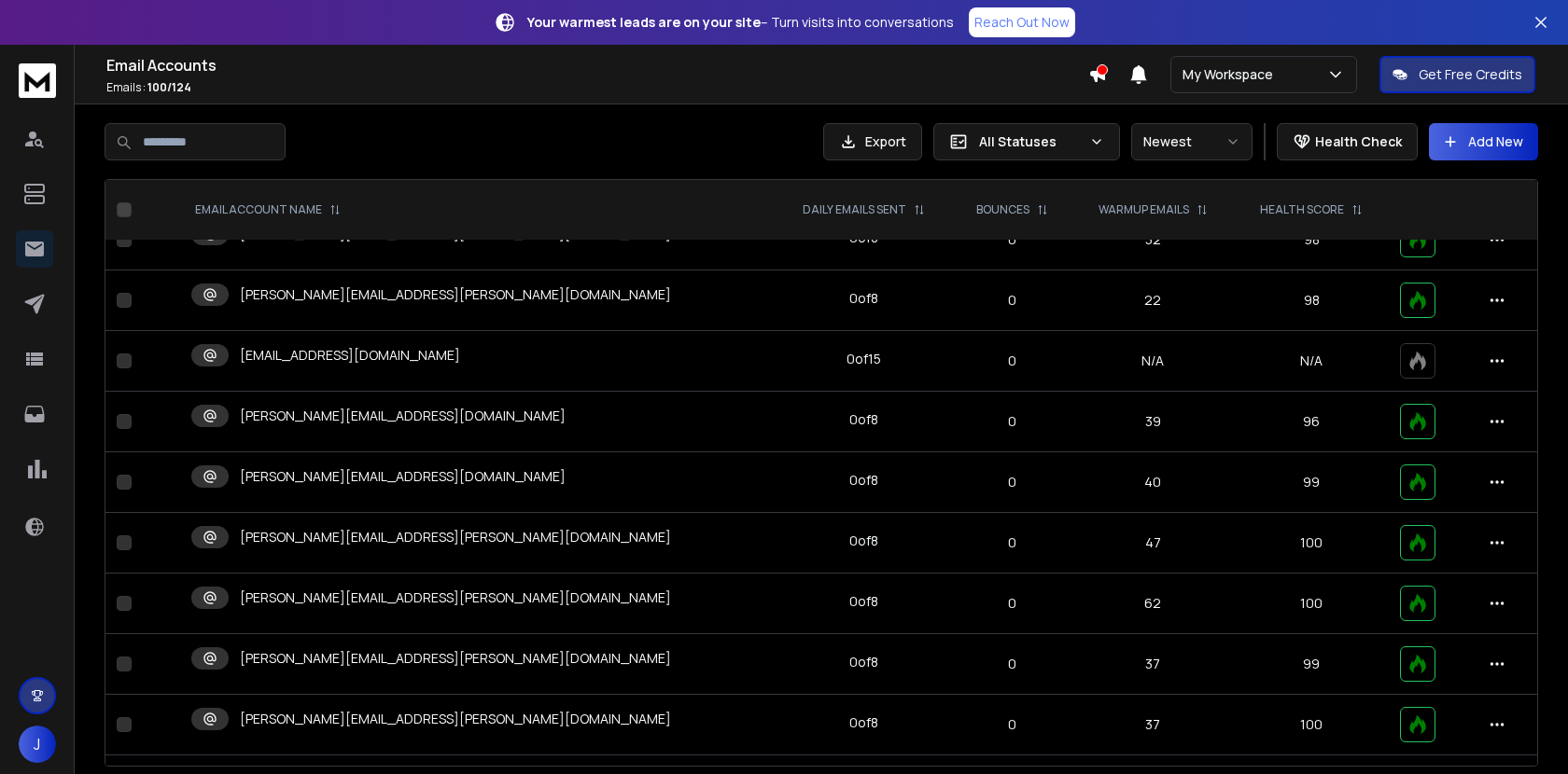
click at [518, 351] on div "[EMAIL_ADDRESS][DOMAIN_NAME]" at bounding box center [478, 355] width 573 height 22
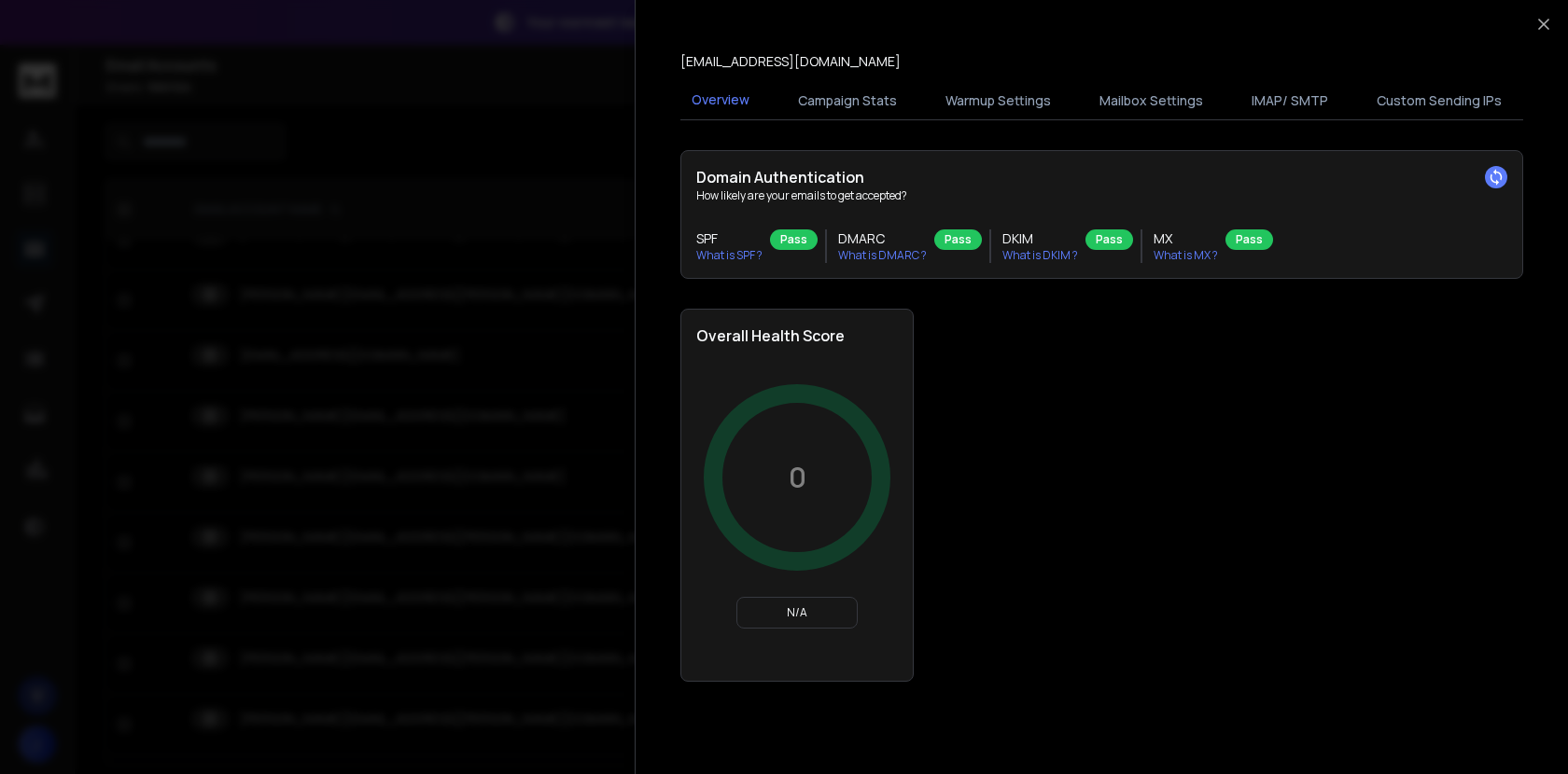
click at [1438, 108] on button "Custom Sending IPs" at bounding box center [1438, 100] width 147 height 41
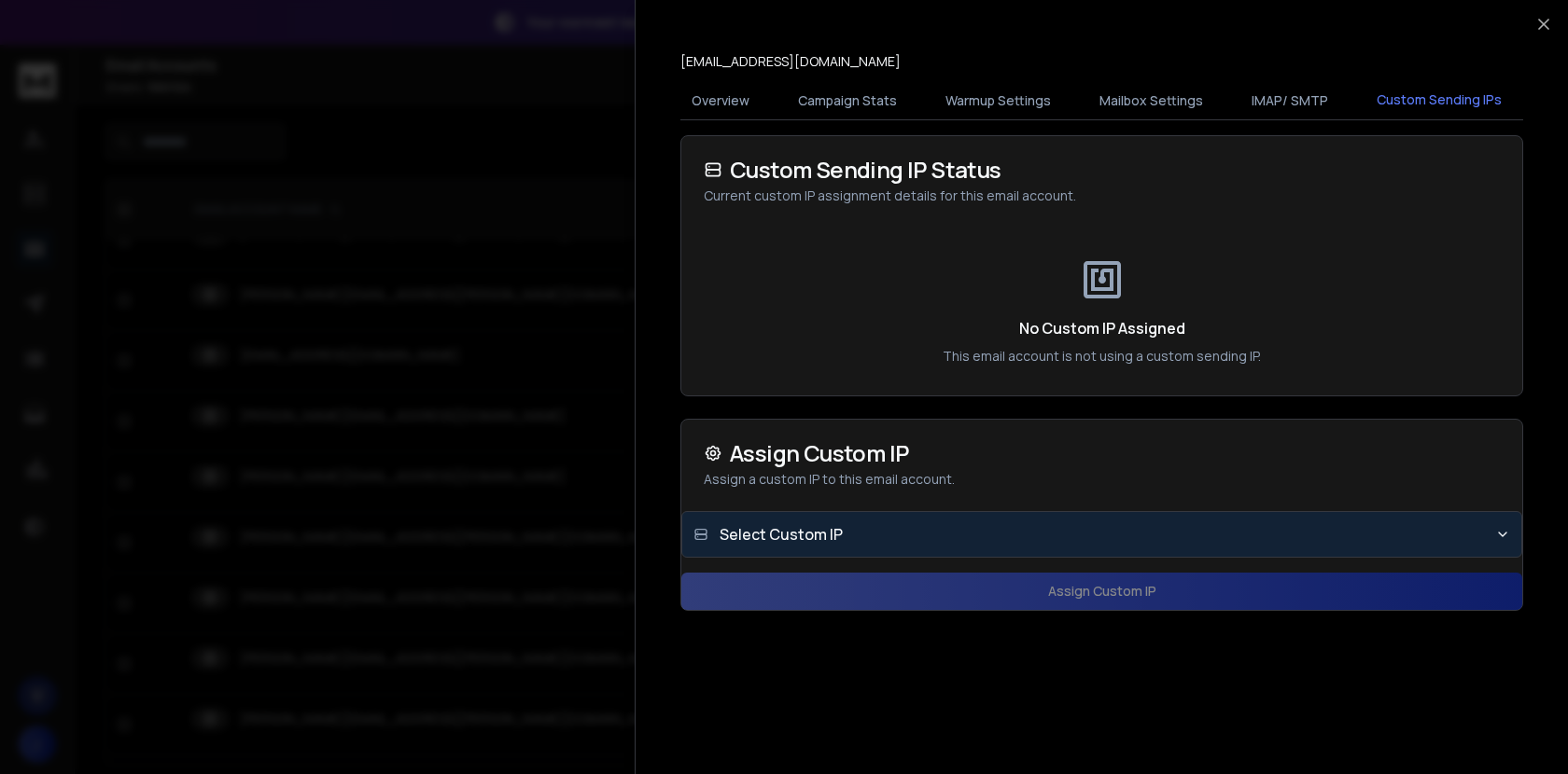
click at [804, 529] on p "Select Custom IP" at bounding box center [781, 534] width 123 height 22
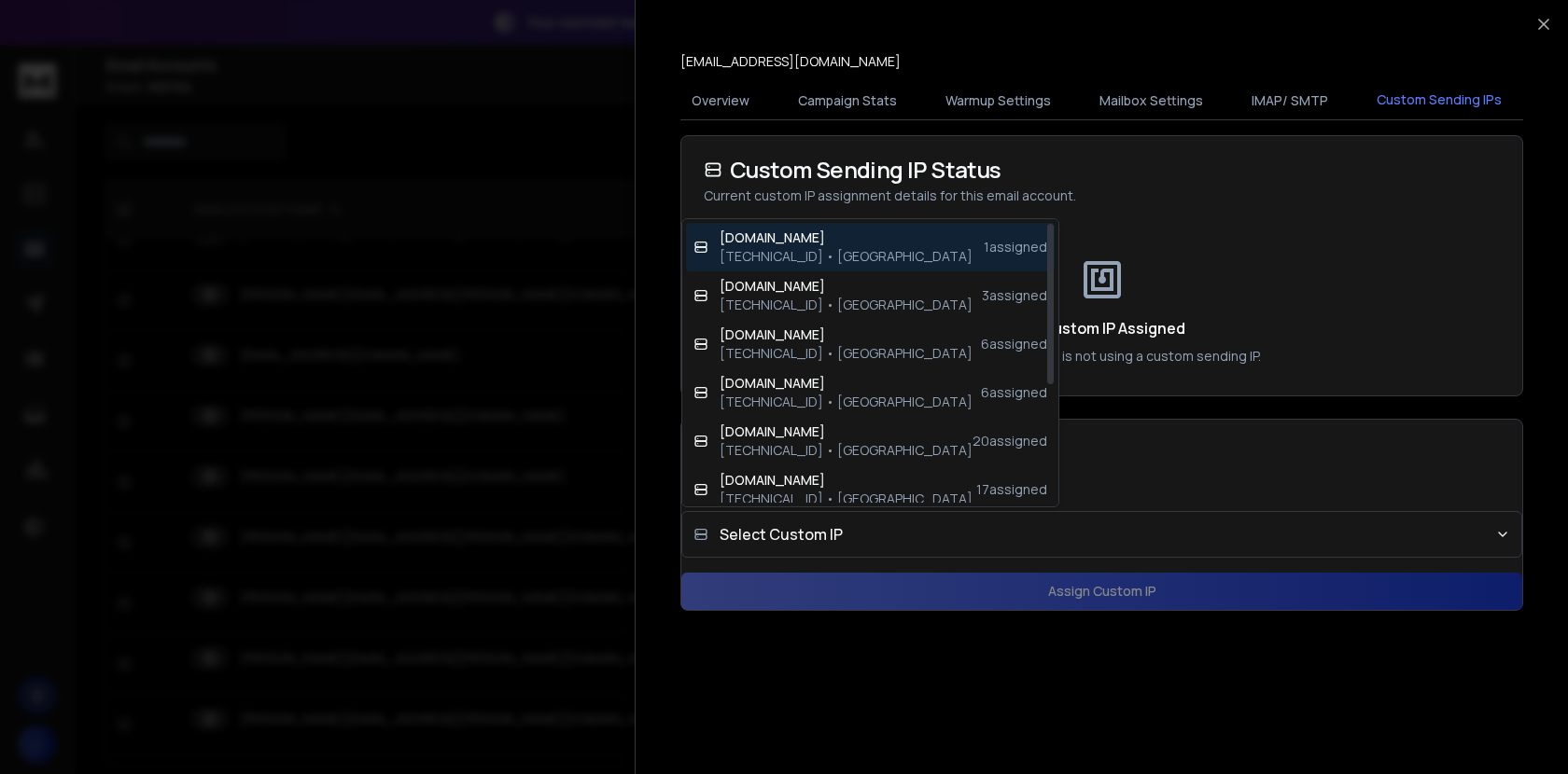
click at [778, 254] on p "[TECHNICAL_ID] • [GEOGRAPHIC_DATA]" at bounding box center [845, 256] width 253 height 19
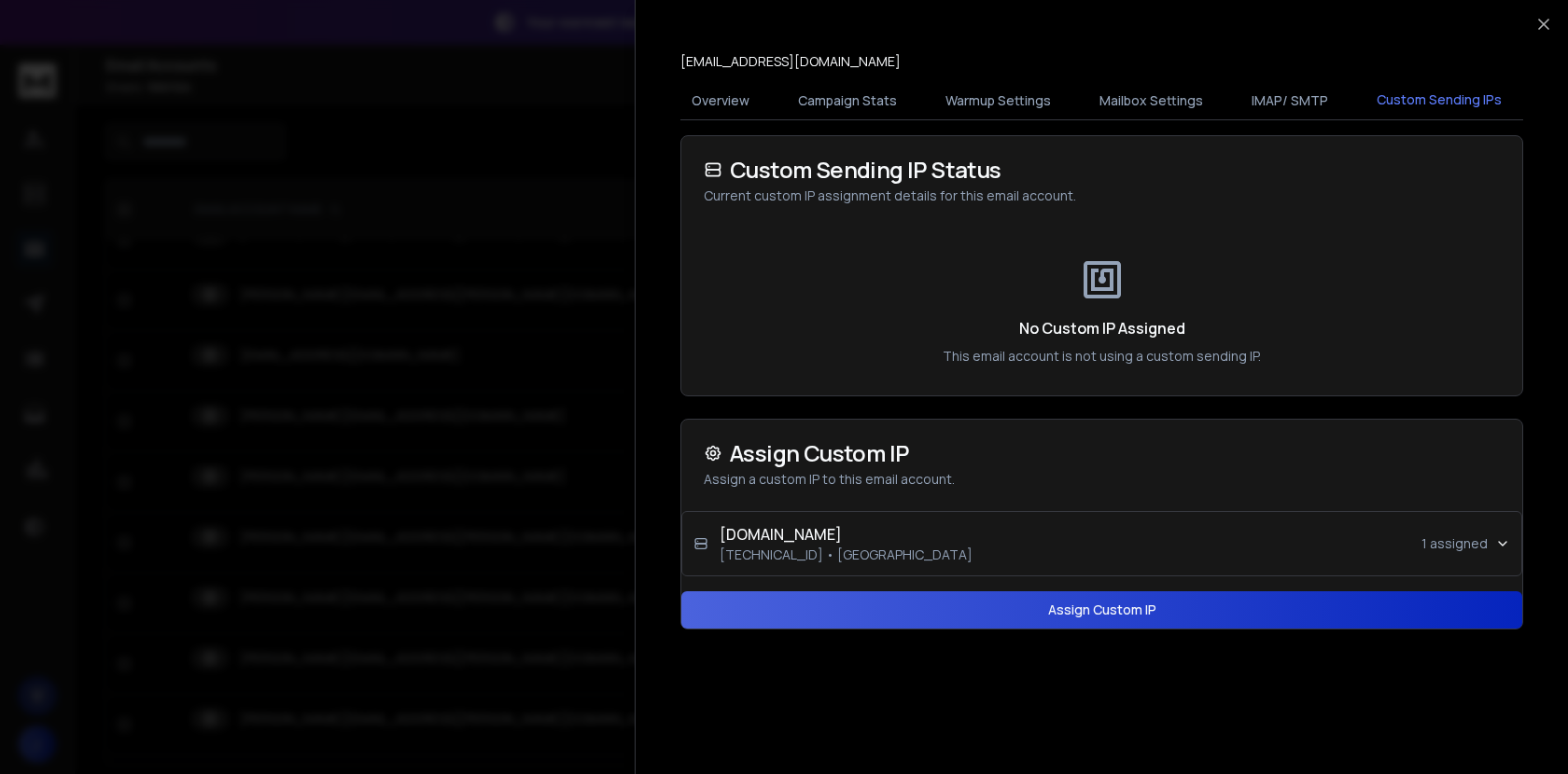
click at [1045, 606] on button "Assign Custom IP" at bounding box center [1102, 610] width 841 height 37
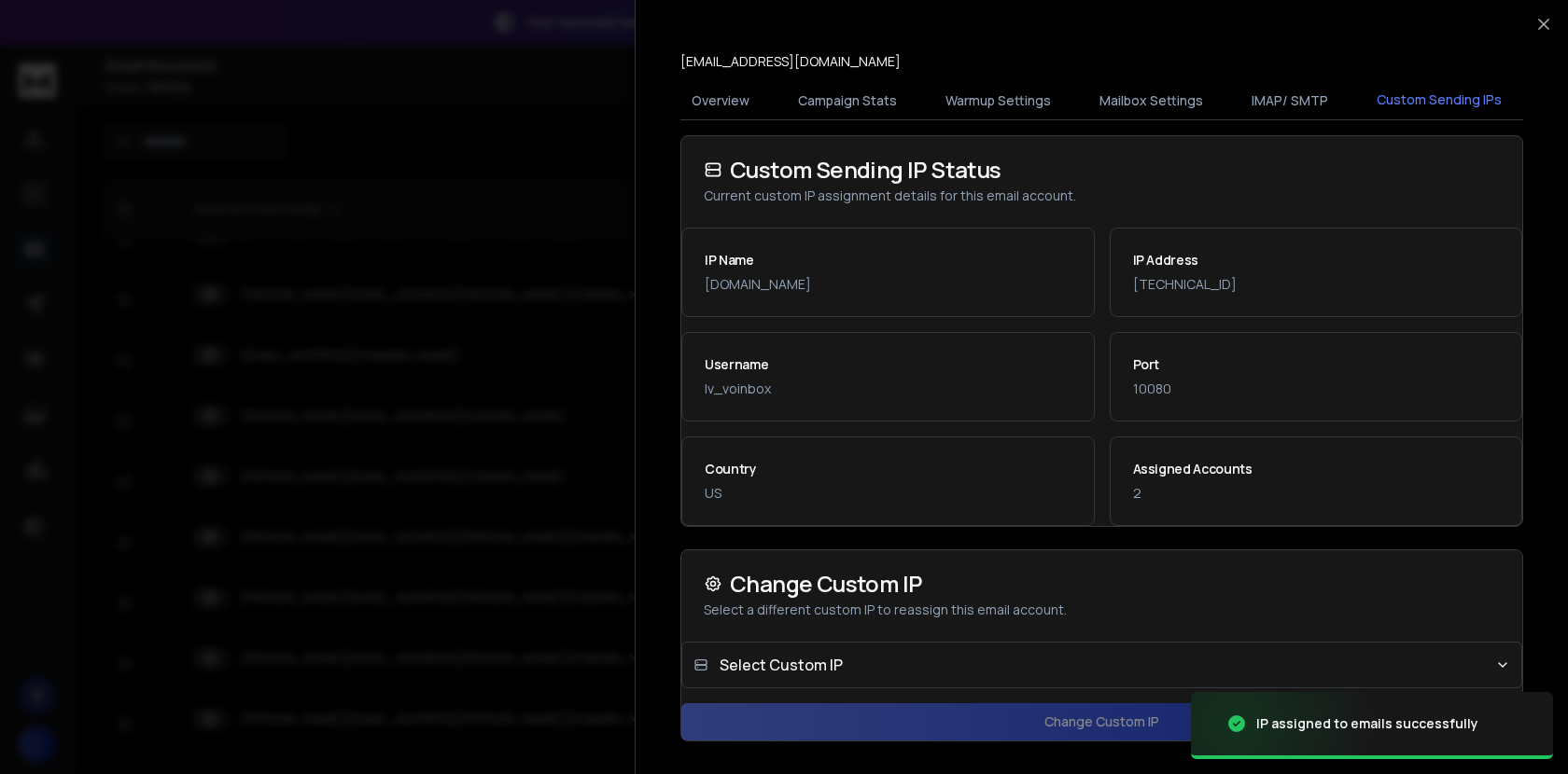
click at [516, 590] on div at bounding box center [784, 387] width 1568 height 774
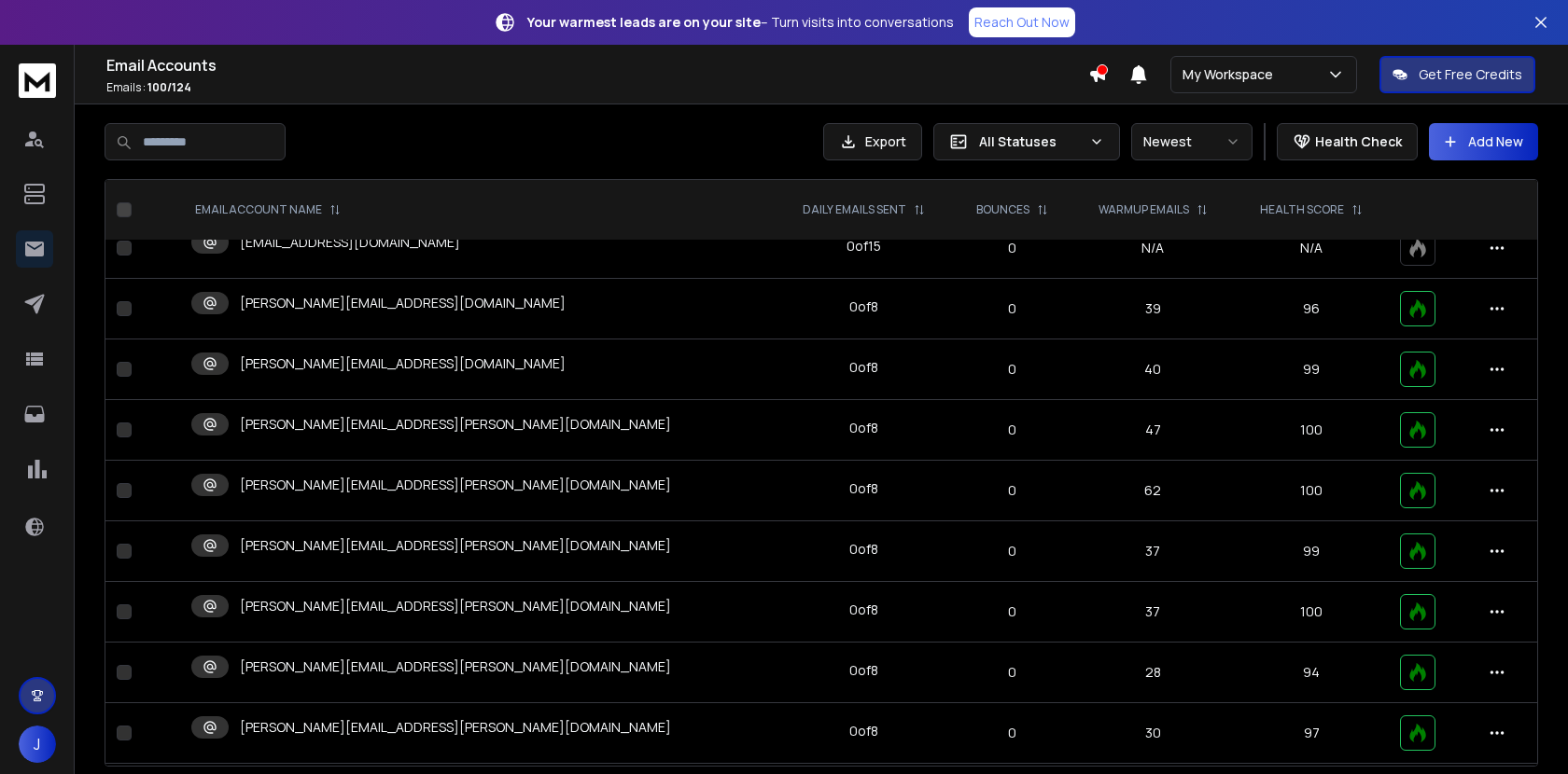
scroll to position [4037, 0]
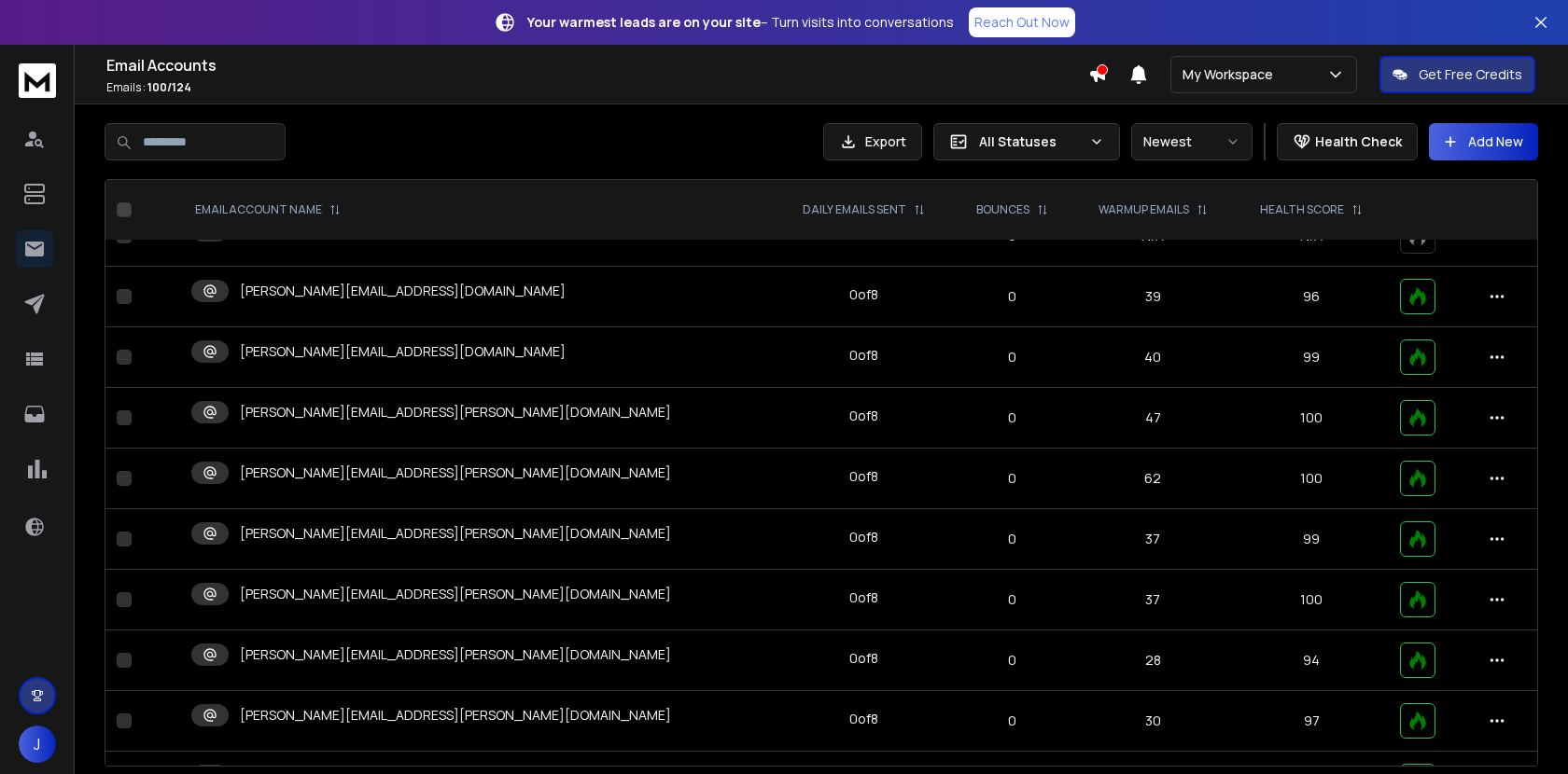
click at [459, 305] on td "[PERSON_NAME][EMAIL_ADDRESS][DOMAIN_NAME]" at bounding box center [478, 297] width 596 height 60
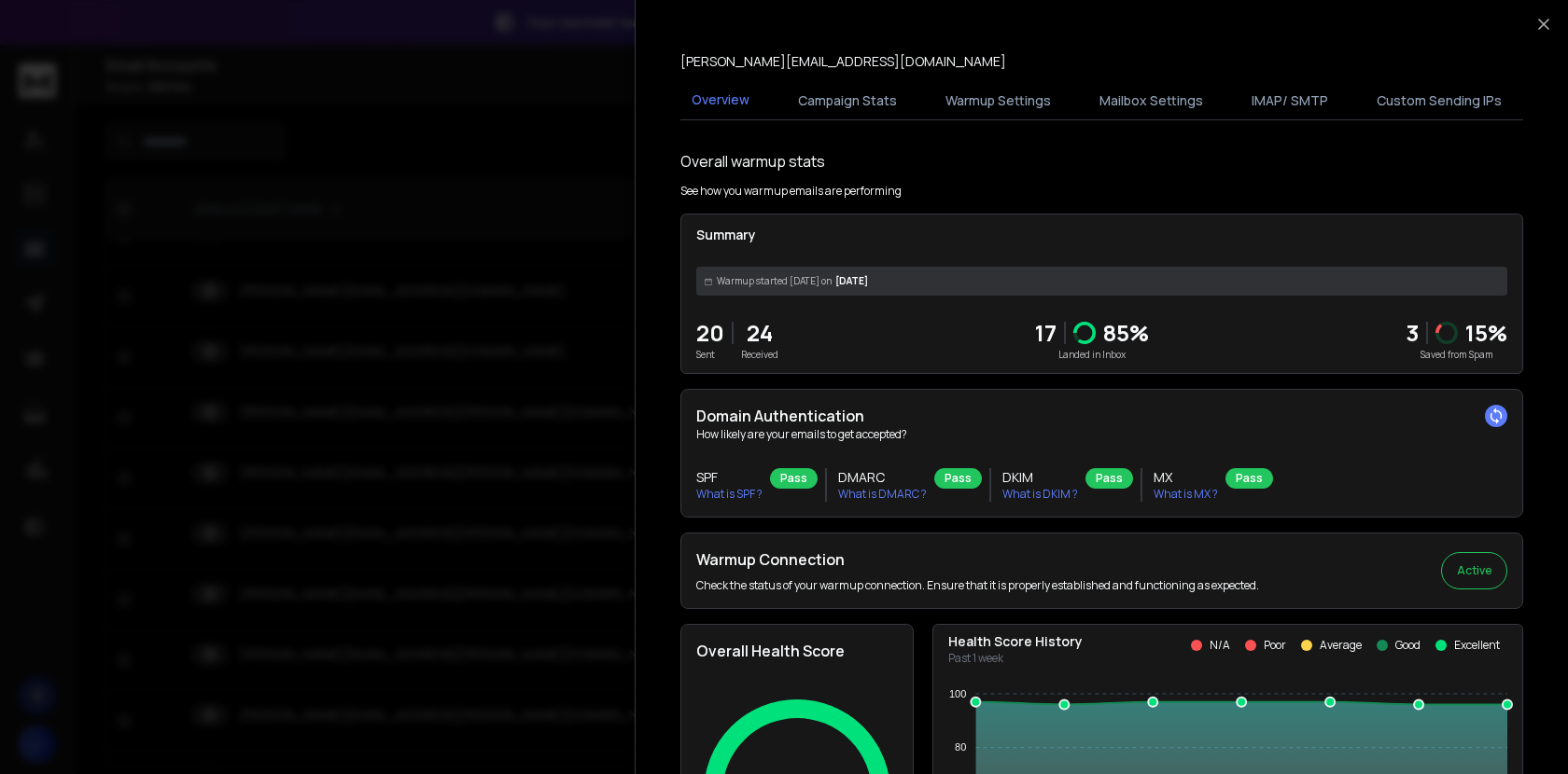
click at [1411, 104] on button "Custom Sending IPs" at bounding box center [1438, 100] width 147 height 41
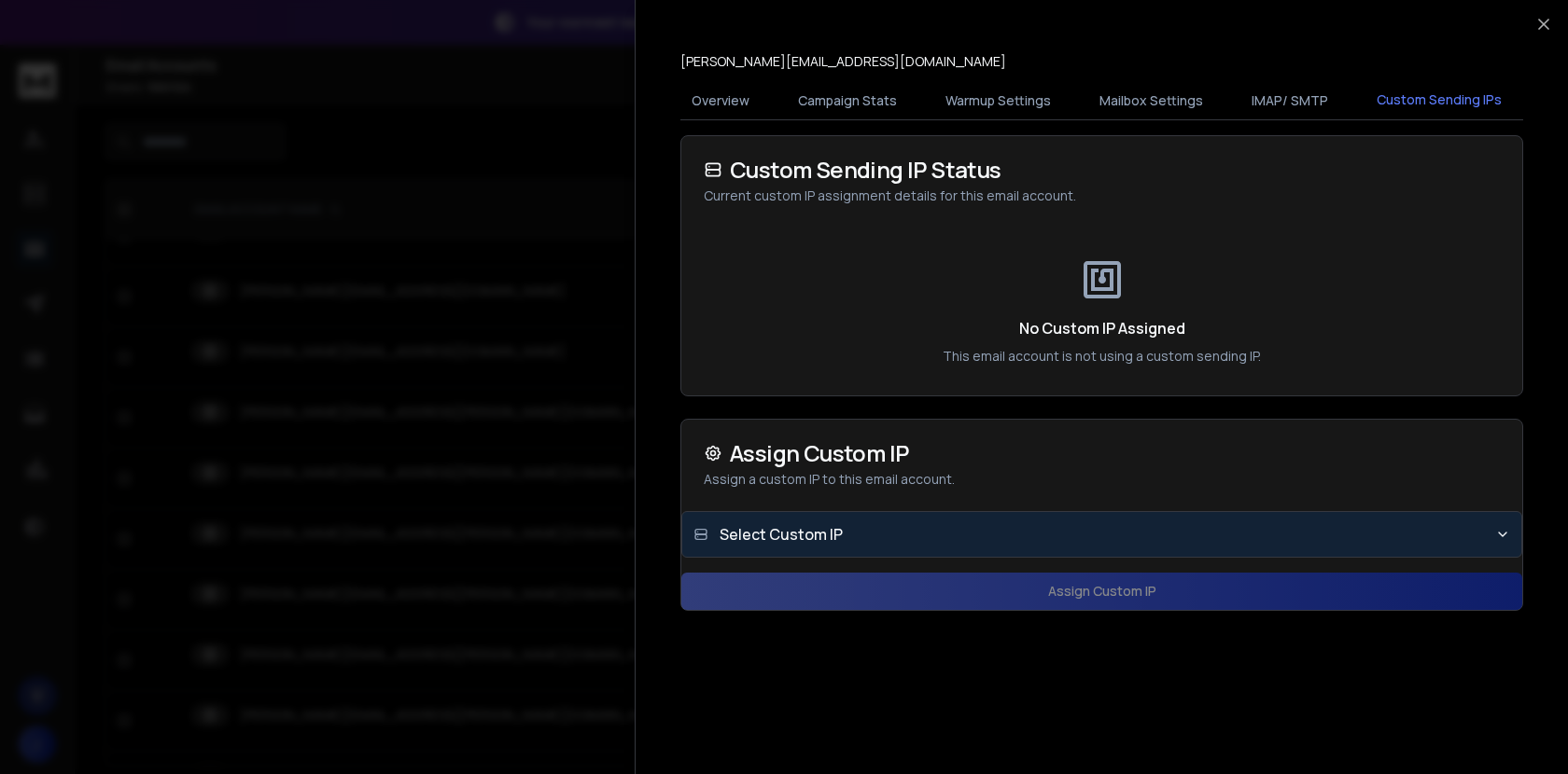
click at [756, 536] on p "Select Custom IP" at bounding box center [781, 534] width 123 height 22
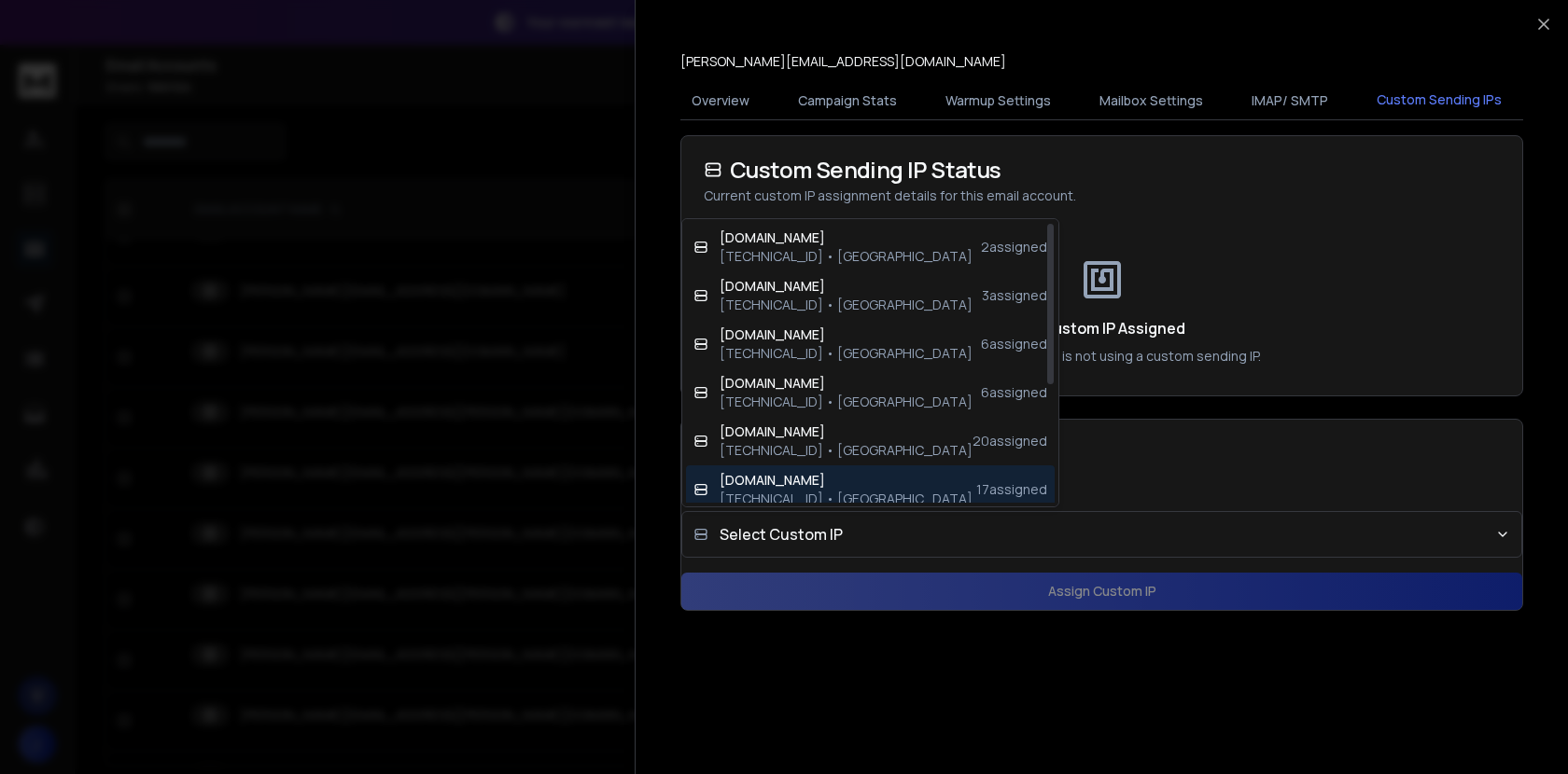
click at [778, 482] on p "[DOMAIN_NAME]" at bounding box center [845, 480] width 253 height 19
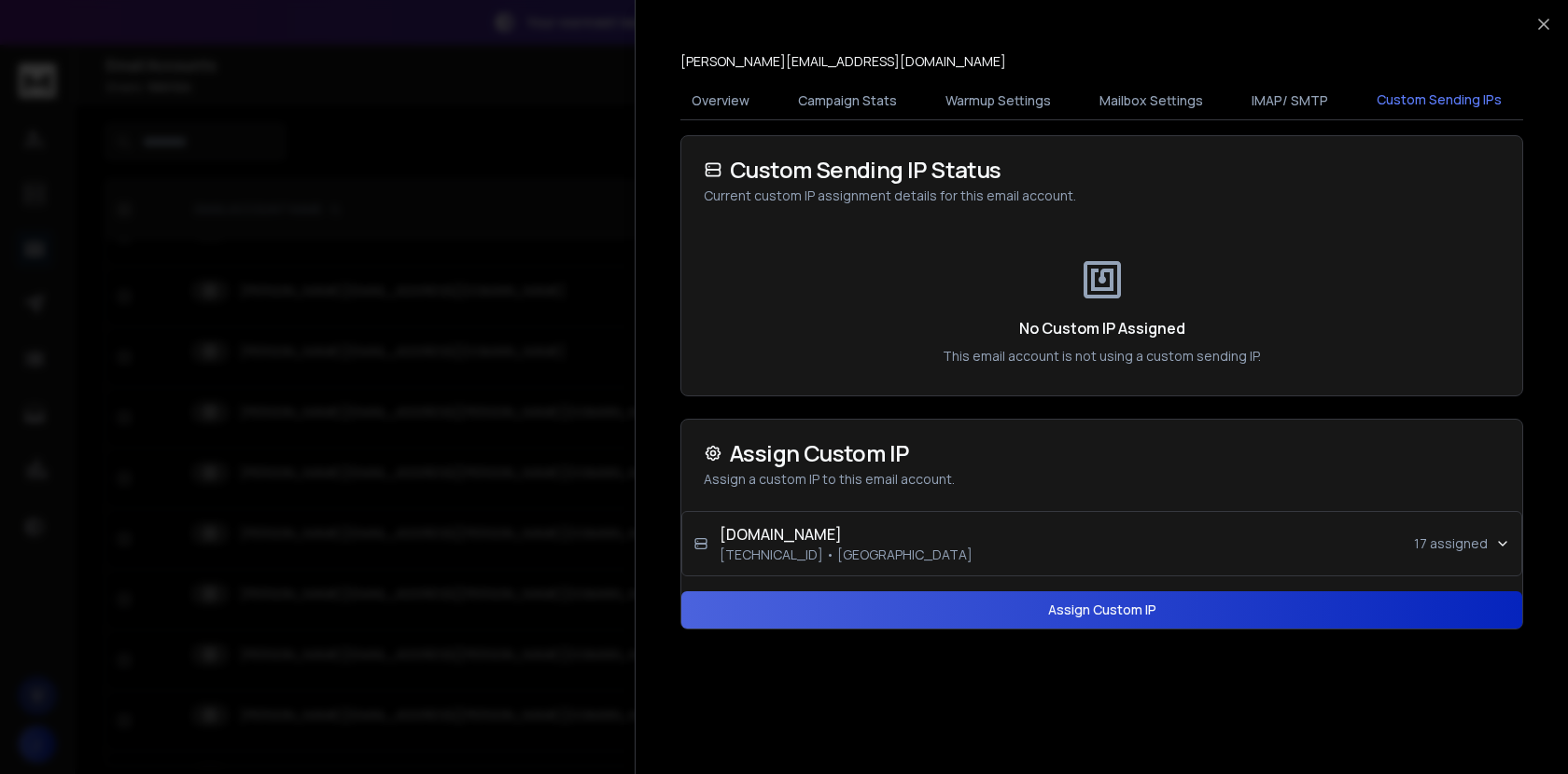
click at [828, 600] on button "Assign Custom IP" at bounding box center [1102, 610] width 841 height 37
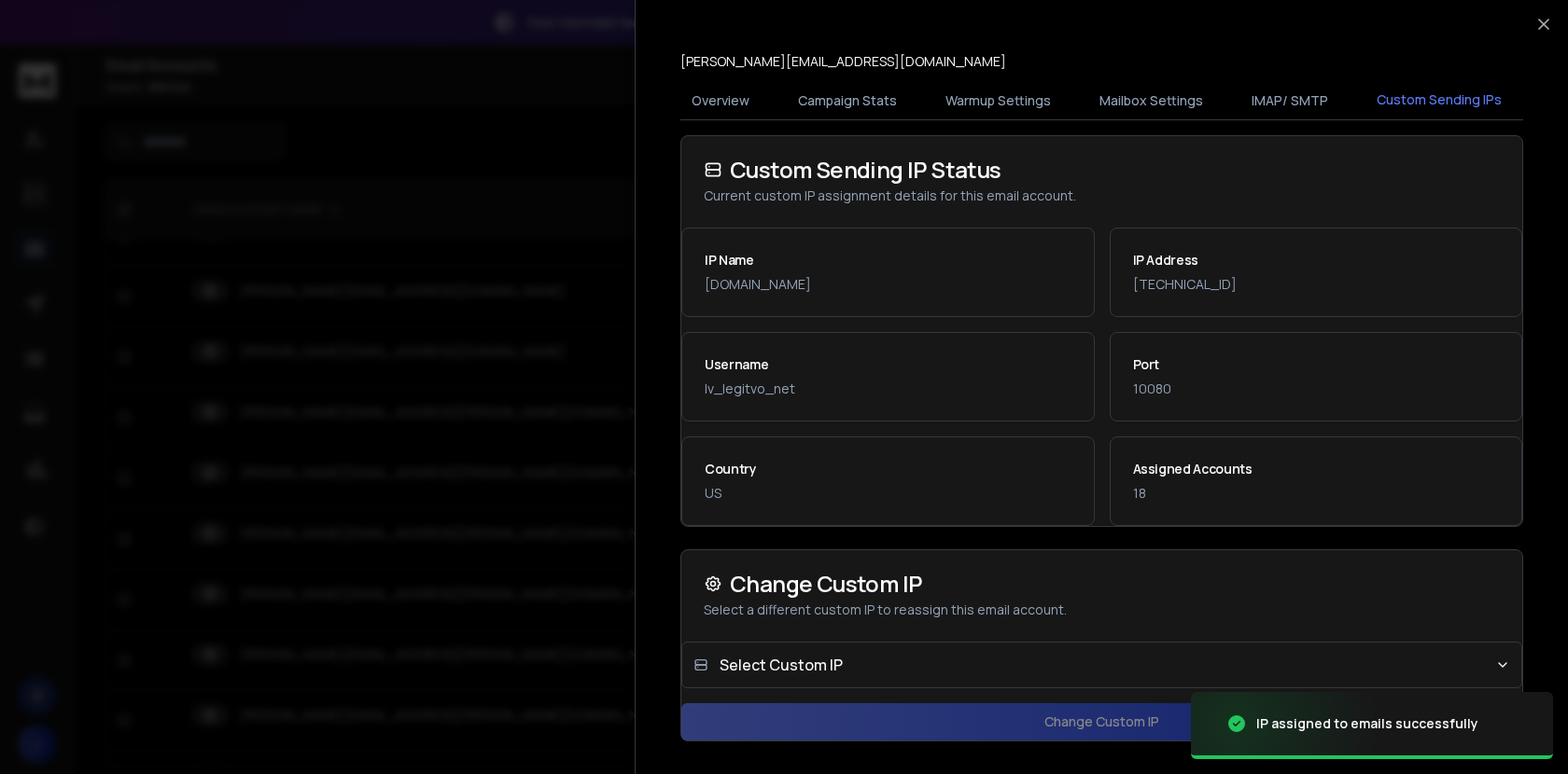
click at [563, 508] on div at bounding box center [784, 387] width 1568 height 774
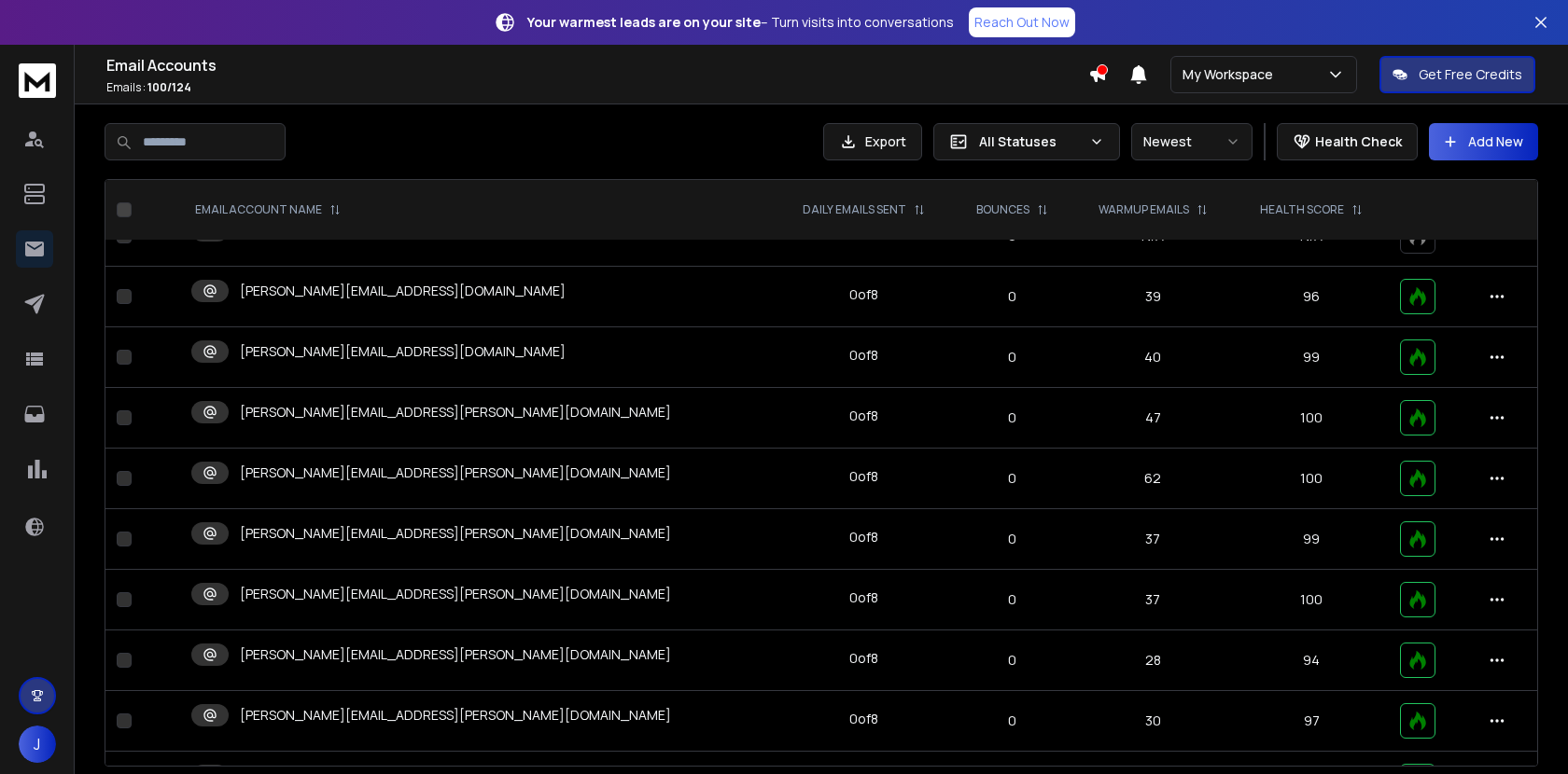
click at [372, 356] on p "[PERSON_NAME][EMAIL_ADDRESS][DOMAIN_NAME]" at bounding box center [403, 351] width 326 height 19
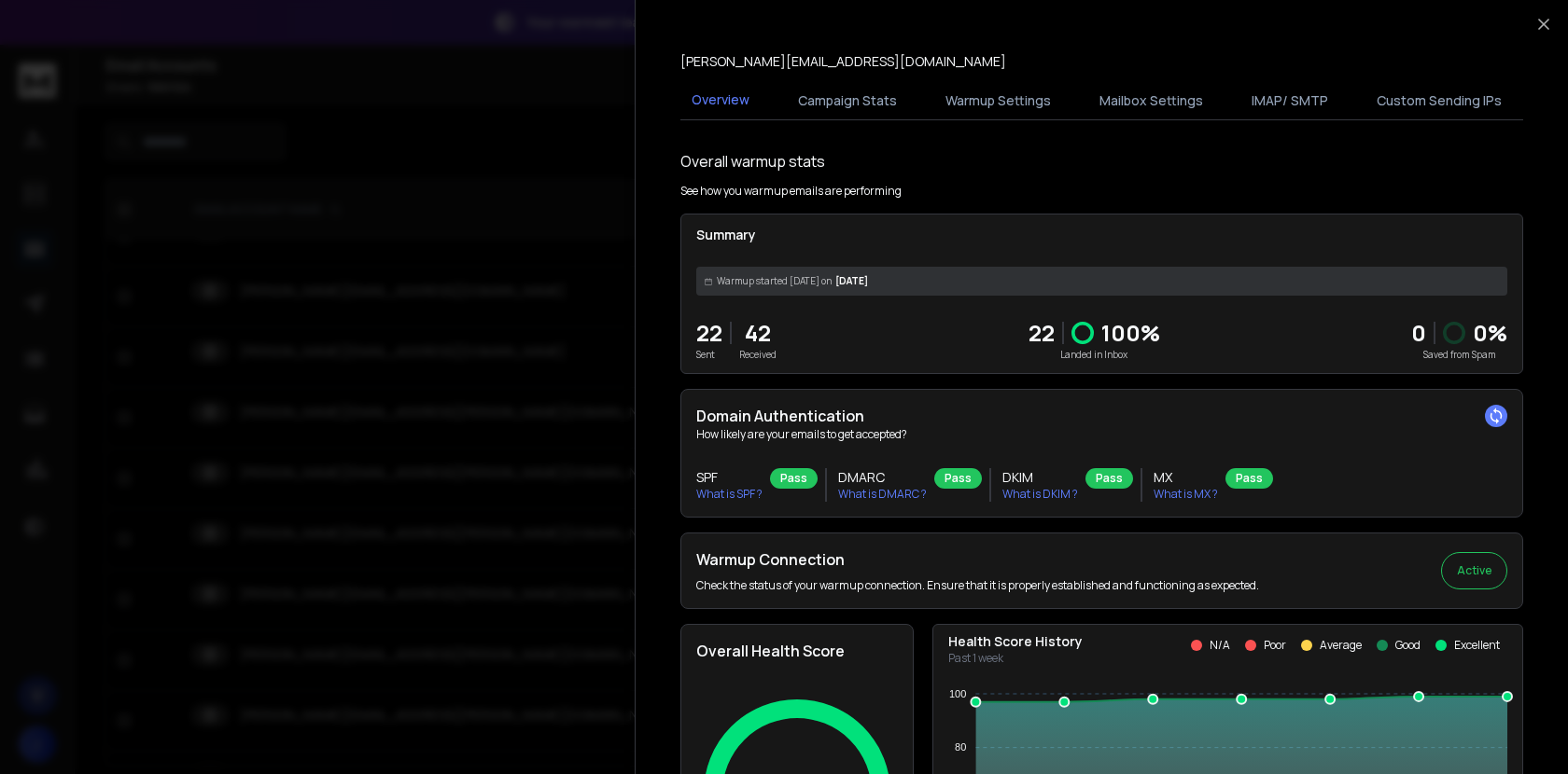
click at [1425, 104] on button "Custom Sending IPs" at bounding box center [1438, 100] width 147 height 41
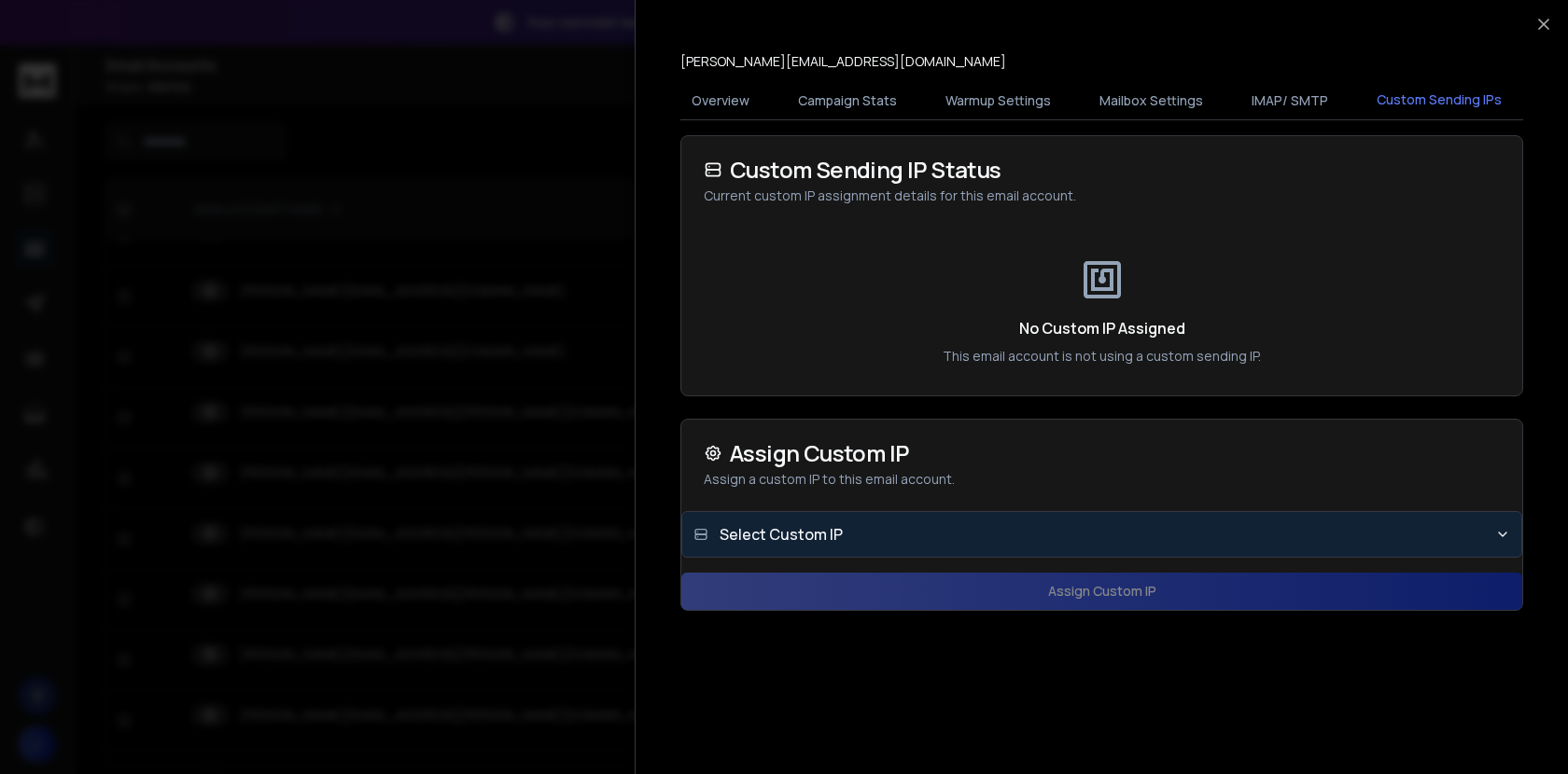
click at [796, 535] on p "Select Custom IP" at bounding box center [781, 534] width 123 height 22
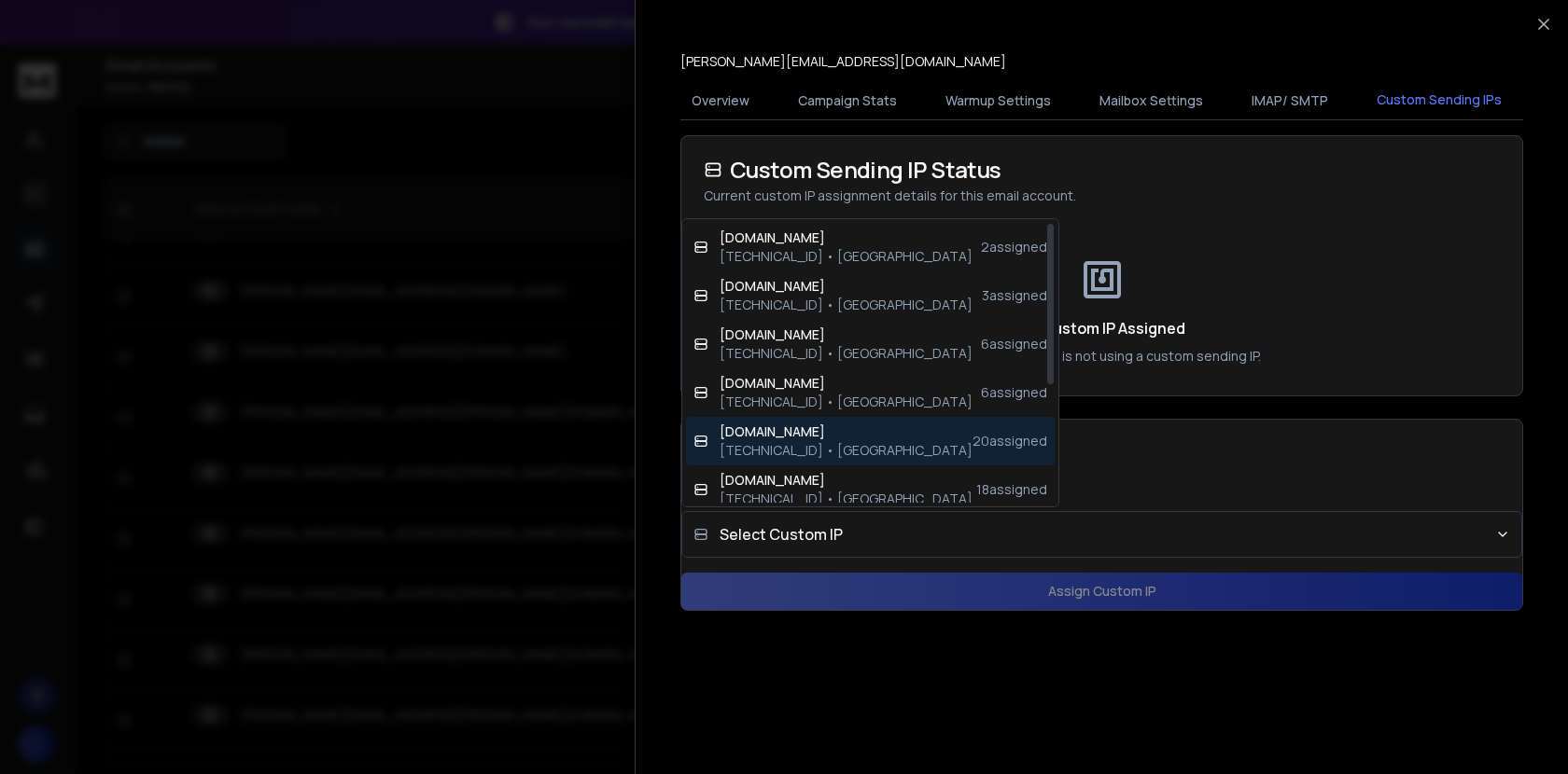
click at [794, 439] on p "[DOMAIN_NAME]" at bounding box center [845, 432] width 253 height 19
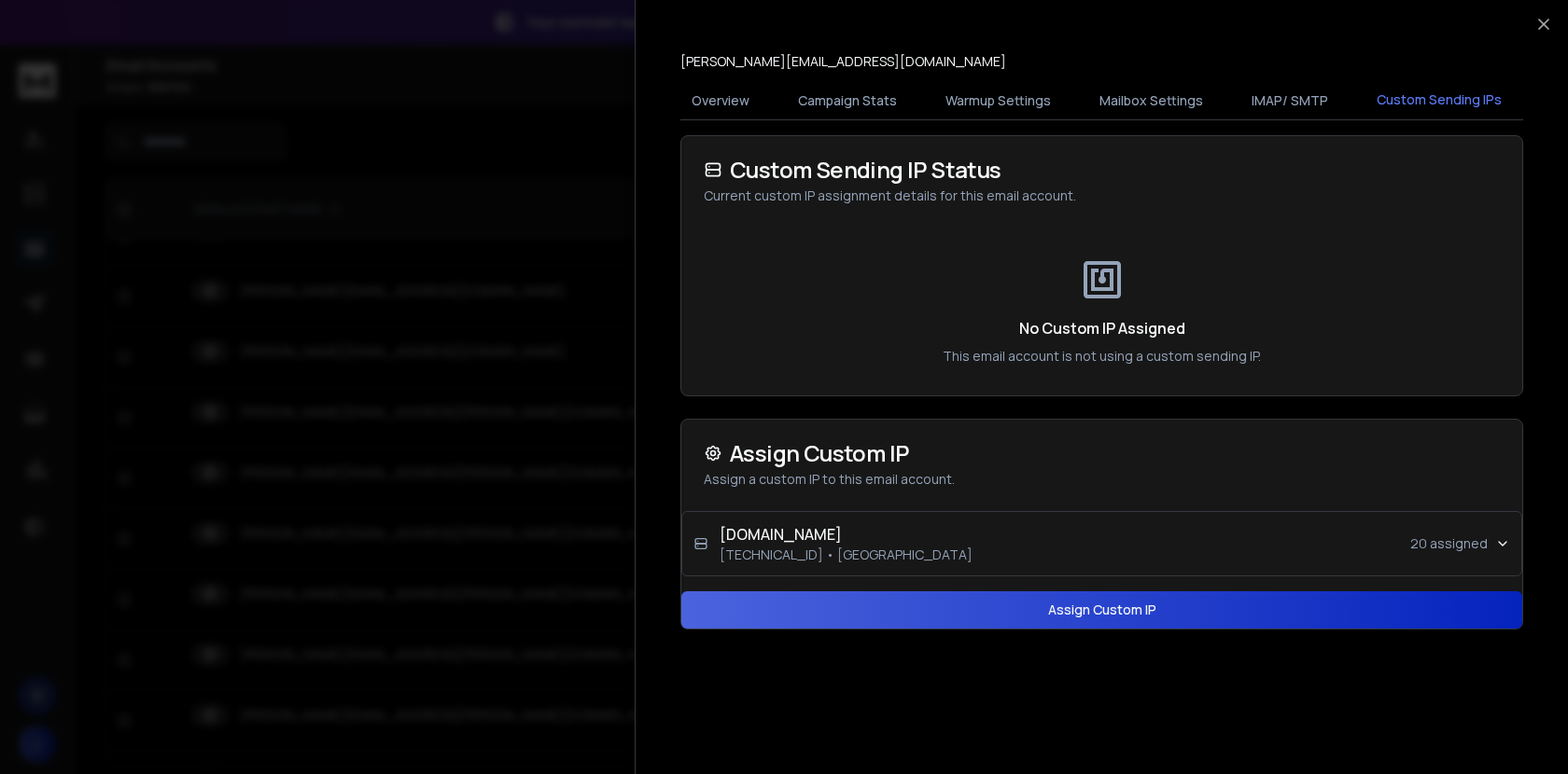
click at [856, 608] on button "Assign Custom IP" at bounding box center [1102, 610] width 841 height 37
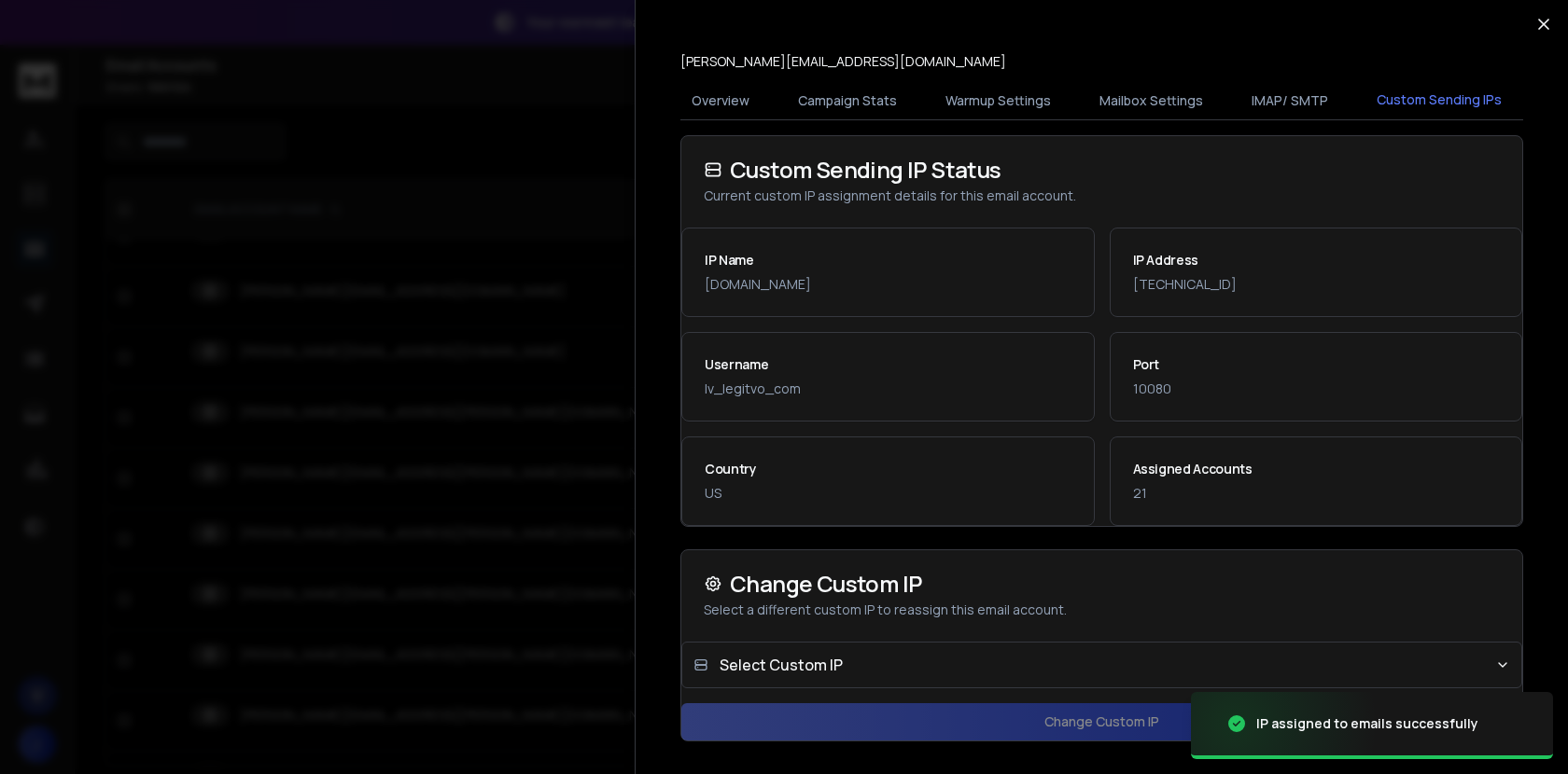
click at [1540, 25] on icon "button" at bounding box center [1544, 24] width 10 height 10
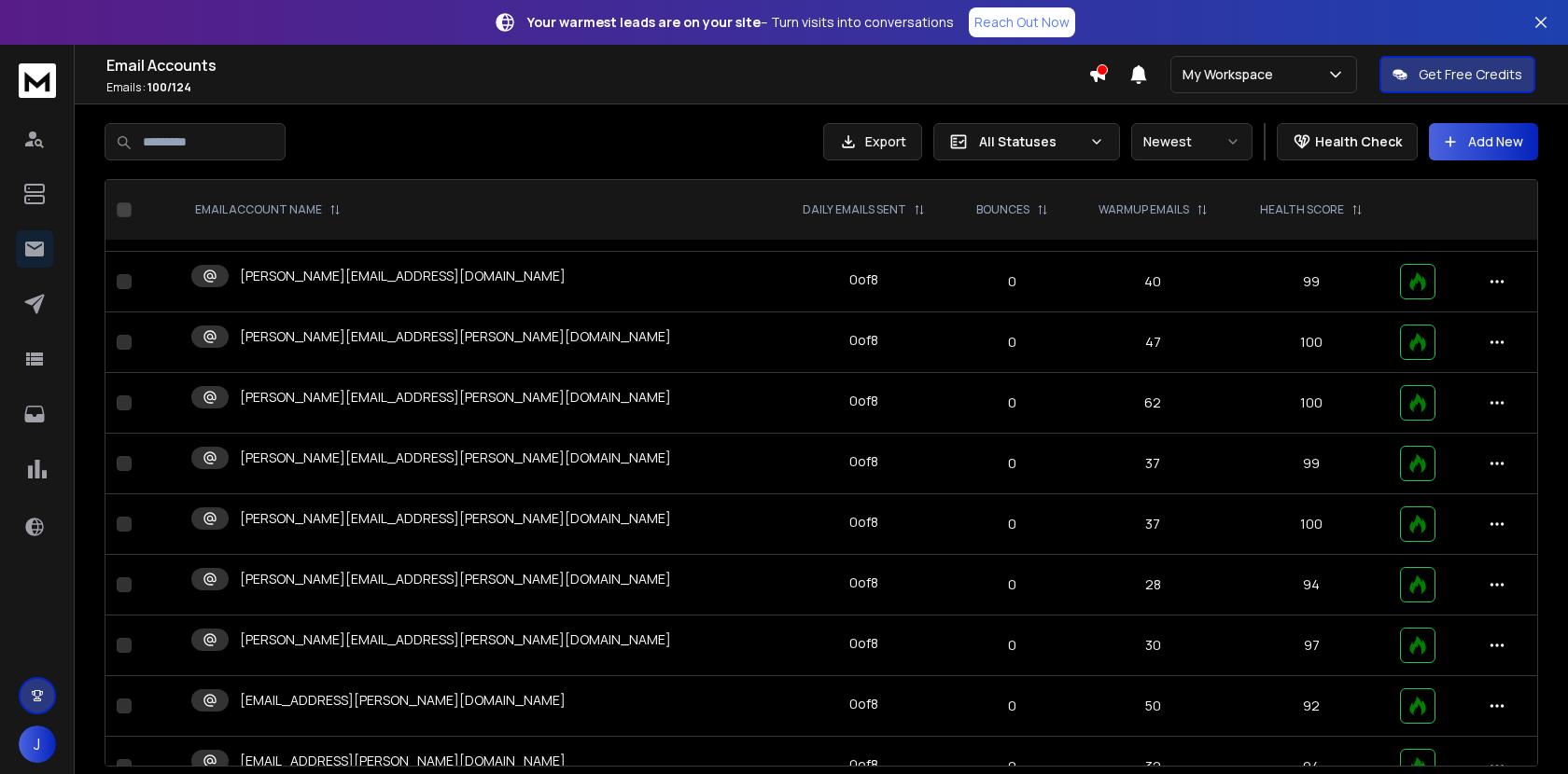
scroll to position [4115, 0]
click at [124, 336] on button "button" at bounding box center [124, 339] width 15 height 15
